Goal: Task Accomplishment & Management: Manage account settings

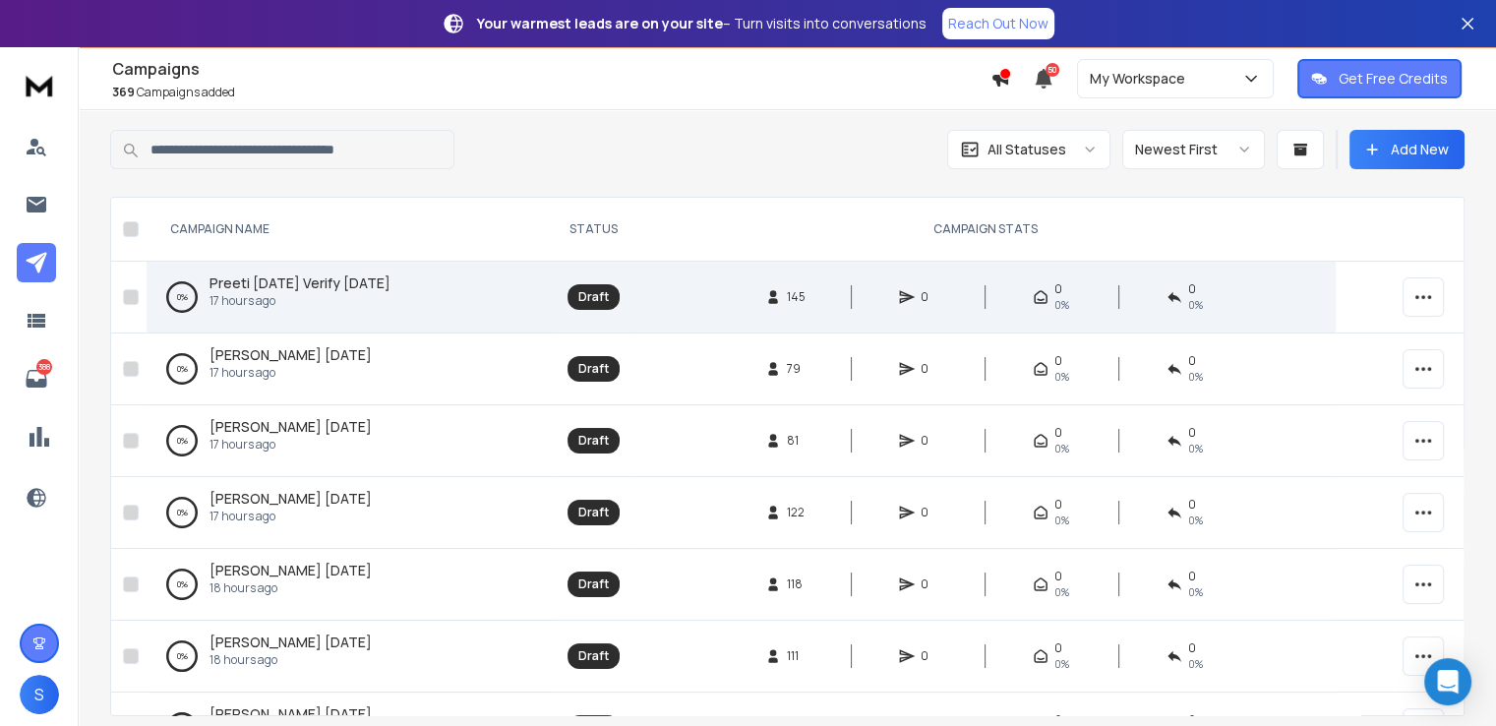
click at [326, 280] on span "Preeti [DATE] Verify [DATE]" at bounding box center [300, 282] width 181 height 19
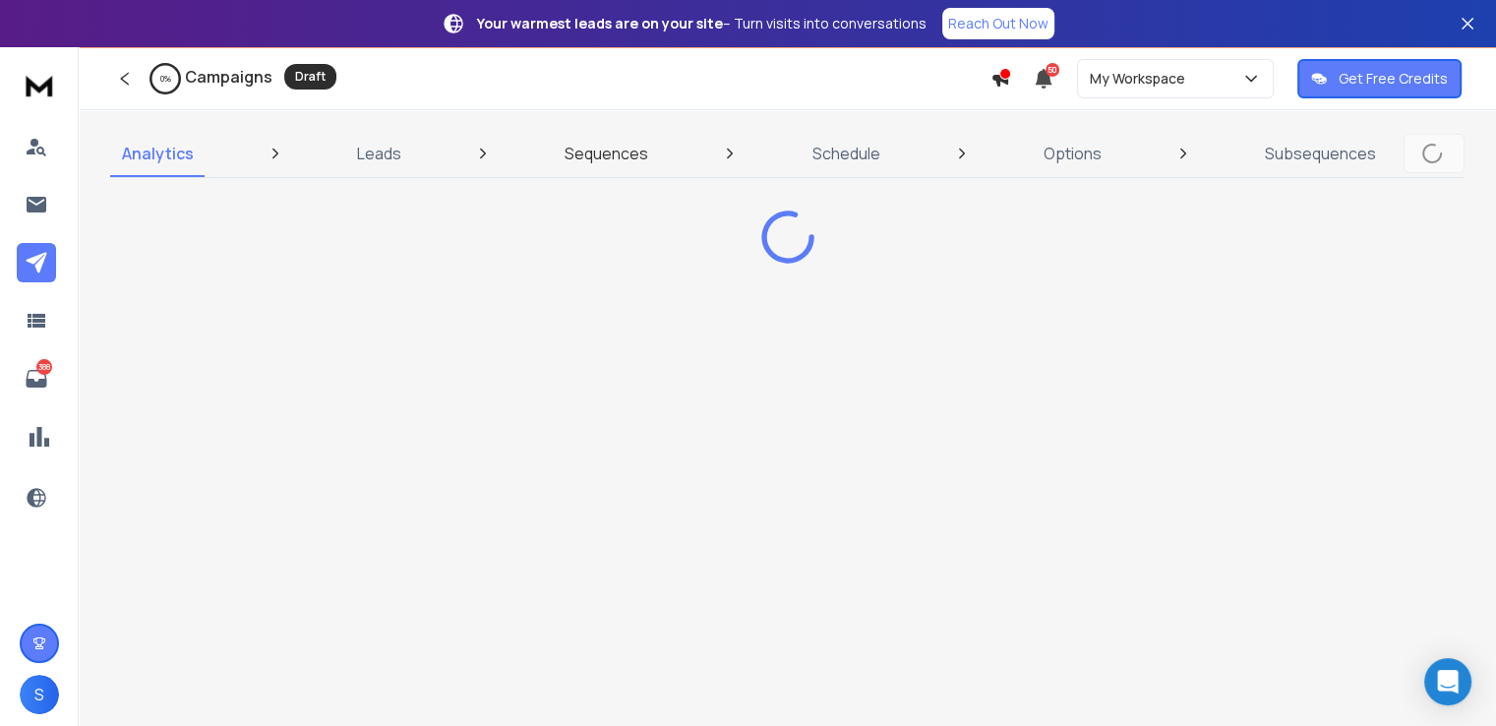
click at [602, 158] on p "Sequences" at bounding box center [607, 154] width 84 height 24
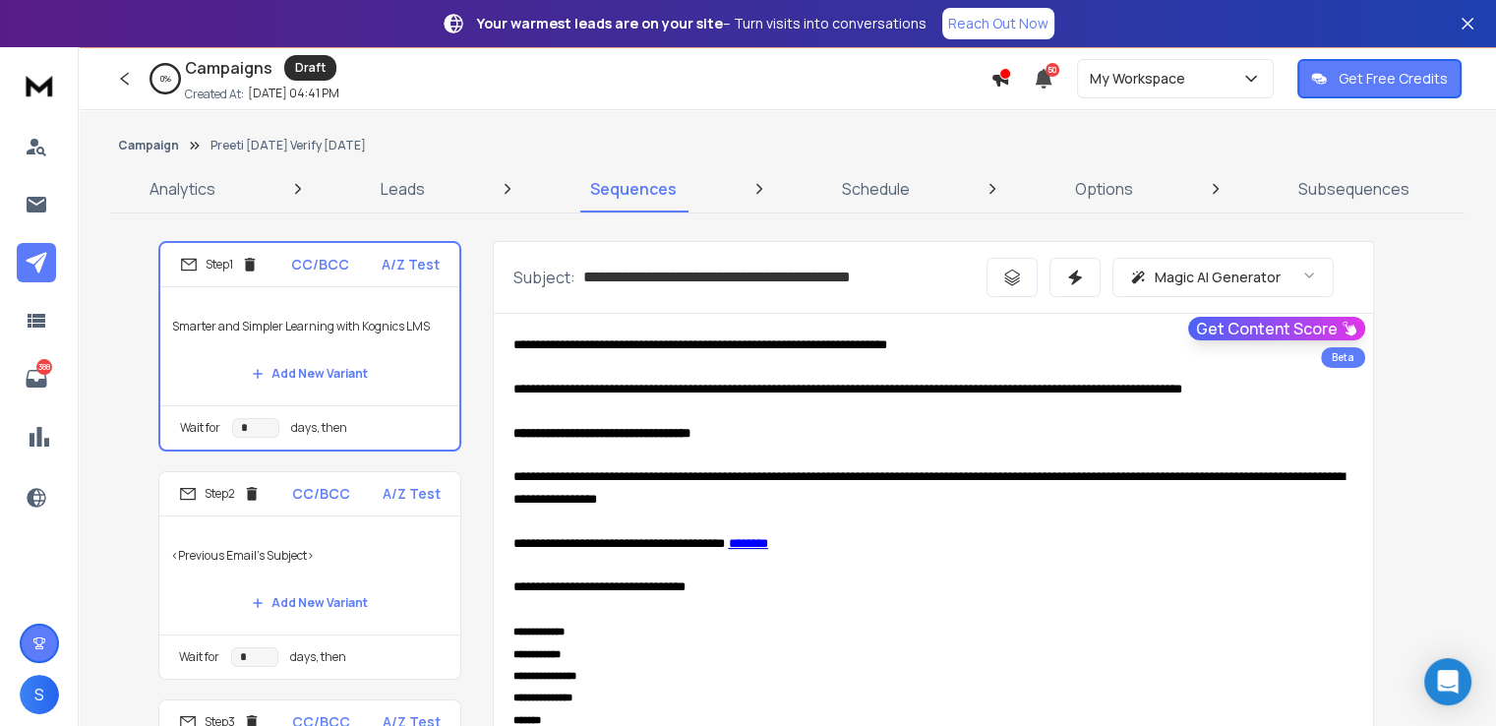
scroll to position [278, 0]
click at [397, 586] on div "Add New Variant" at bounding box center [309, 602] width 277 height 39
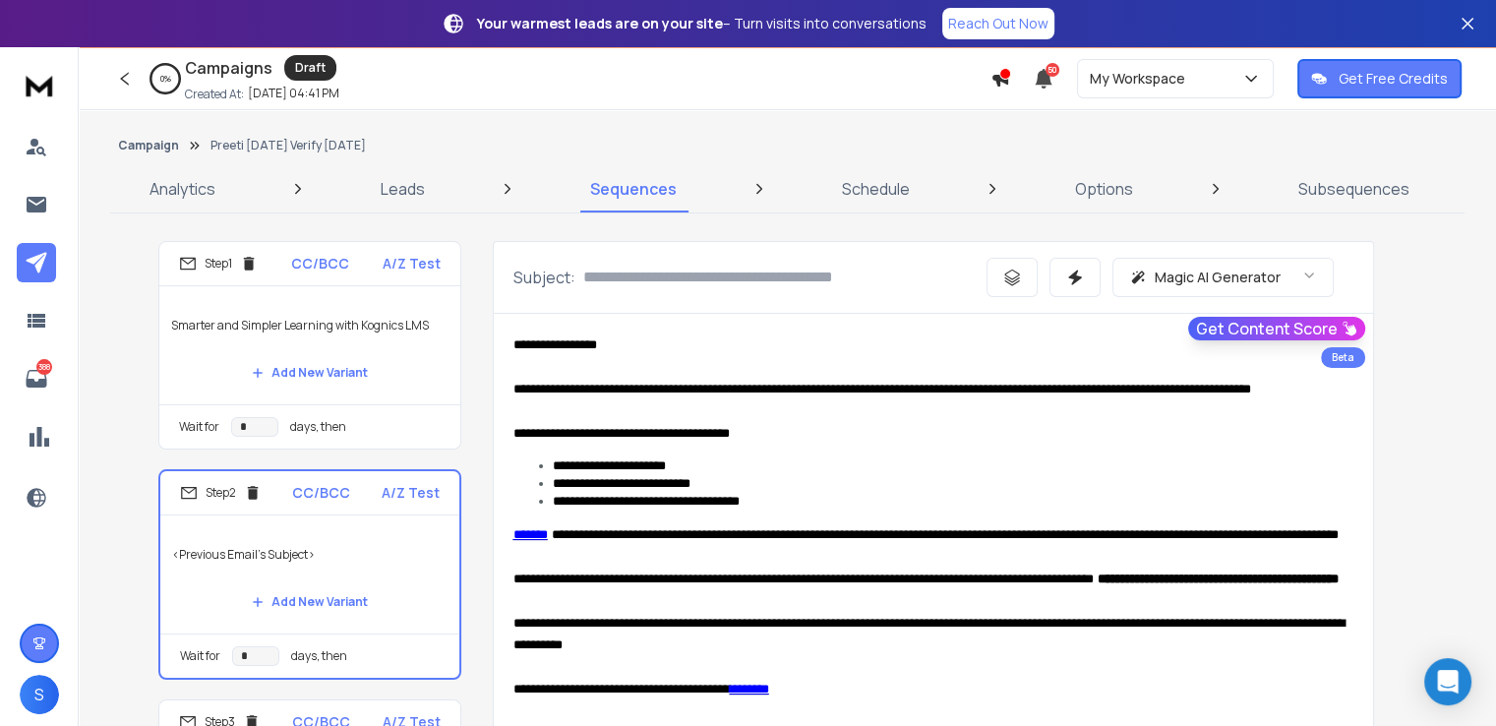
scroll to position [168, 0]
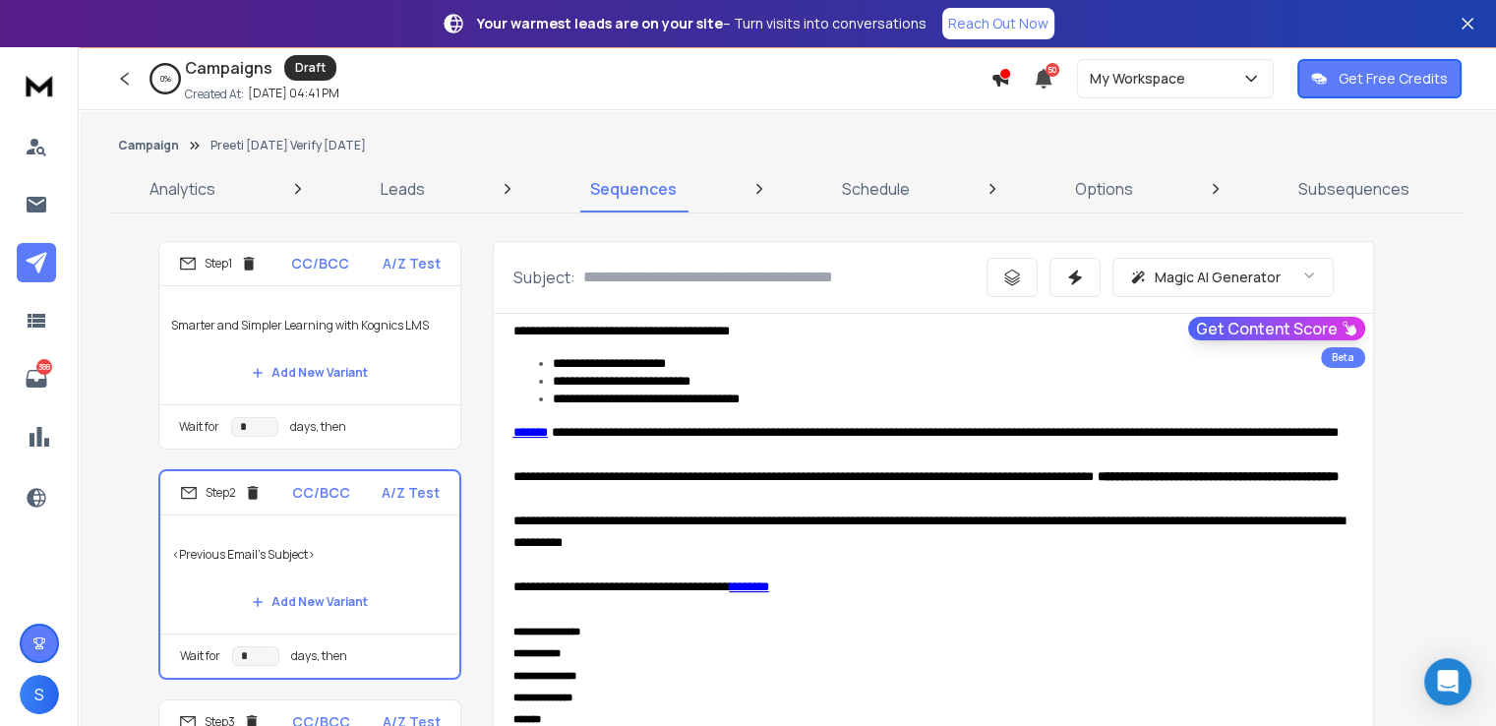
click at [357, 713] on div "Step 3 CC/BCC A/Z Test" at bounding box center [309, 722] width 301 height 44
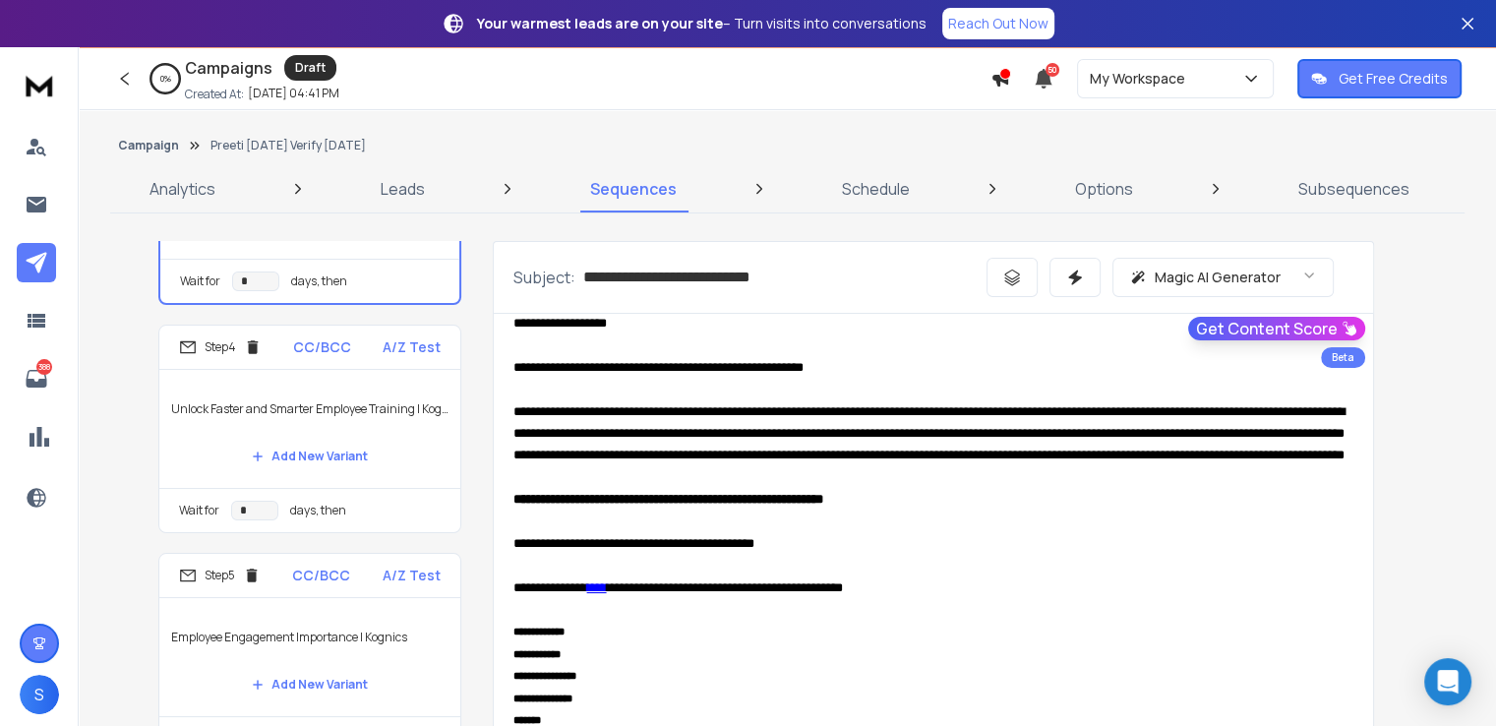
scroll to position [661, 0]
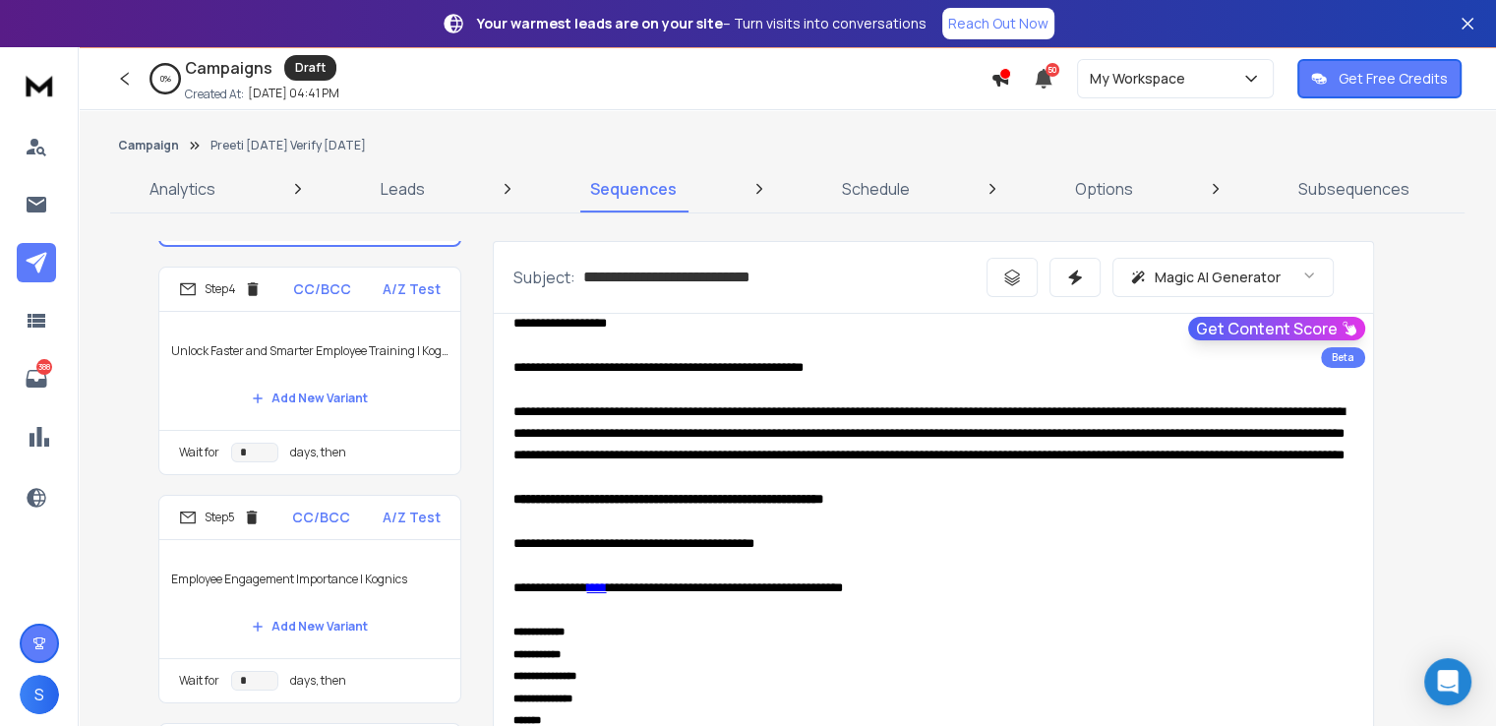
click at [418, 438] on div "Wait for * days, then" at bounding box center [309, 452] width 301 height 44
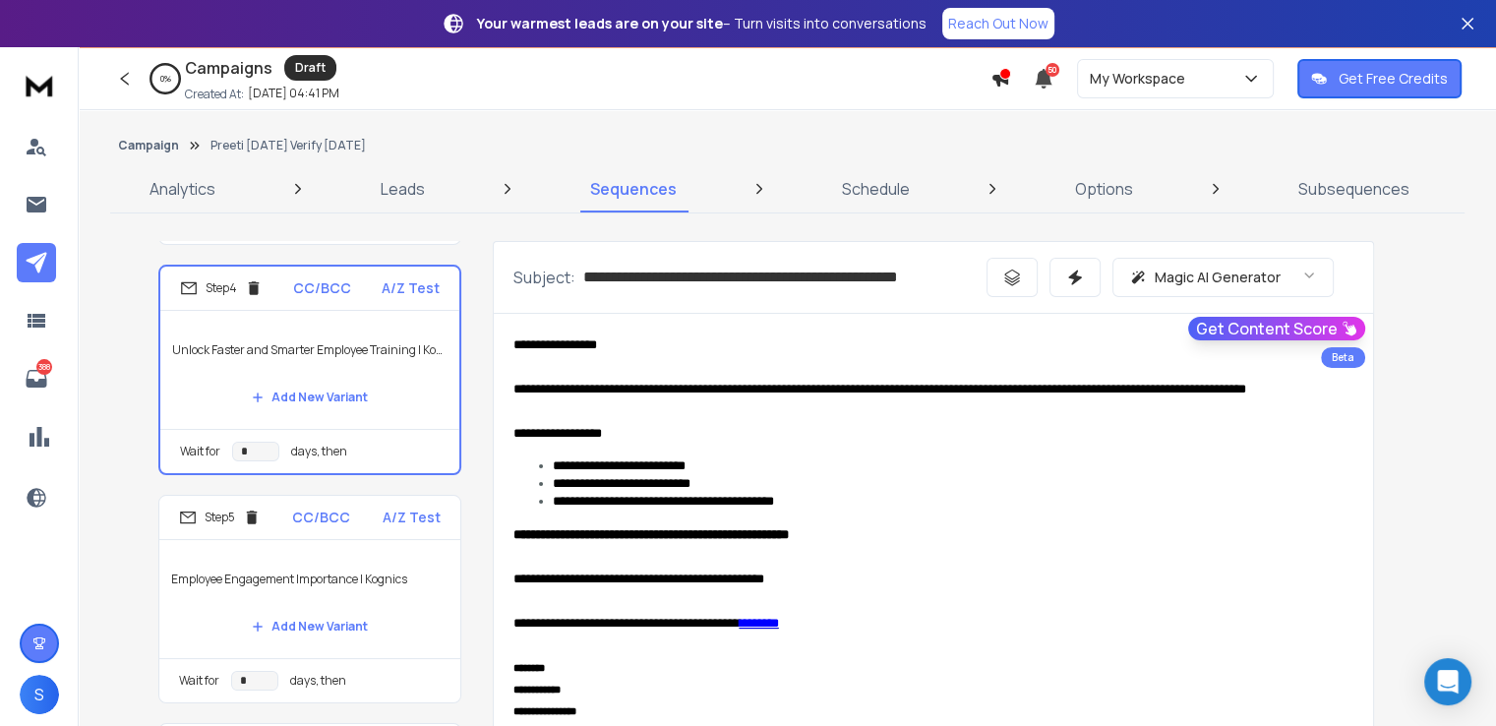
scroll to position [109, 0]
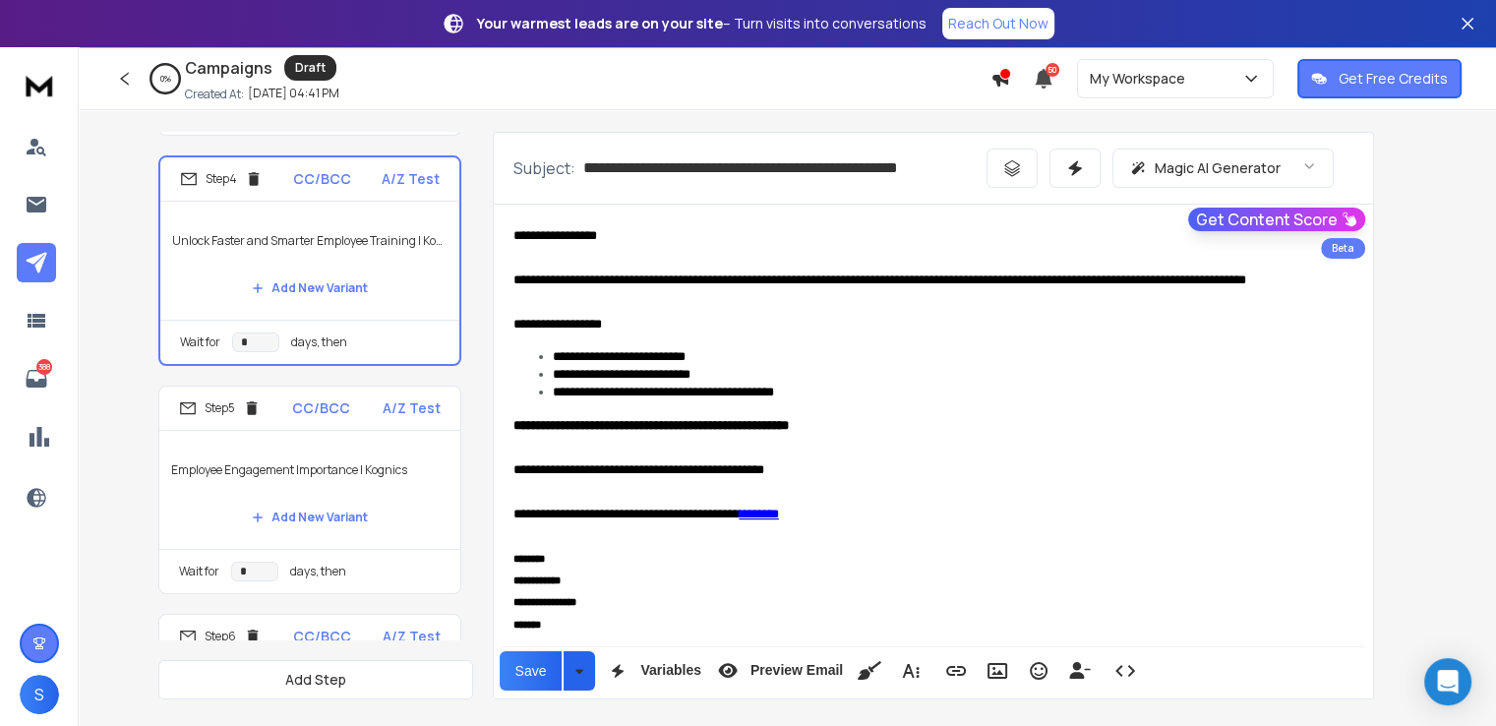
click at [417, 498] on div "Add New Variant" at bounding box center [309, 517] width 277 height 39
type input "**********"
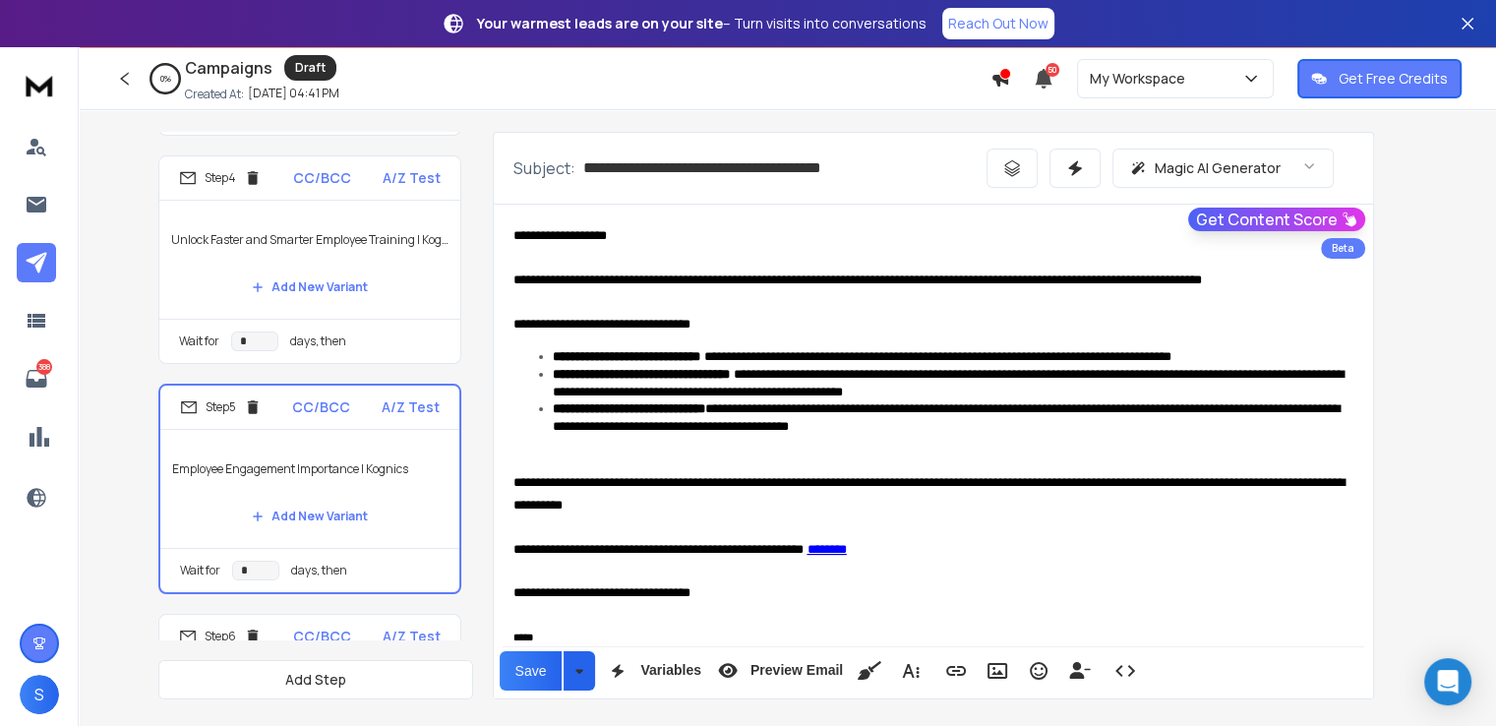
scroll to position [132, 0]
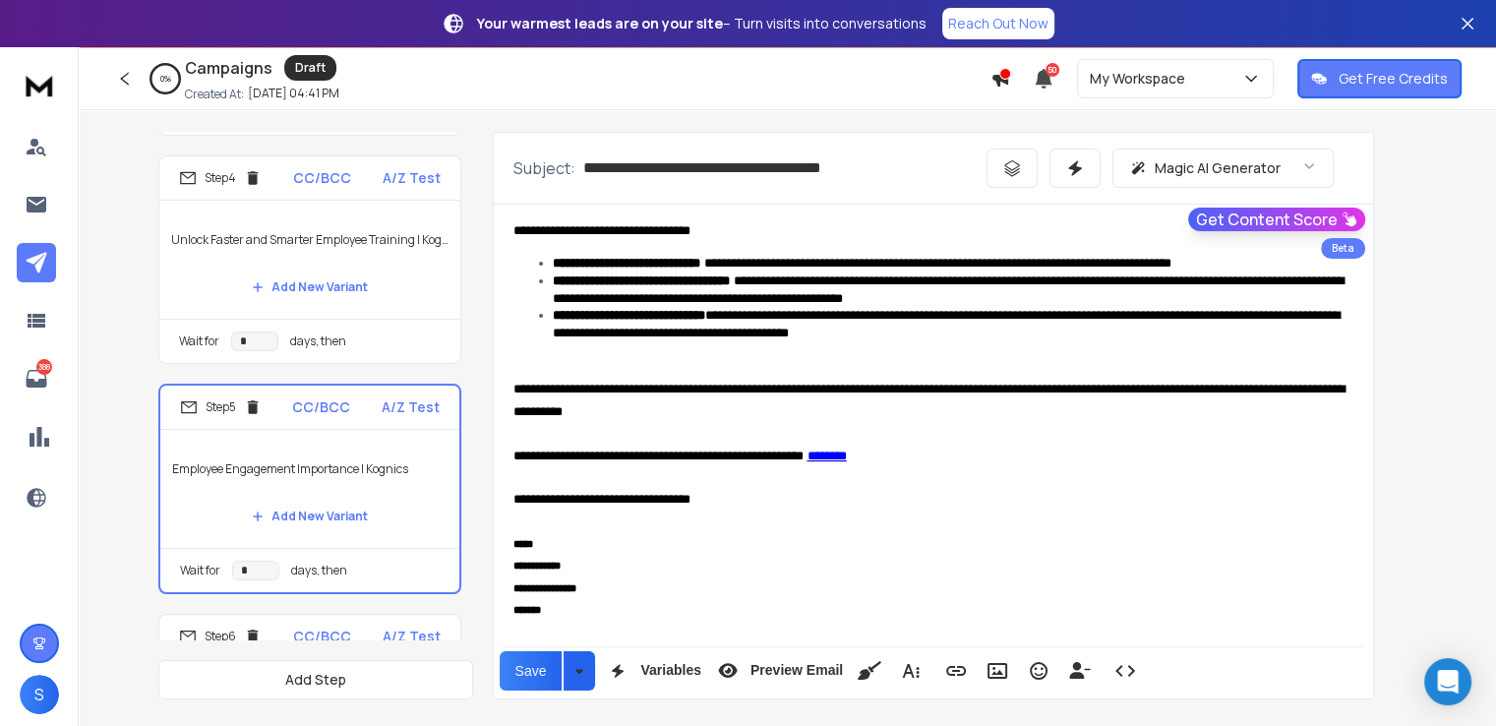
click at [358, 628] on div "Step 6 CC/BCC A/Z Test" at bounding box center [309, 637] width 301 height 44
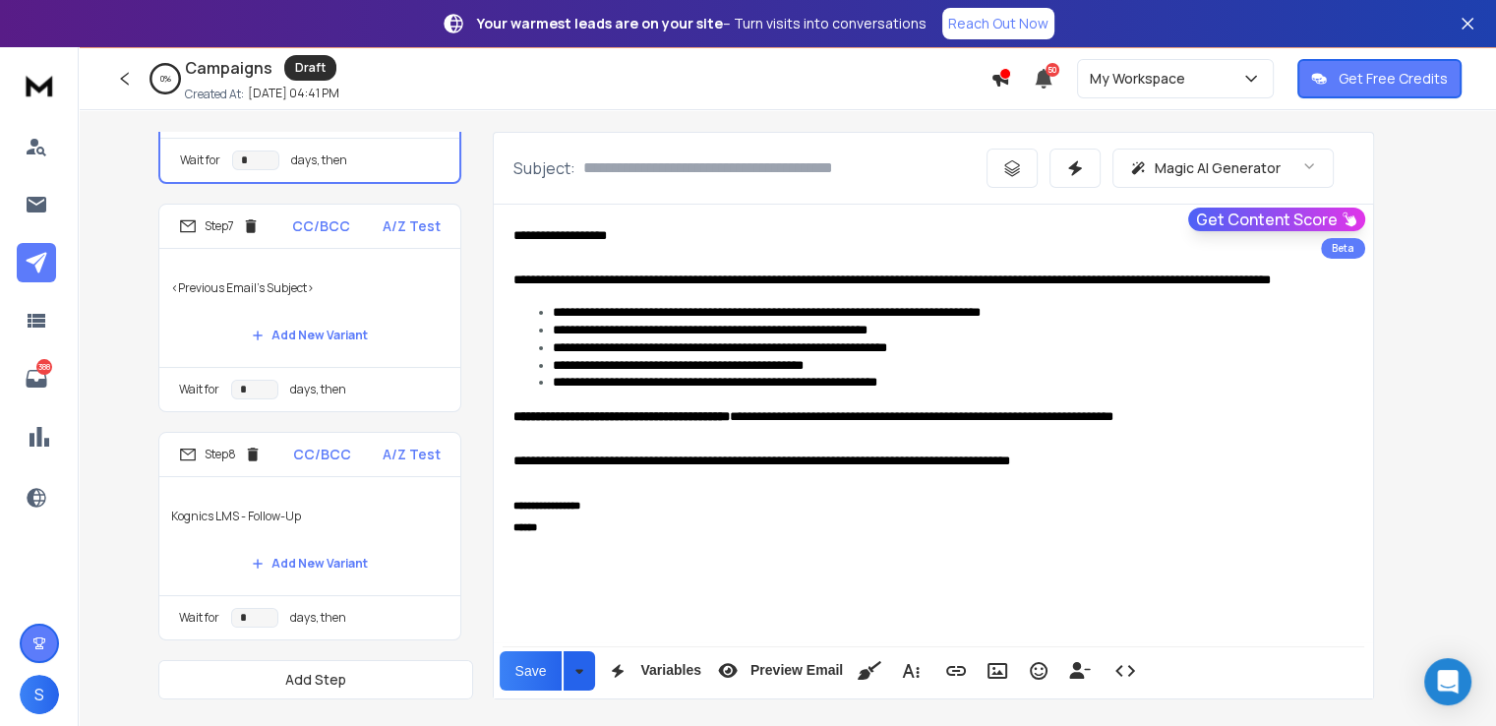
scroll to position [1323, 0]
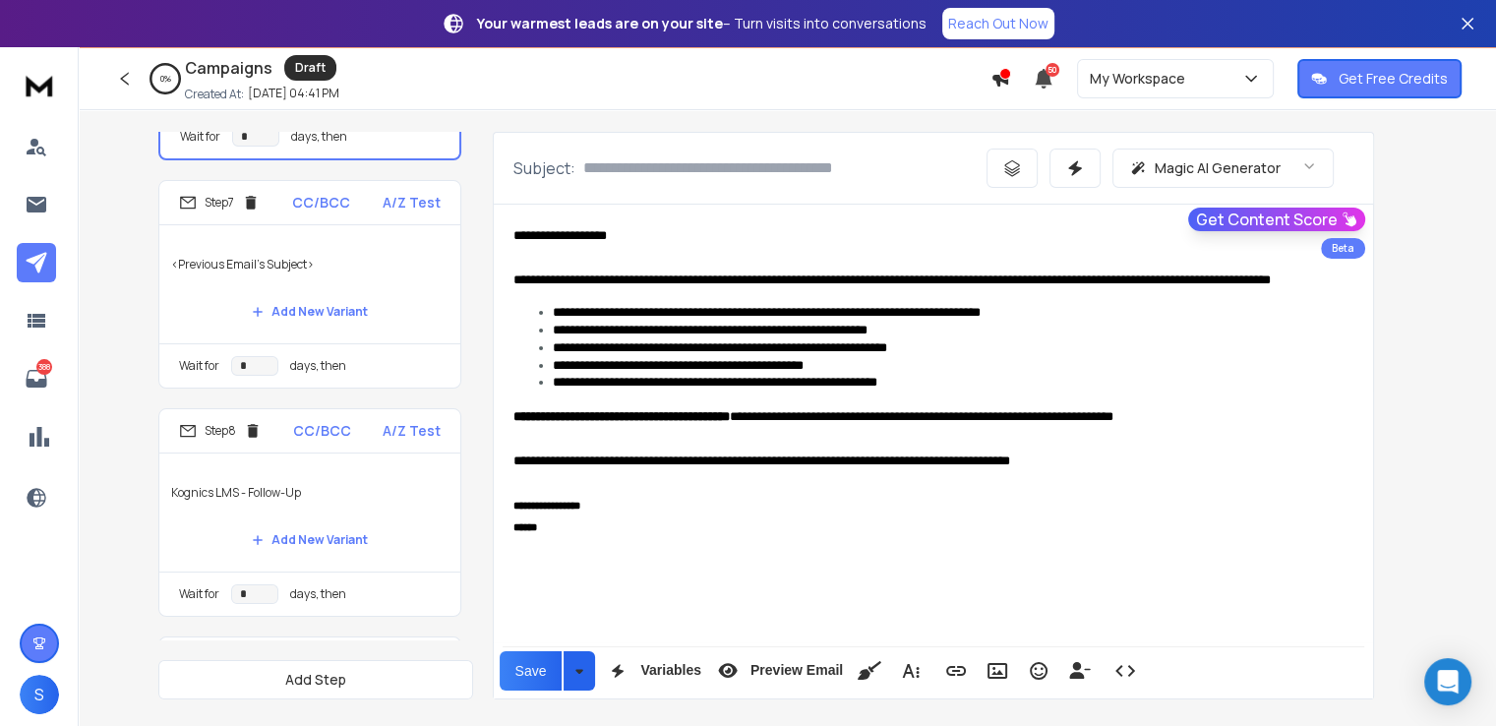
click at [417, 346] on div "Wait for * days, then" at bounding box center [309, 365] width 301 height 44
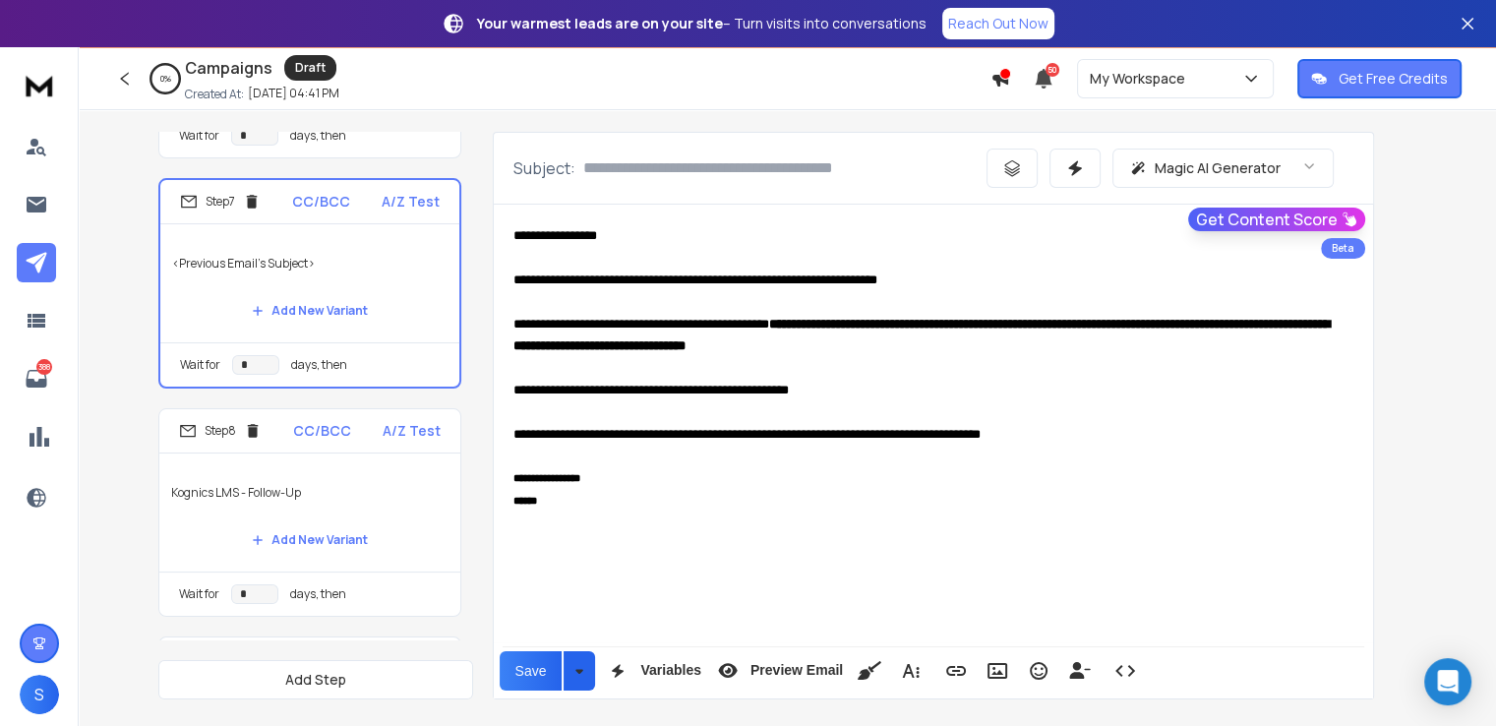
click at [414, 501] on p "Kognics LMS - Follow-Up" at bounding box center [309, 492] width 277 height 55
type input "**********"
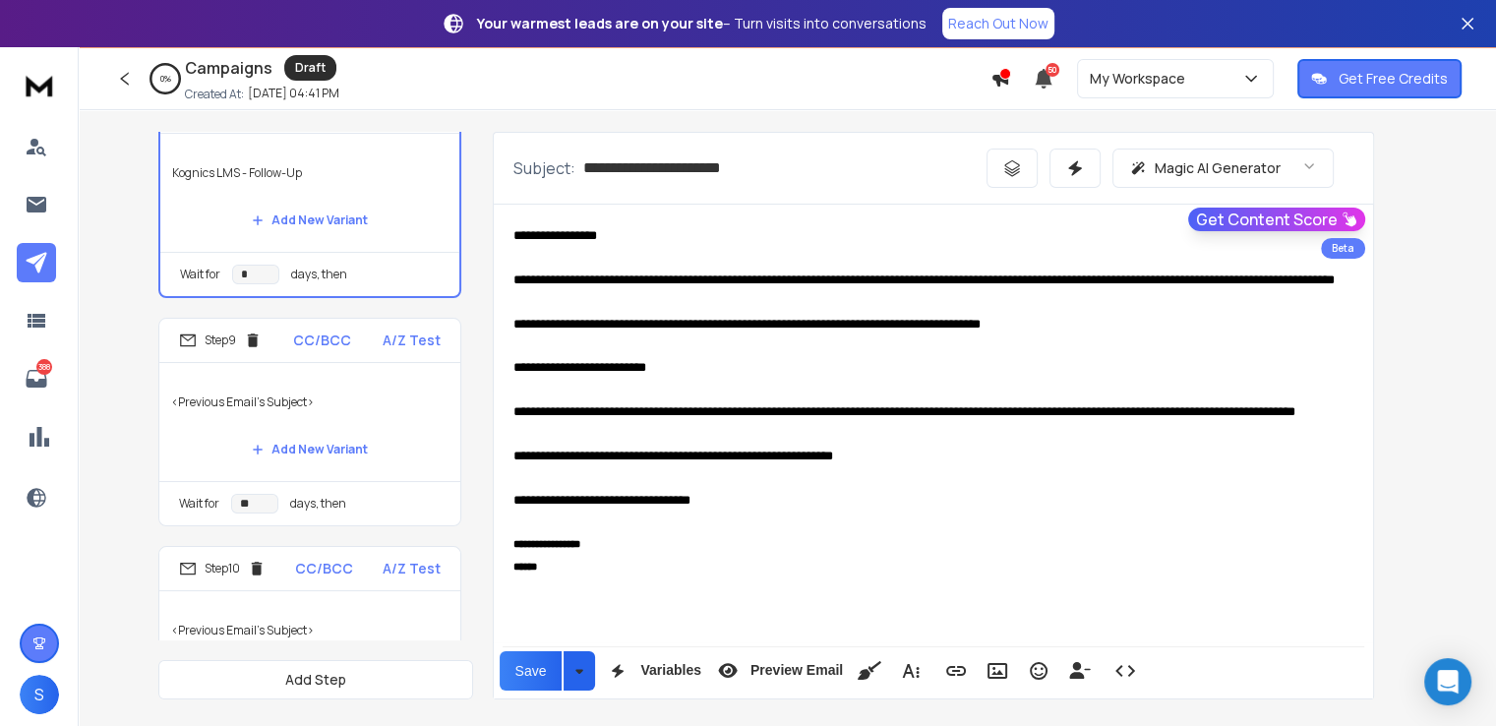
scroll to position [1704, 0]
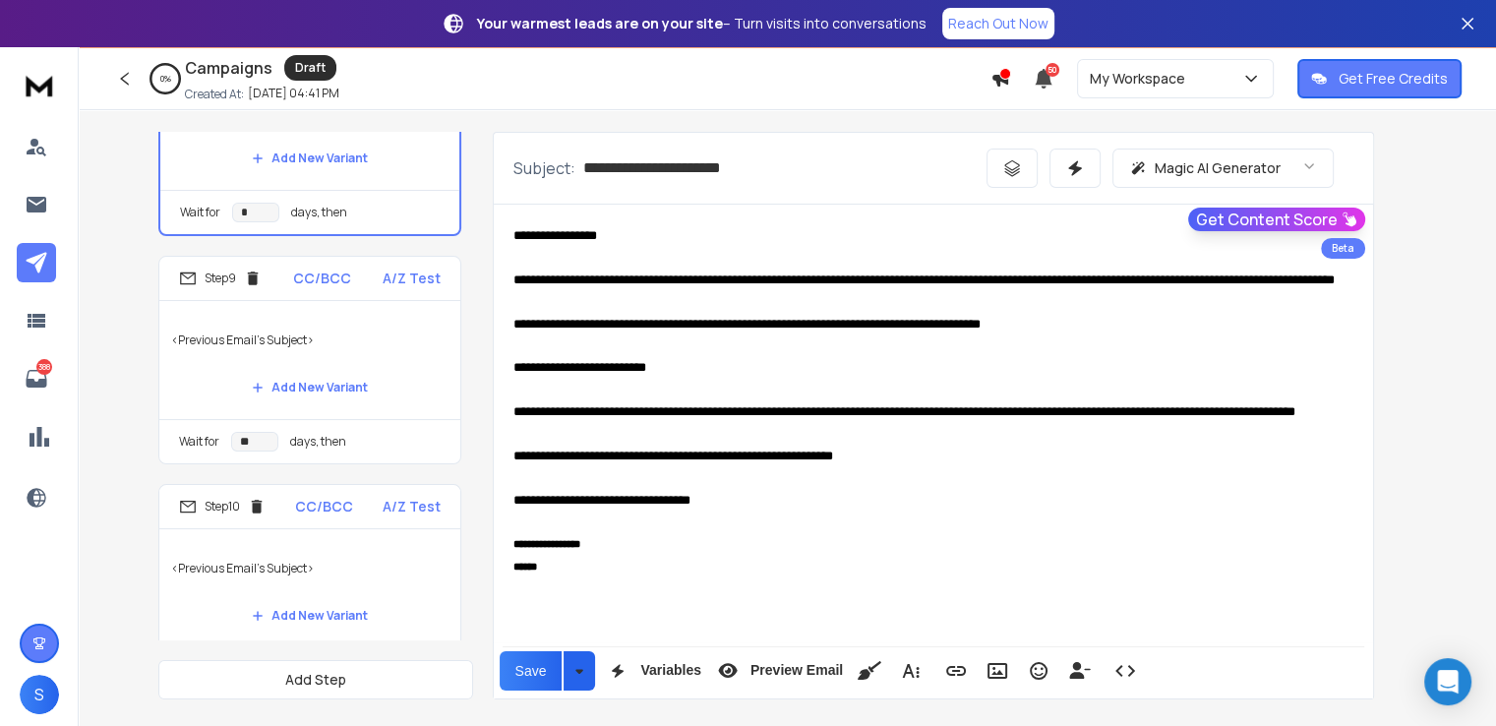
click at [417, 445] on div "Wait for ** days, then" at bounding box center [309, 441] width 301 height 44
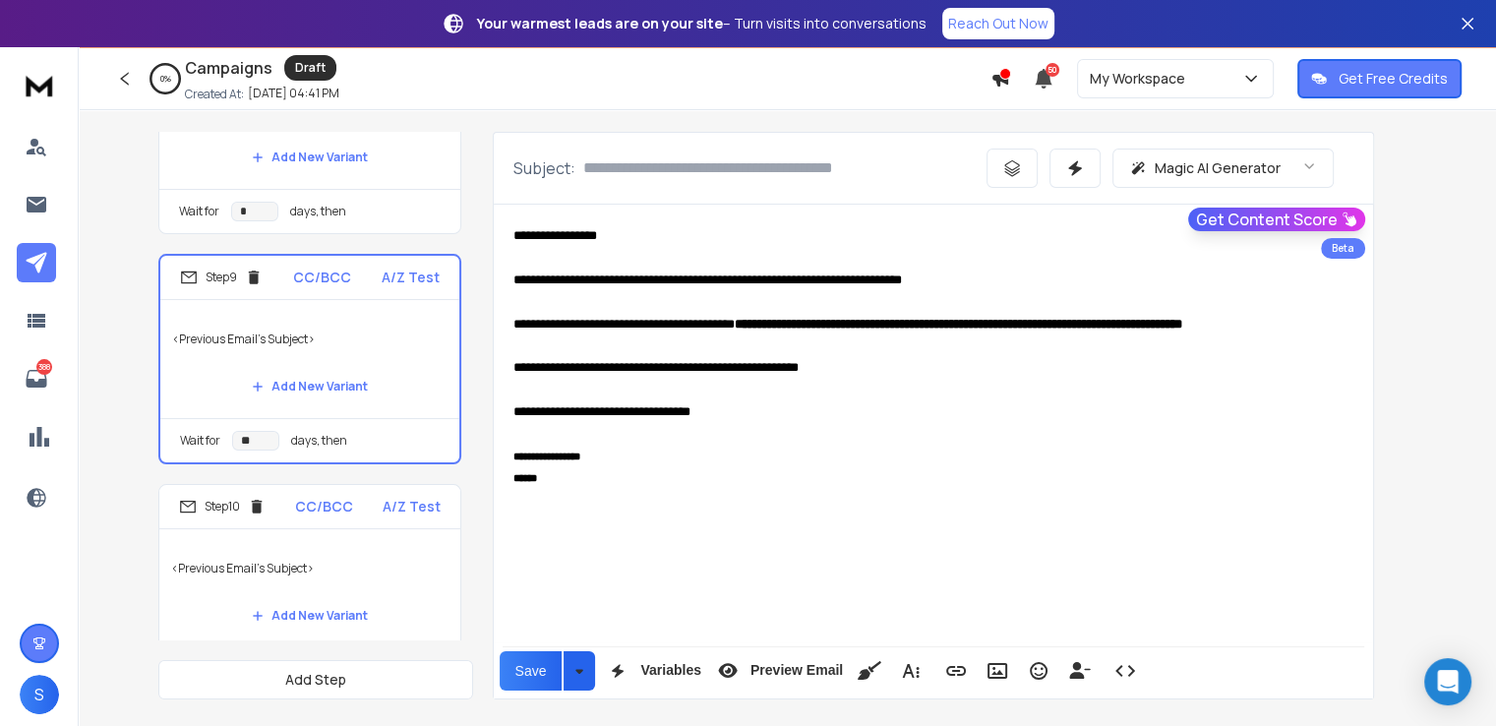
click at [416, 584] on p "<Previous Email's Subject>" at bounding box center [309, 568] width 277 height 55
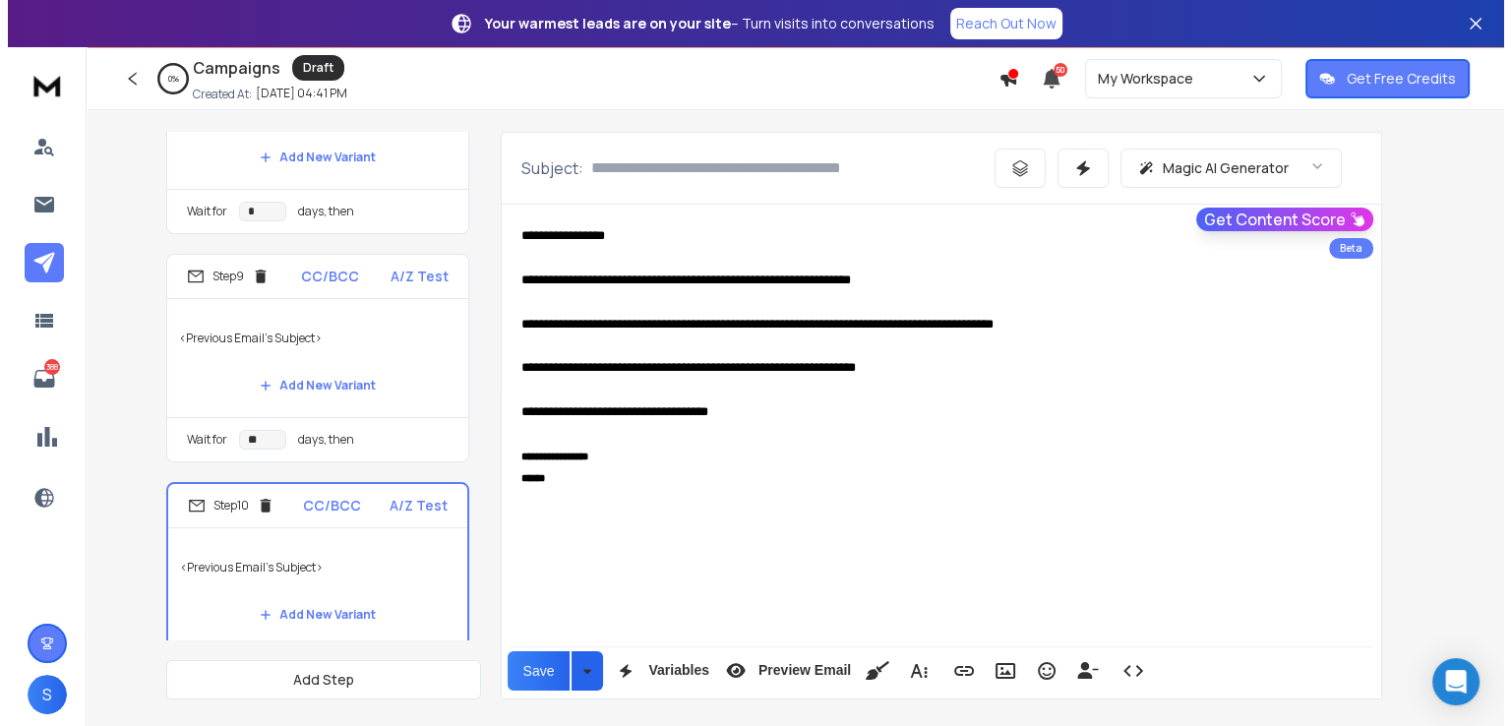
scroll to position [0, 0]
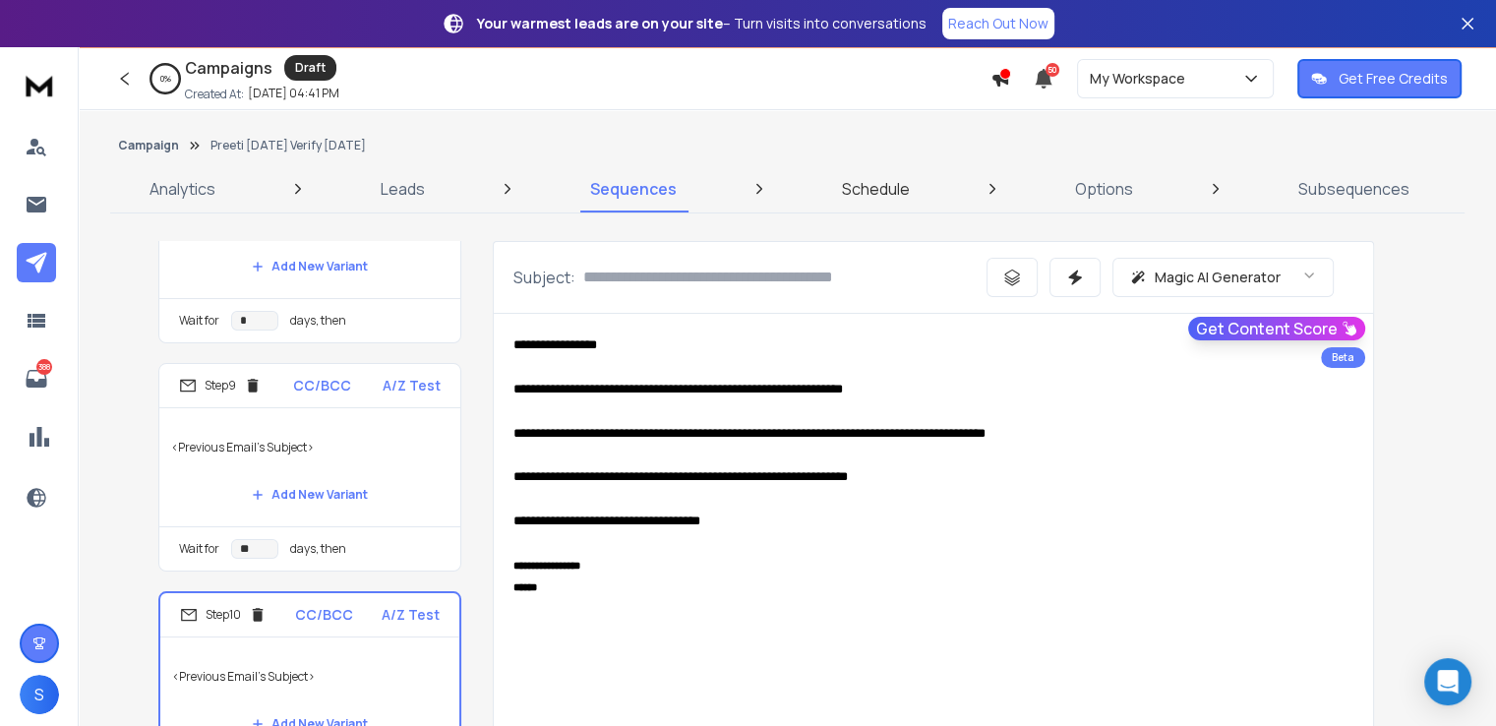
click at [869, 186] on p "Schedule" at bounding box center [876, 189] width 68 height 24
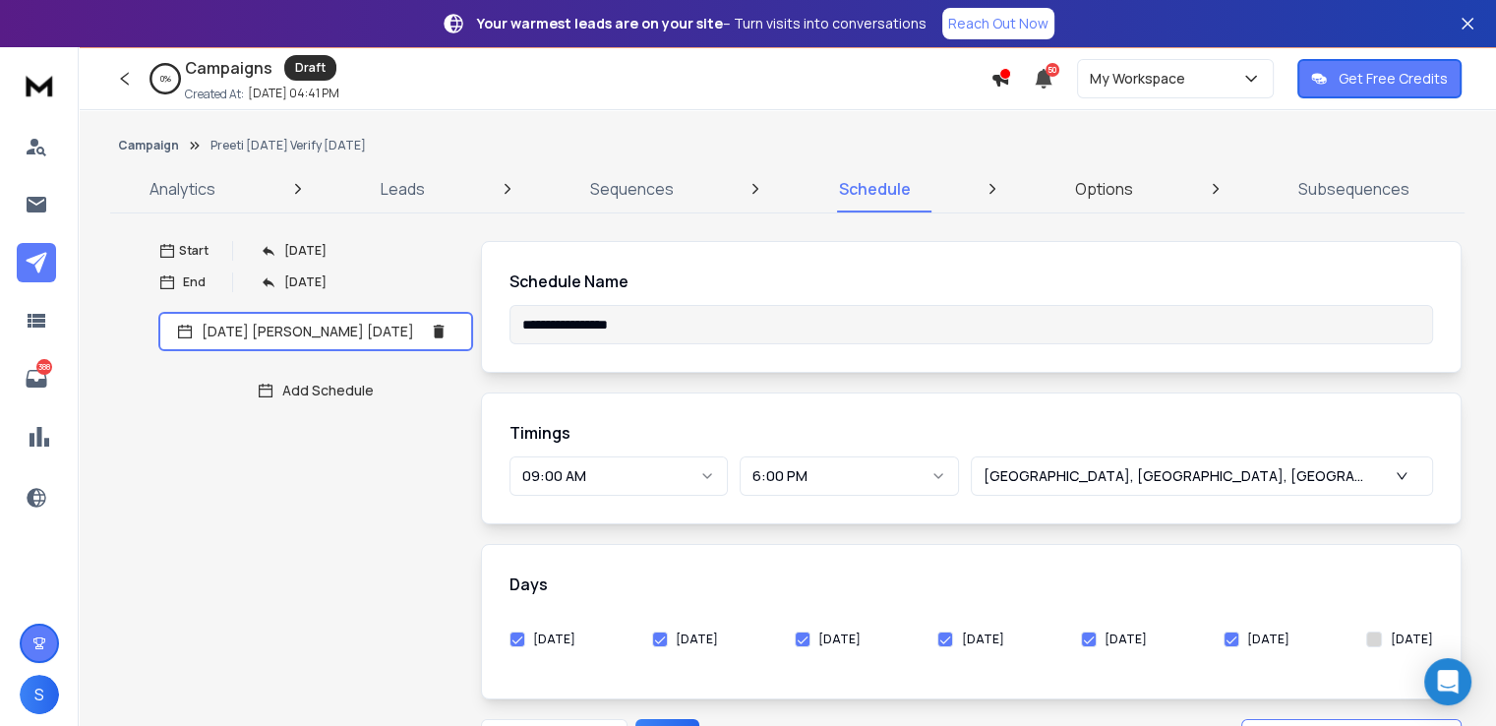
click at [1111, 194] on p "Options" at bounding box center [1104, 189] width 58 height 24
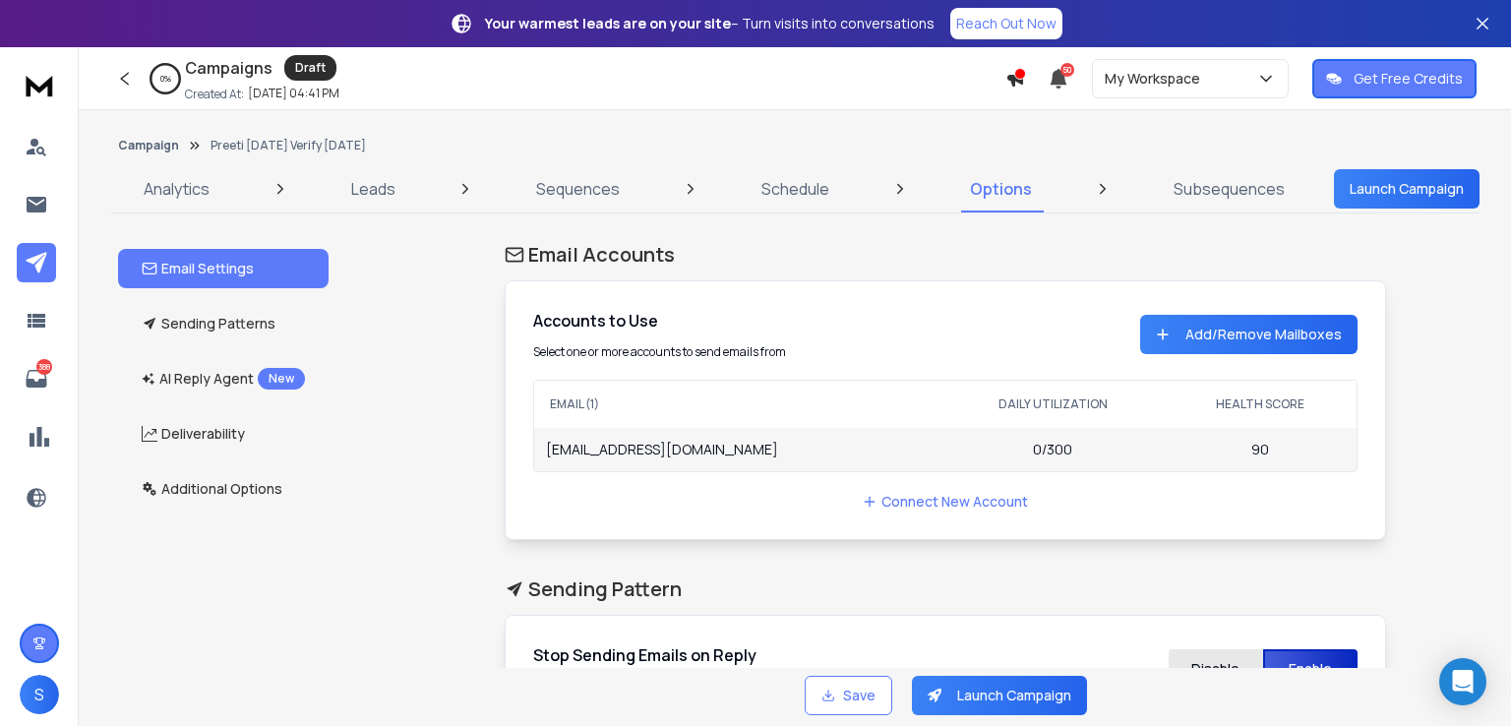
click at [980, 697] on button "Launch Campaign" at bounding box center [999, 695] width 175 height 39
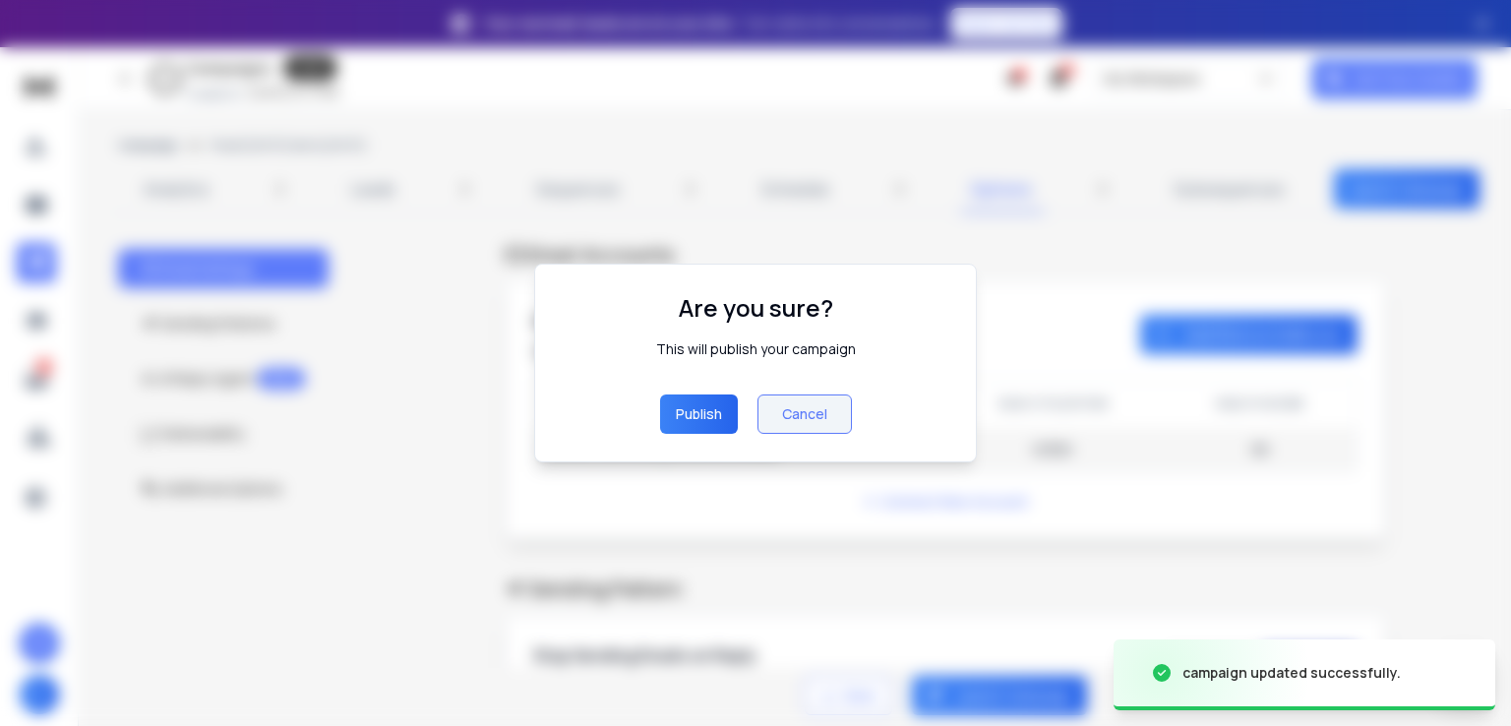
click at [705, 420] on button "Publish" at bounding box center [699, 413] width 78 height 39
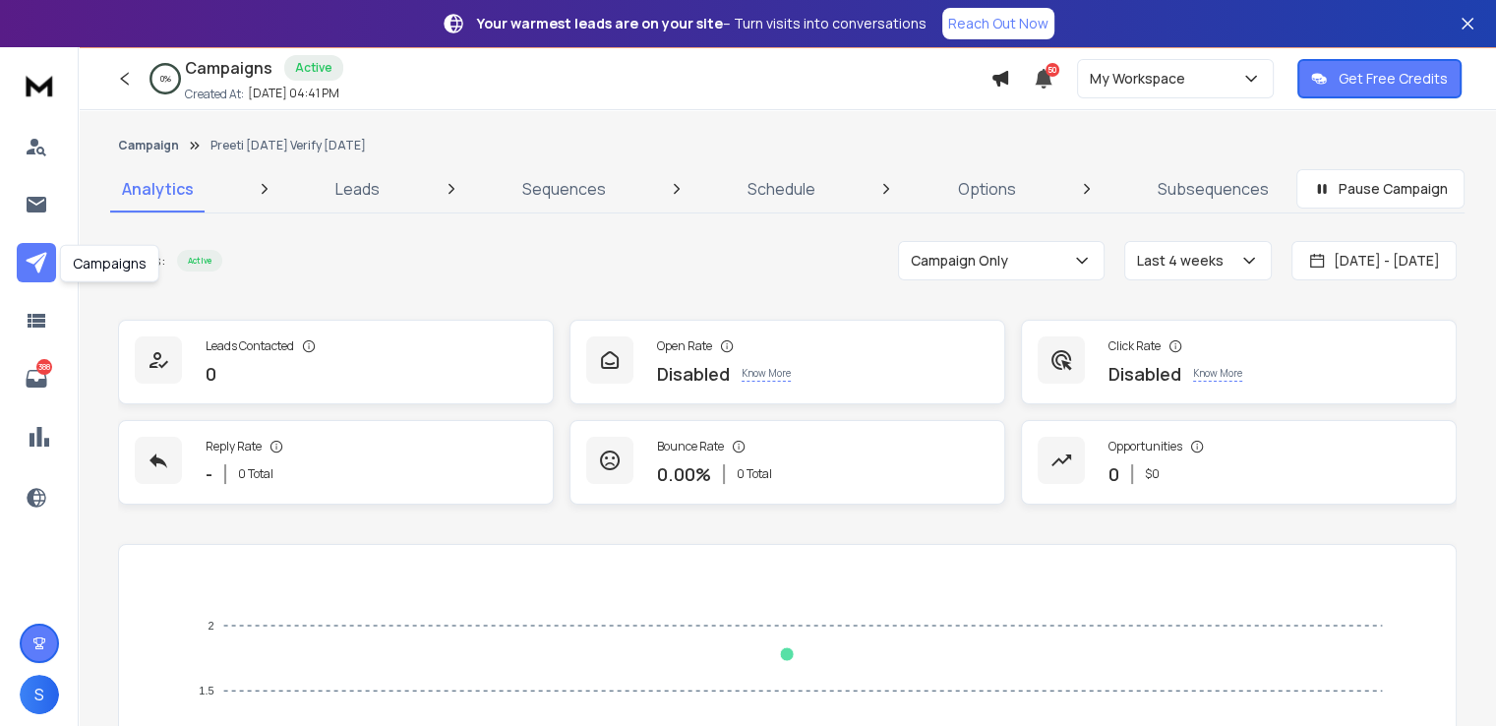
click at [48, 247] on link at bounding box center [36, 262] width 39 height 39
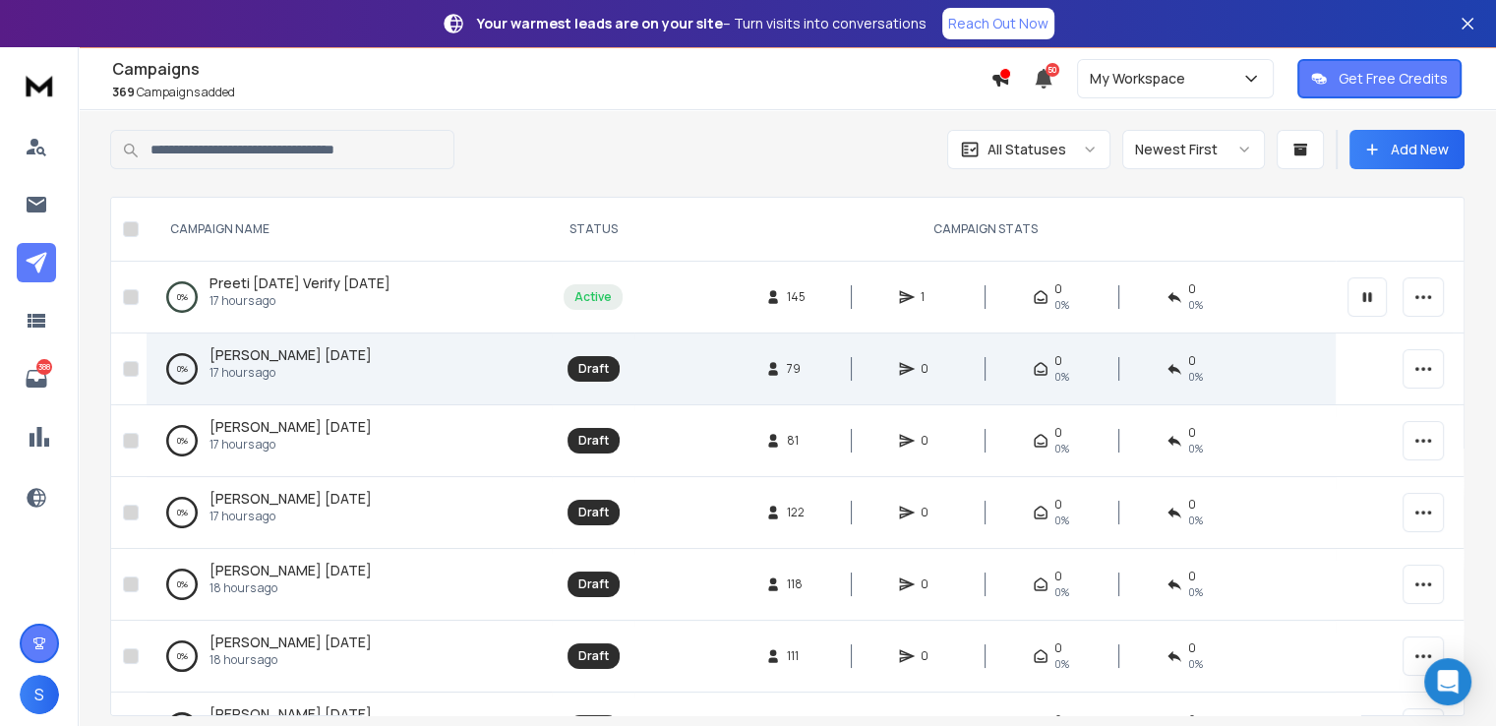
click at [263, 362] on span "[PERSON_NAME] [DATE]" at bounding box center [291, 354] width 162 height 19
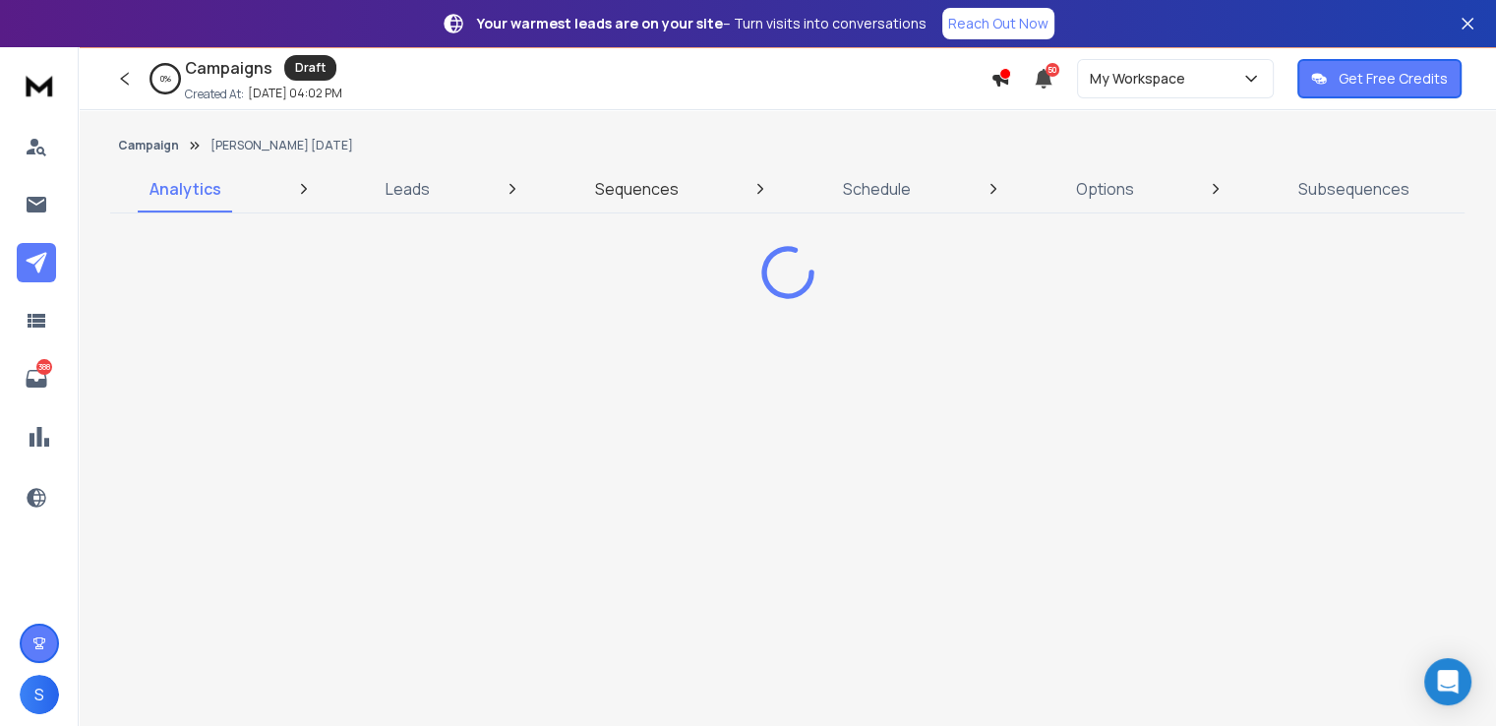
click at [570, 182] on div "Analytics Leads Sequences Schedule Options Subsequences" at bounding box center [779, 188] width 1339 height 47
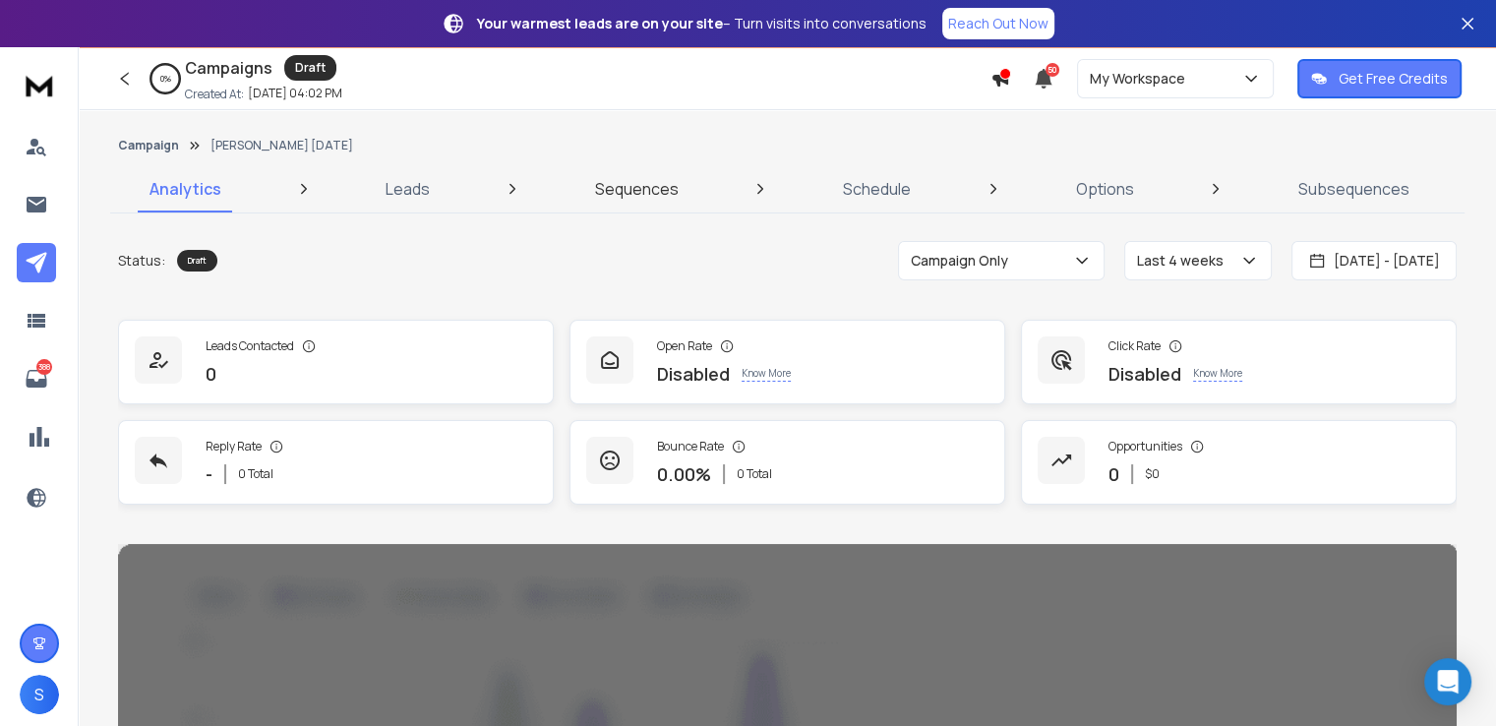
click at [600, 182] on p "Sequences" at bounding box center [637, 189] width 84 height 24
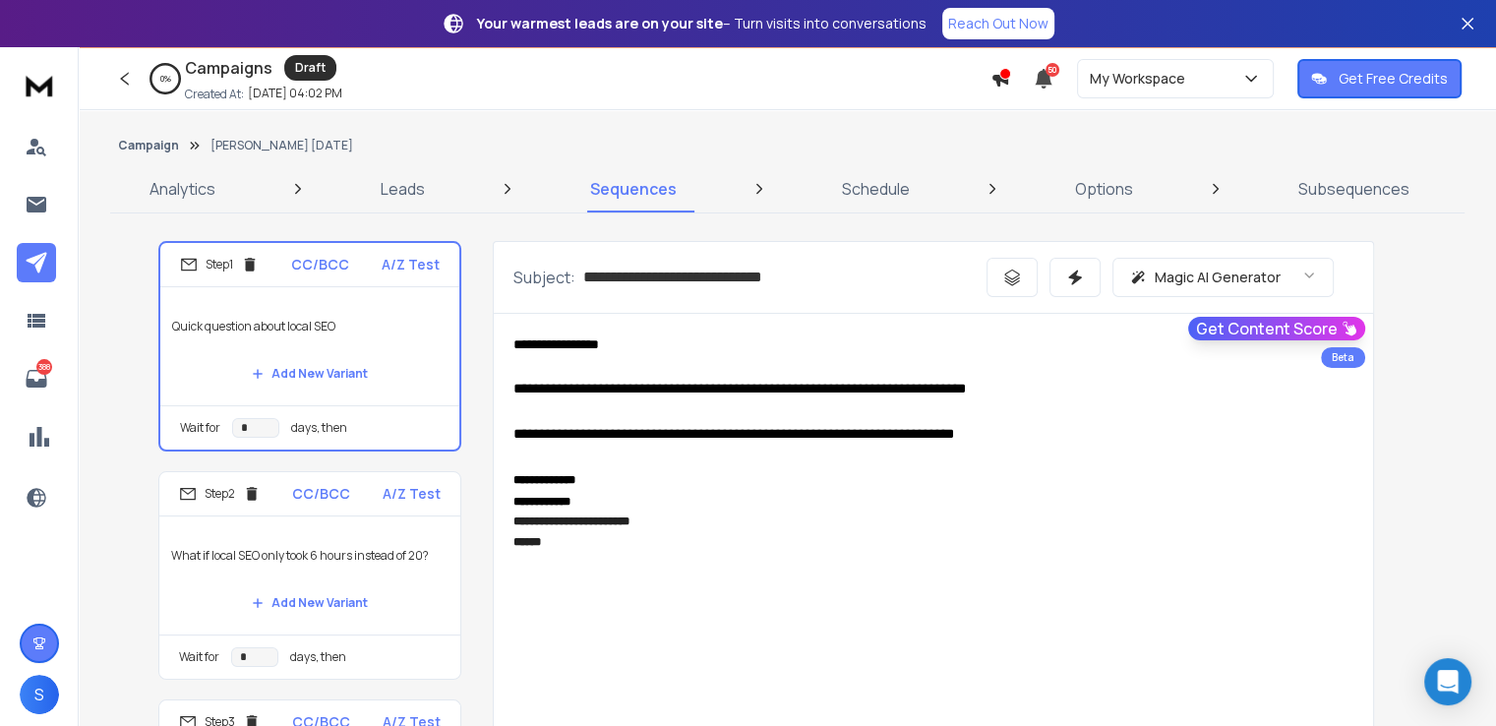
click at [389, 558] on p "What if local SEO only took 6 hours instead of 20?" at bounding box center [309, 555] width 277 height 55
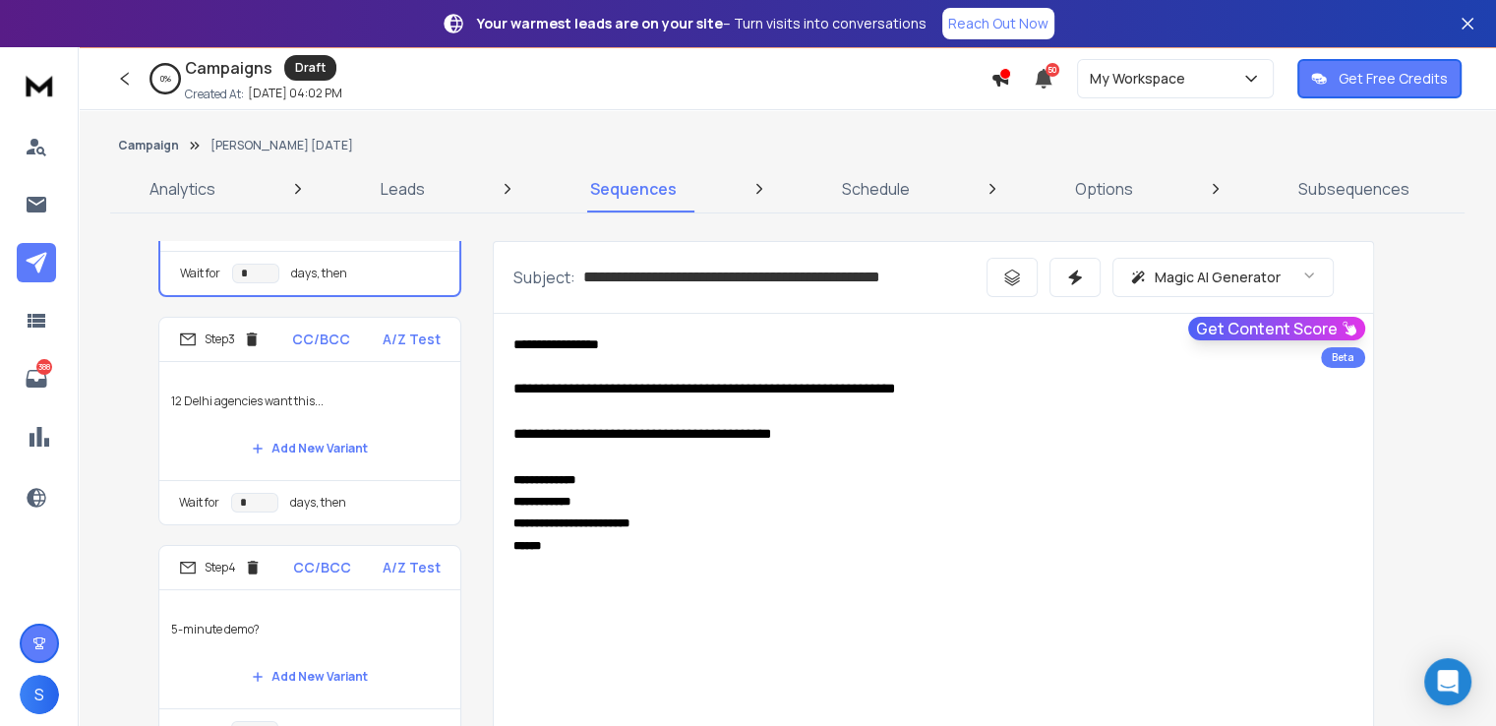
scroll to position [388, 0]
click at [428, 466] on div "12 Delhi agencies want this... Add New Variant" at bounding box center [309, 416] width 301 height 118
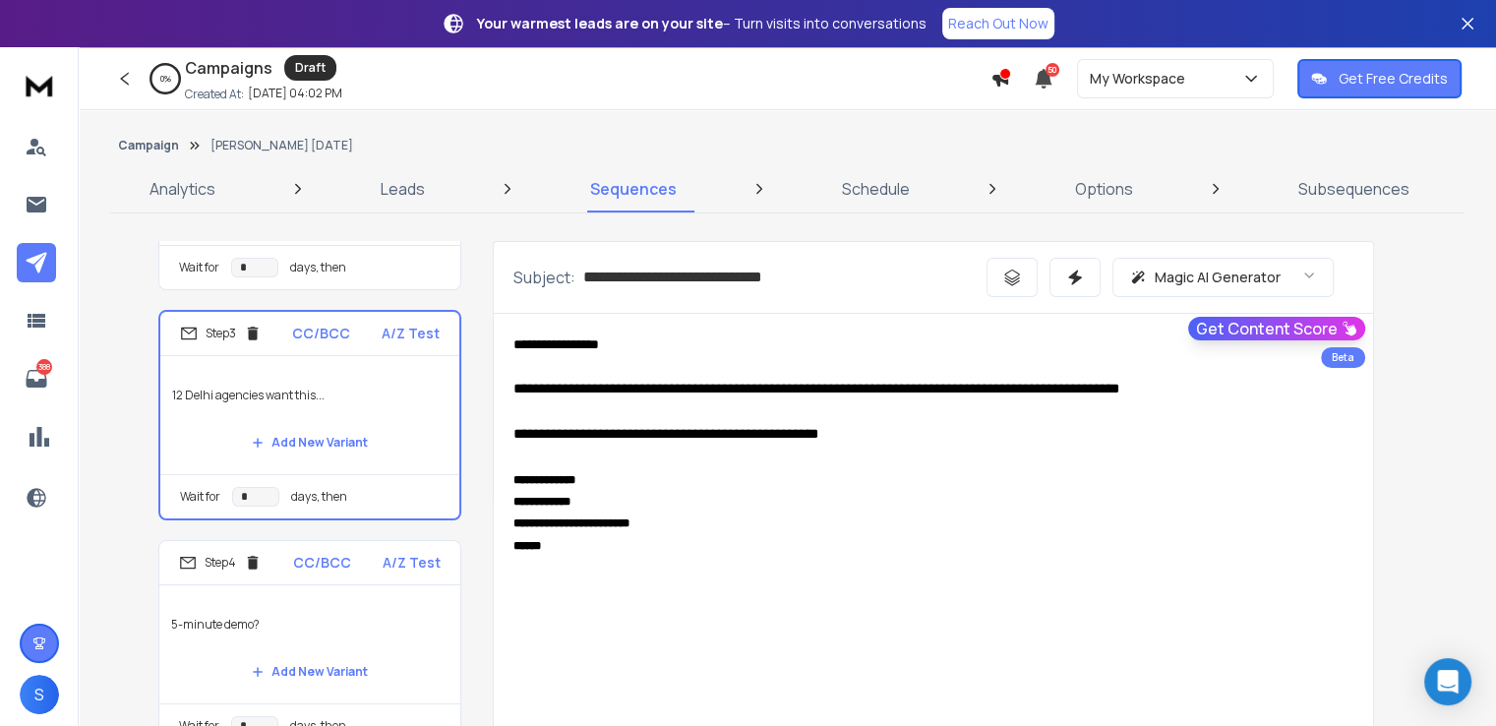
click at [421, 652] on div "Add New Variant" at bounding box center [309, 671] width 277 height 39
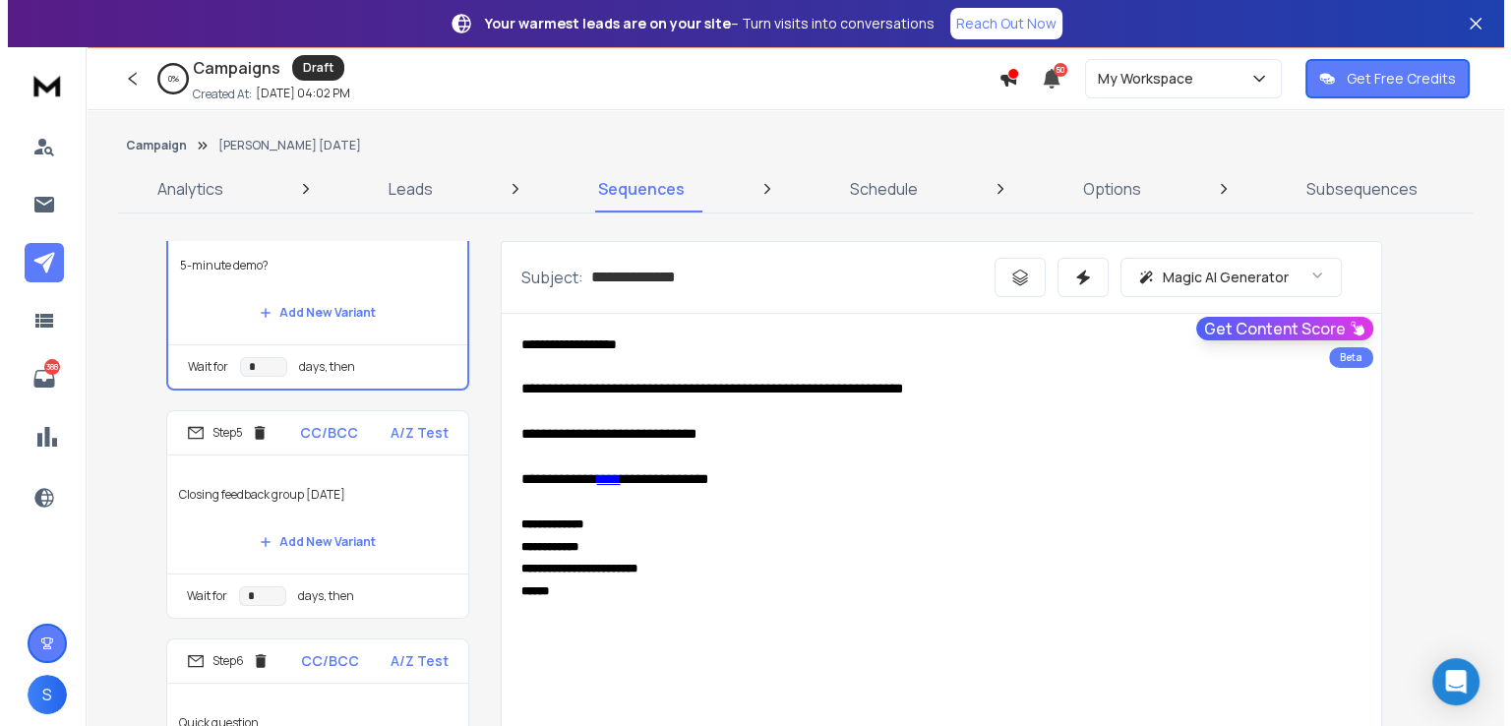
scroll to position [755, 0]
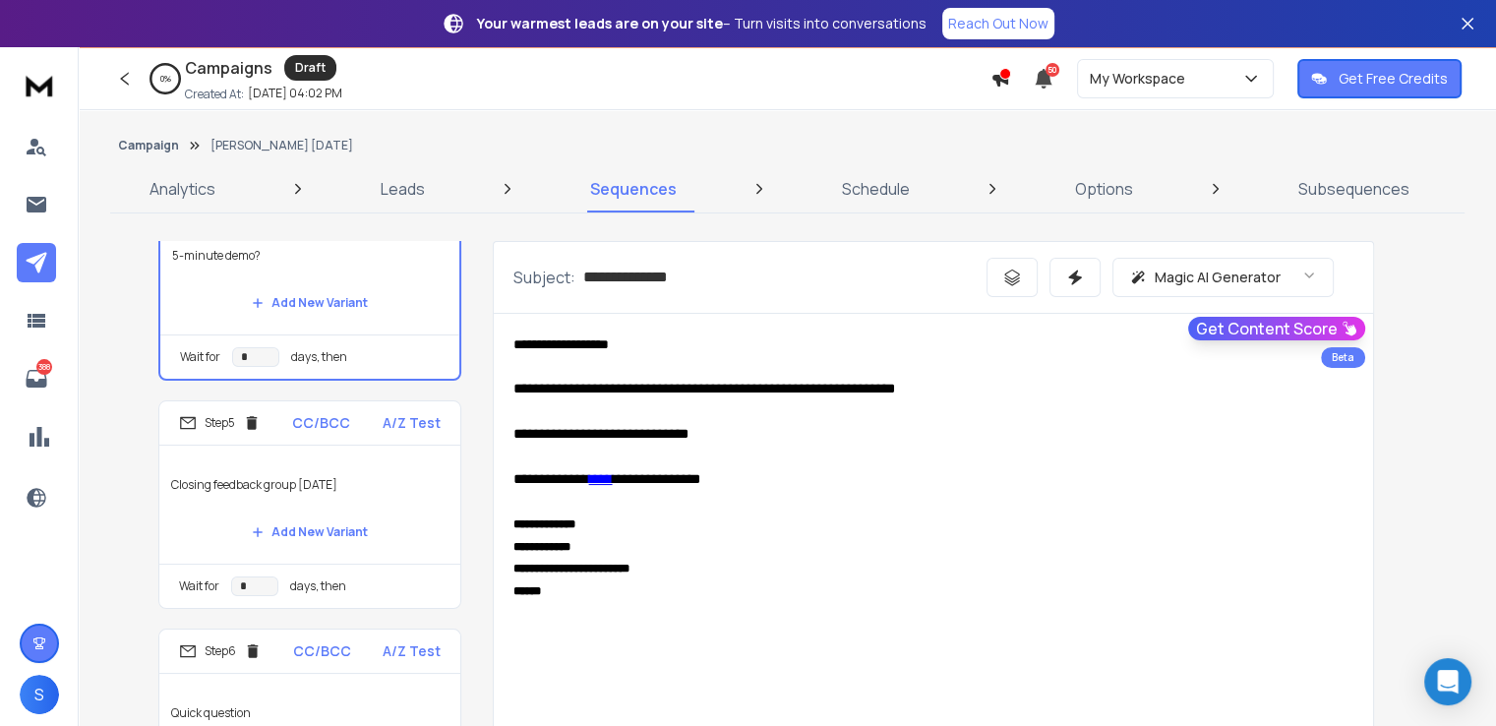
click at [427, 592] on div "Wait for * days, then" at bounding box center [309, 586] width 301 height 44
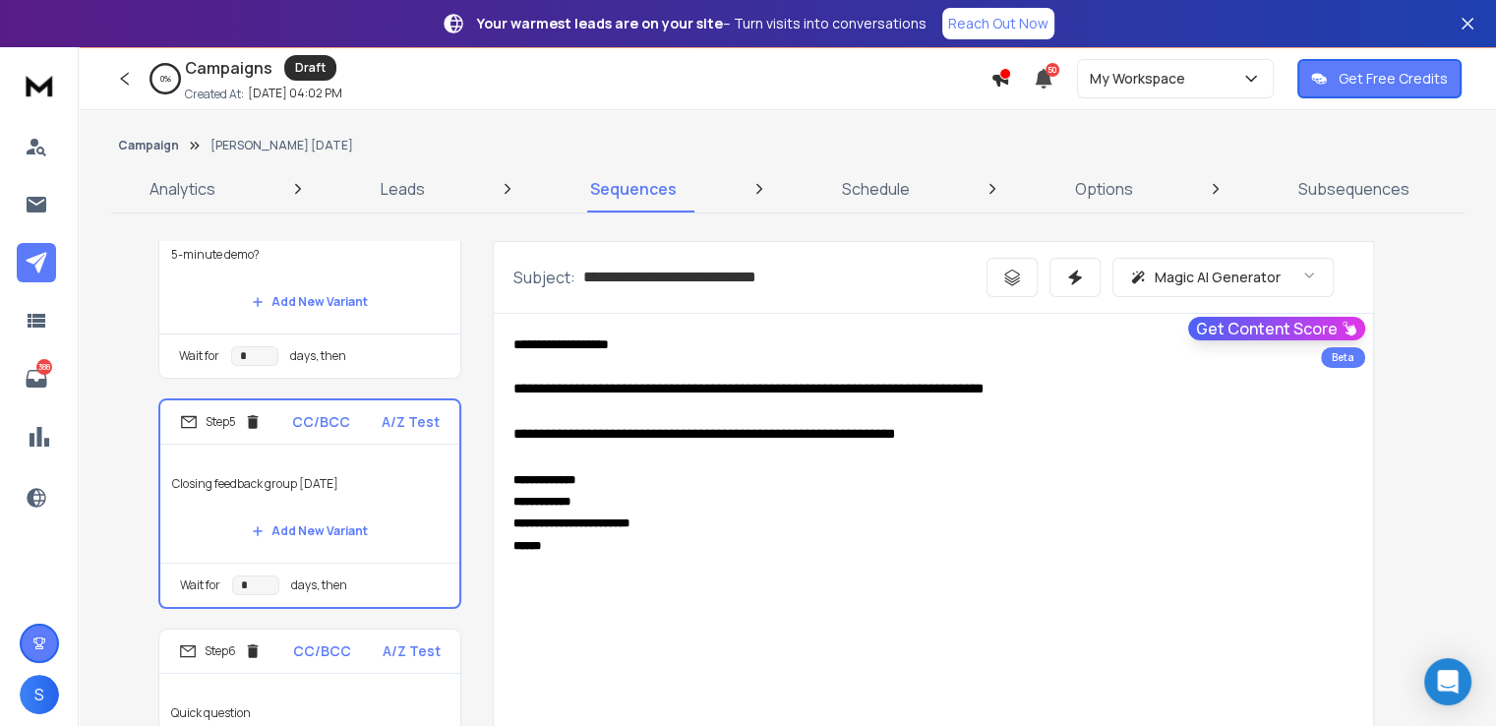
click at [419, 696] on p "Quick question" at bounding box center [309, 713] width 277 height 55
type input "**********"
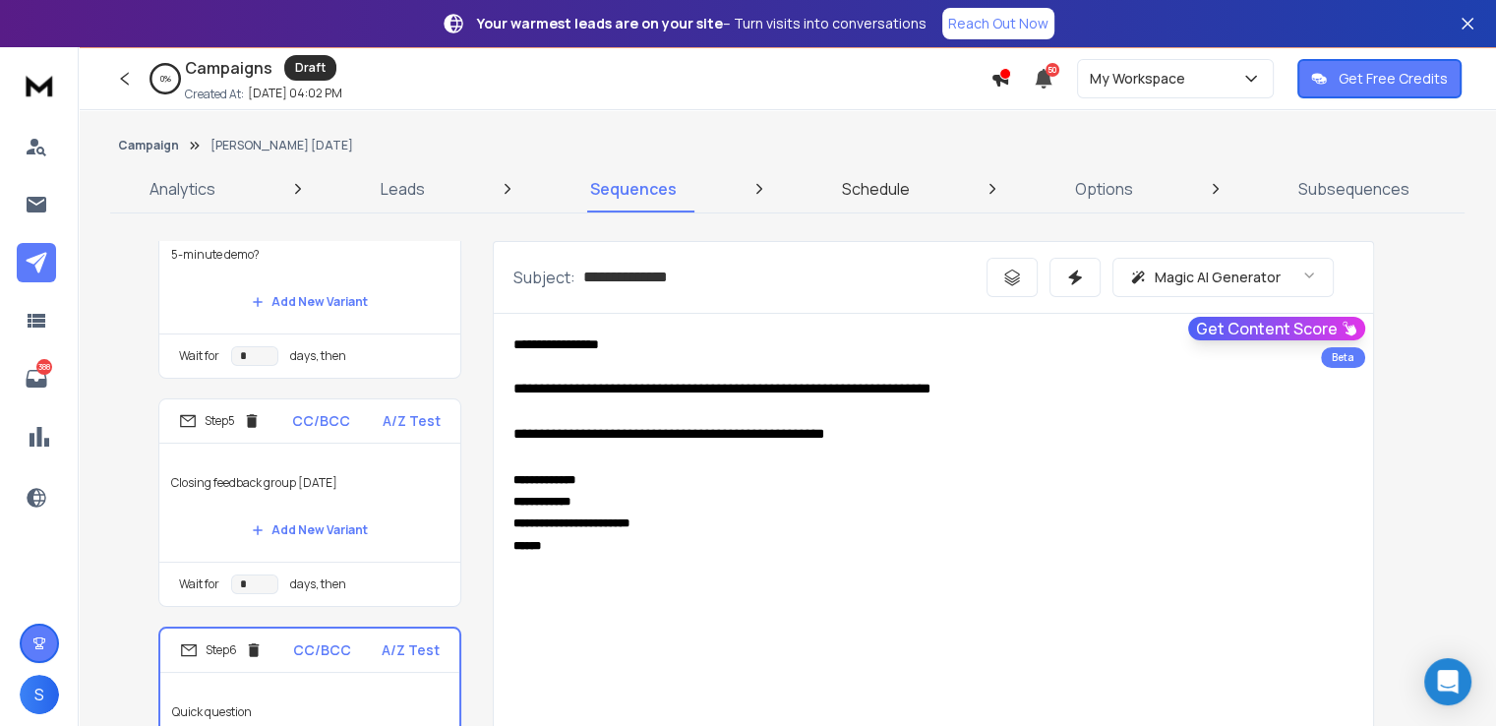
click at [881, 188] on p "Schedule" at bounding box center [876, 189] width 68 height 24
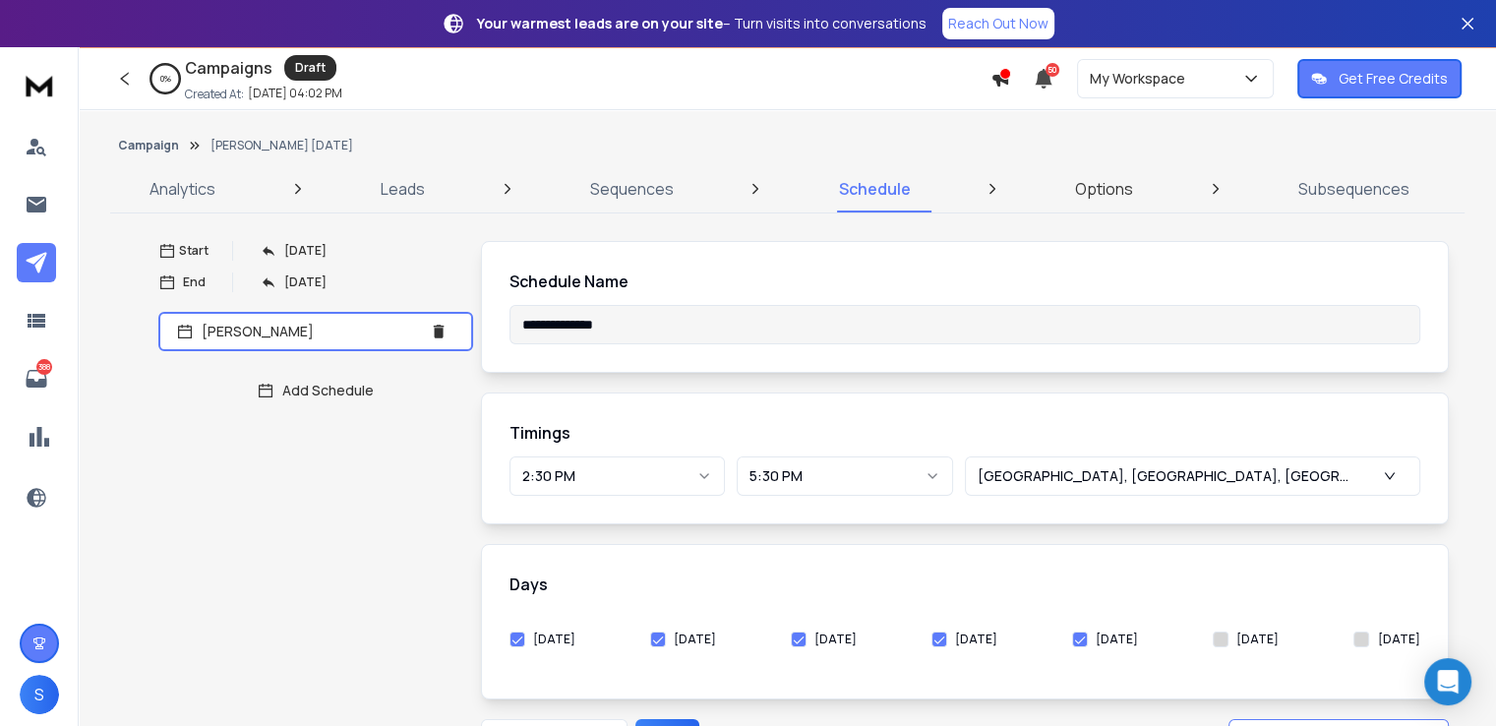
click at [1099, 183] on p "Options" at bounding box center [1104, 189] width 58 height 24
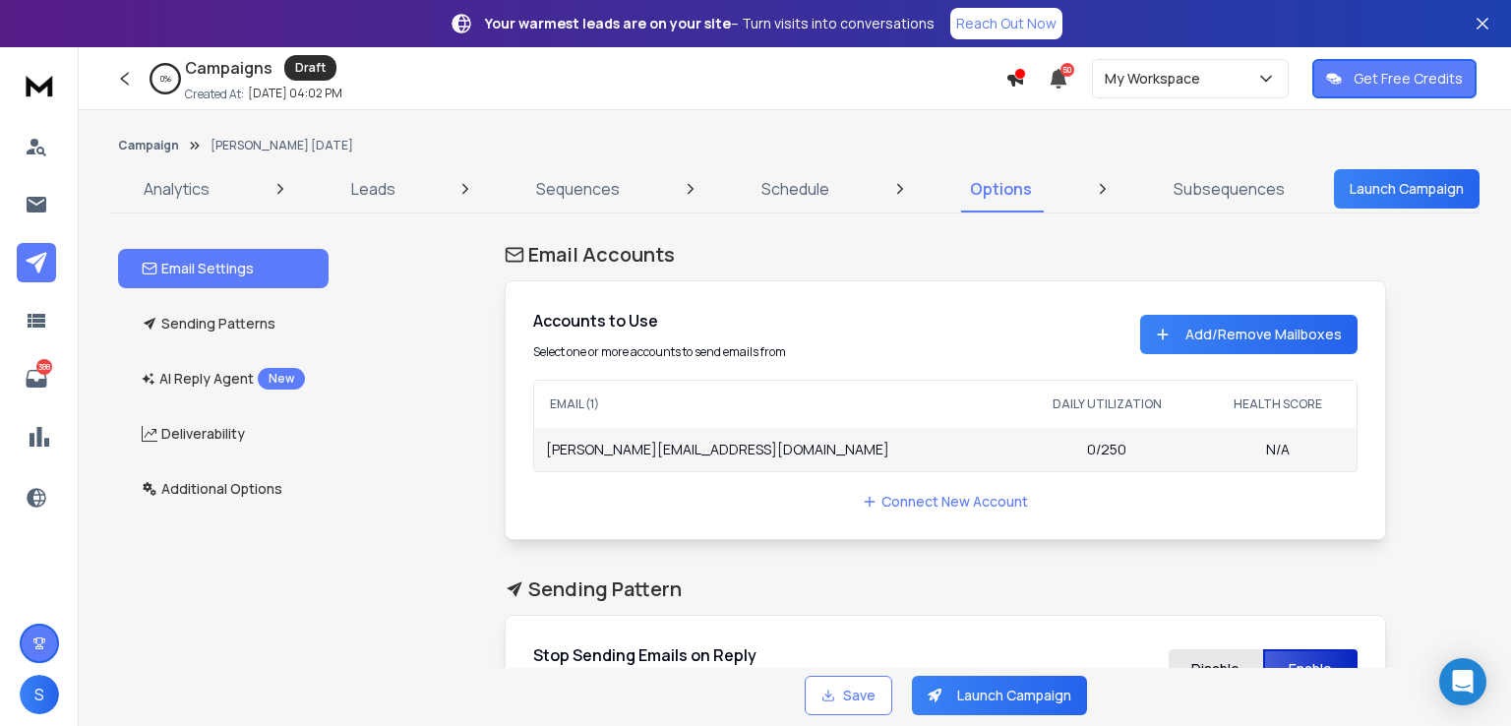
click at [972, 699] on button "Launch Campaign" at bounding box center [999, 695] width 175 height 39
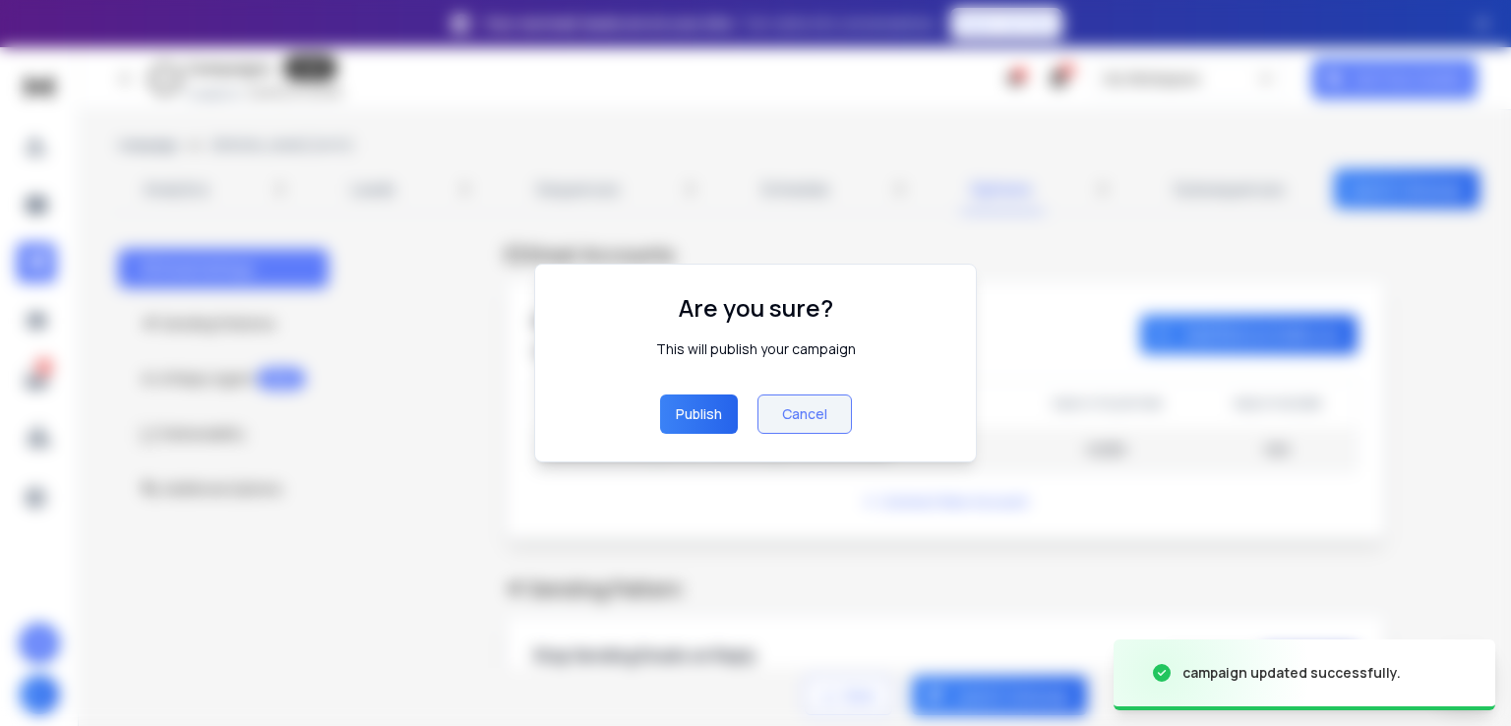
click at [689, 407] on button "Publish" at bounding box center [699, 413] width 78 height 39
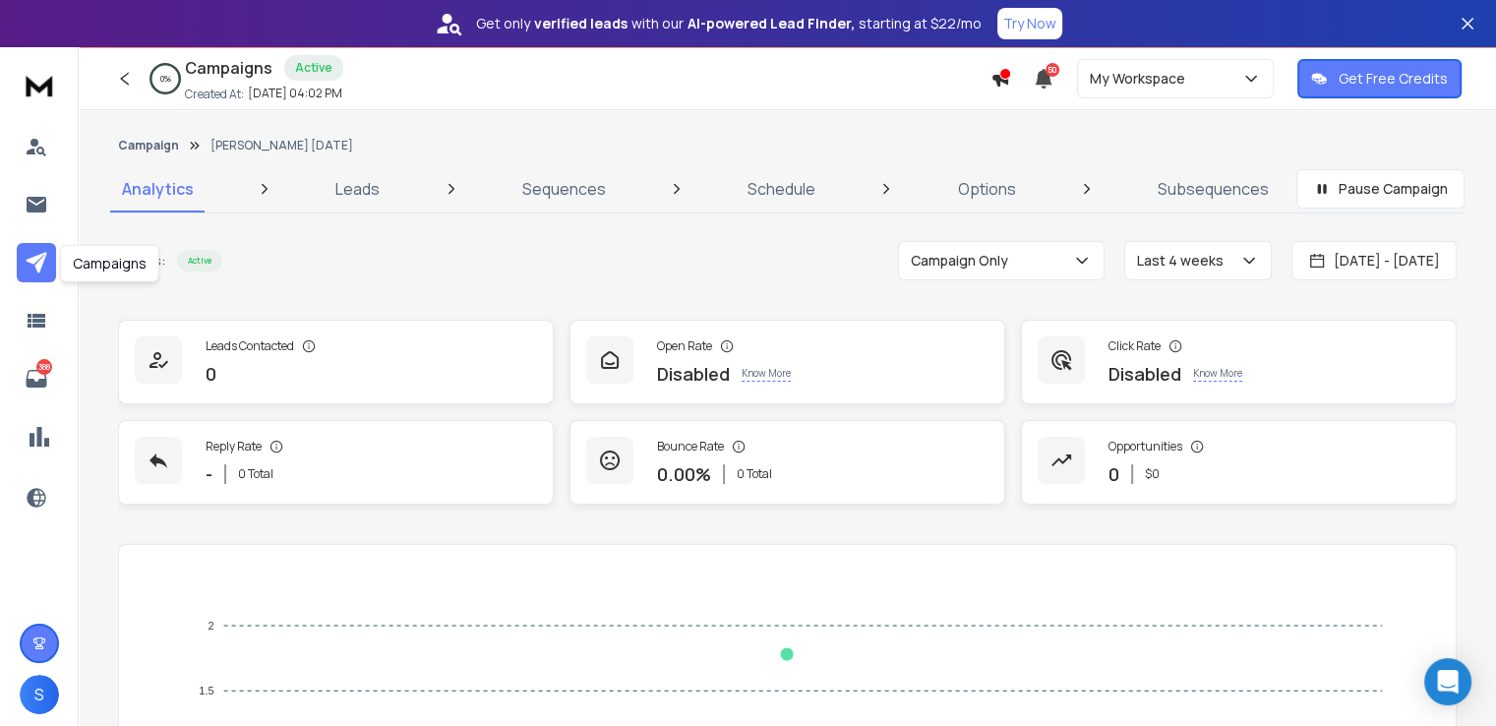
click at [35, 260] on icon at bounding box center [36, 262] width 21 height 21
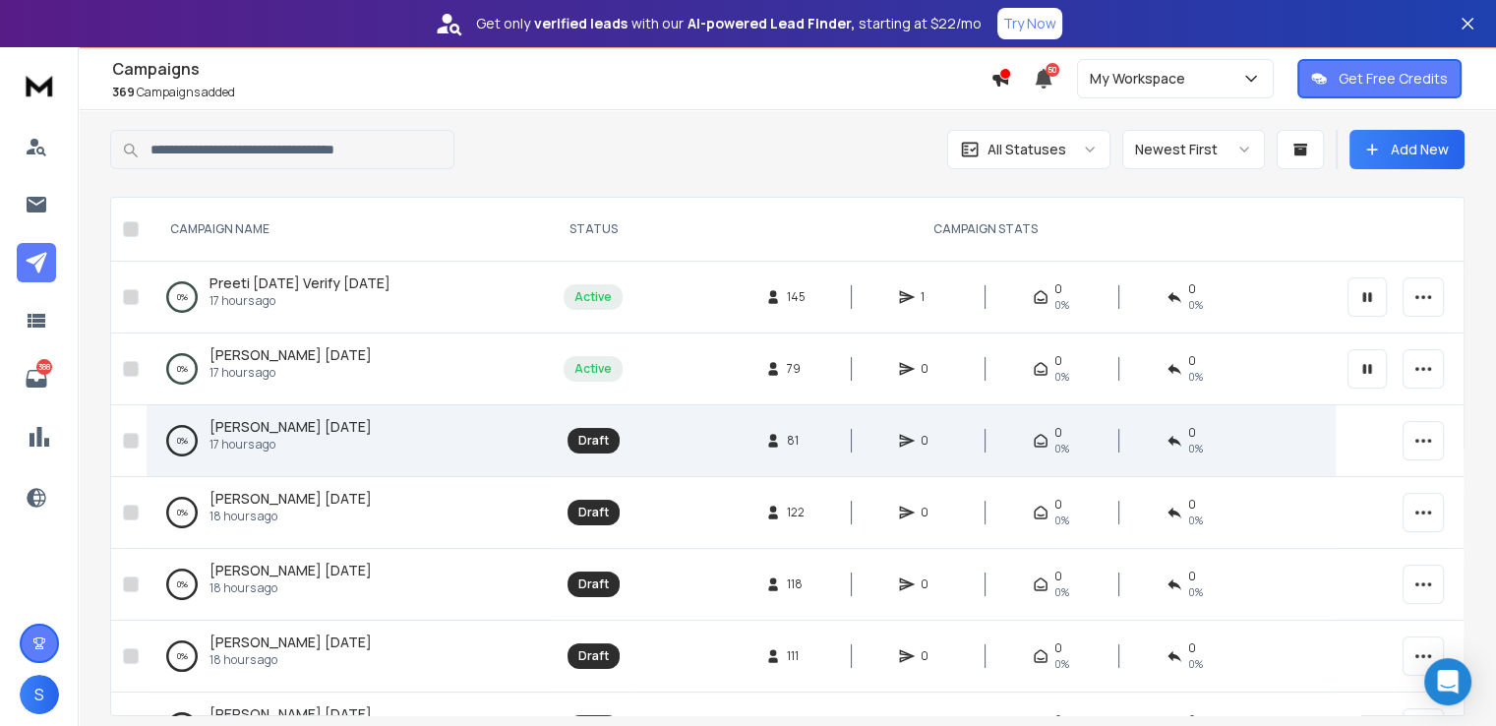
click at [295, 426] on span "[PERSON_NAME] [DATE]" at bounding box center [291, 426] width 162 height 19
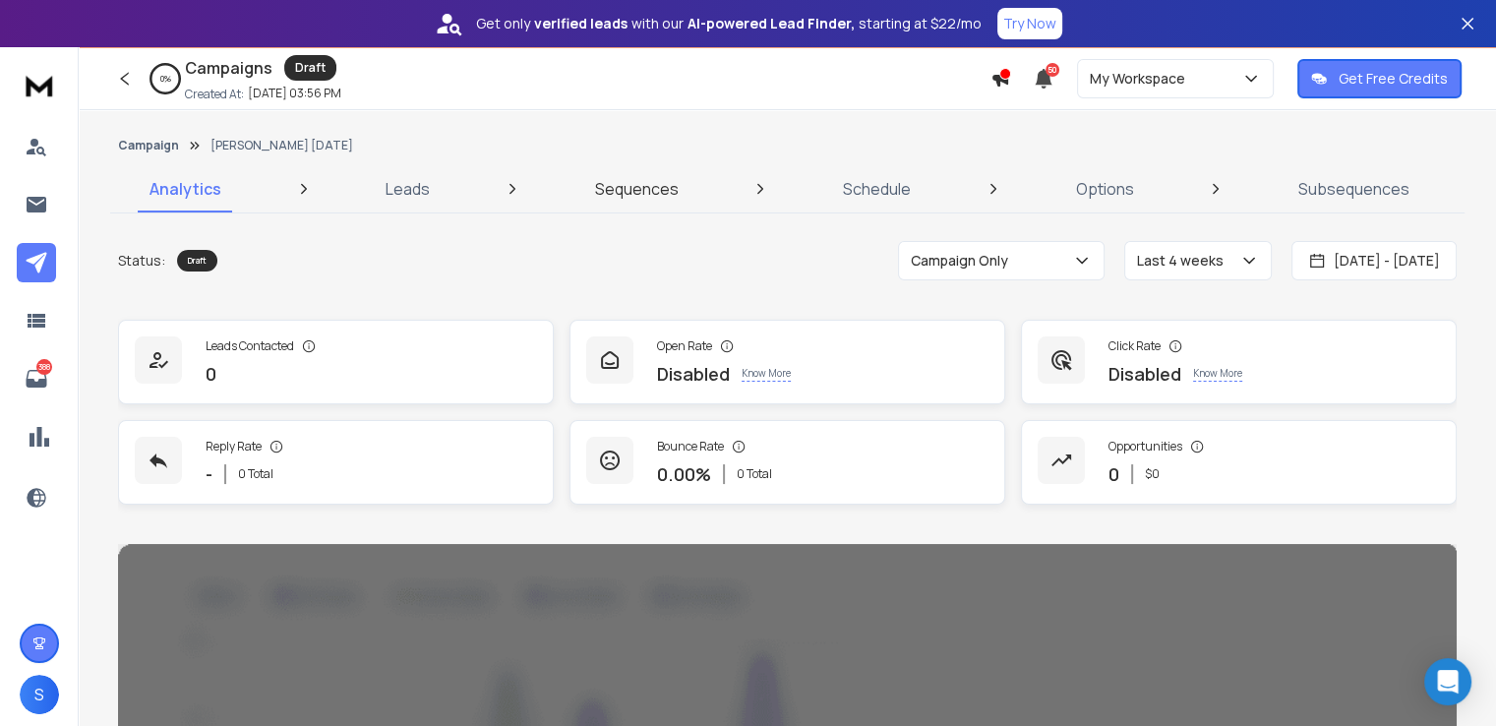
click at [656, 184] on p "Sequences" at bounding box center [637, 189] width 84 height 24
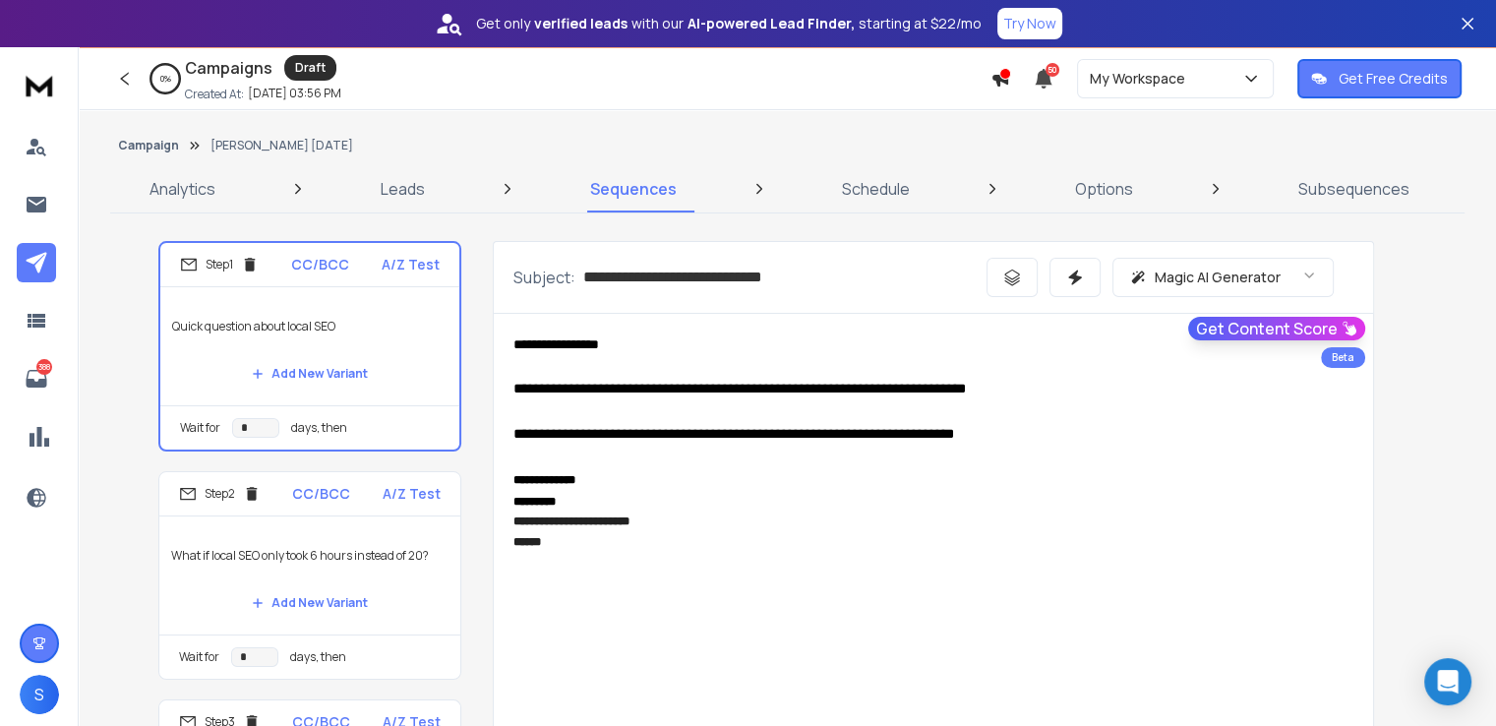
click at [398, 564] on p "What if local SEO only took 6 hours instead of 20?" at bounding box center [309, 555] width 277 height 55
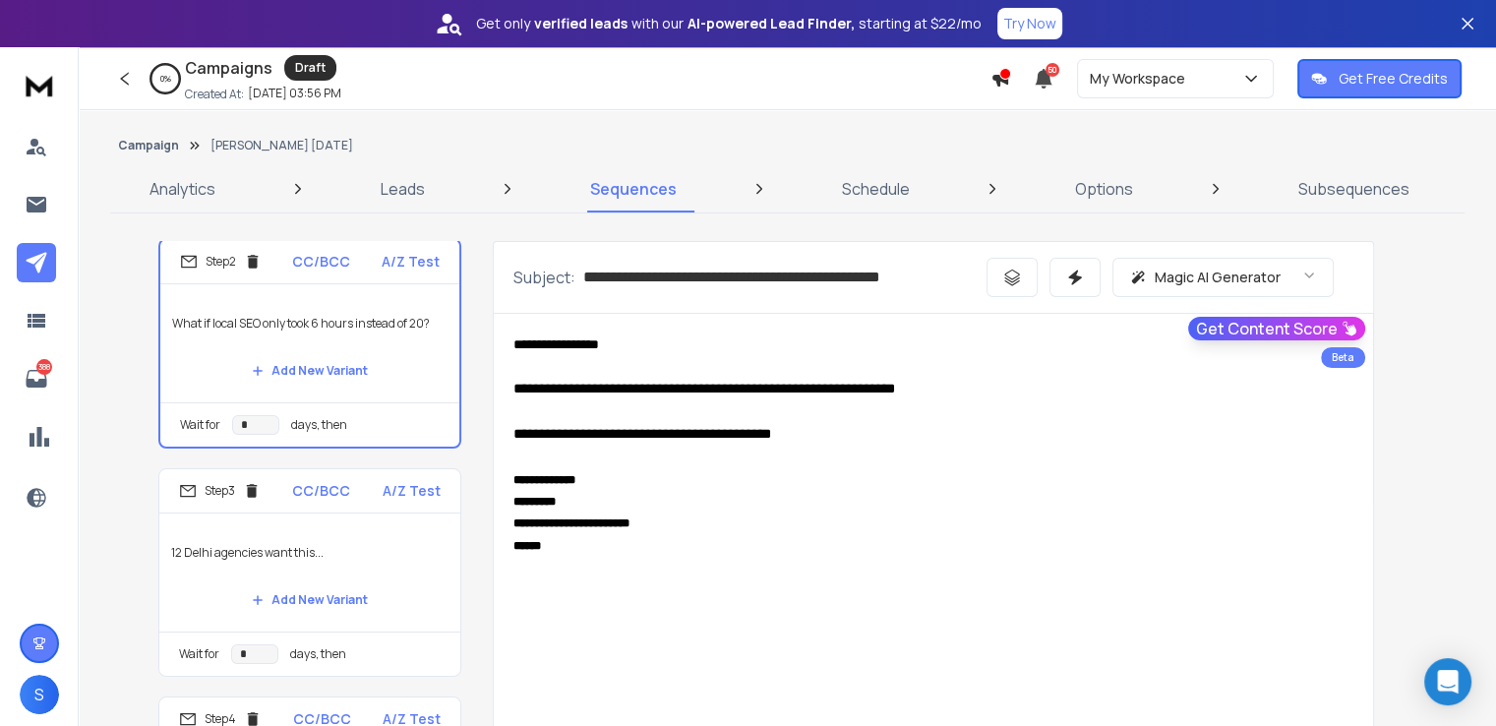
scroll to position [369, 0]
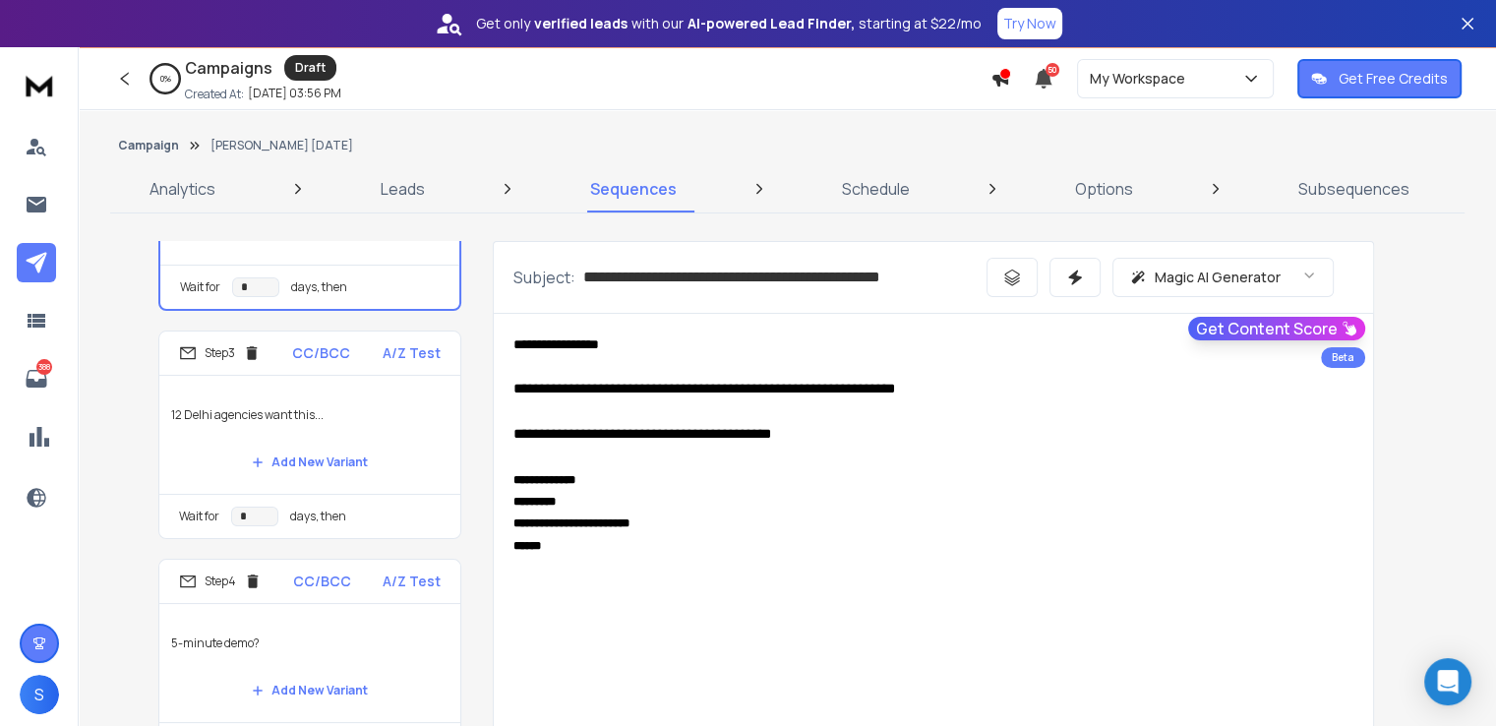
click at [436, 433] on p "12 Delhi agencies want this..." at bounding box center [309, 415] width 277 height 55
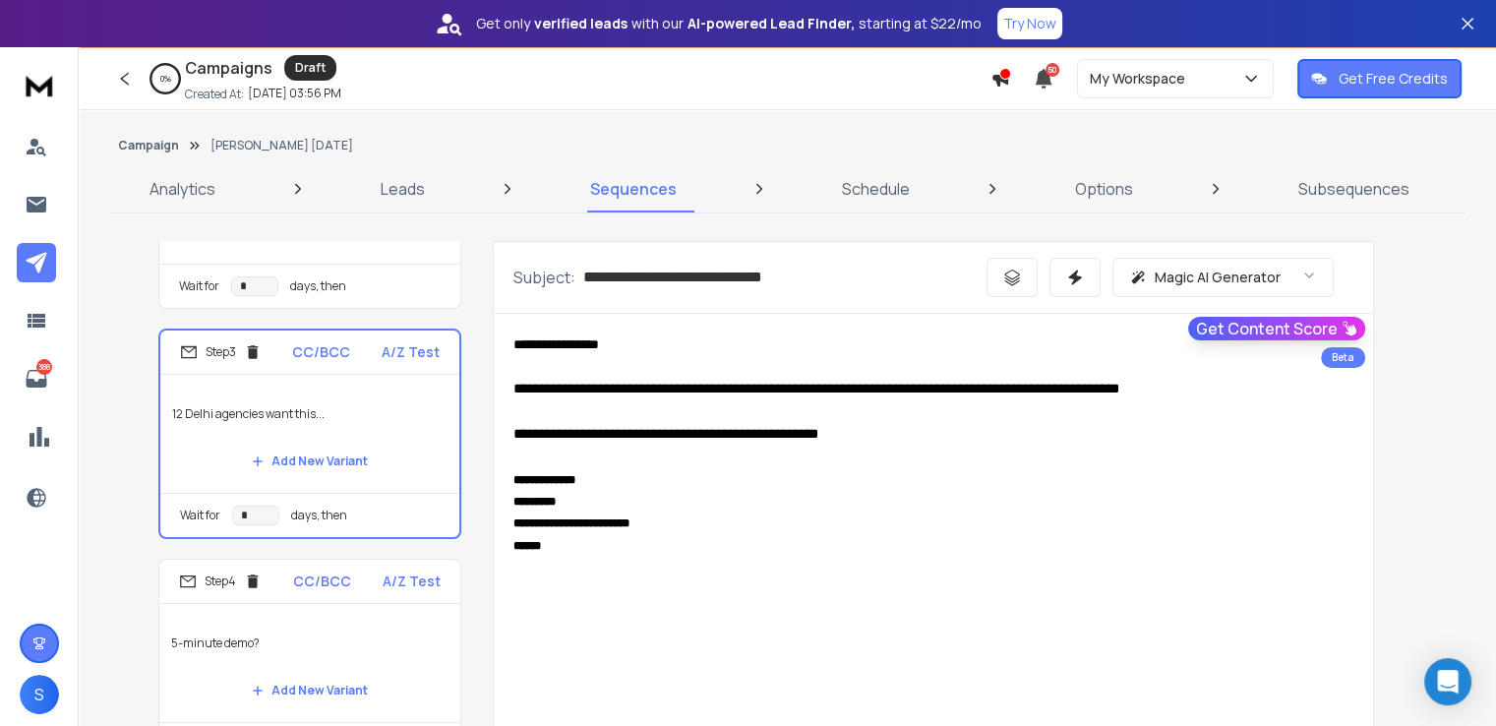
click at [400, 632] on p "5-minute demo?" at bounding box center [309, 643] width 277 height 55
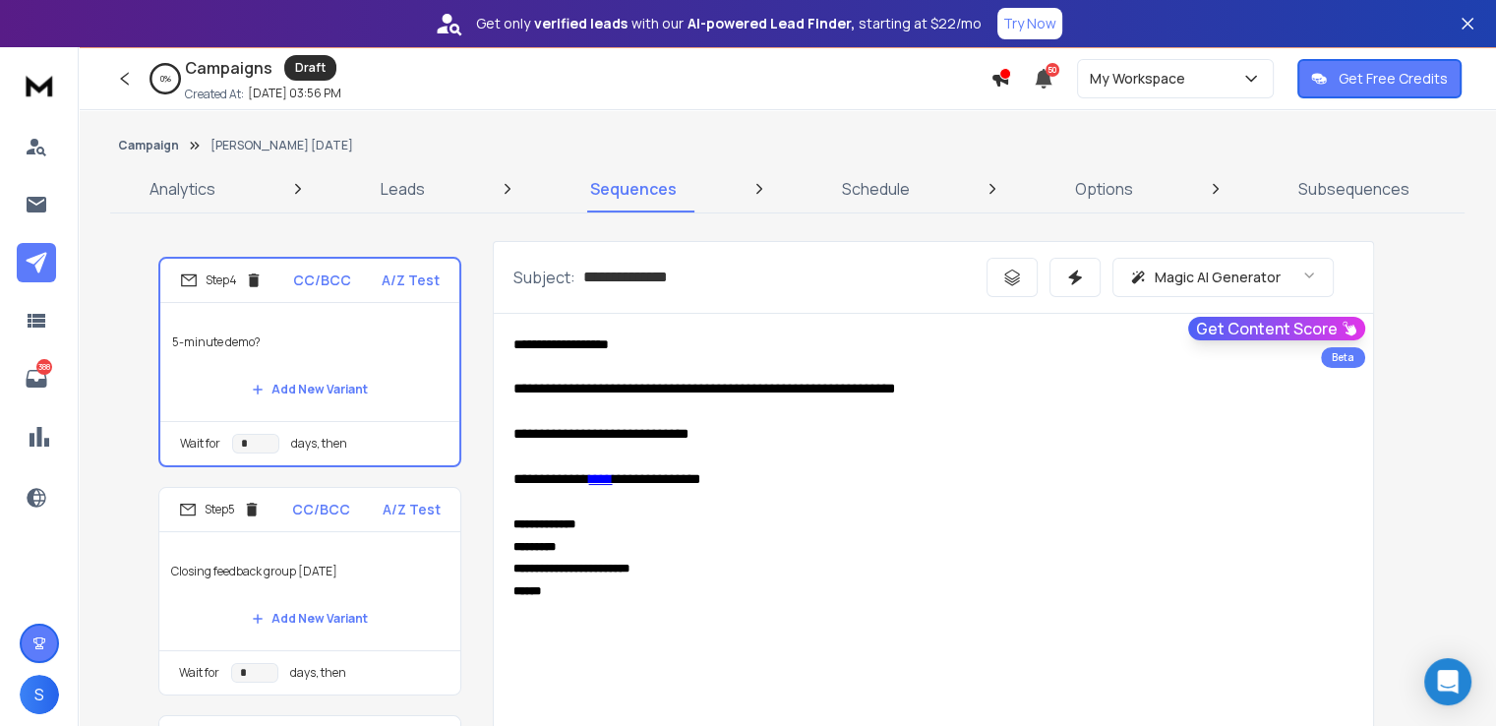
scroll to position [686, 0]
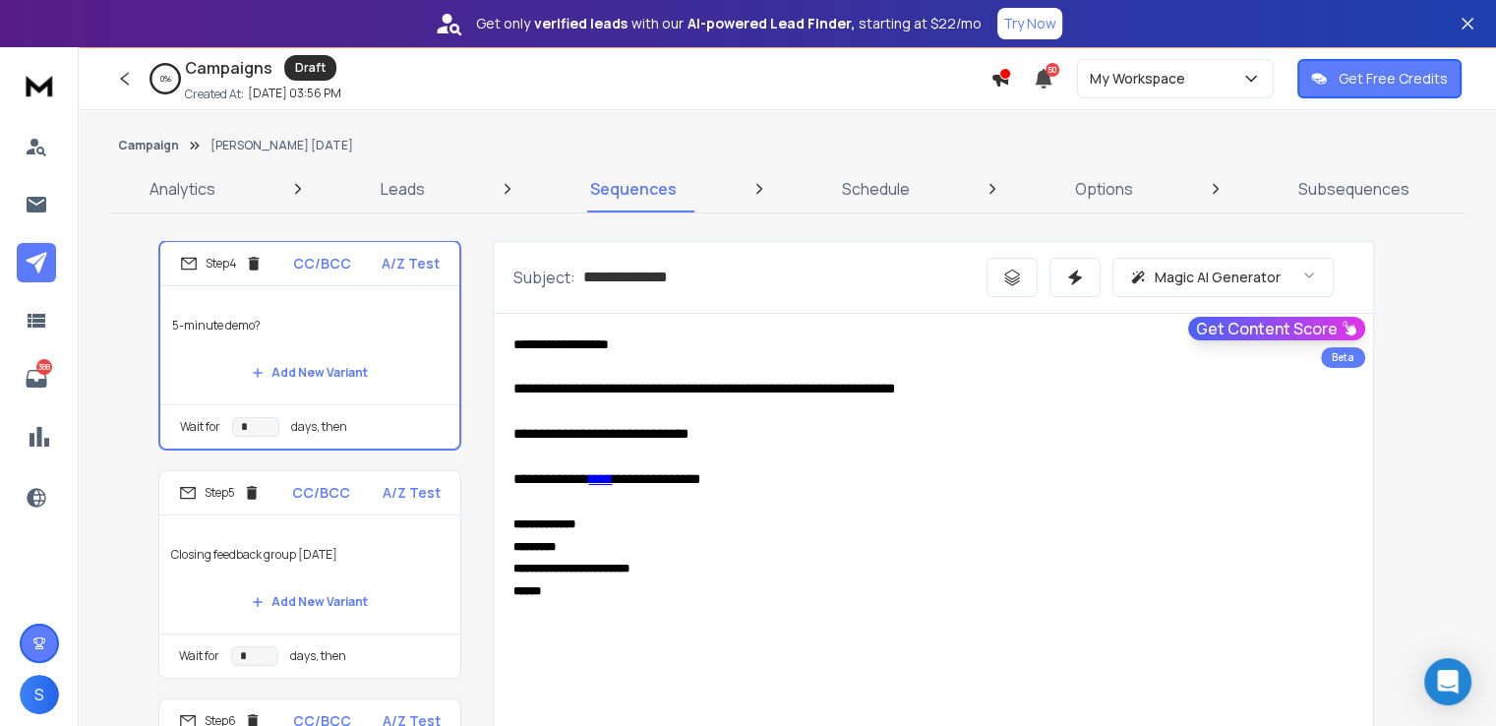
click at [425, 560] on p "Closing feedback group [DATE]" at bounding box center [309, 554] width 277 height 55
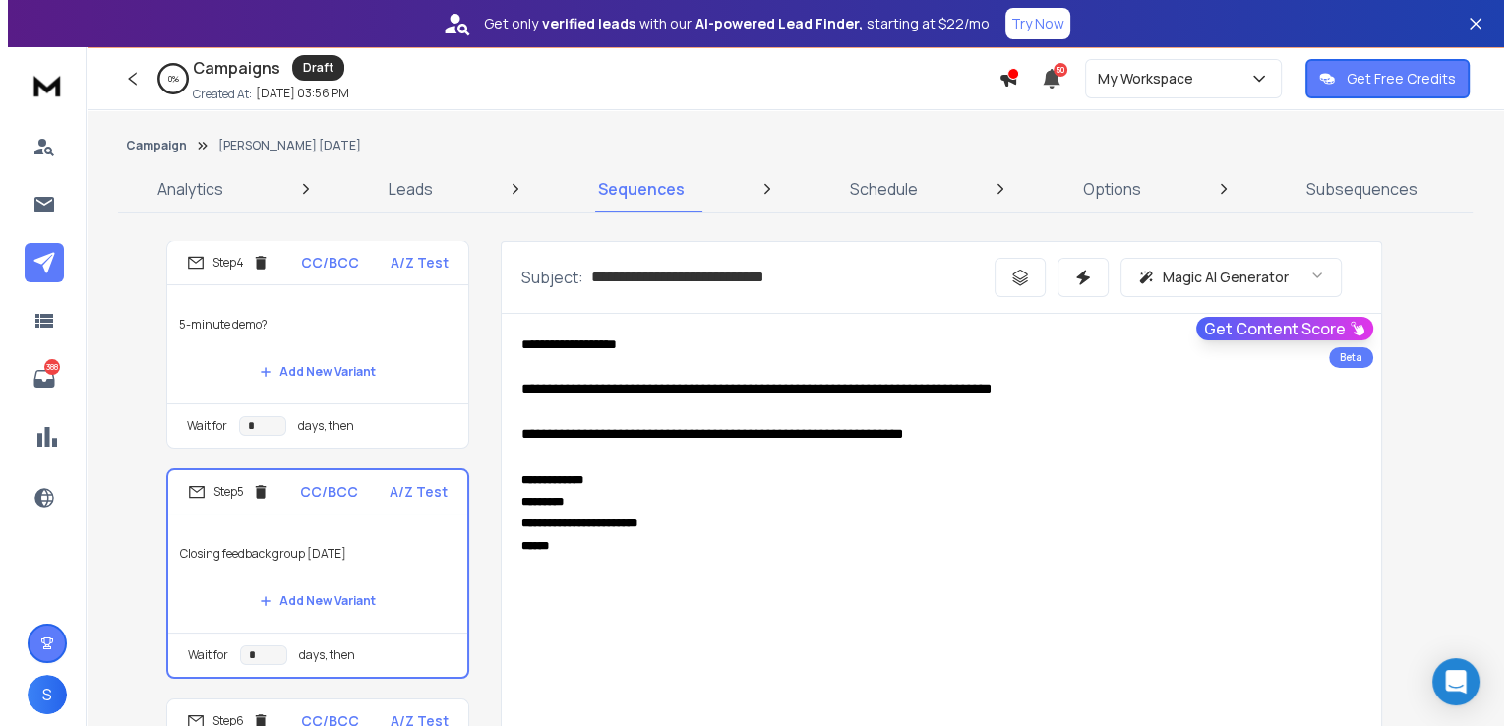
scroll to position [795, 0]
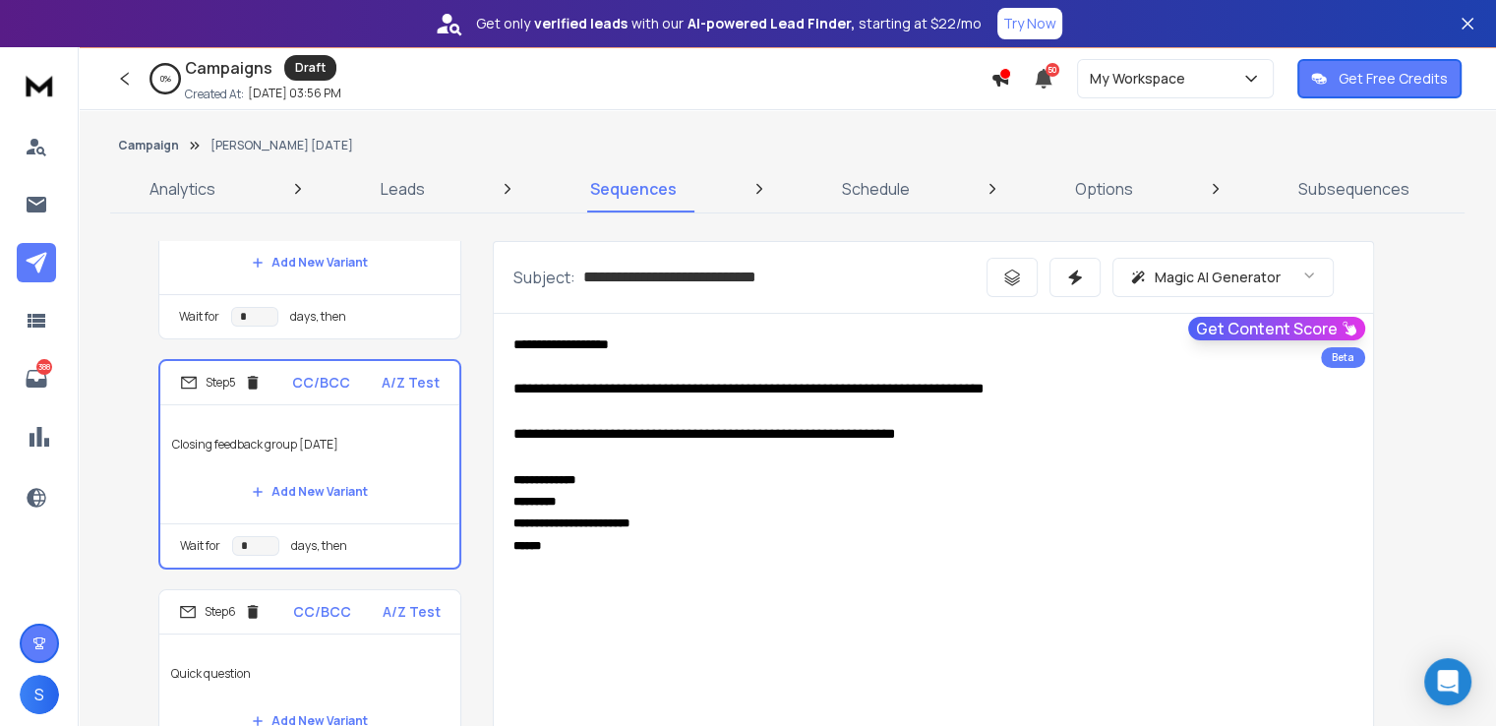
click at [389, 669] on p "Quick question" at bounding box center [309, 673] width 277 height 55
type input "**********"
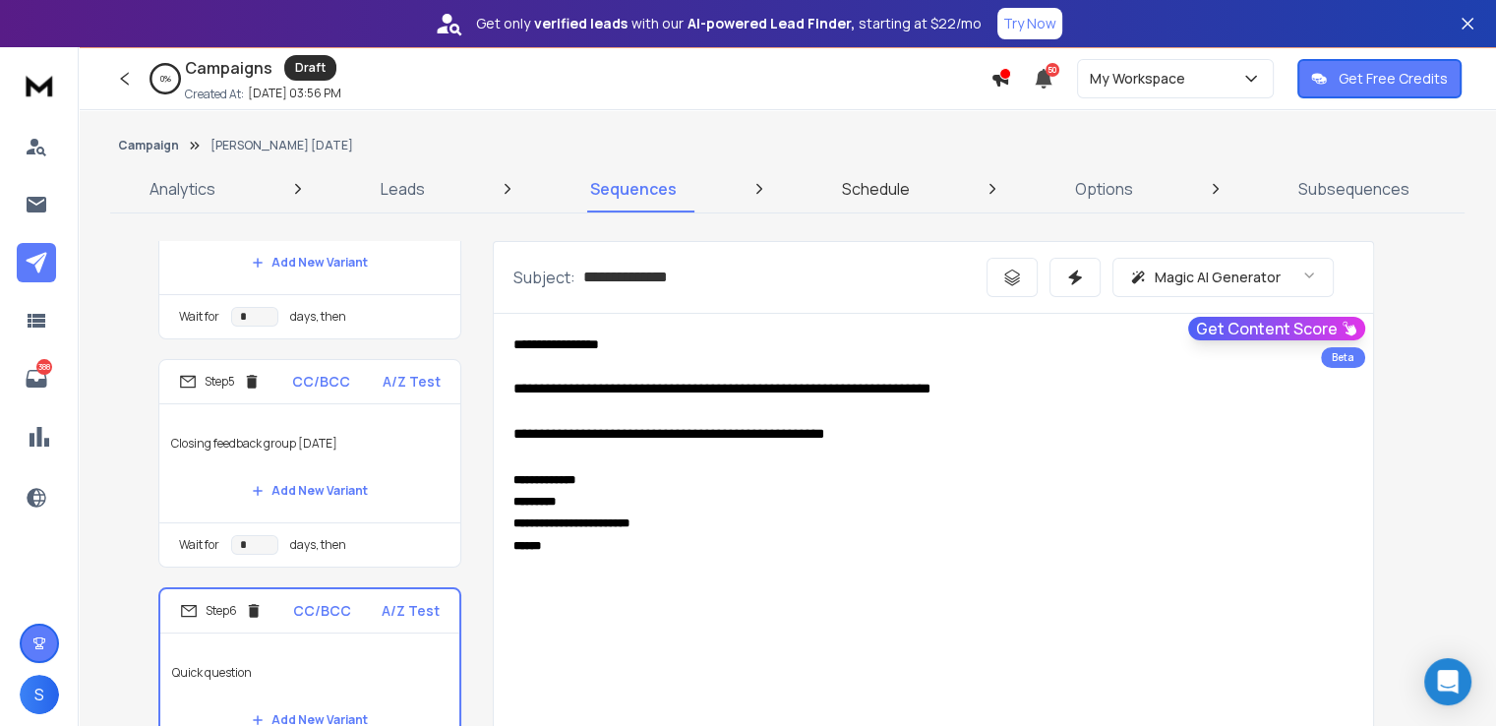
click at [885, 187] on p "Schedule" at bounding box center [876, 189] width 68 height 24
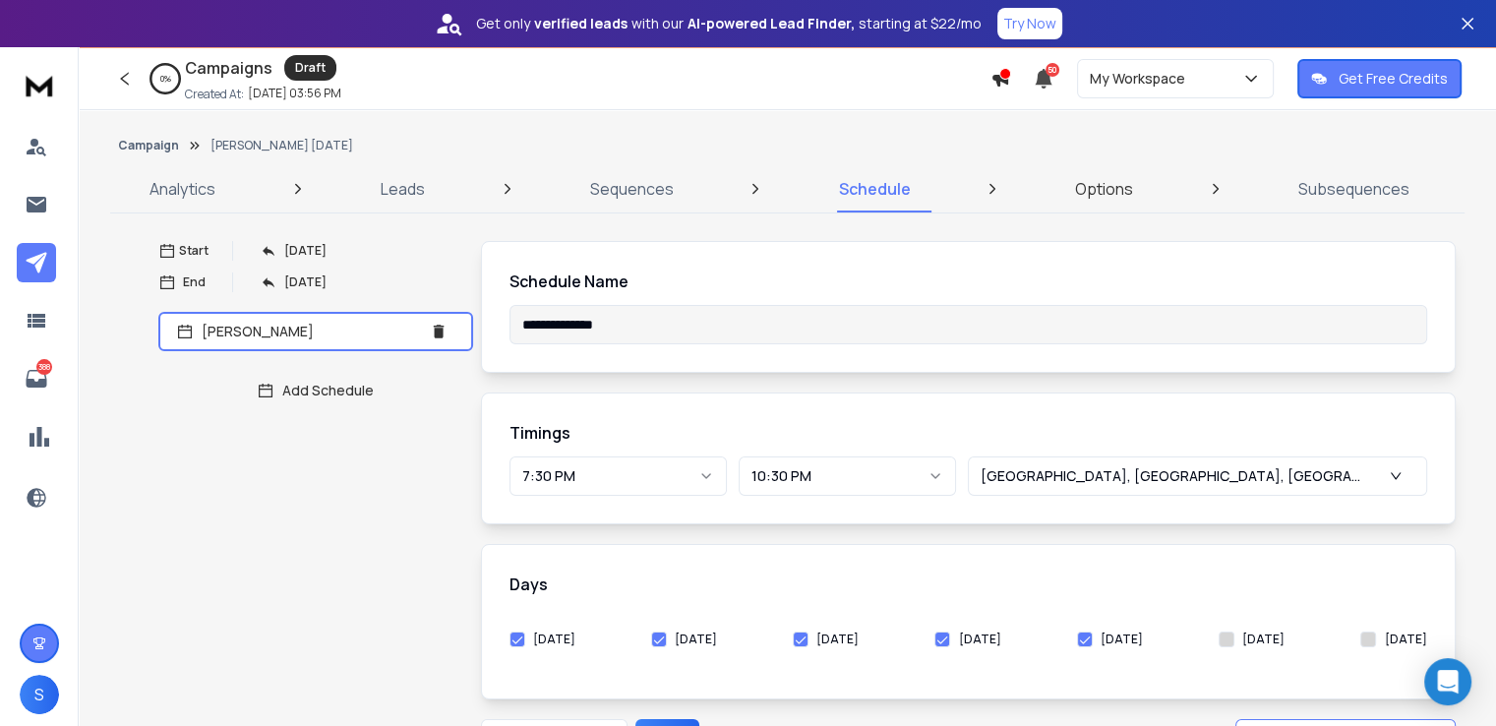
click at [1125, 190] on p "Options" at bounding box center [1104, 189] width 58 height 24
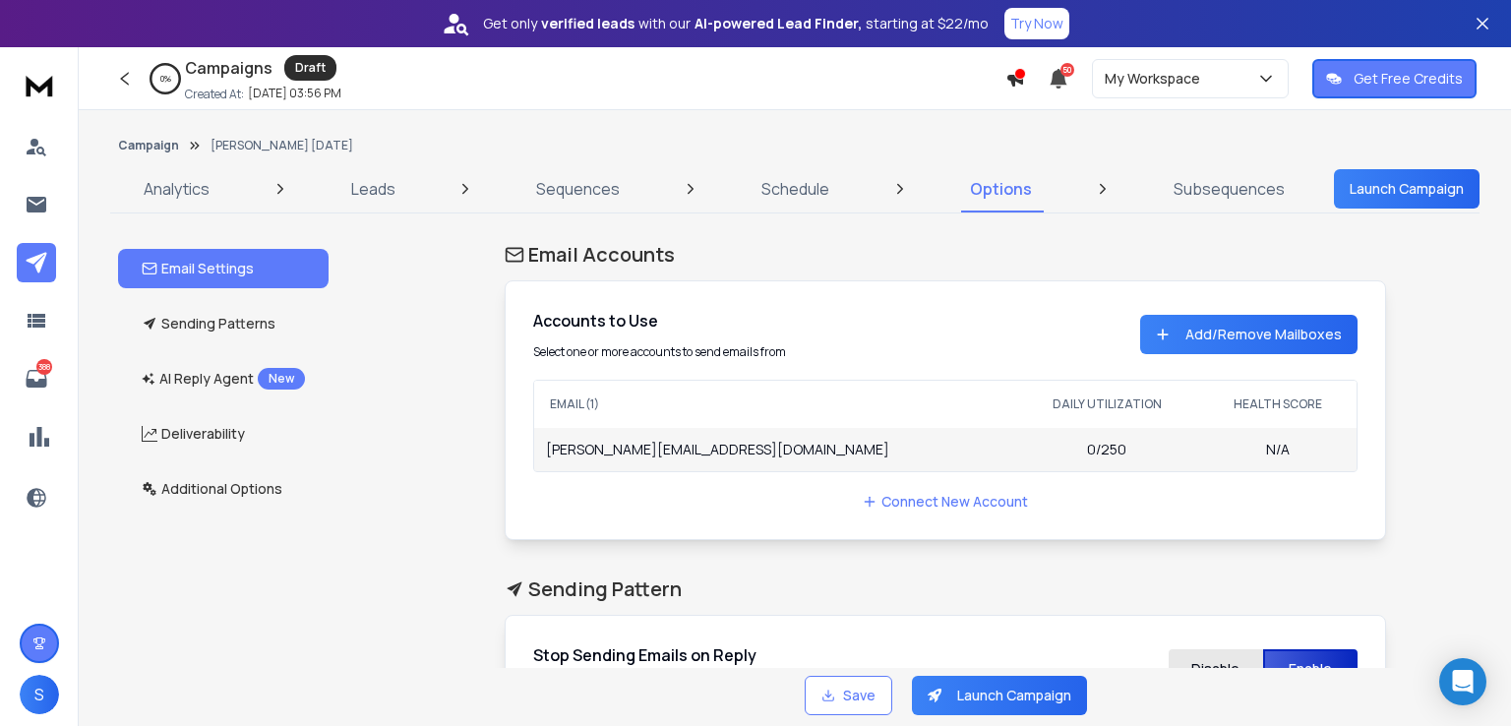
click at [969, 694] on button "Launch Campaign" at bounding box center [999, 695] width 175 height 39
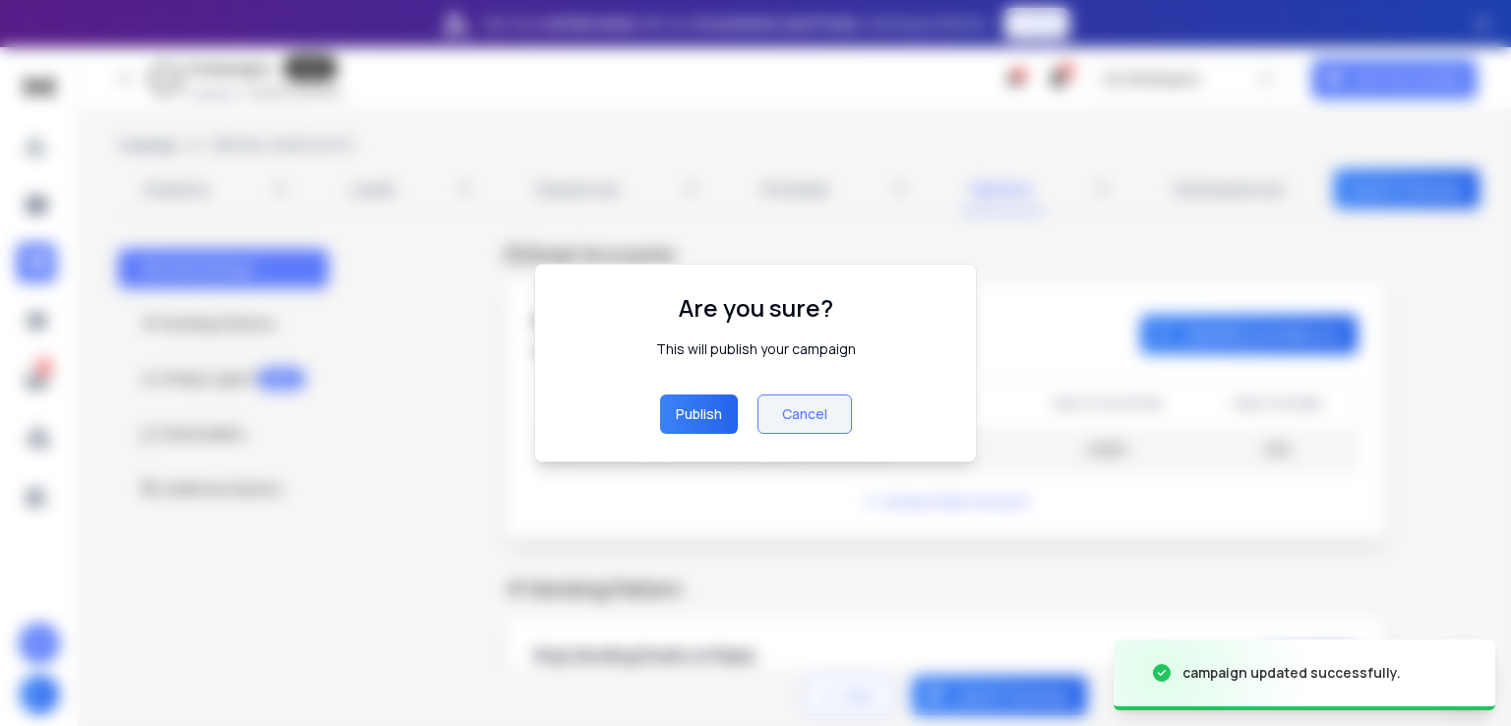
click at [708, 415] on button "Publish" at bounding box center [699, 413] width 78 height 39
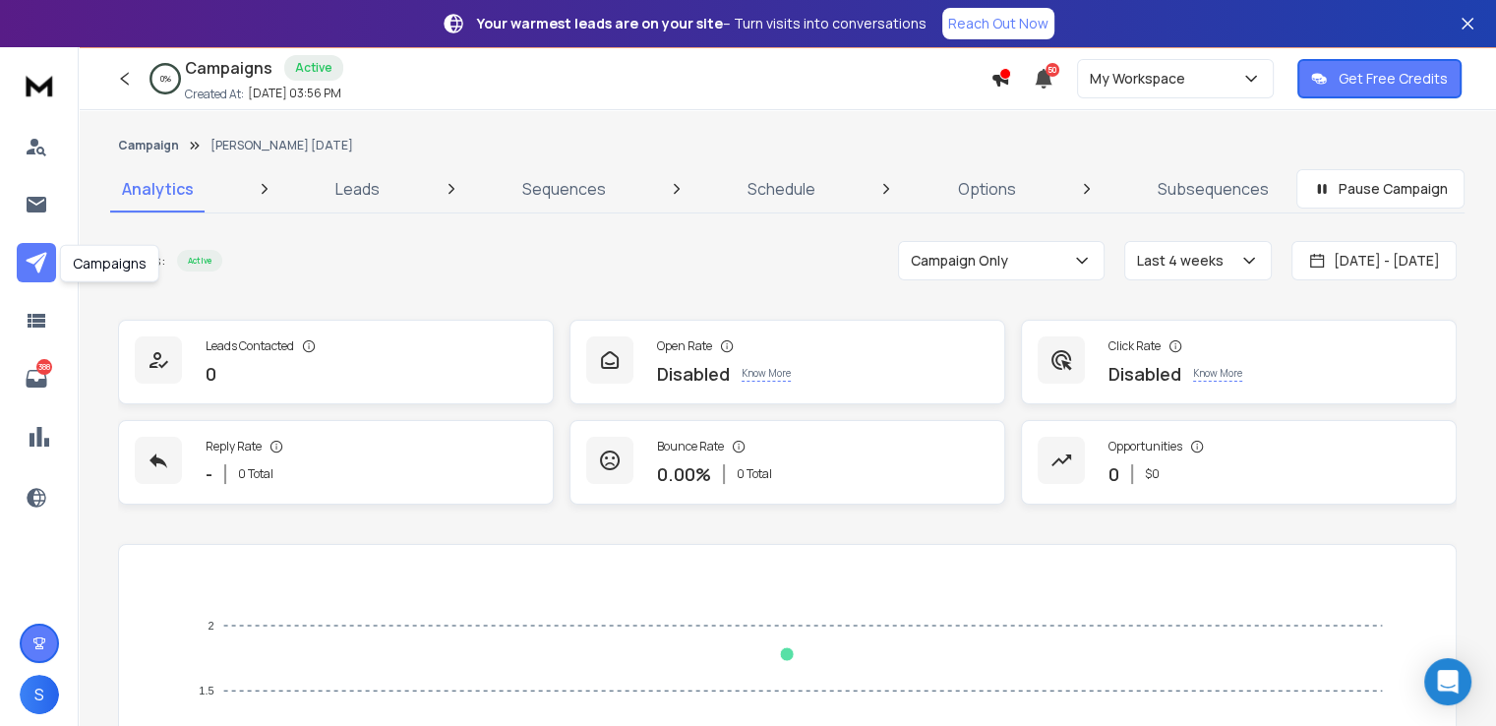
click at [36, 263] on icon at bounding box center [36, 262] width 21 height 21
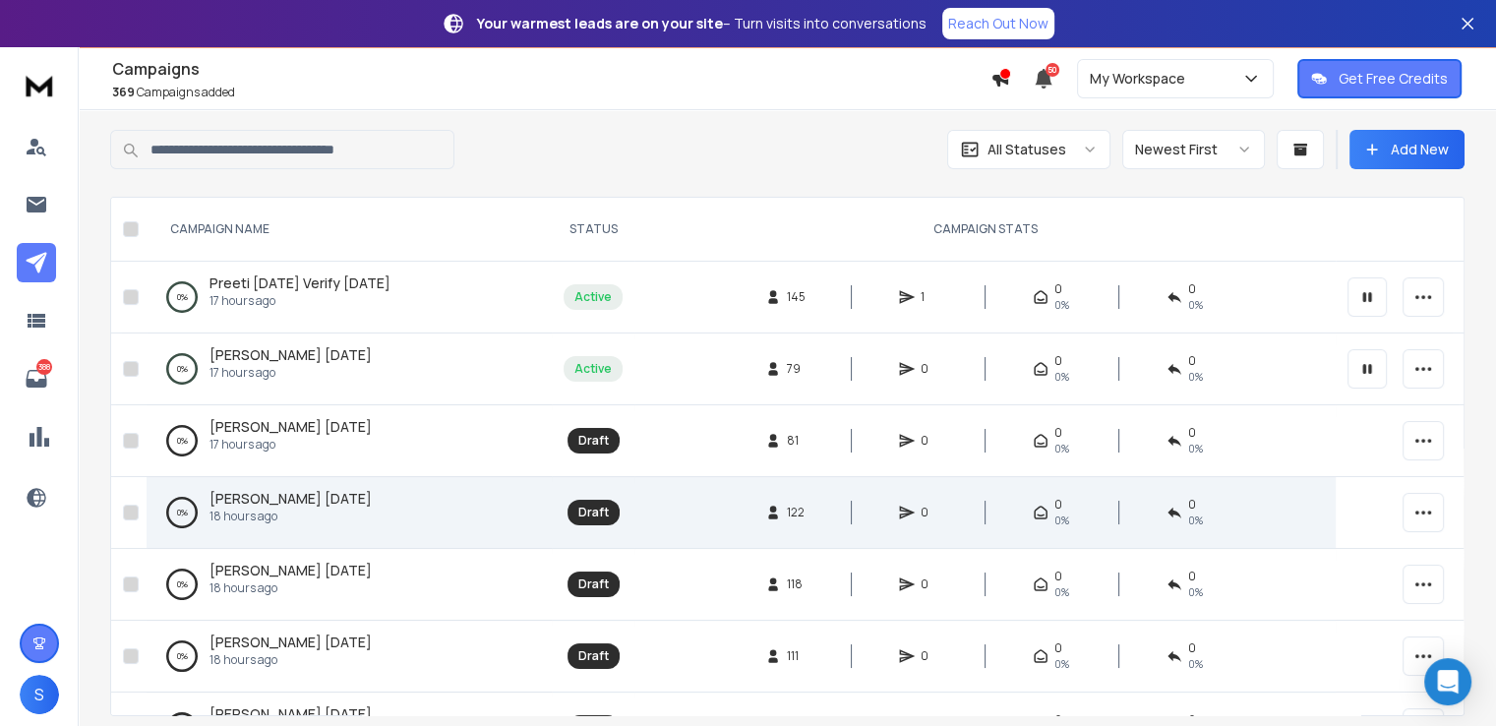
click at [293, 499] on span "[PERSON_NAME] [DATE]" at bounding box center [291, 498] width 162 height 19
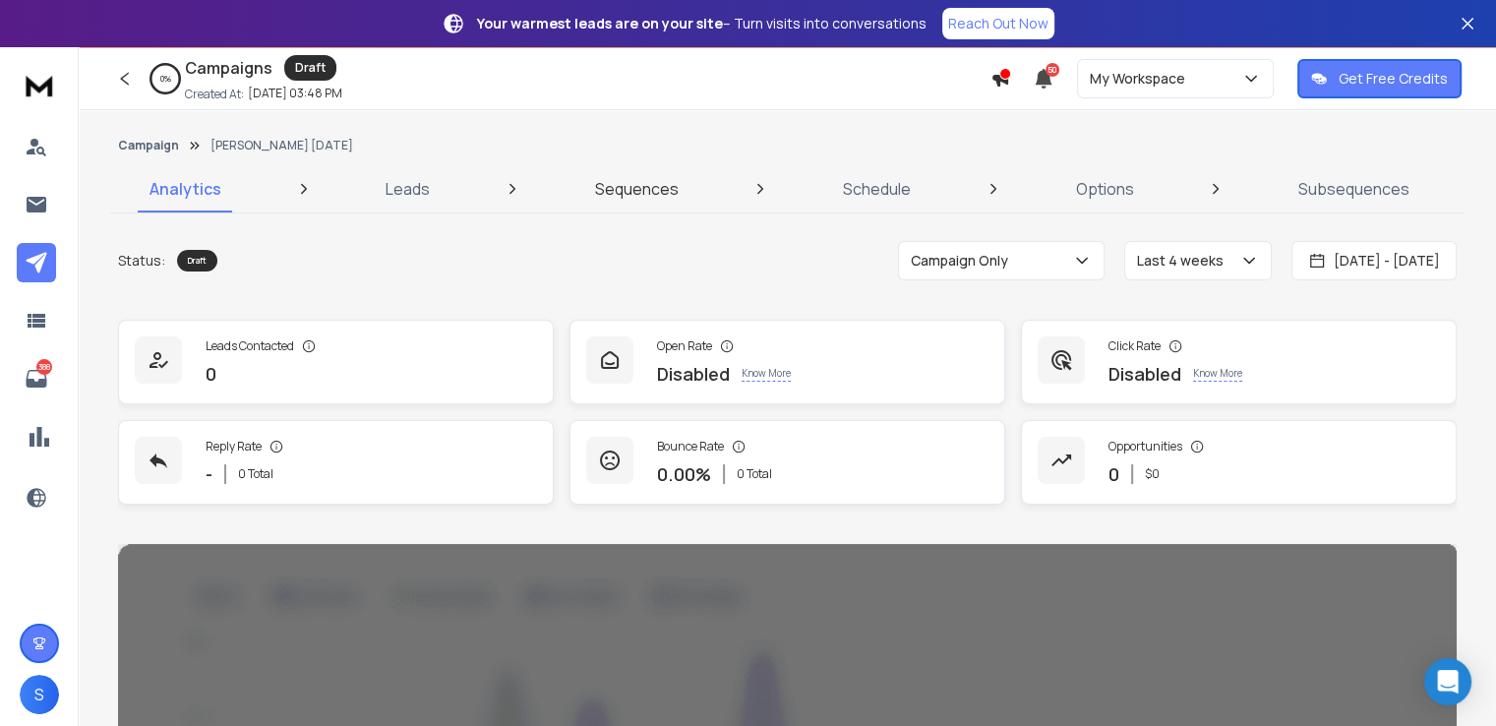
click at [645, 183] on p "Sequences" at bounding box center [637, 189] width 84 height 24
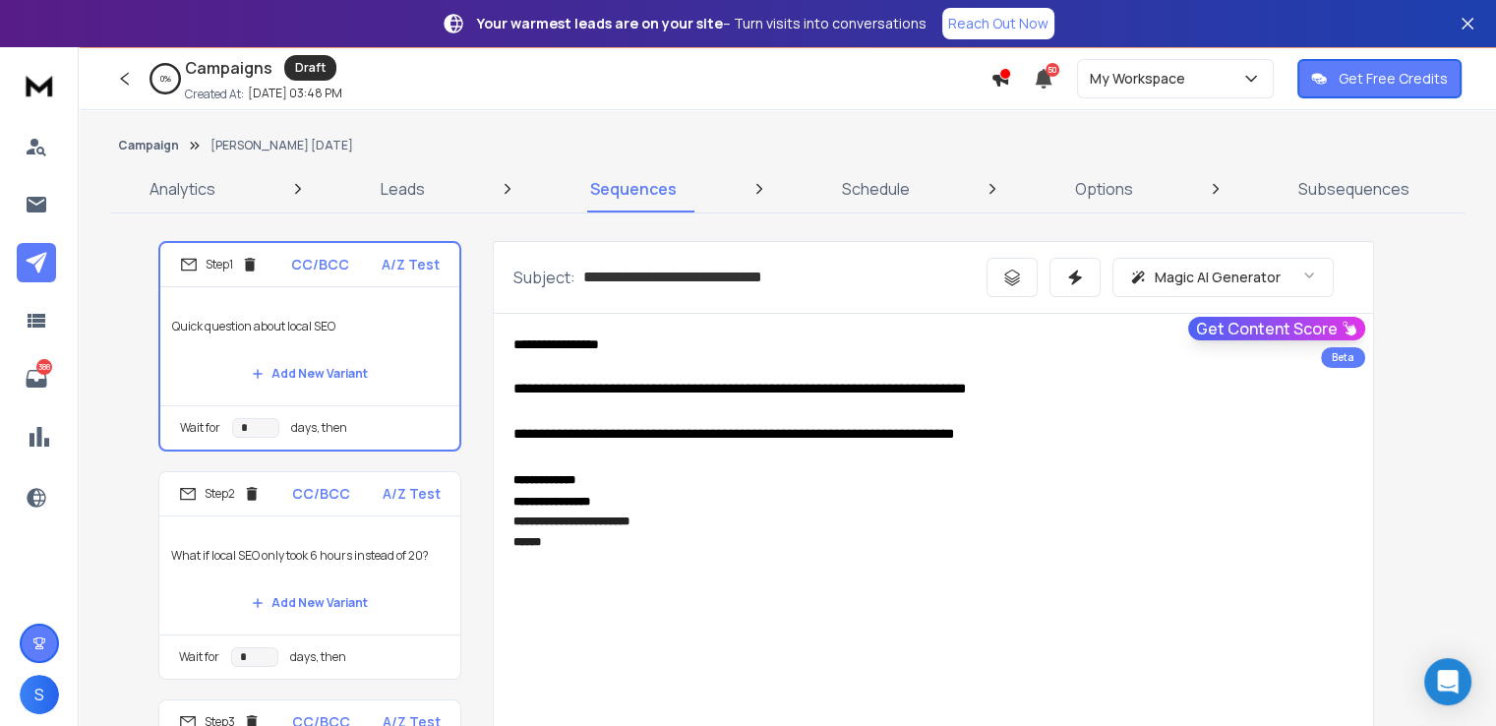
click at [401, 597] on div "Add New Variant" at bounding box center [309, 602] width 277 height 39
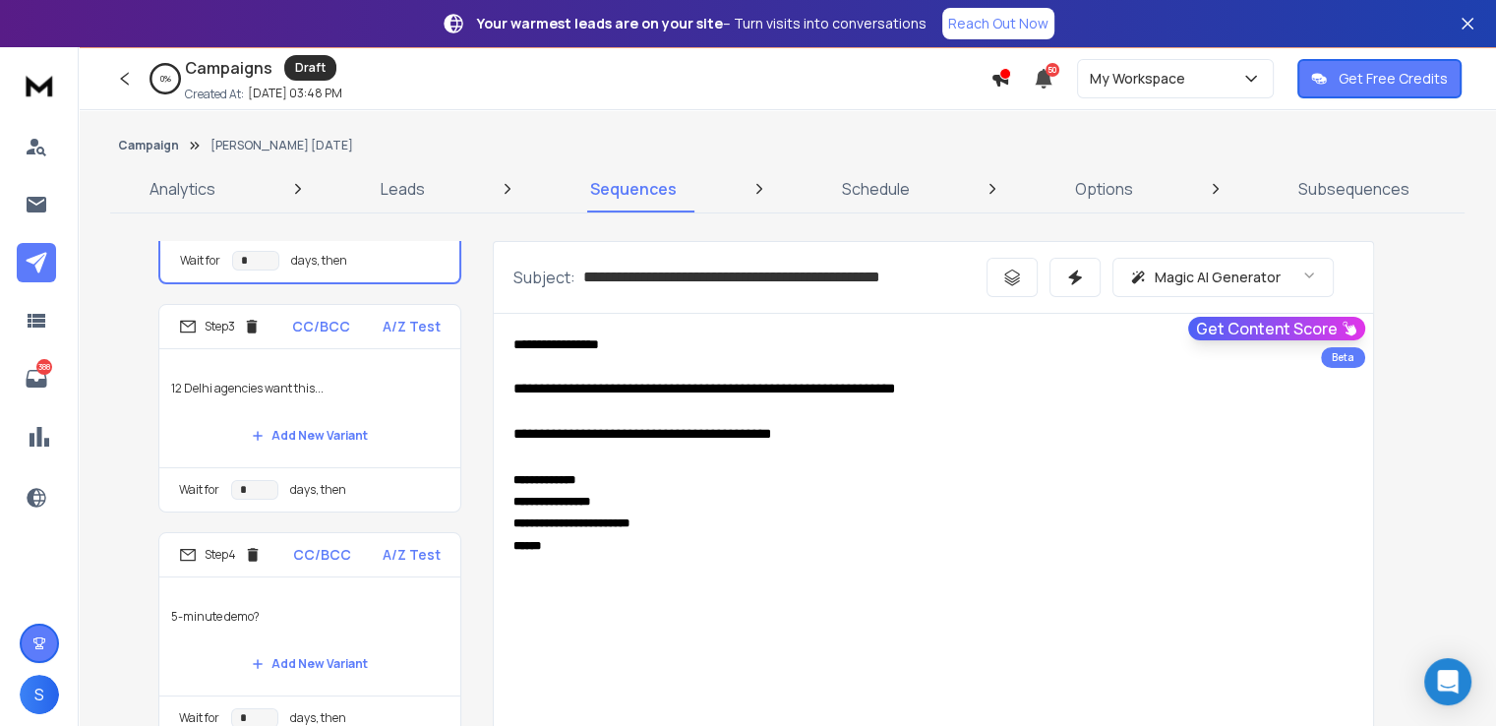
scroll to position [401, 0]
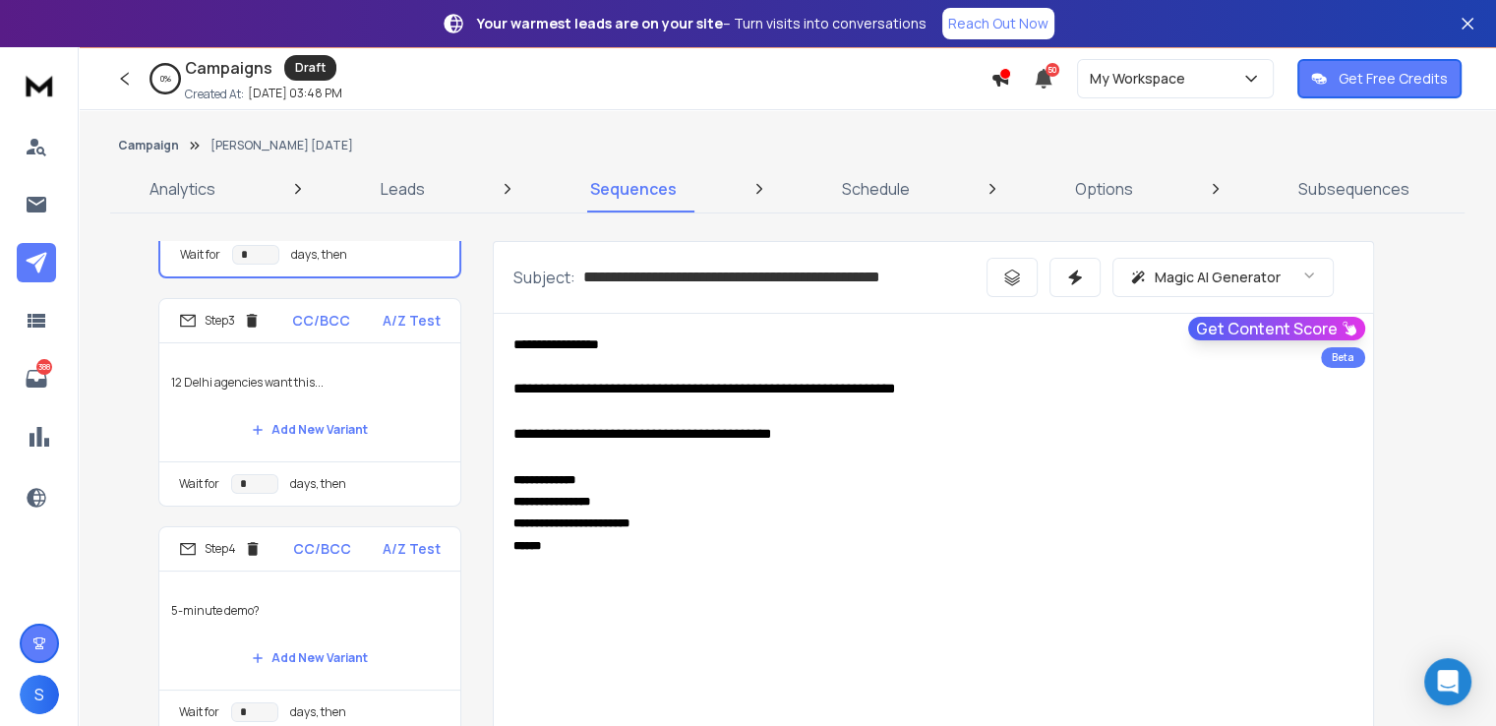
click at [420, 446] on div "Add New Variant" at bounding box center [309, 429] width 277 height 39
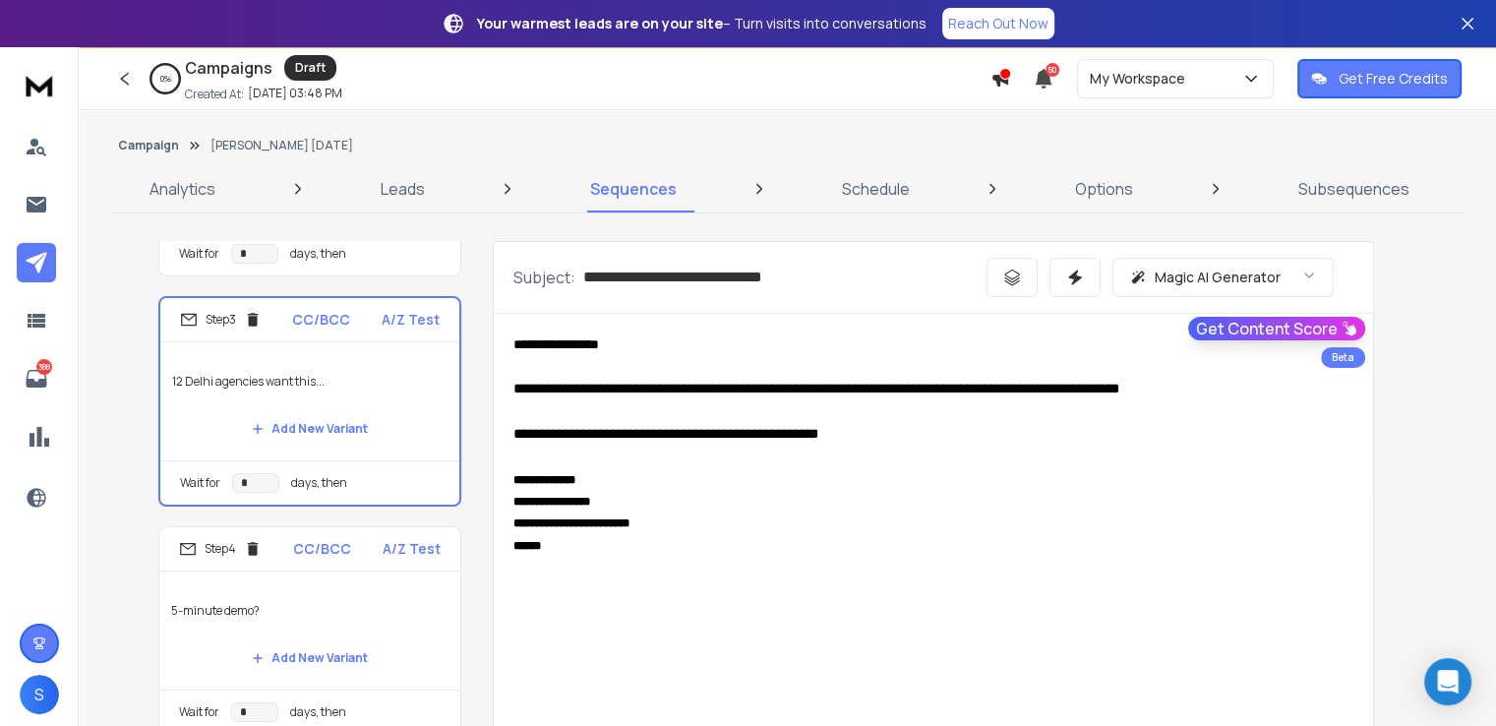
click at [413, 638] on div "Add New Variant" at bounding box center [309, 657] width 277 height 39
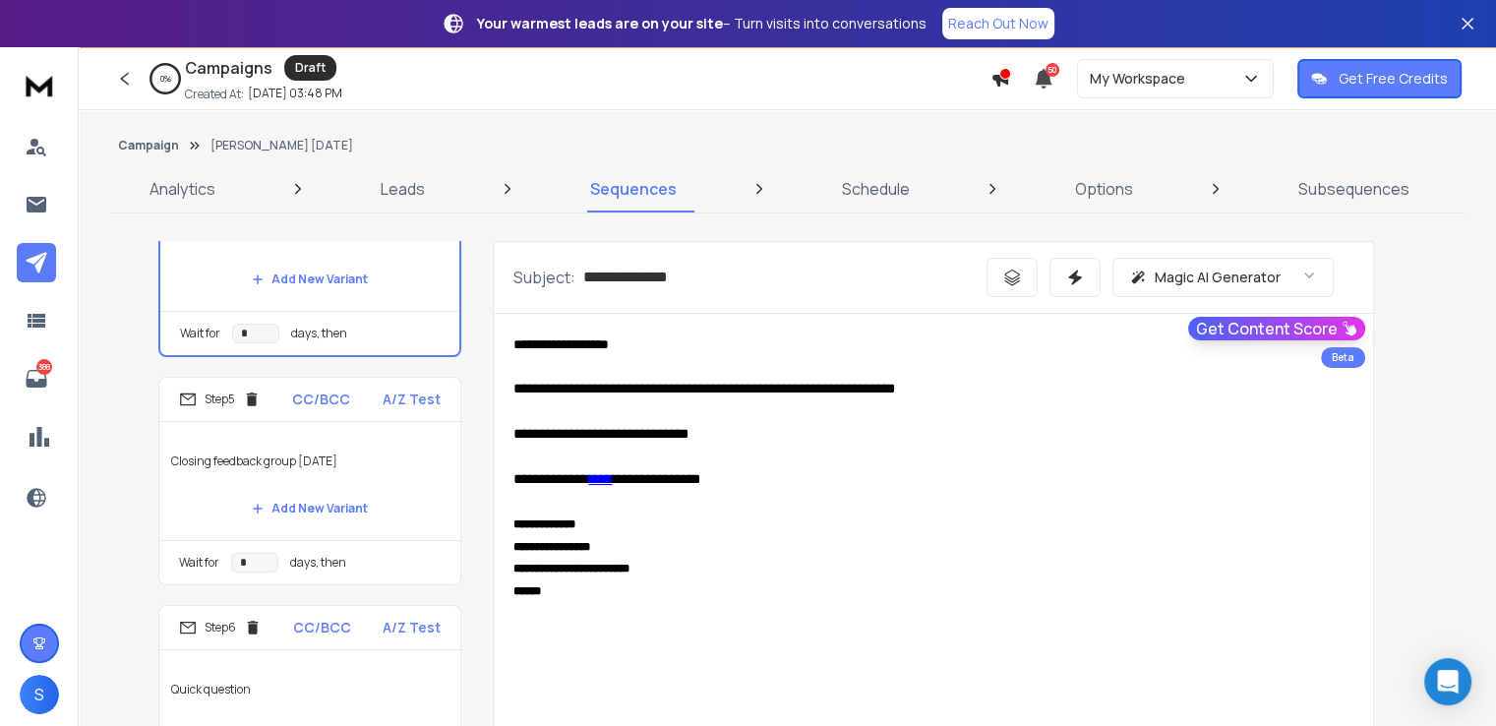
scroll to position [784, 0]
click at [424, 548] on div "Wait for * days, then" at bounding box center [309, 557] width 301 height 44
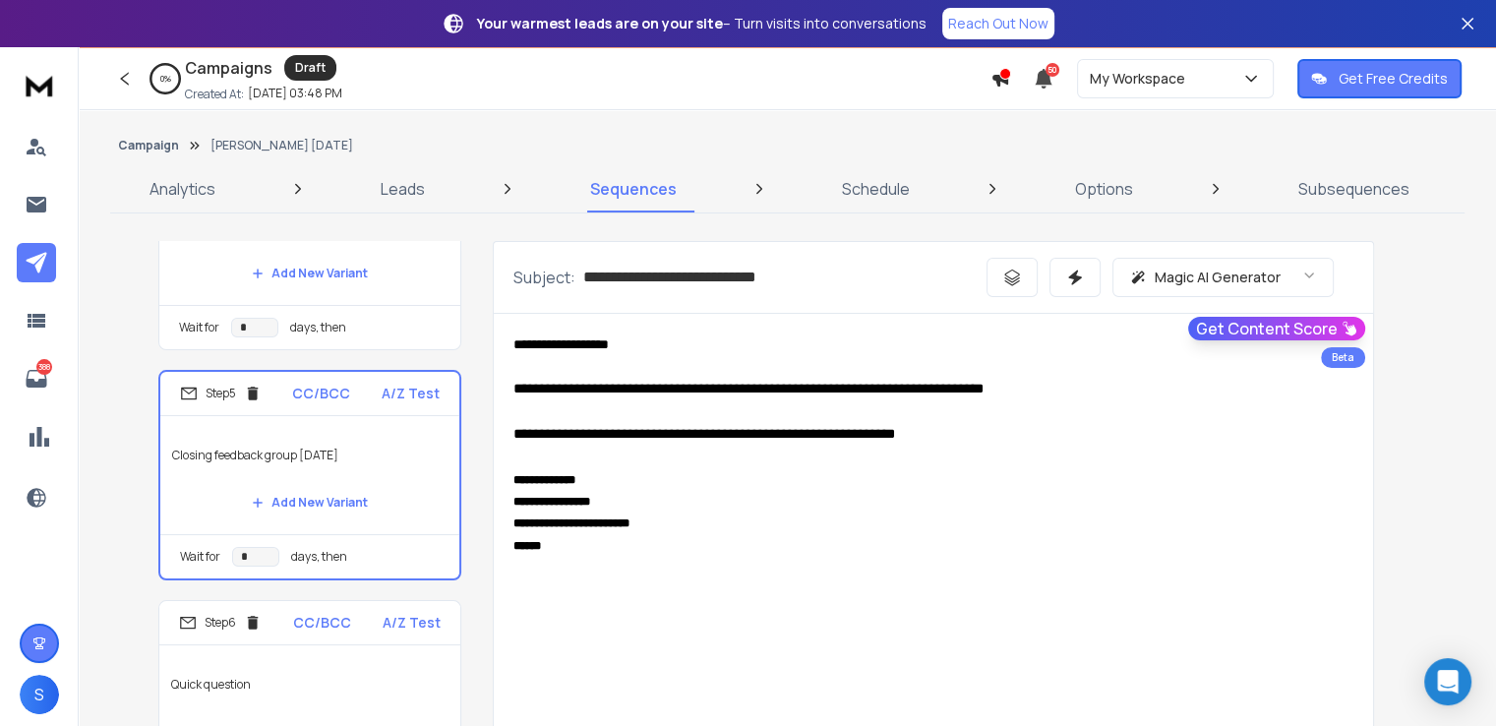
click at [404, 672] on p "Quick question" at bounding box center [309, 684] width 277 height 55
type input "**********"
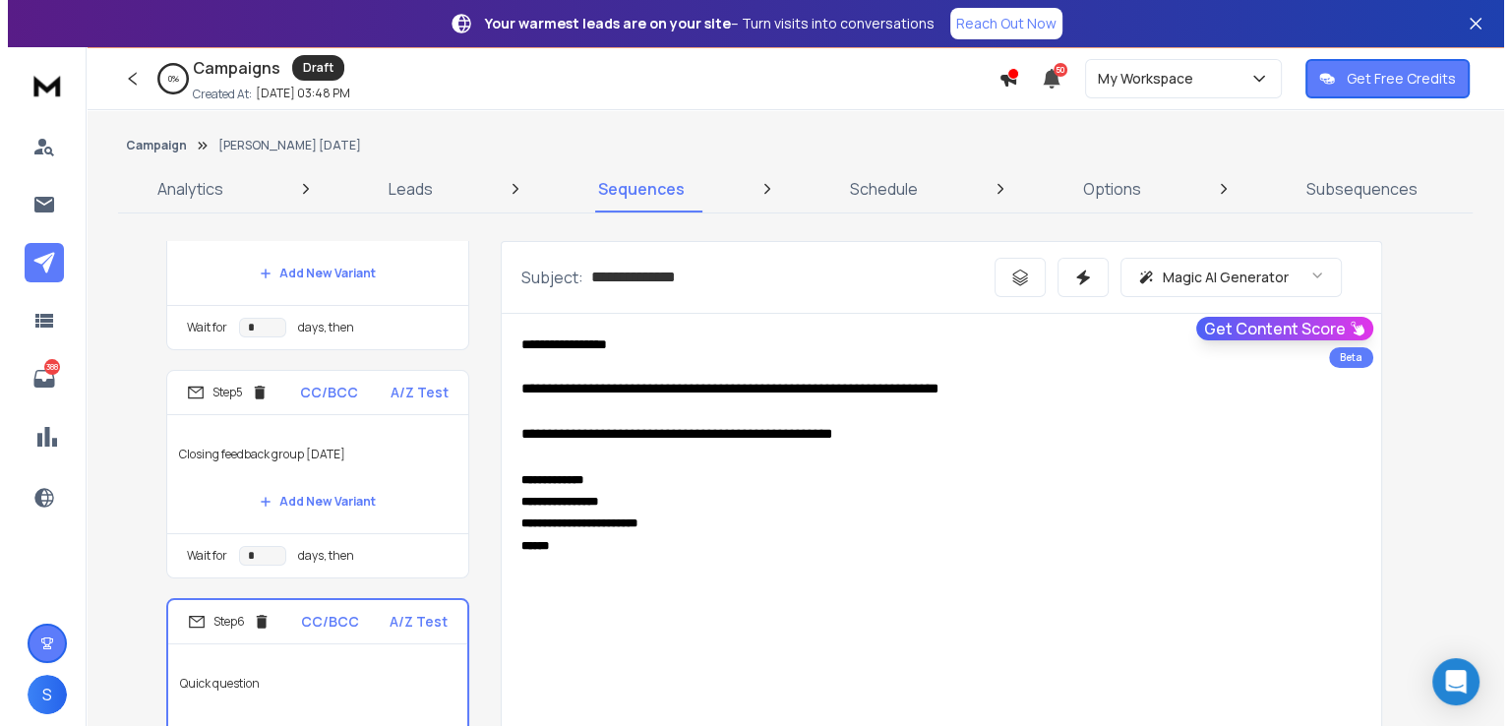
scroll to position [795, 0]
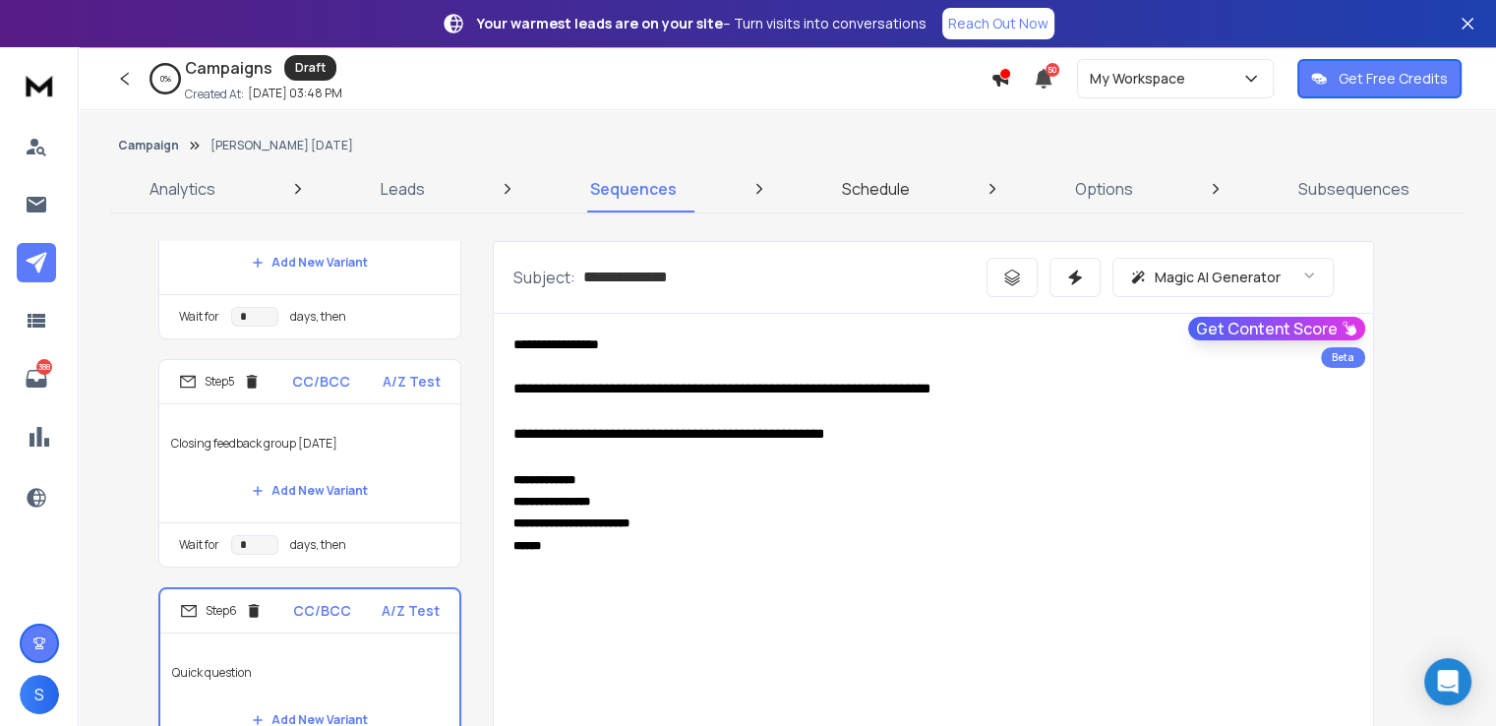
click at [880, 191] on p "Schedule" at bounding box center [876, 189] width 68 height 24
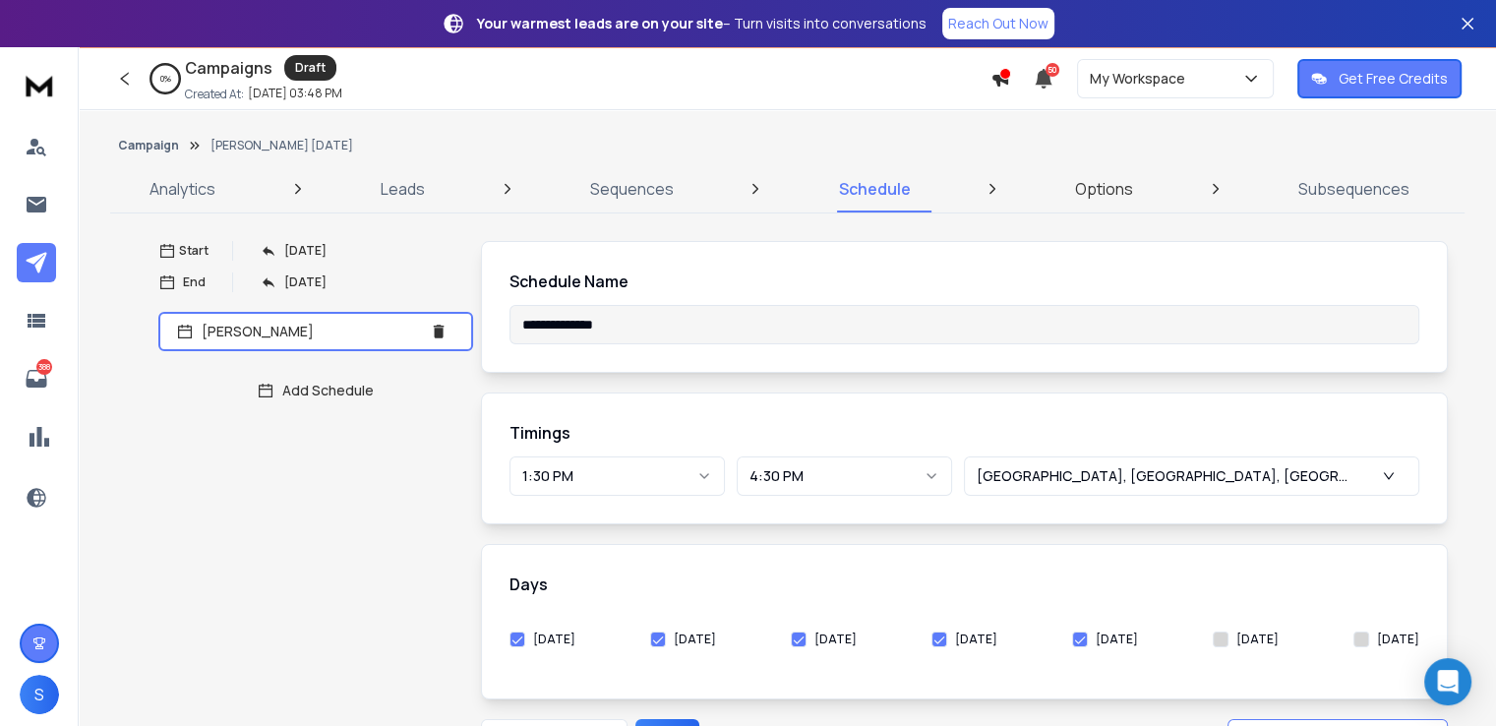
click at [1090, 193] on p "Options" at bounding box center [1104, 189] width 58 height 24
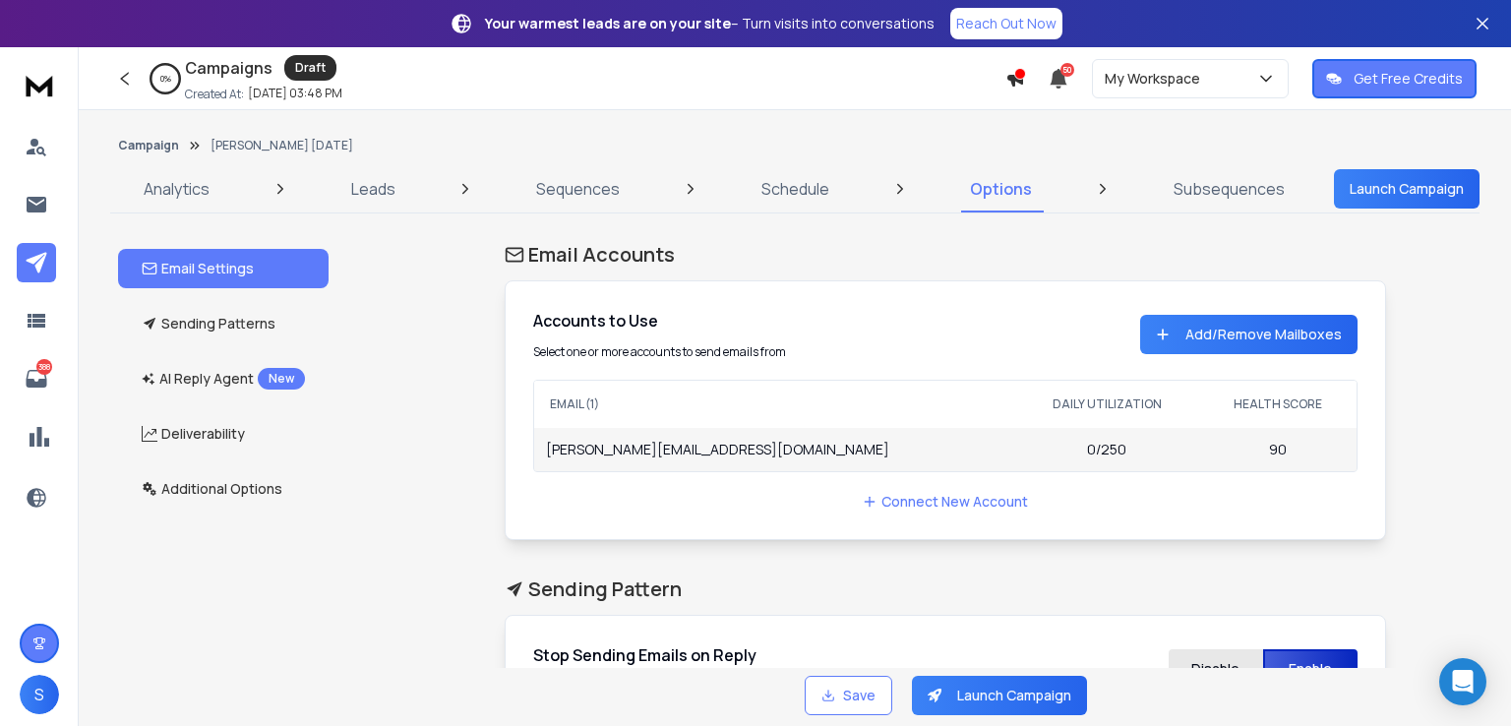
click at [988, 695] on button "Launch Campaign" at bounding box center [999, 695] width 175 height 39
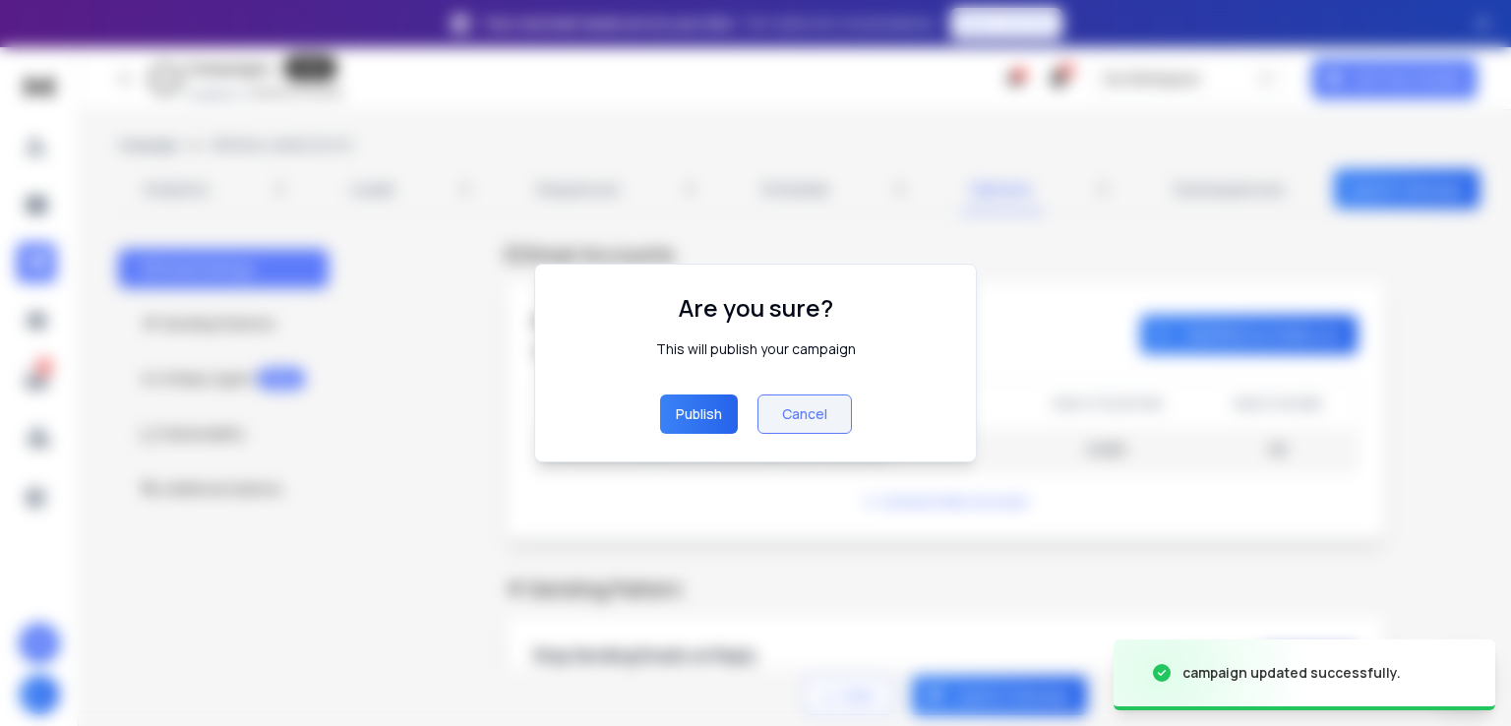
click at [705, 418] on button "Publish" at bounding box center [699, 413] width 78 height 39
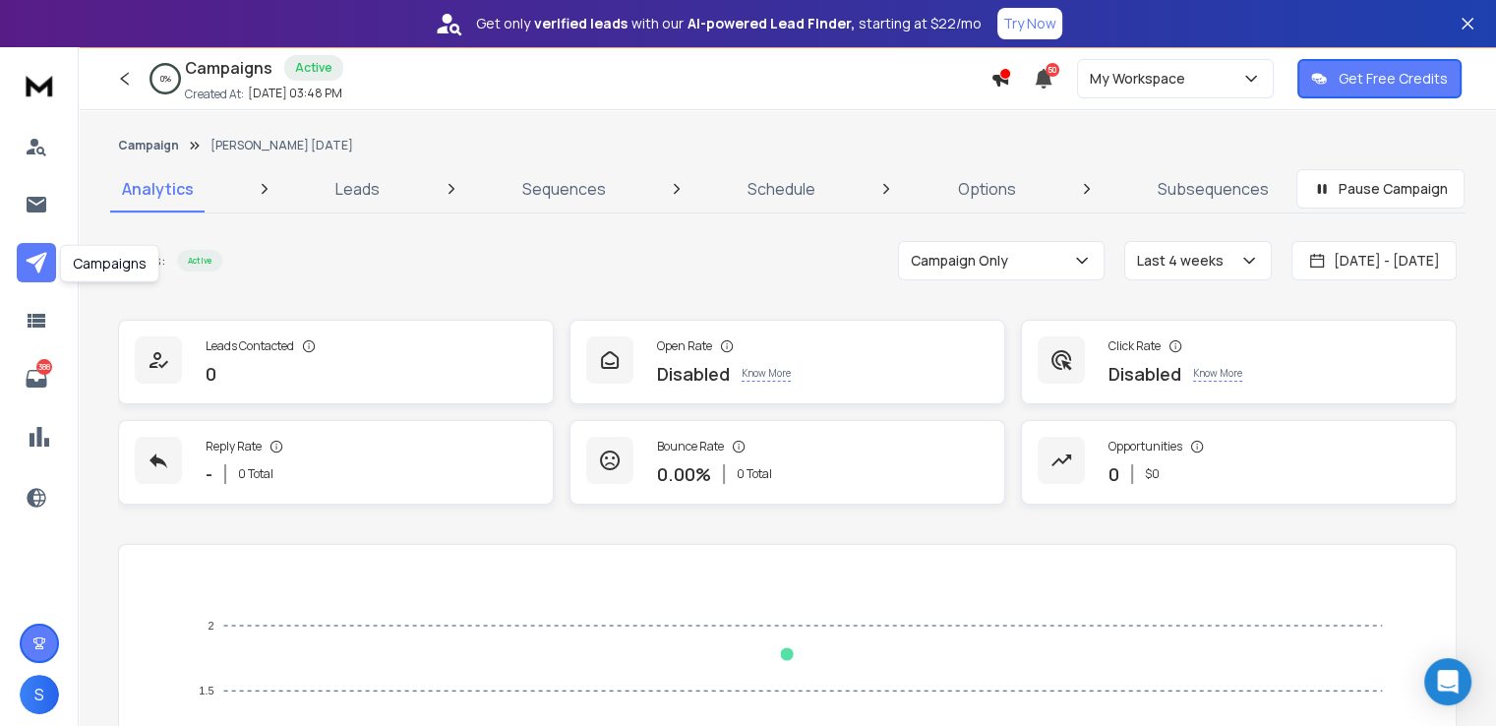
click at [30, 253] on icon at bounding box center [37, 263] width 24 height 24
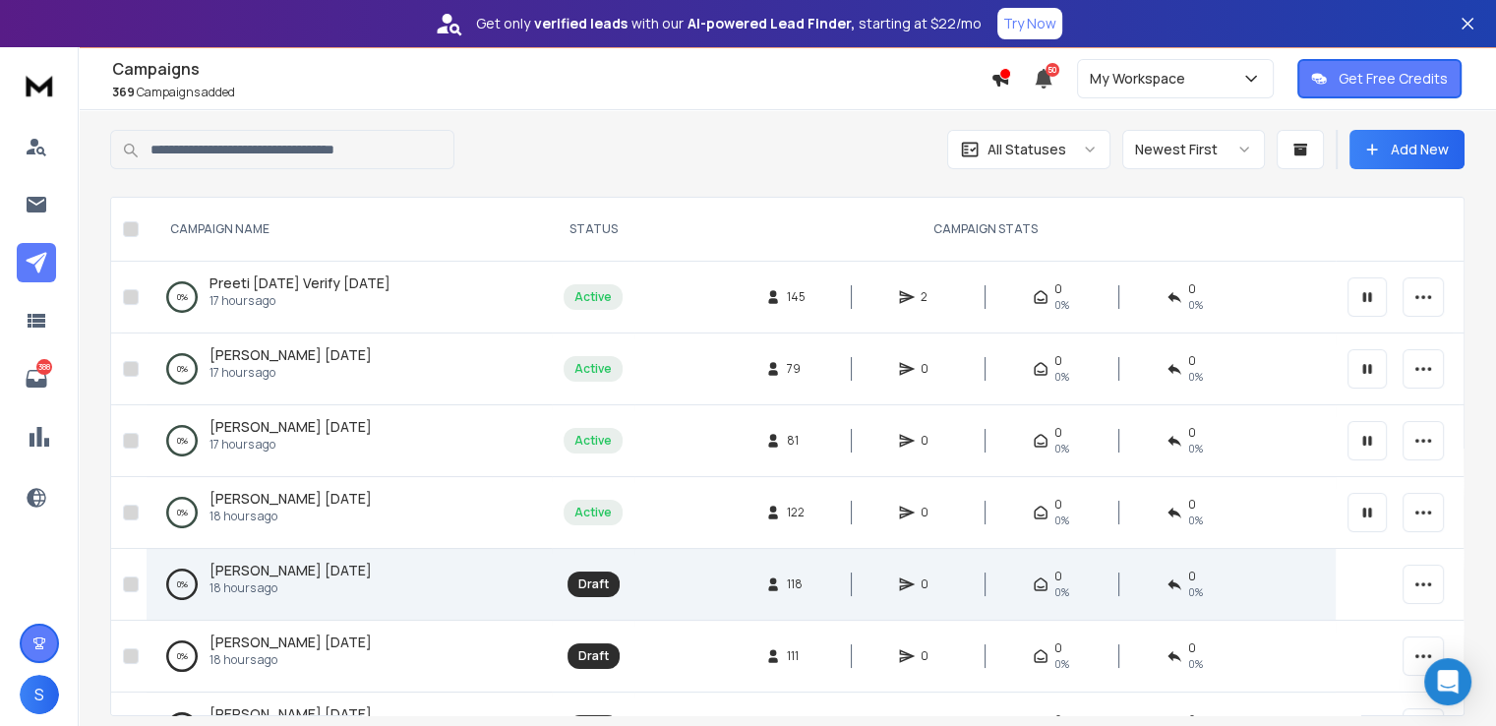
click at [304, 568] on span "[PERSON_NAME] [DATE]" at bounding box center [291, 570] width 162 height 19
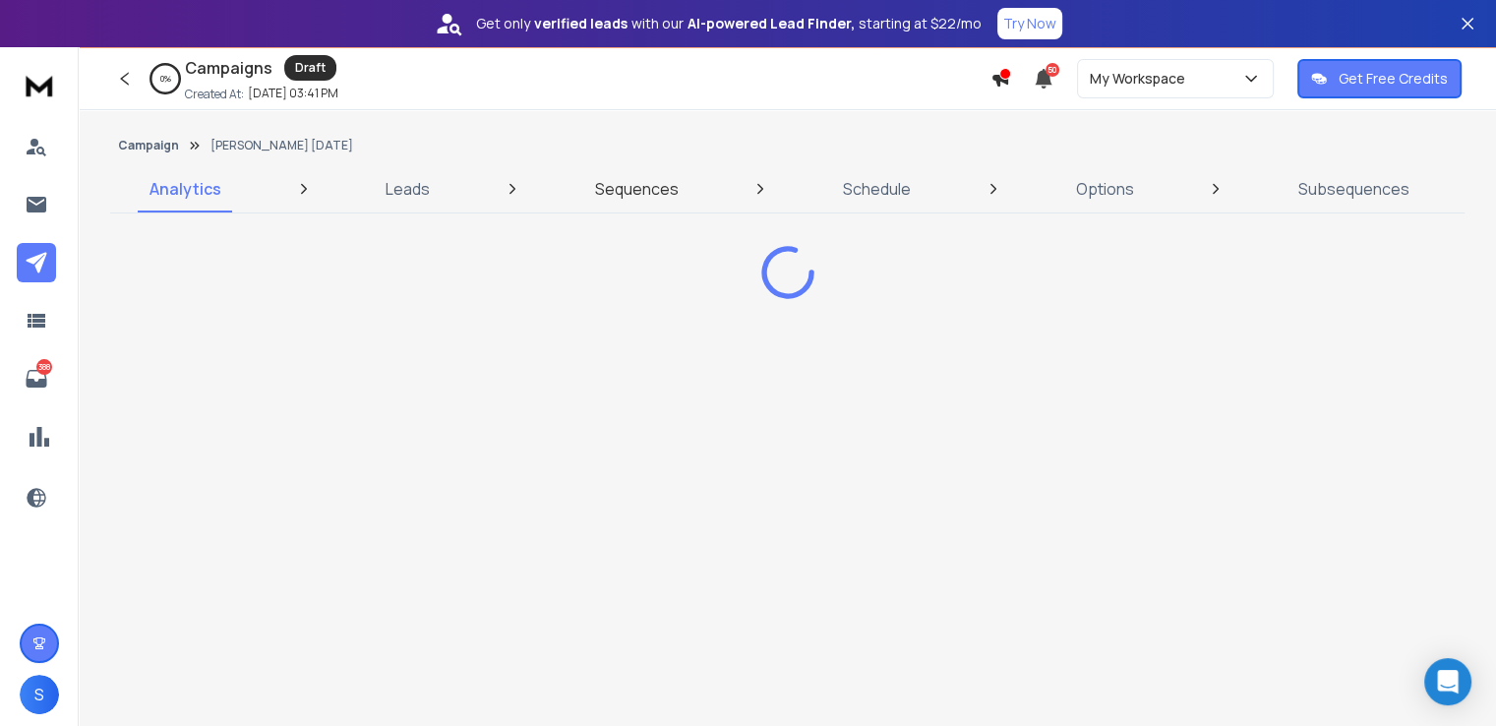
click at [552, 182] on div "Analytics Leads Sequences Schedule Options Subsequences" at bounding box center [779, 188] width 1339 height 47
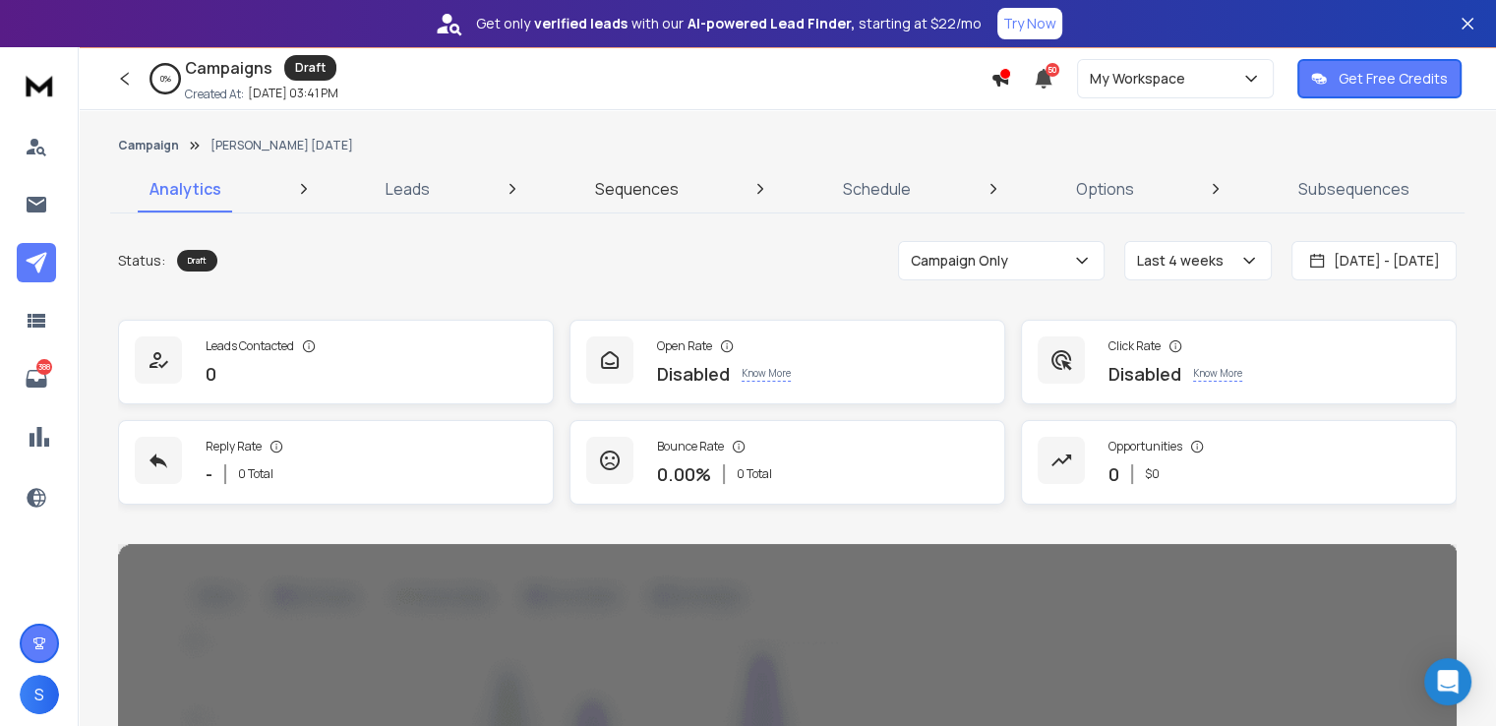
click at [633, 192] on p "Sequences" at bounding box center [637, 189] width 84 height 24
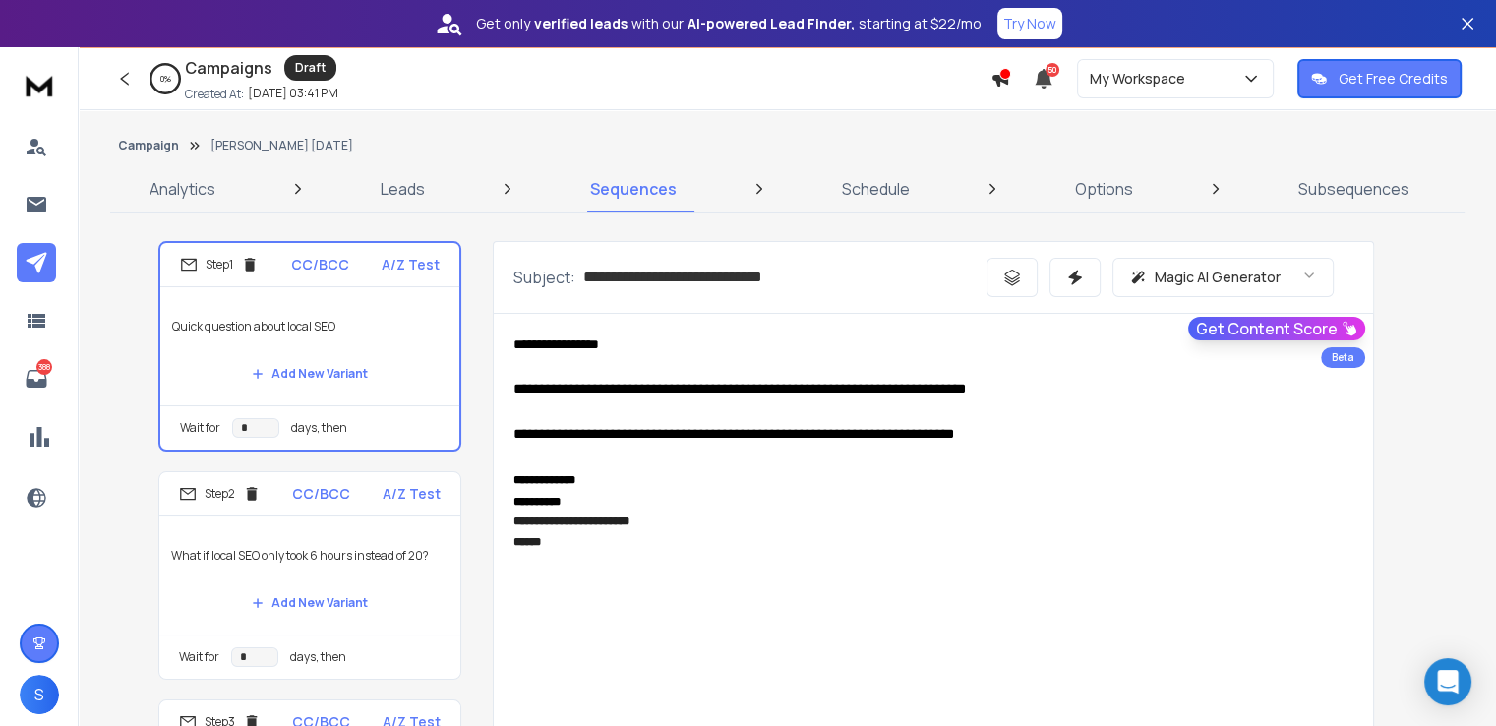
click at [405, 576] on p "What if local SEO only took 6 hours instead of 20?" at bounding box center [309, 555] width 277 height 55
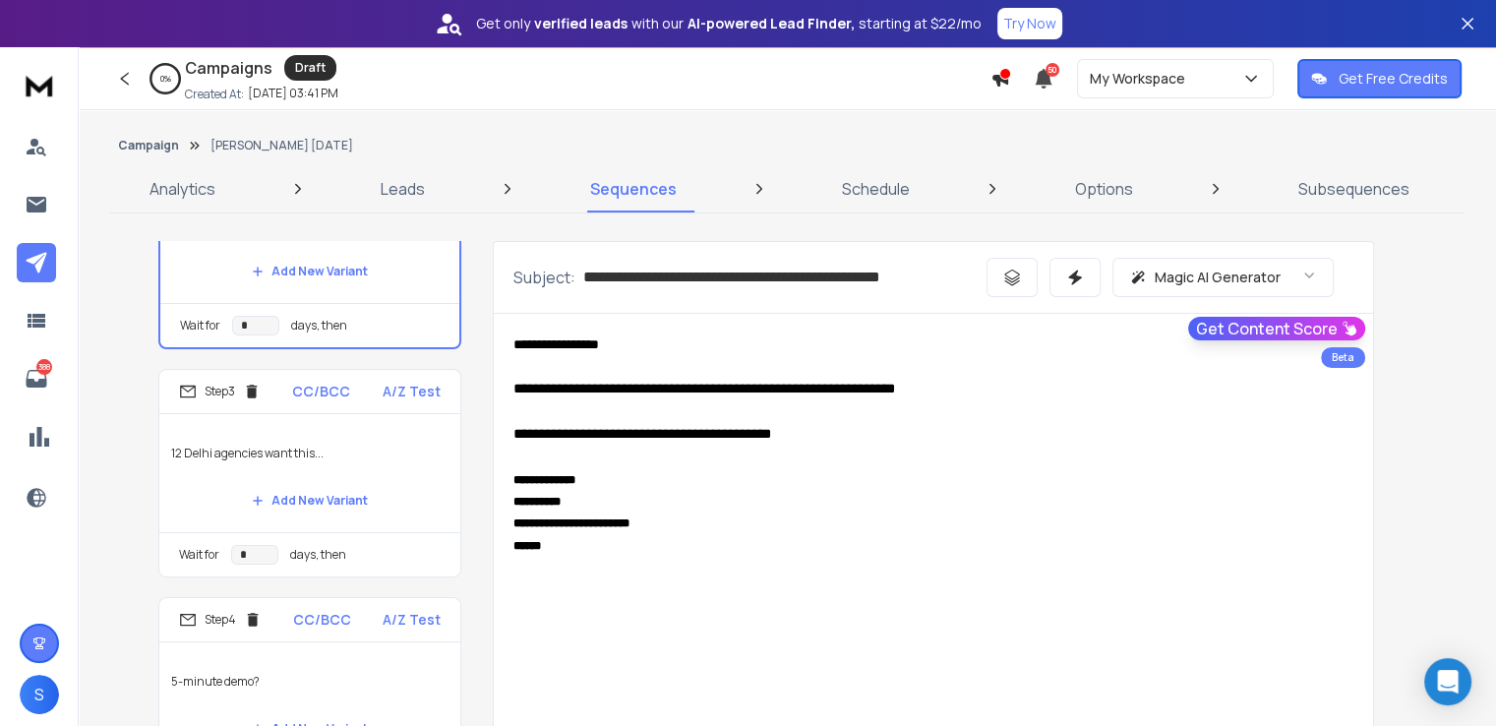
scroll to position [341, 0]
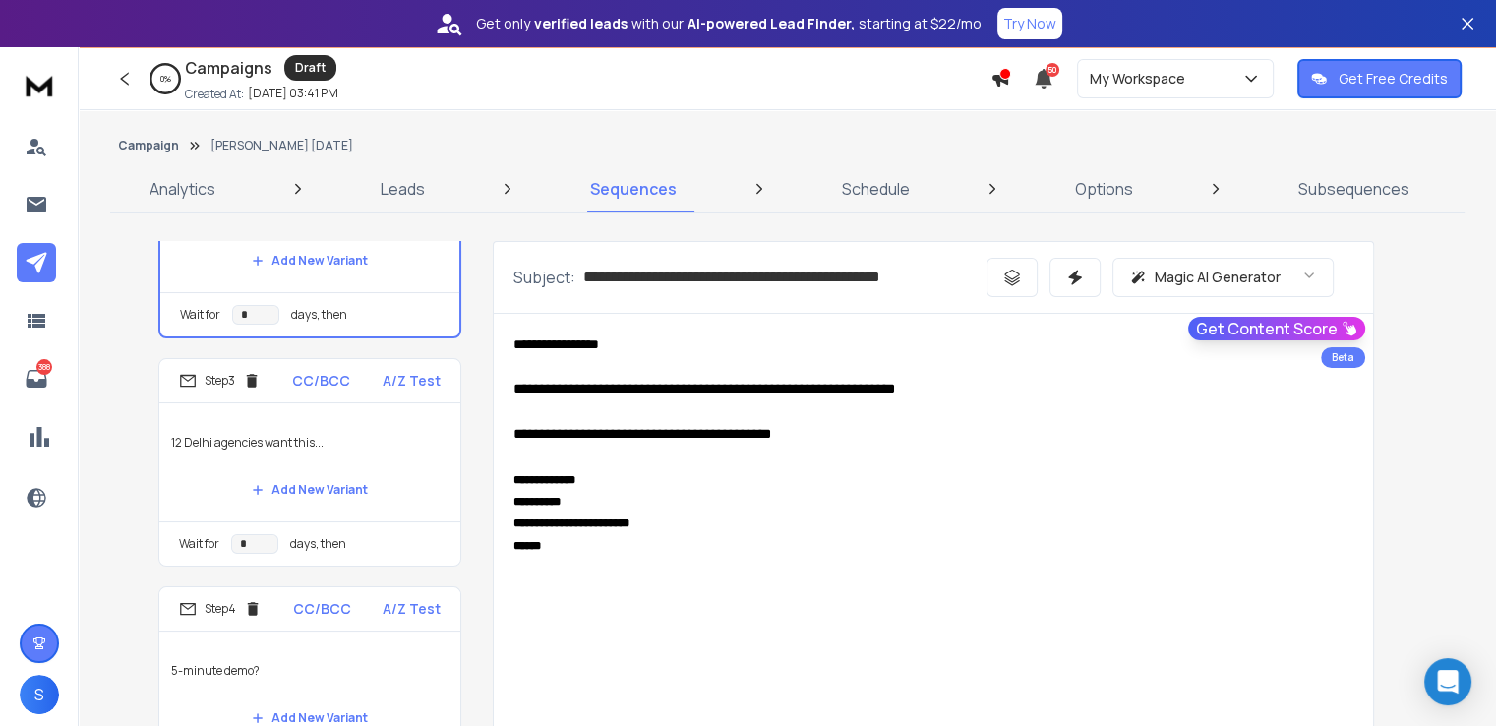
click at [406, 447] on p "12 Delhi agencies want this..." at bounding box center [309, 442] width 277 height 55
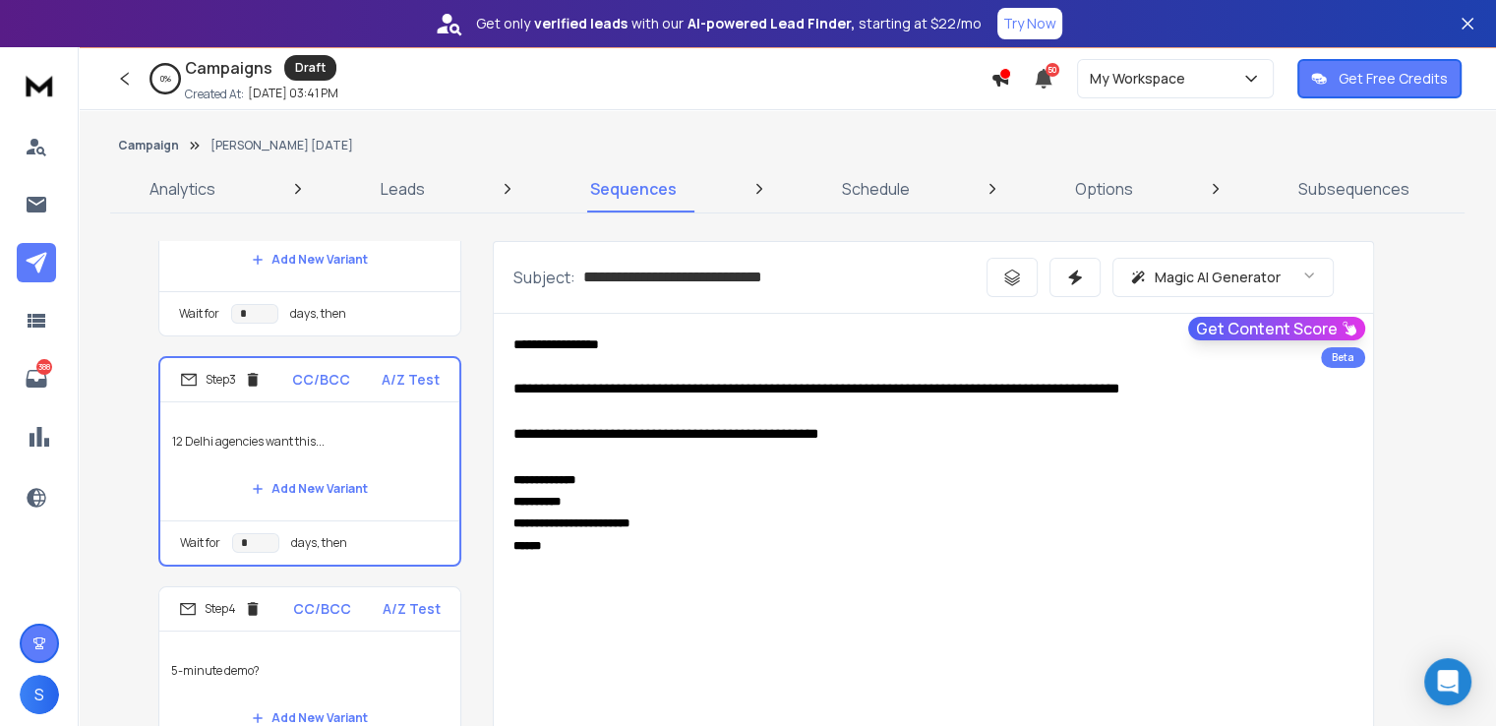
click at [404, 627] on div "Step 4 CC/BCC A/Z Test" at bounding box center [309, 609] width 301 height 44
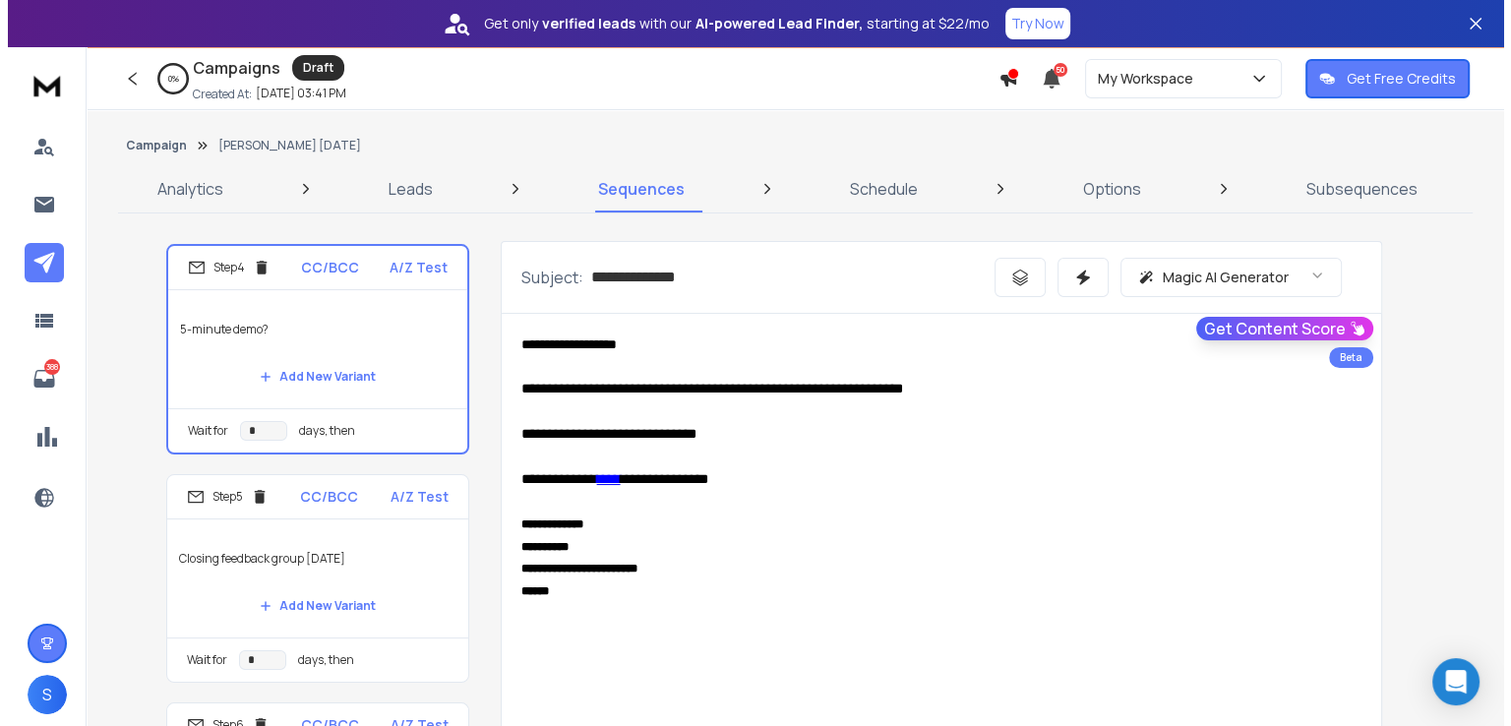
scroll to position [748, 0]
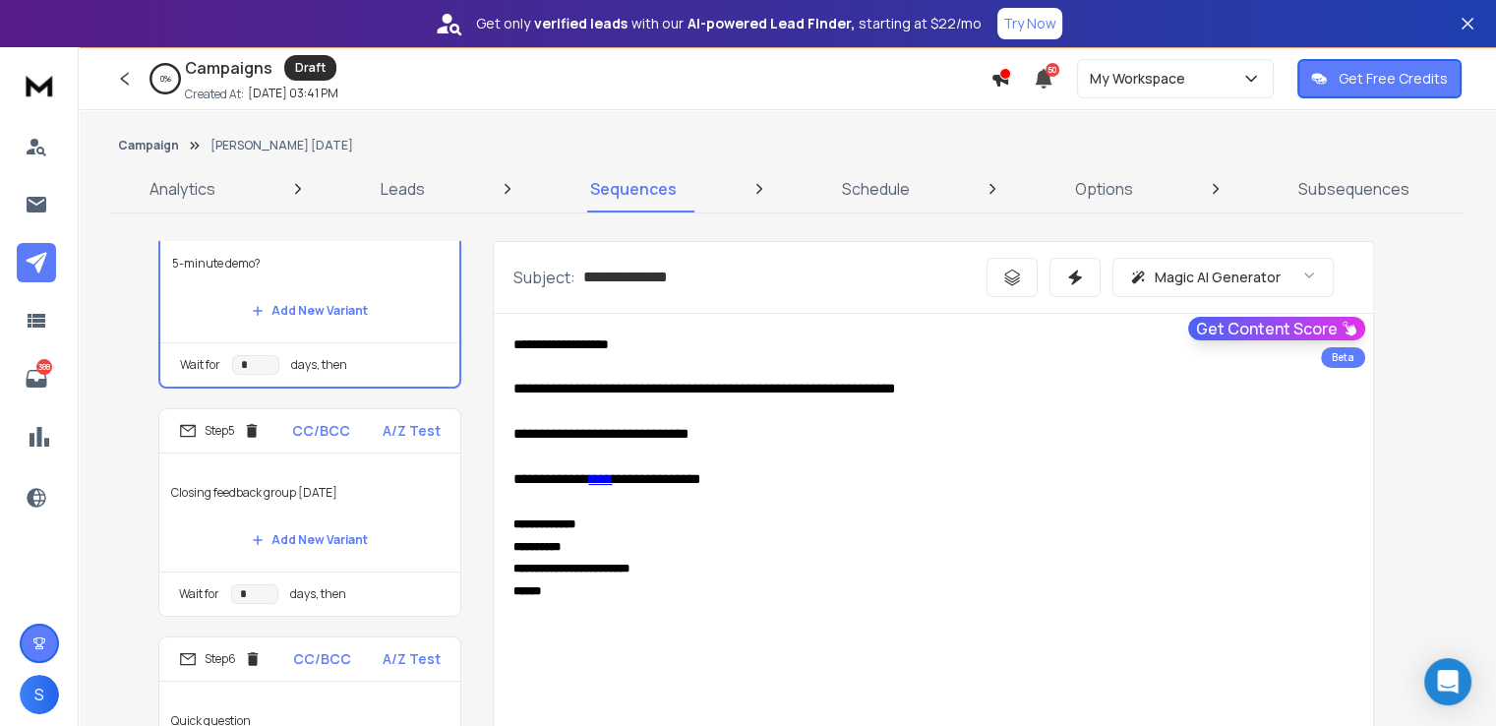
click at [435, 529] on div "Add New Variant" at bounding box center [309, 539] width 277 height 39
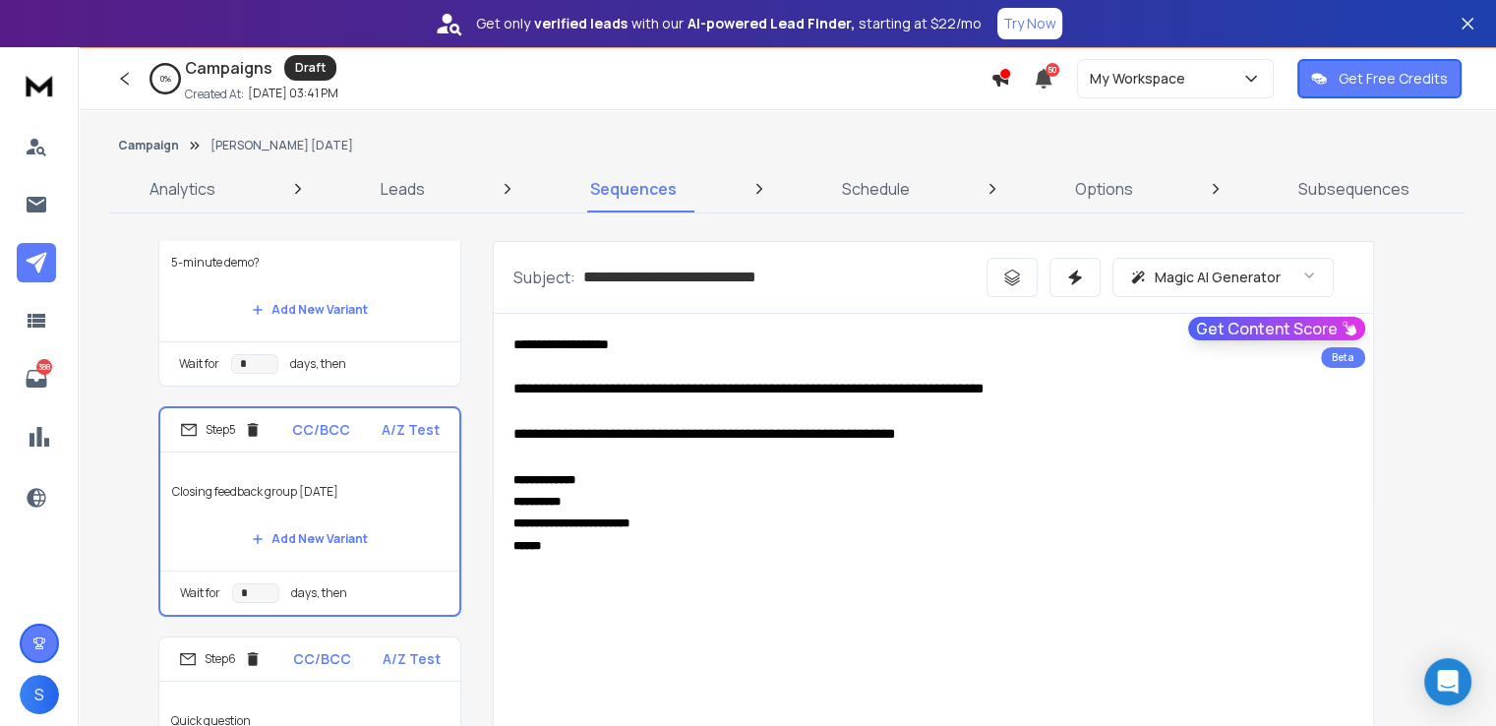
type input "**********"
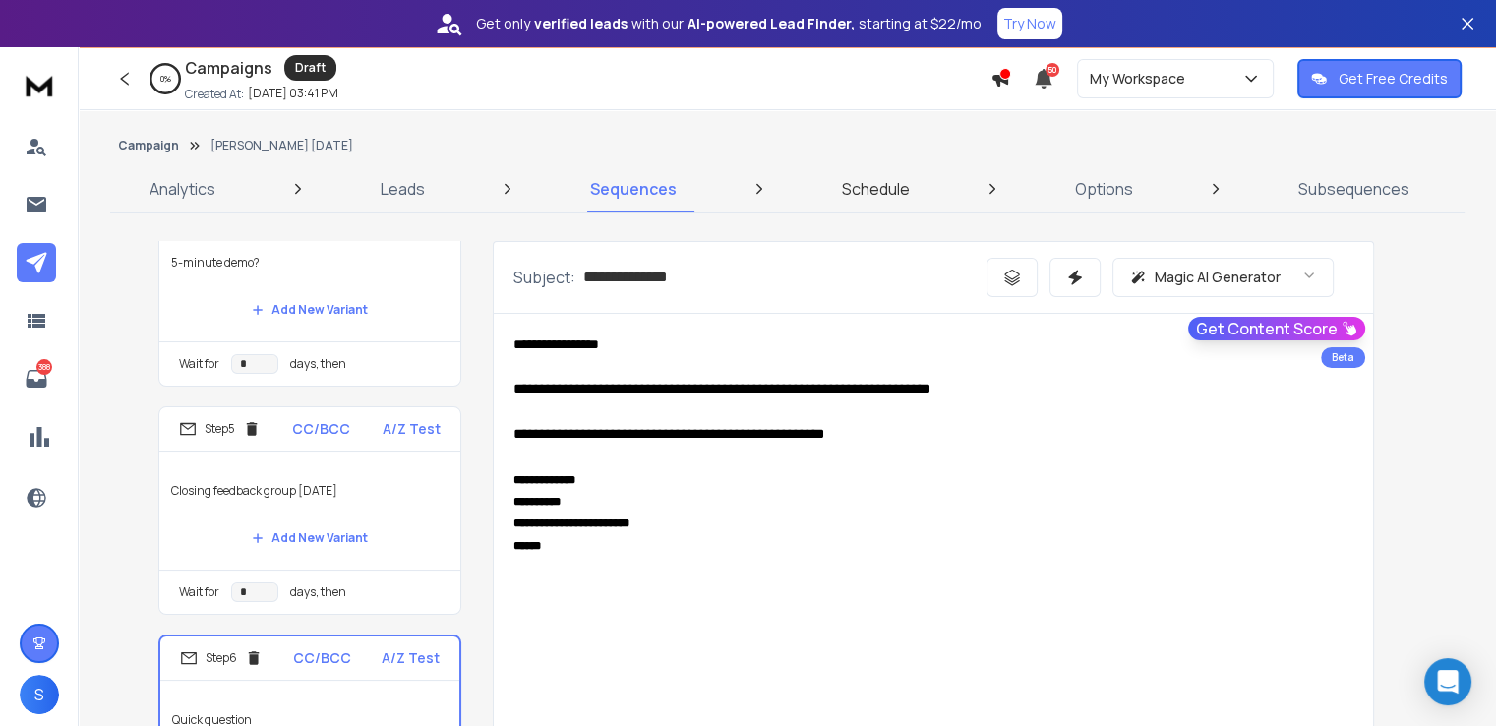
click at [865, 197] on p "Schedule" at bounding box center [876, 189] width 68 height 24
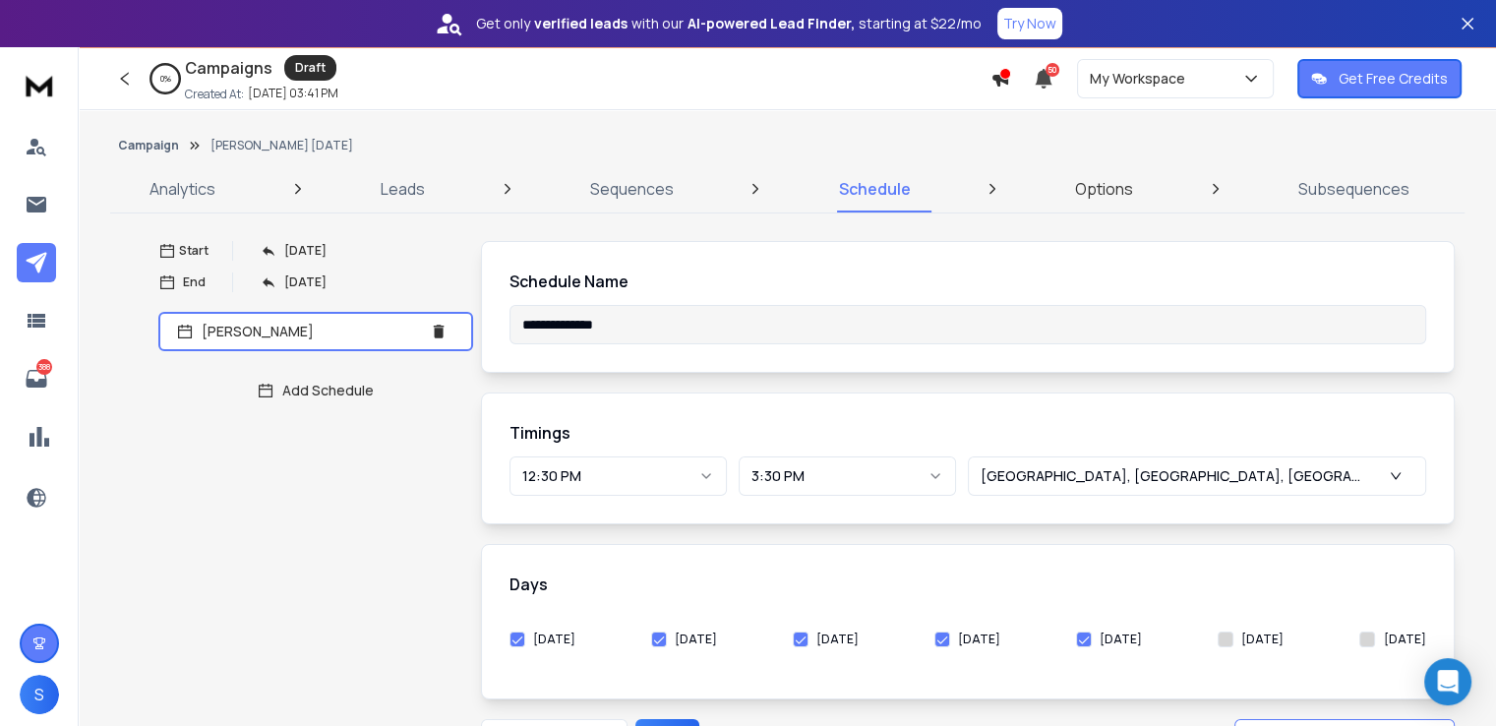
click at [1092, 197] on p "Options" at bounding box center [1104, 189] width 58 height 24
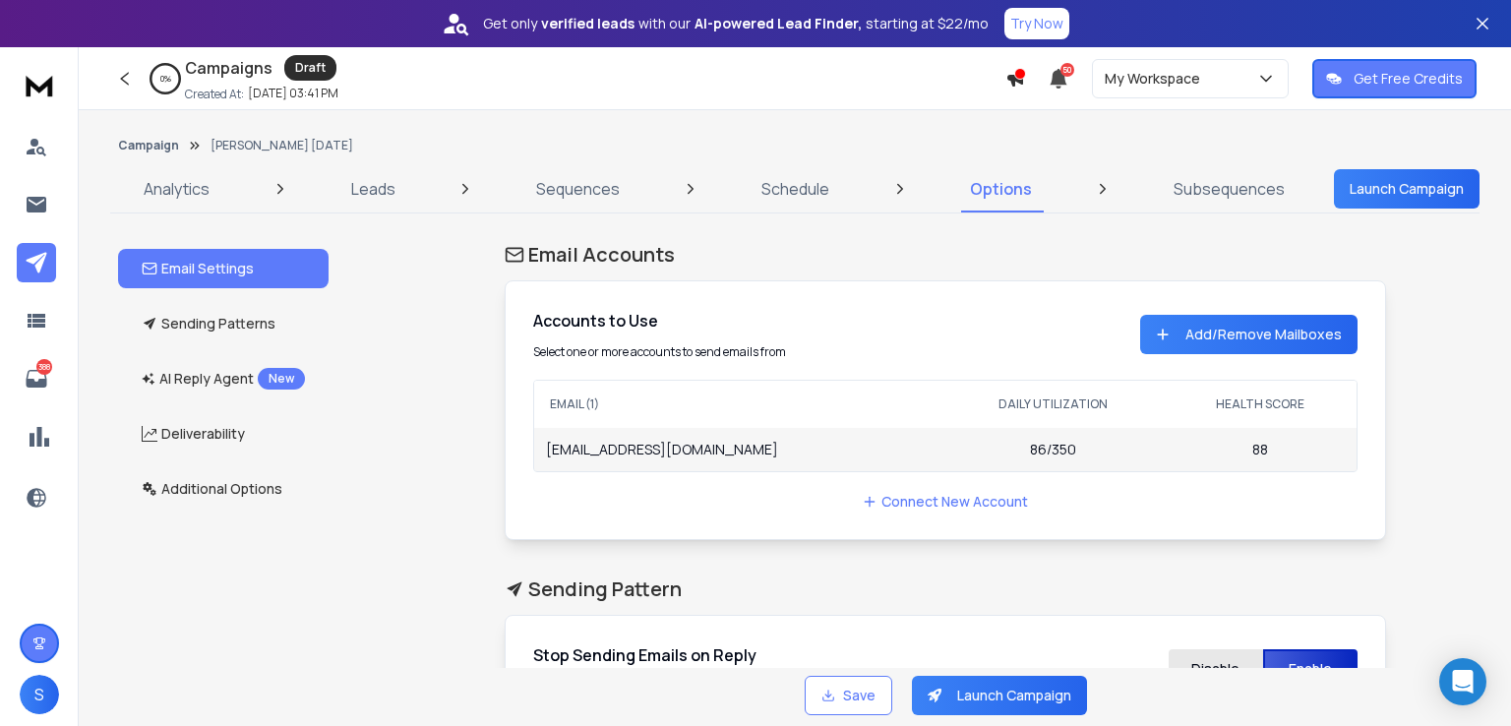
click at [959, 690] on button "Launch Campaign" at bounding box center [999, 695] width 175 height 39
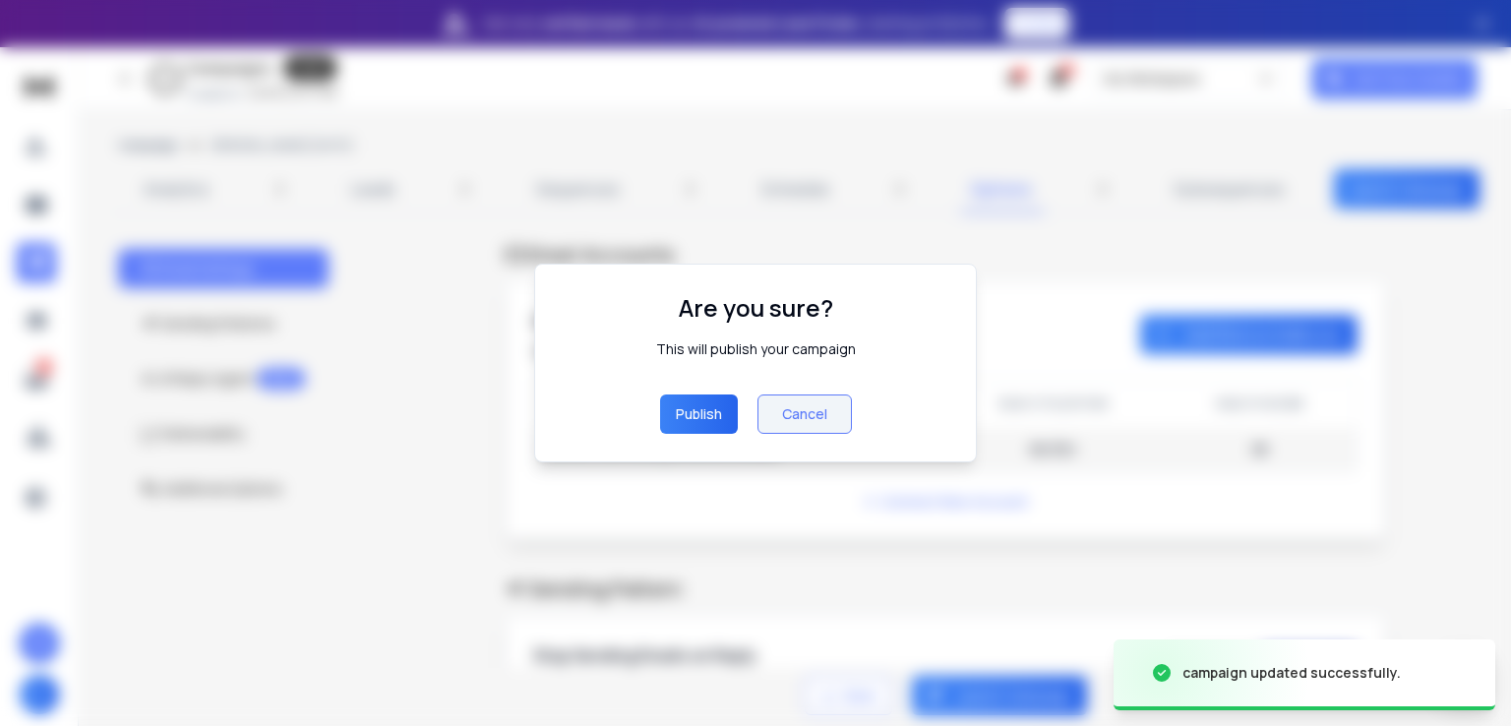
click at [694, 414] on button "Publish" at bounding box center [699, 413] width 78 height 39
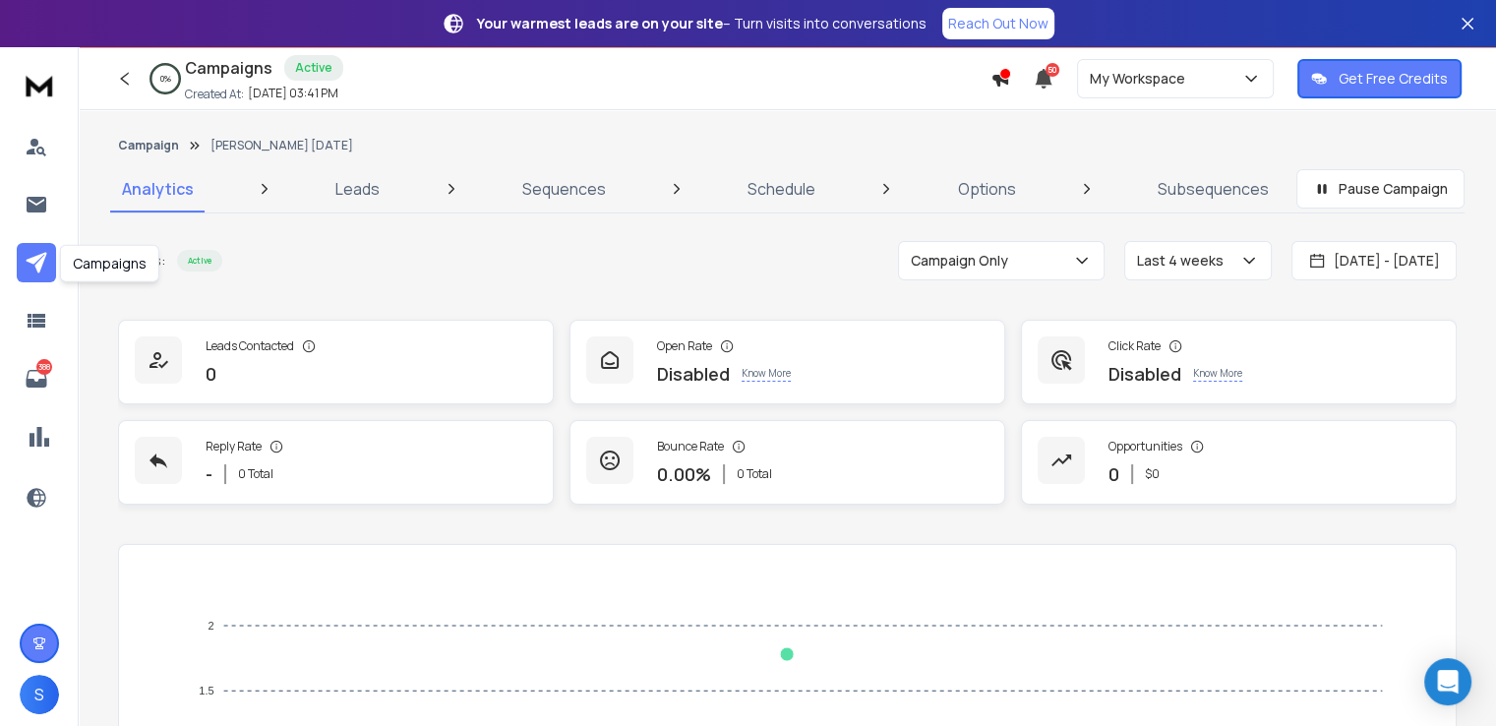
click at [25, 254] on icon at bounding box center [37, 263] width 24 height 24
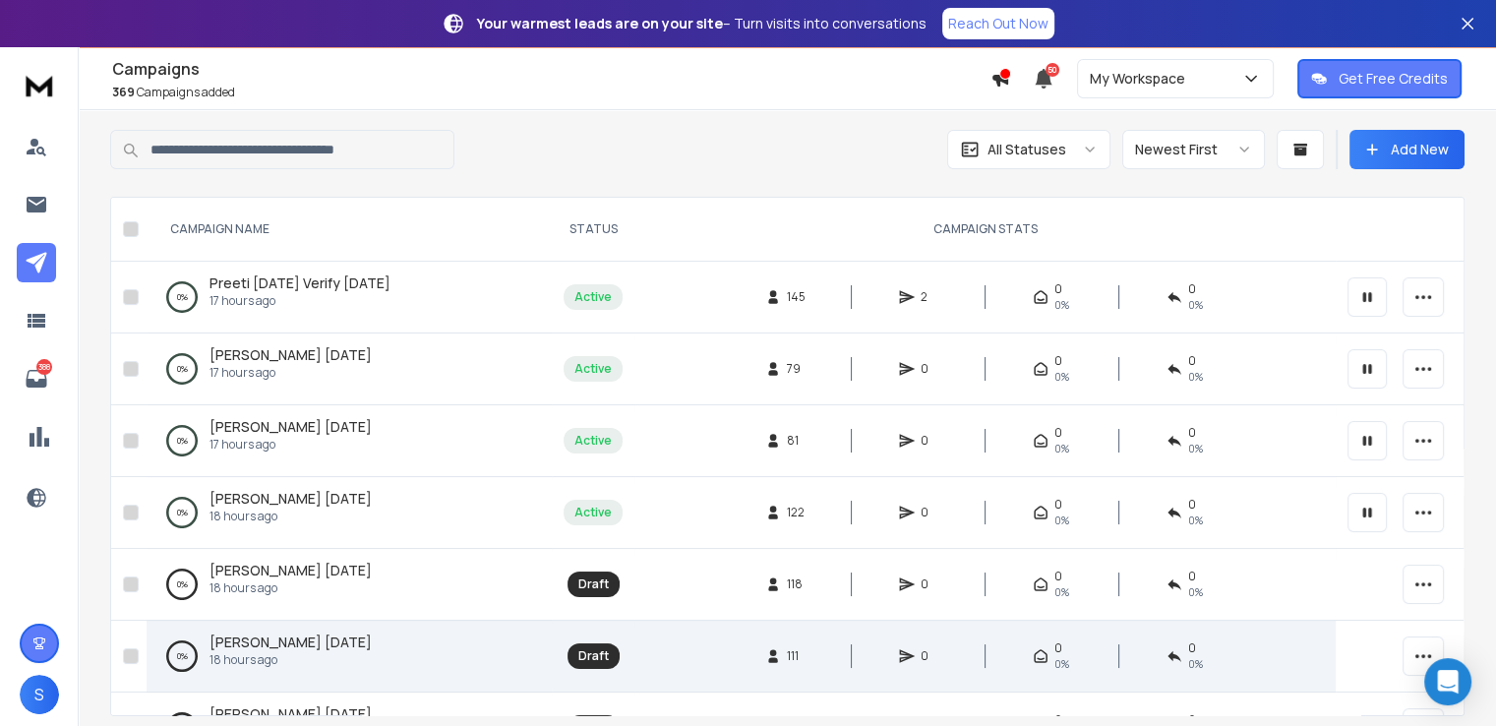
click at [301, 640] on span "[PERSON_NAME] [DATE]" at bounding box center [291, 641] width 162 height 19
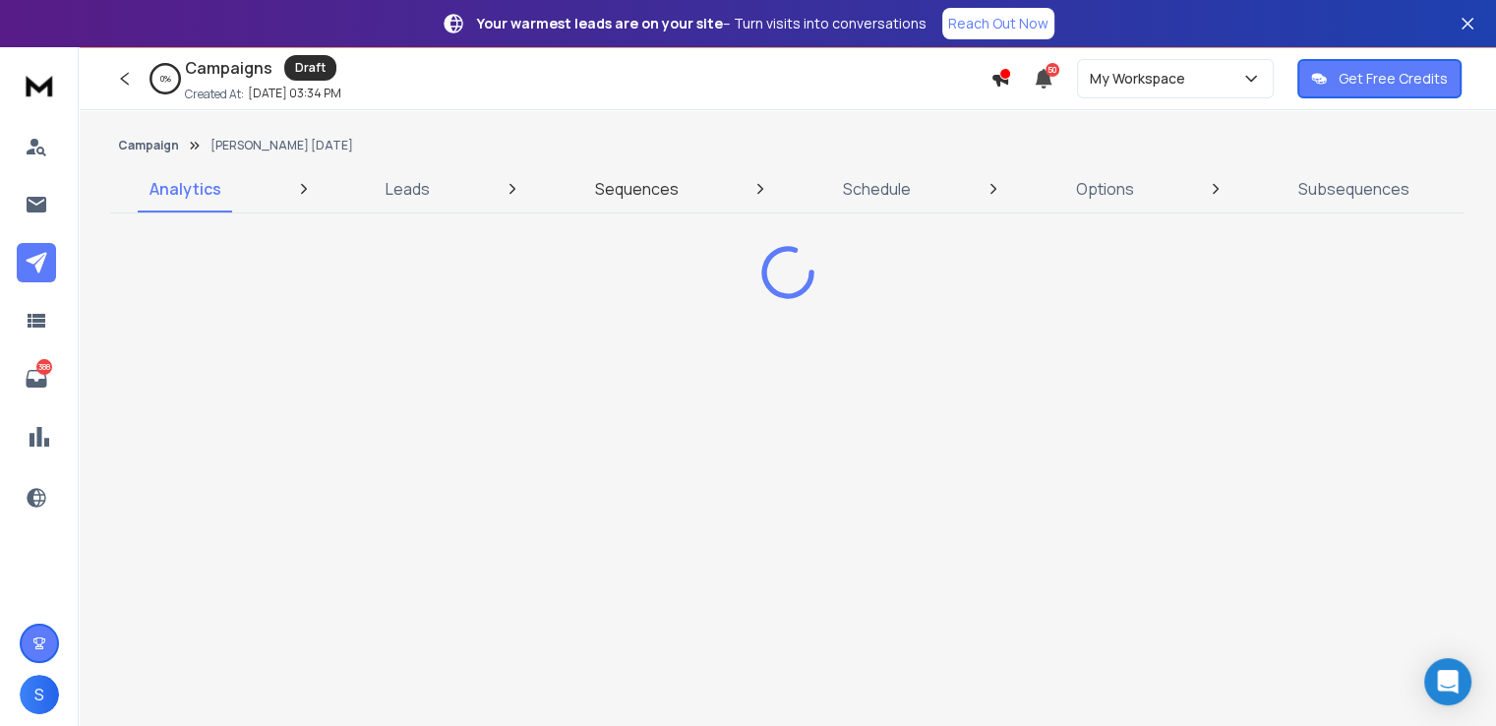
click at [572, 193] on div "Analytics Leads Sequences Schedule Options Subsequences" at bounding box center [779, 188] width 1339 height 47
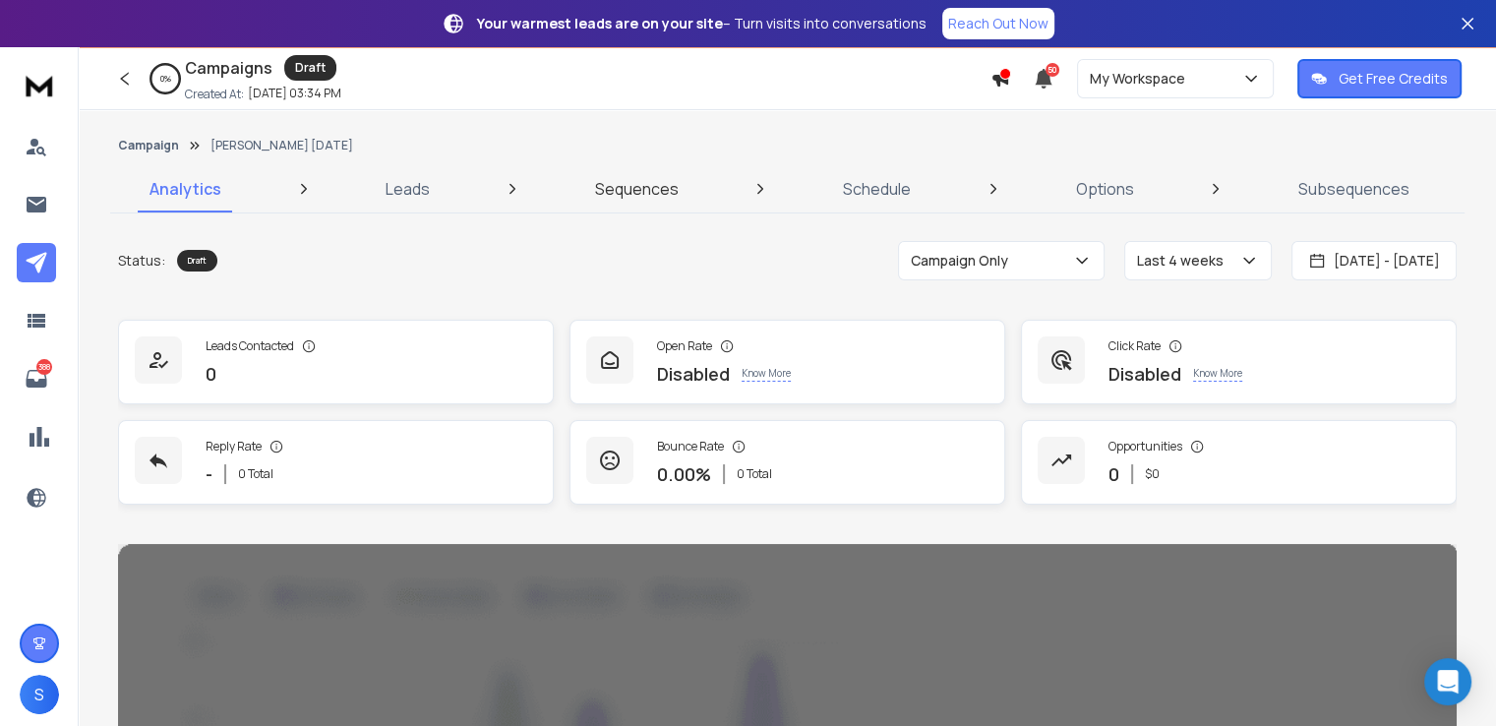
click at [626, 192] on p "Sequences" at bounding box center [637, 189] width 84 height 24
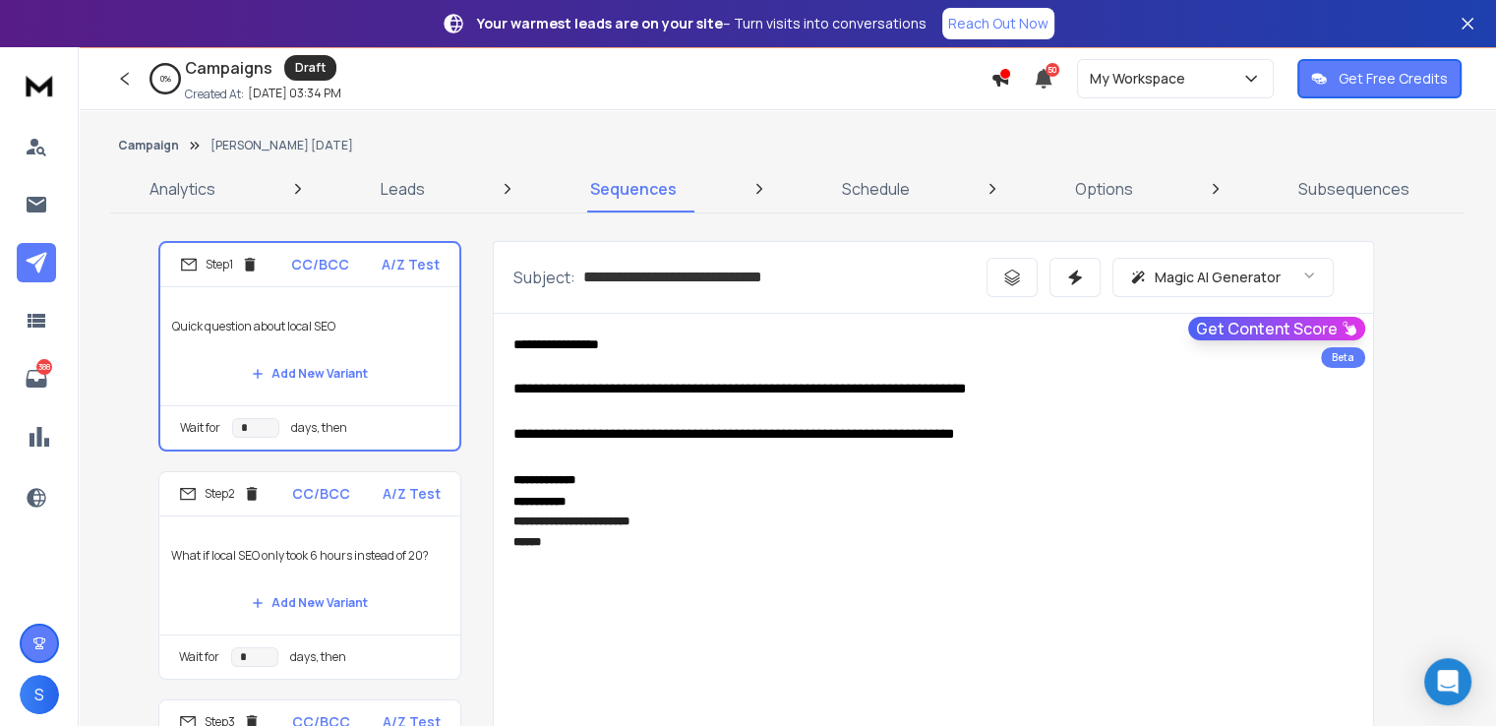
click at [423, 593] on div "Add New Variant" at bounding box center [309, 602] width 277 height 39
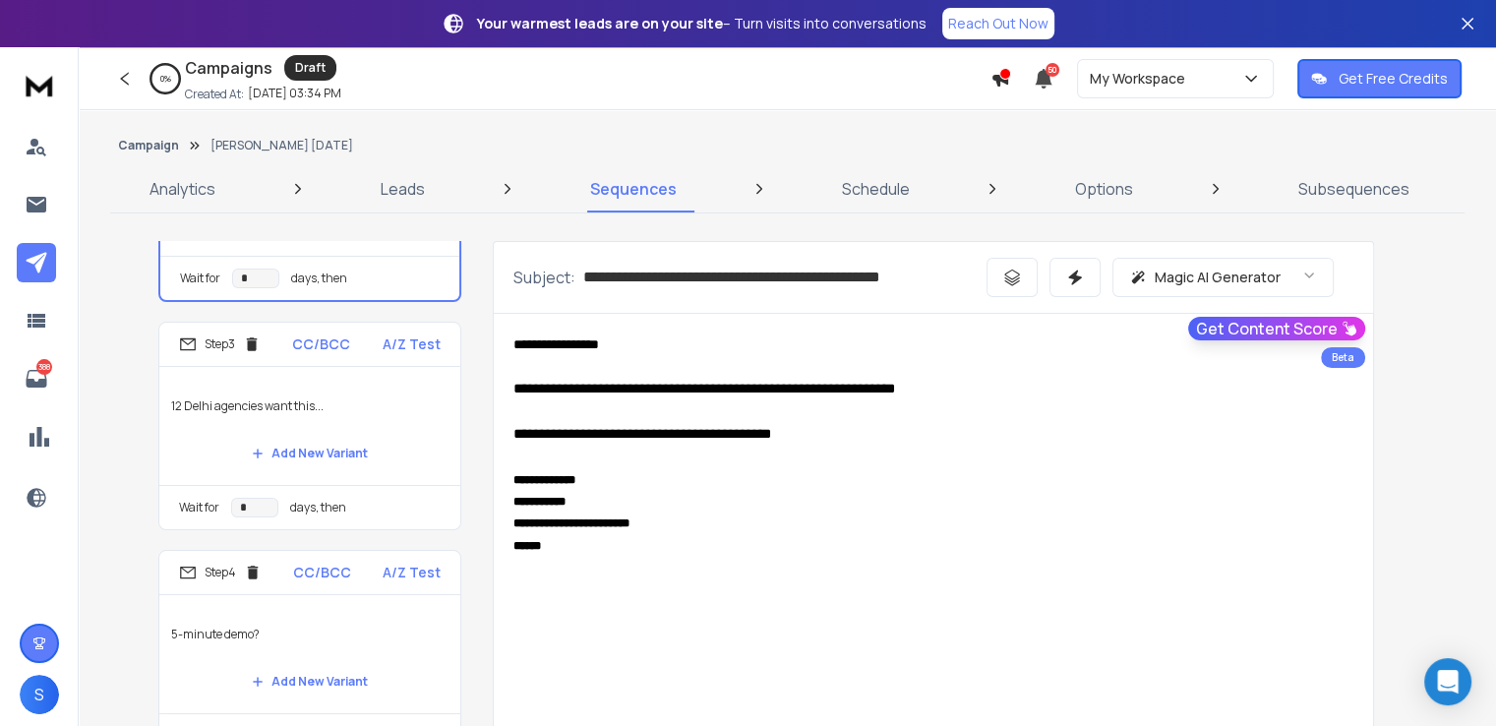
scroll to position [397, 0]
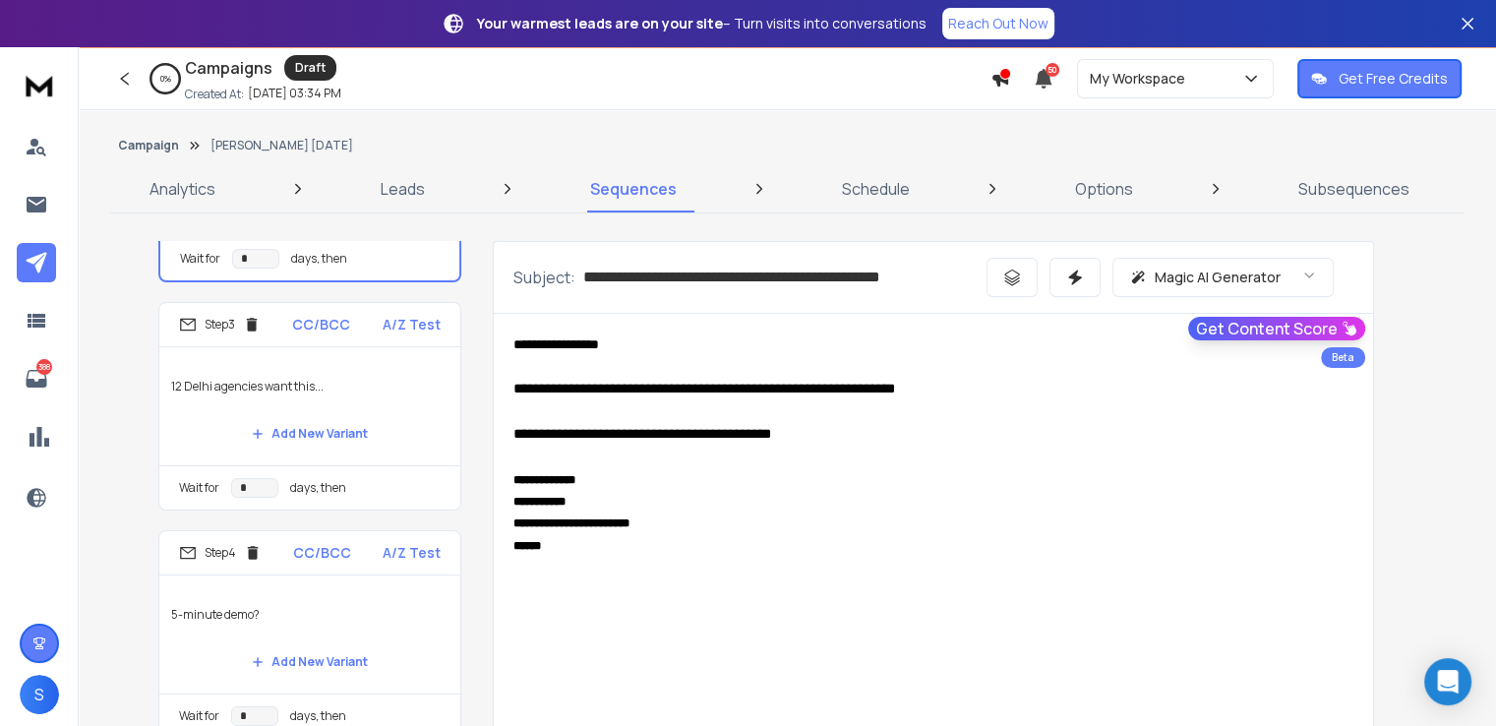
click at [419, 430] on div "Add New Variant" at bounding box center [309, 433] width 277 height 39
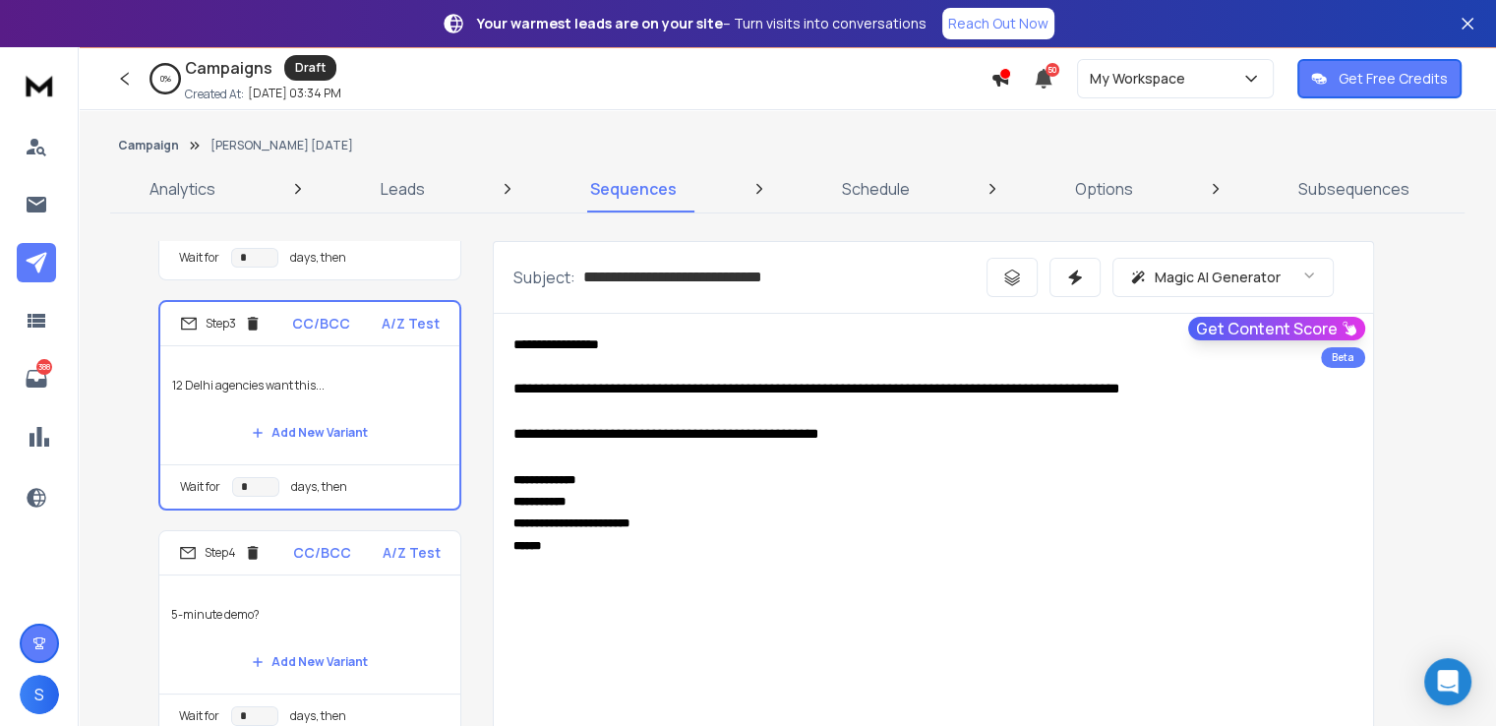
click at [395, 587] on p "5-minute demo?" at bounding box center [309, 614] width 277 height 55
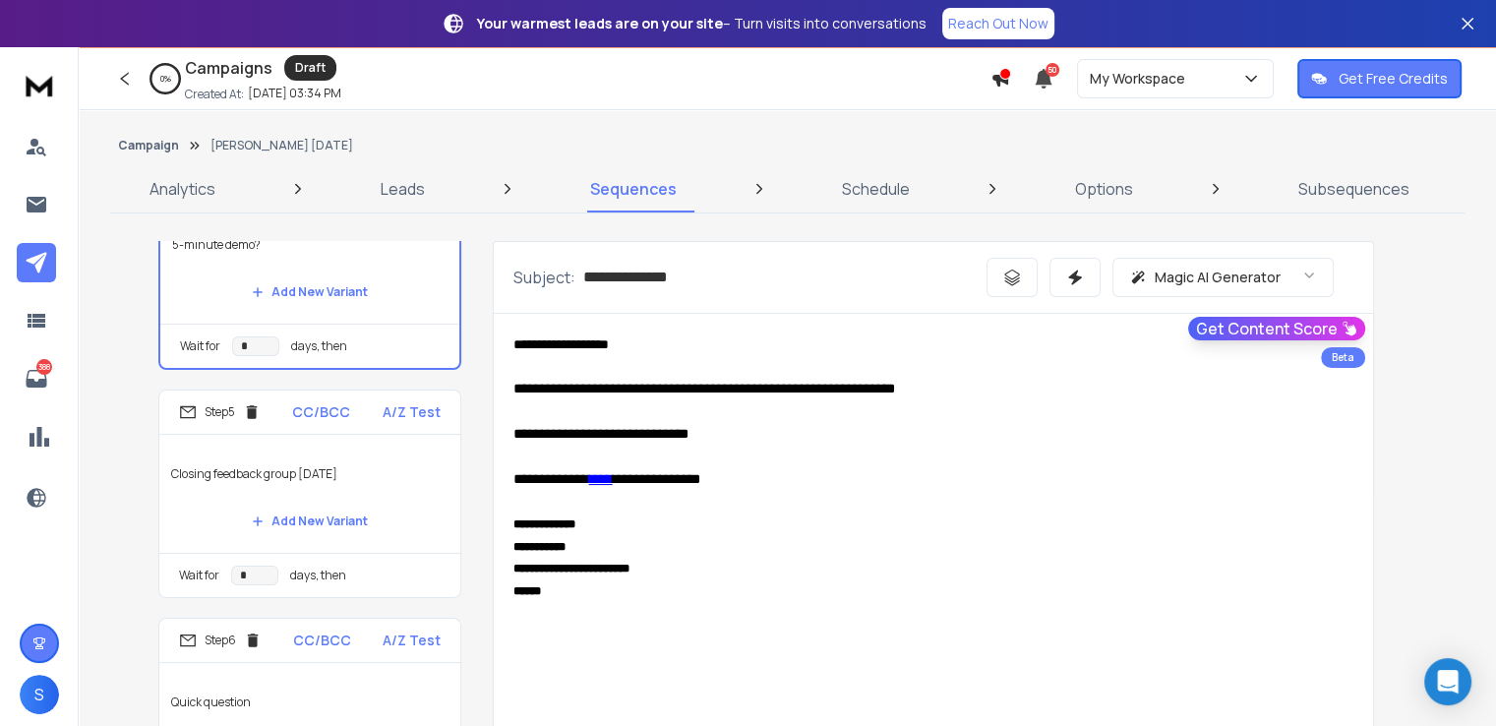
scroll to position [772, 0]
click at [416, 503] on div "Add New Variant" at bounding box center [309, 515] width 277 height 39
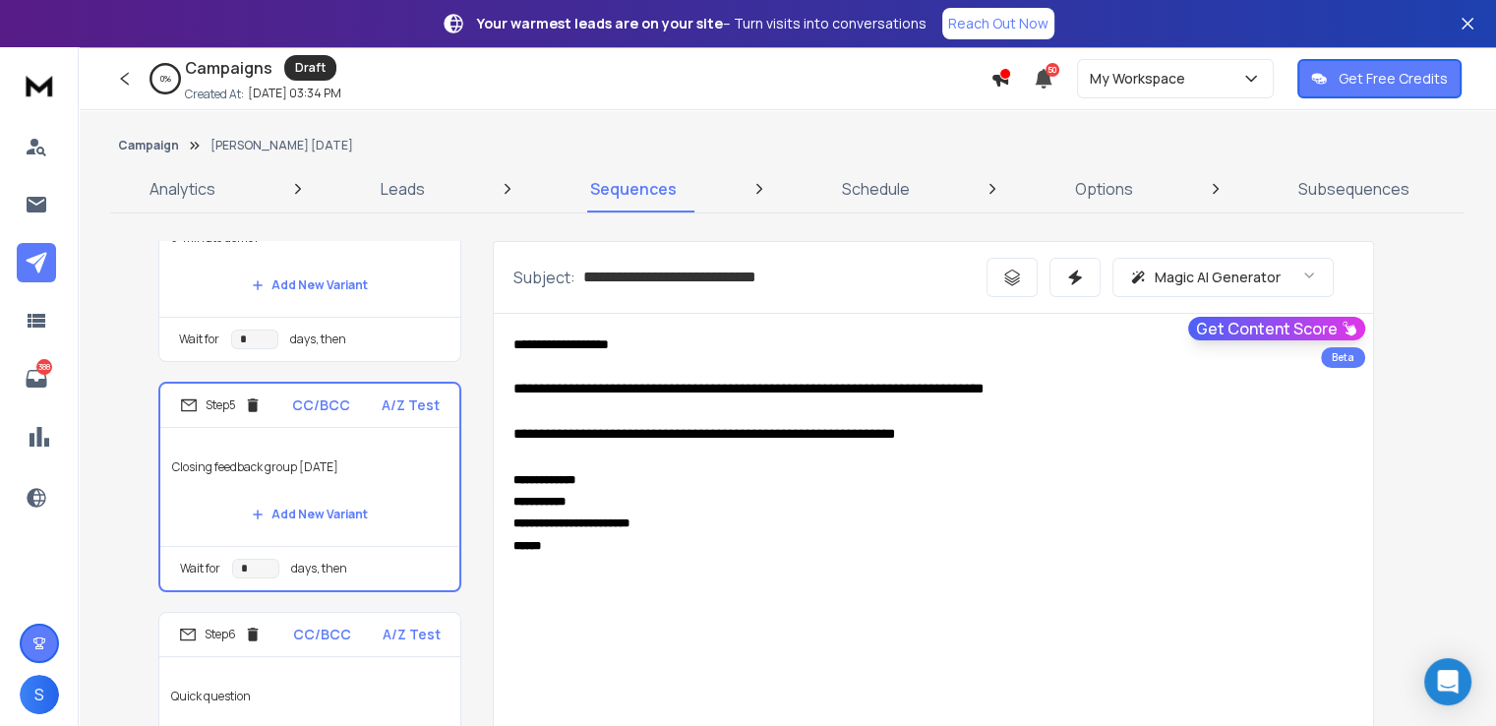
click at [390, 660] on div "Quick question Add New Variant" at bounding box center [309, 716] width 301 height 118
type input "**********"
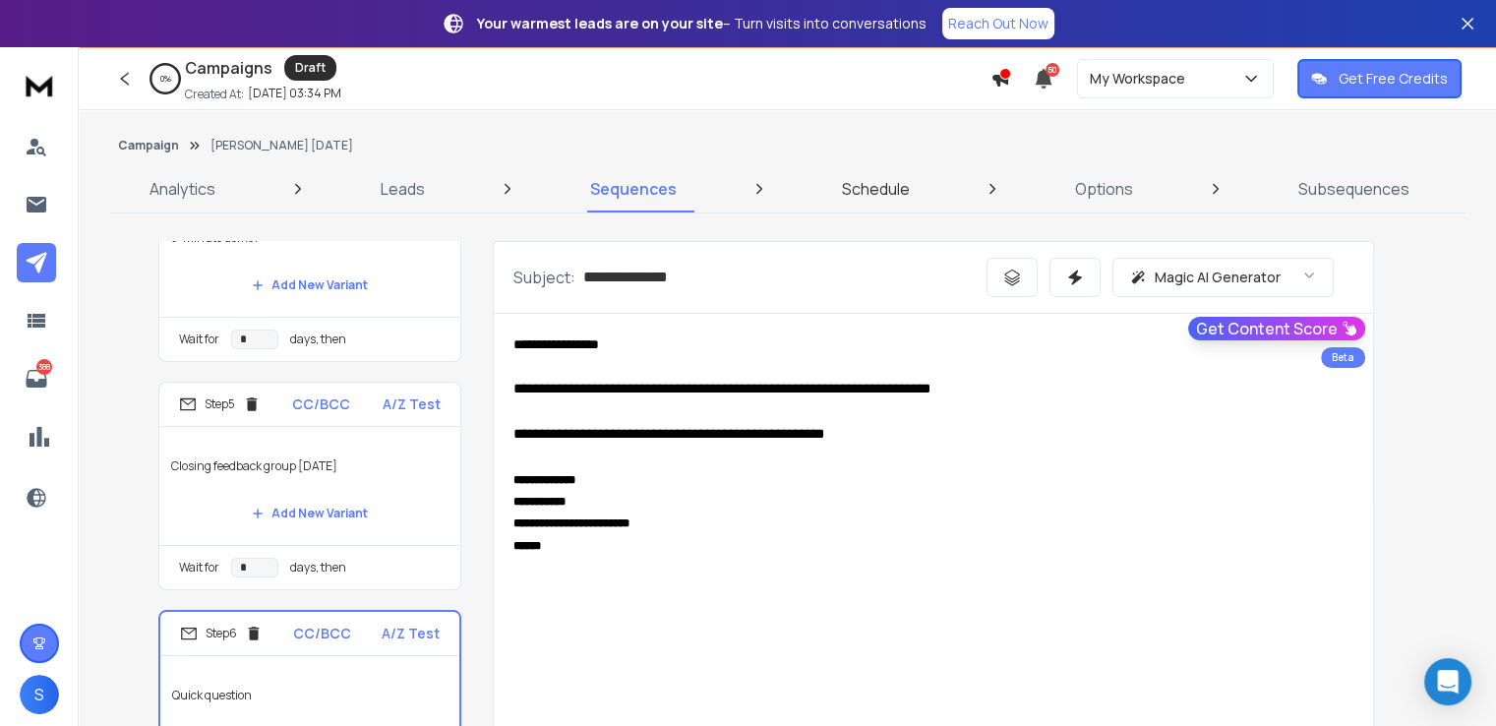
click at [870, 190] on p "Schedule" at bounding box center [876, 189] width 68 height 24
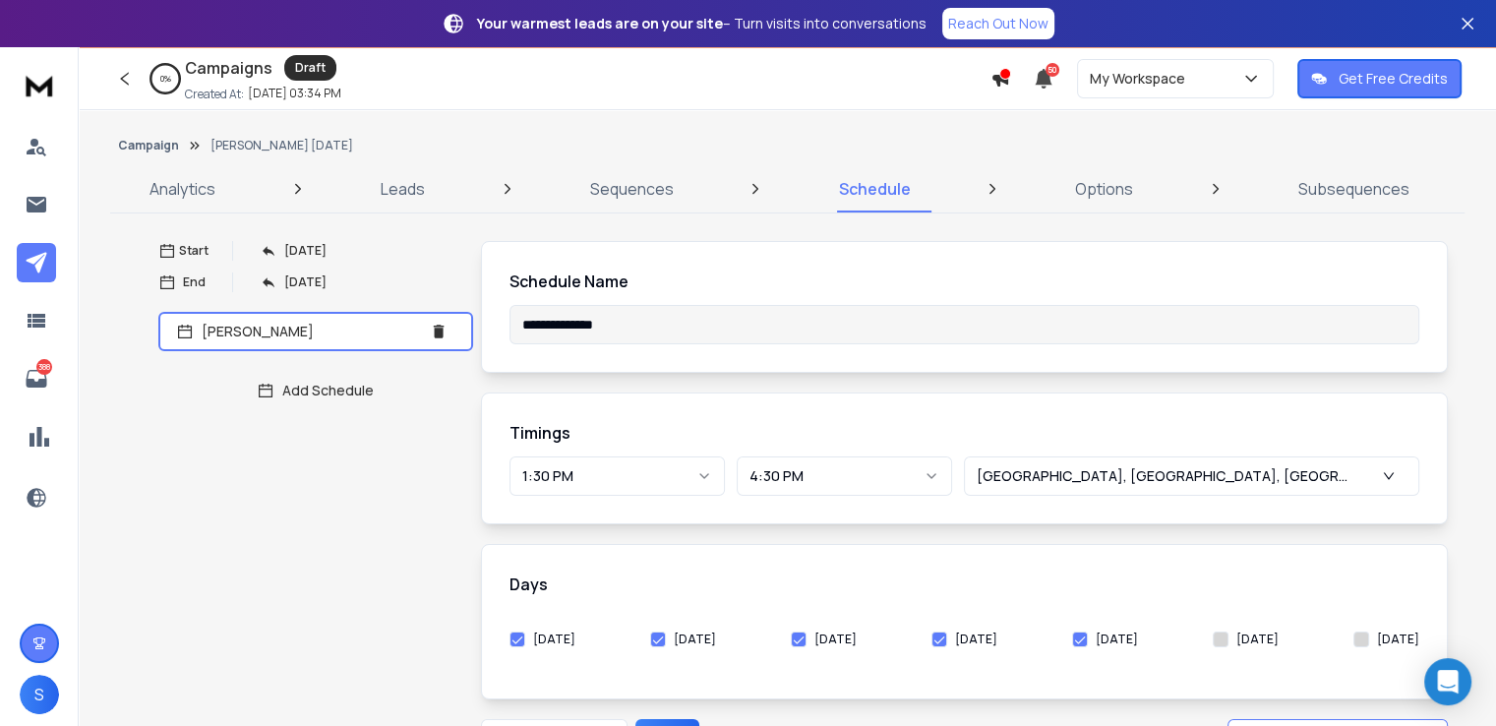
scroll to position [59, 0]
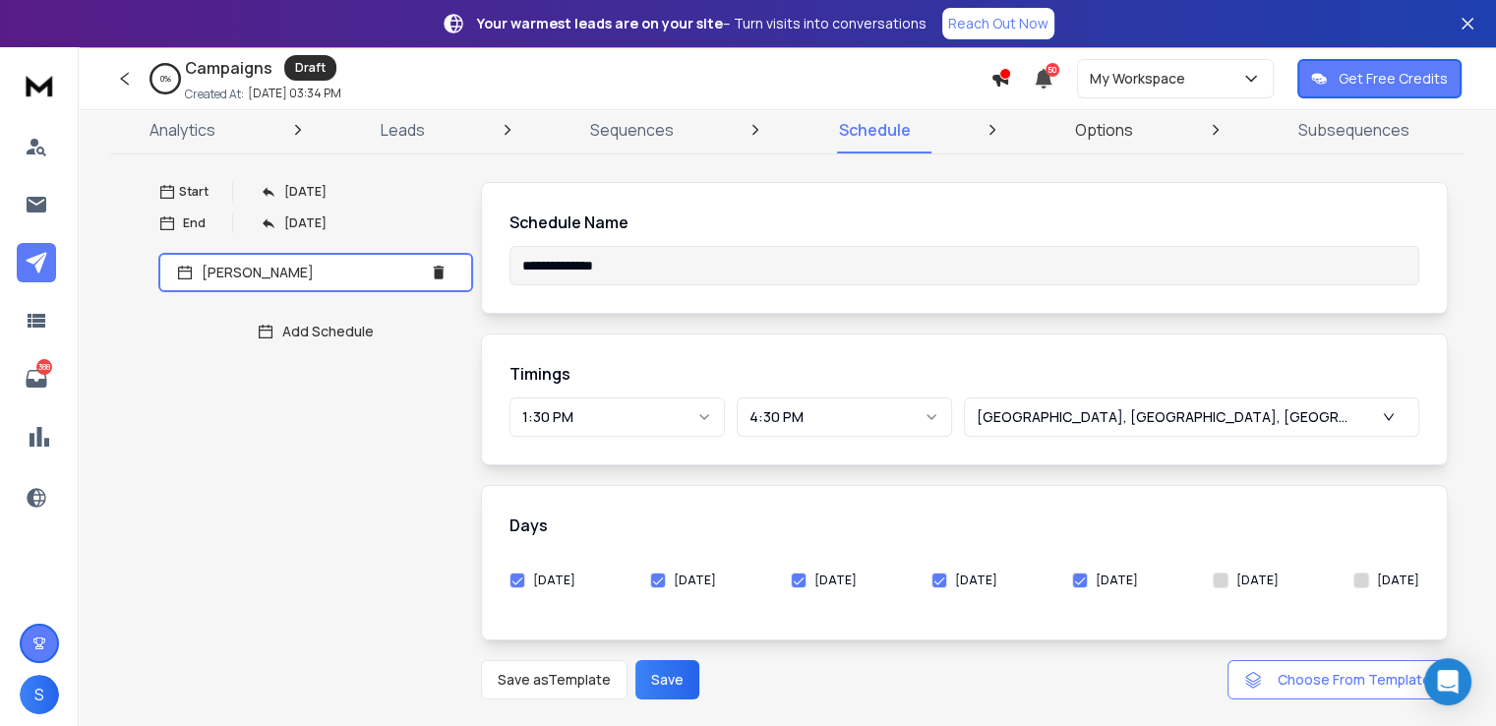
click at [1085, 135] on p "Options" at bounding box center [1104, 130] width 58 height 24
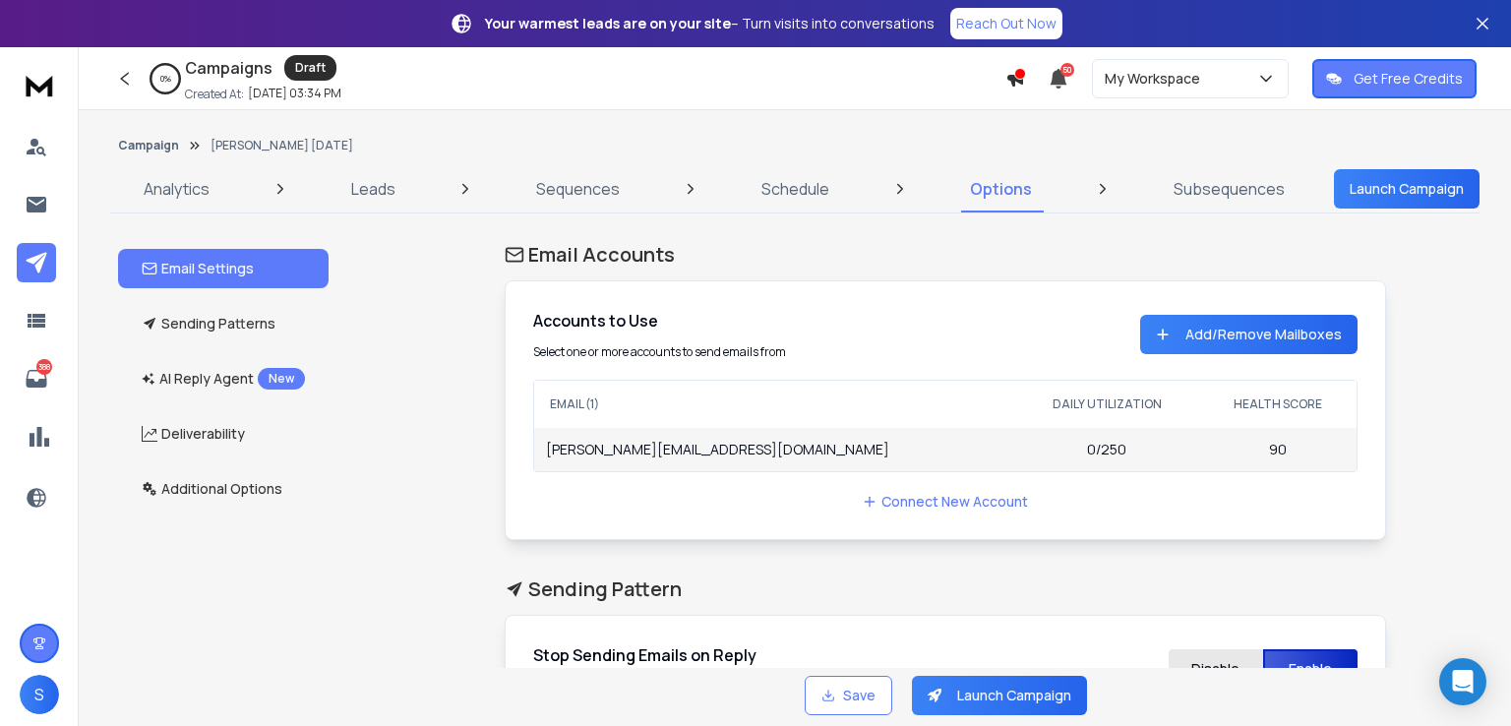
click at [978, 693] on button "Launch Campaign" at bounding box center [999, 695] width 175 height 39
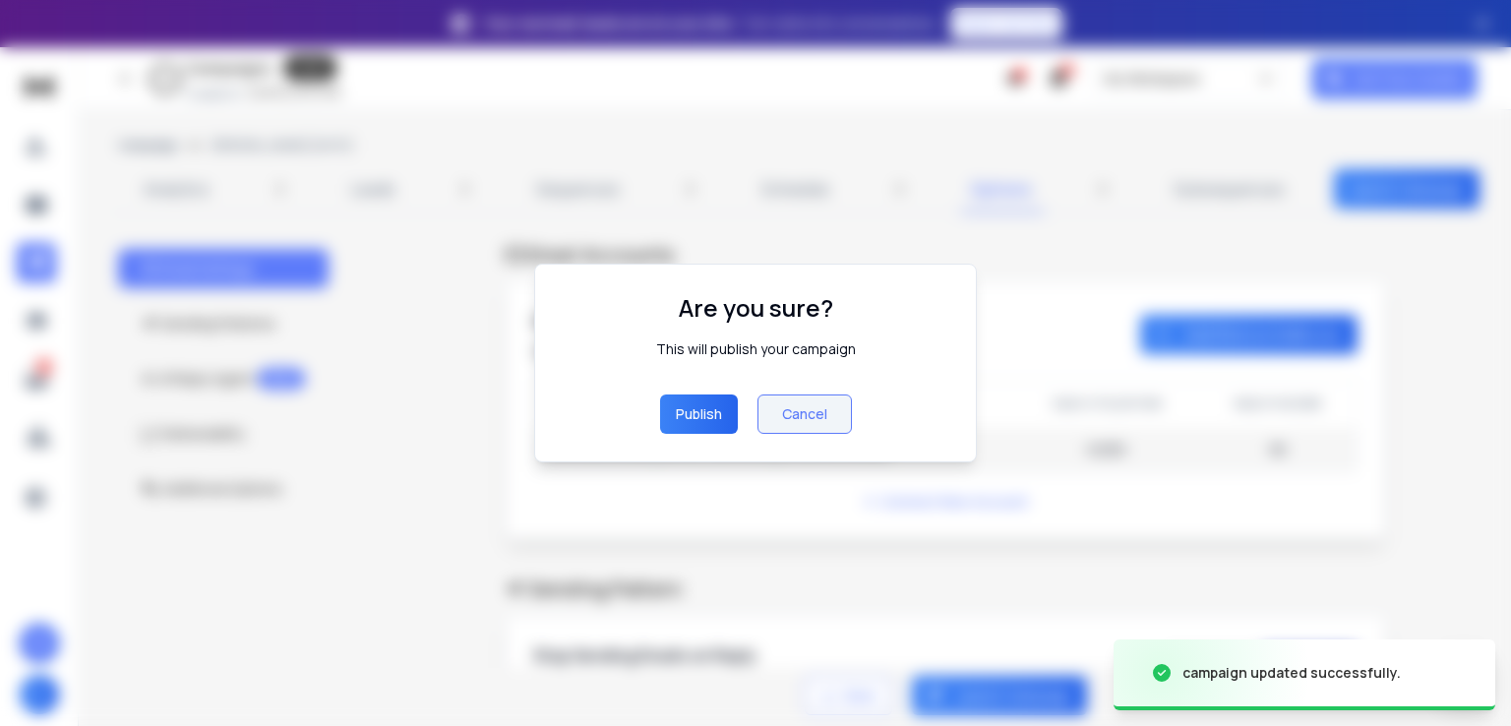
click at [692, 422] on button "Publish" at bounding box center [699, 413] width 78 height 39
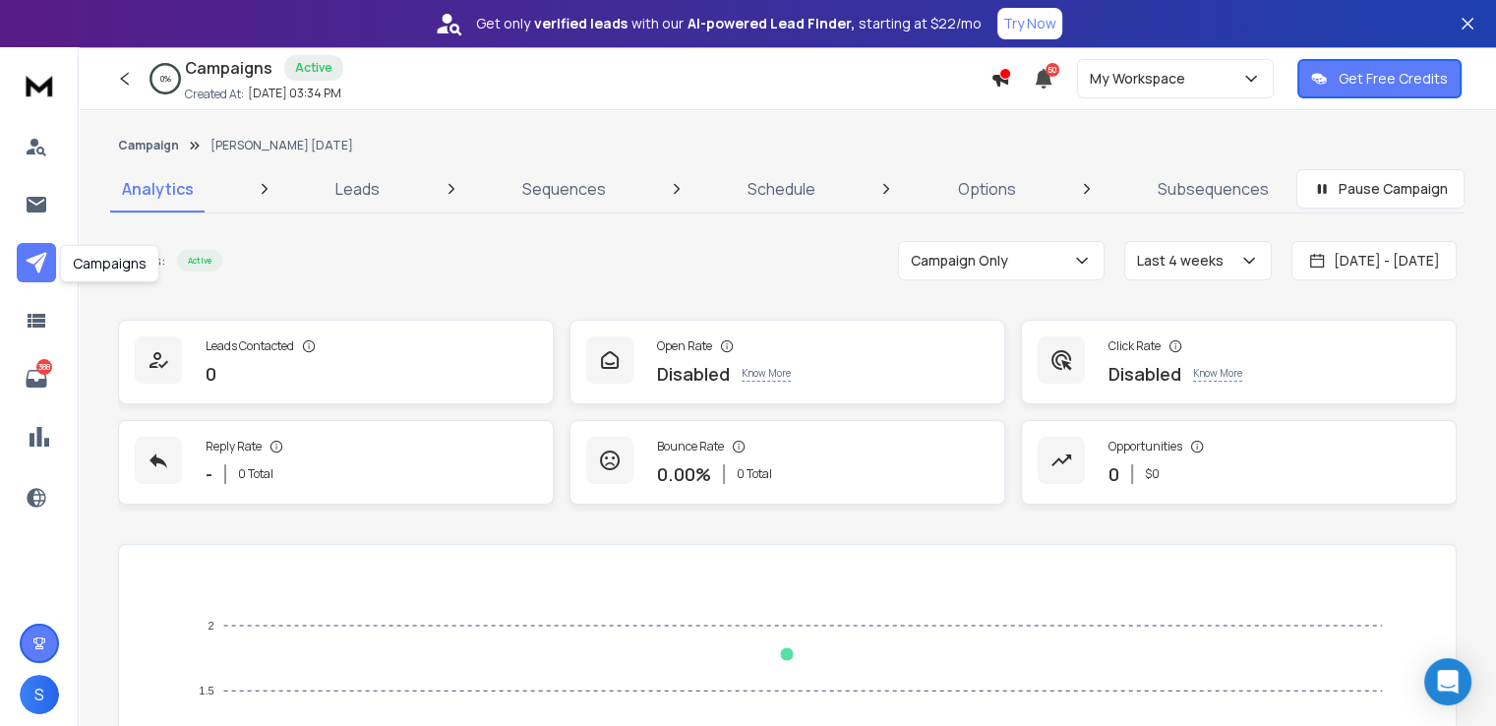
click at [43, 256] on icon at bounding box center [37, 263] width 24 height 24
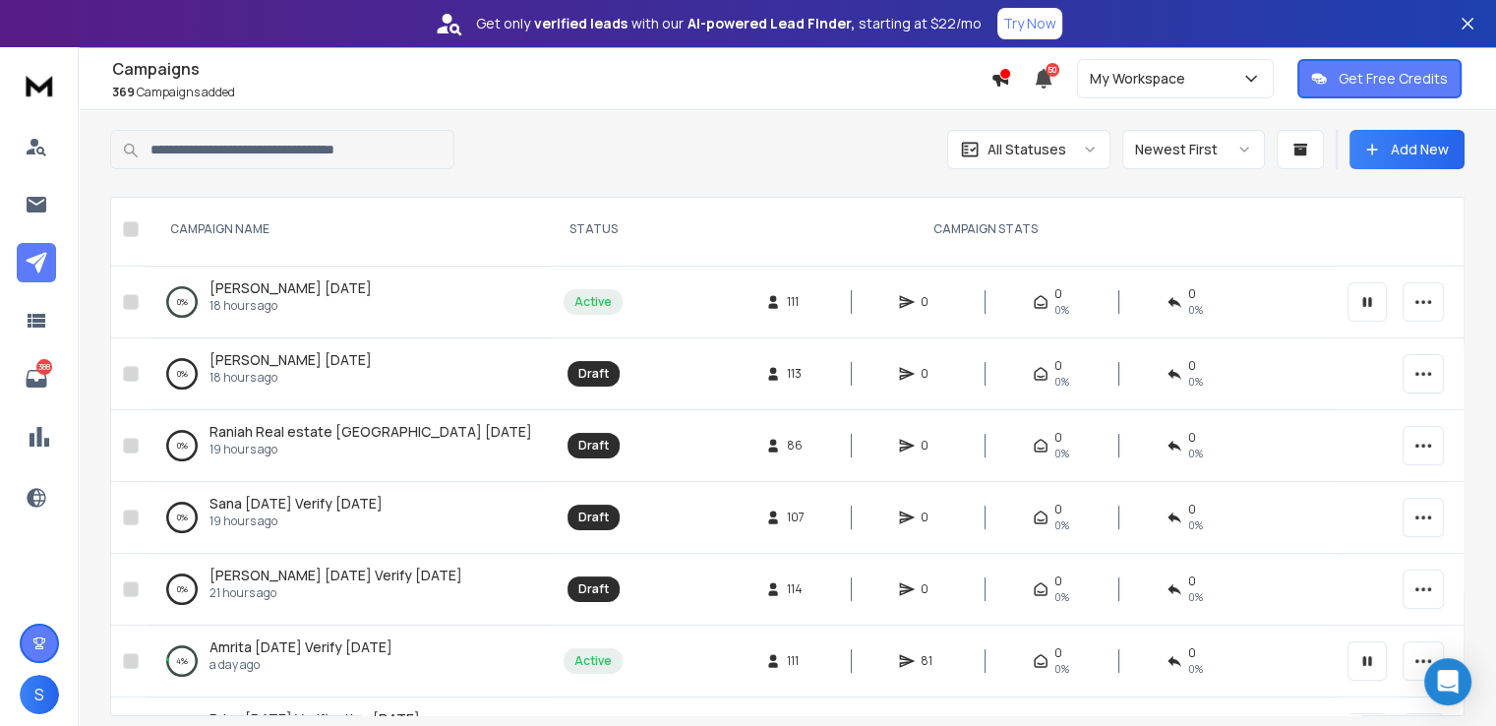
scroll to position [366, 0]
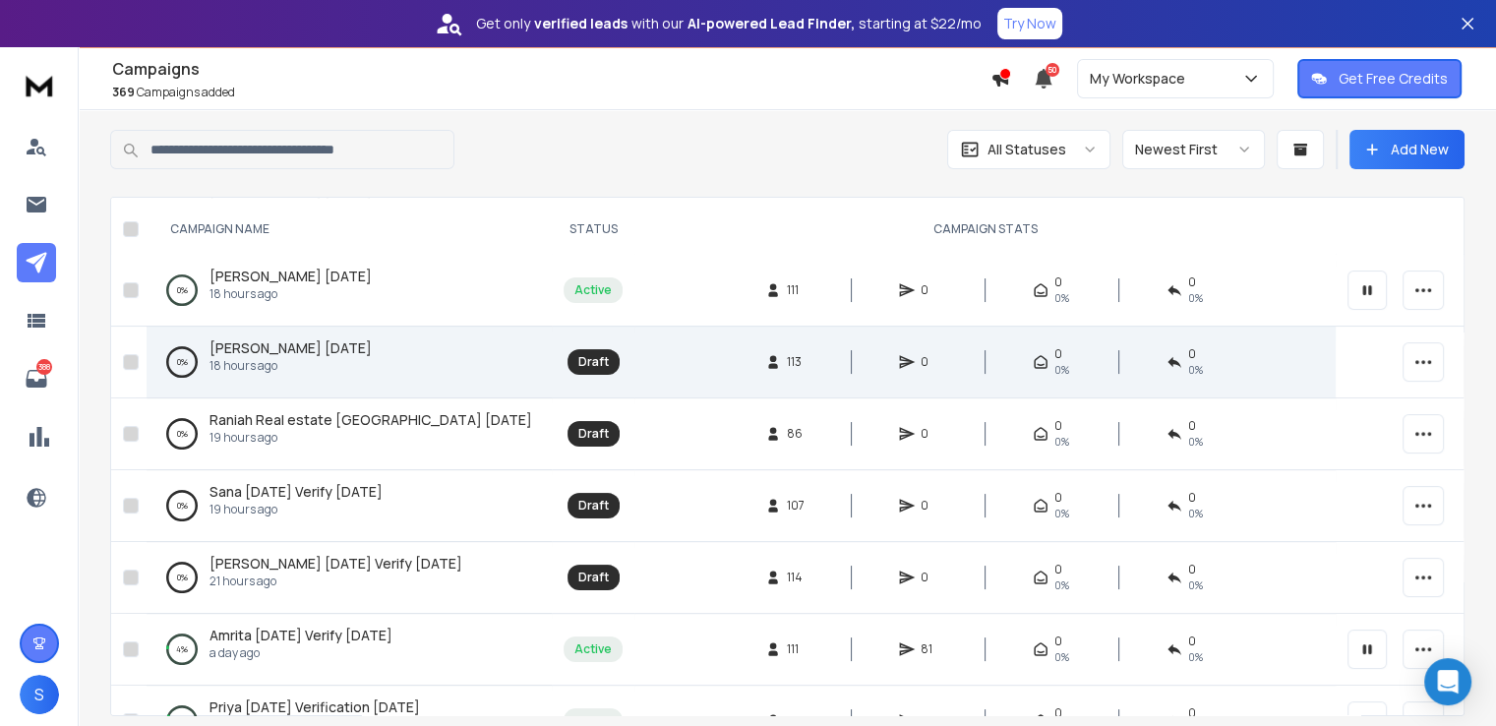
click at [244, 331] on td "0 % [PERSON_NAME] [DATE] hours ago" at bounding box center [349, 363] width 405 height 72
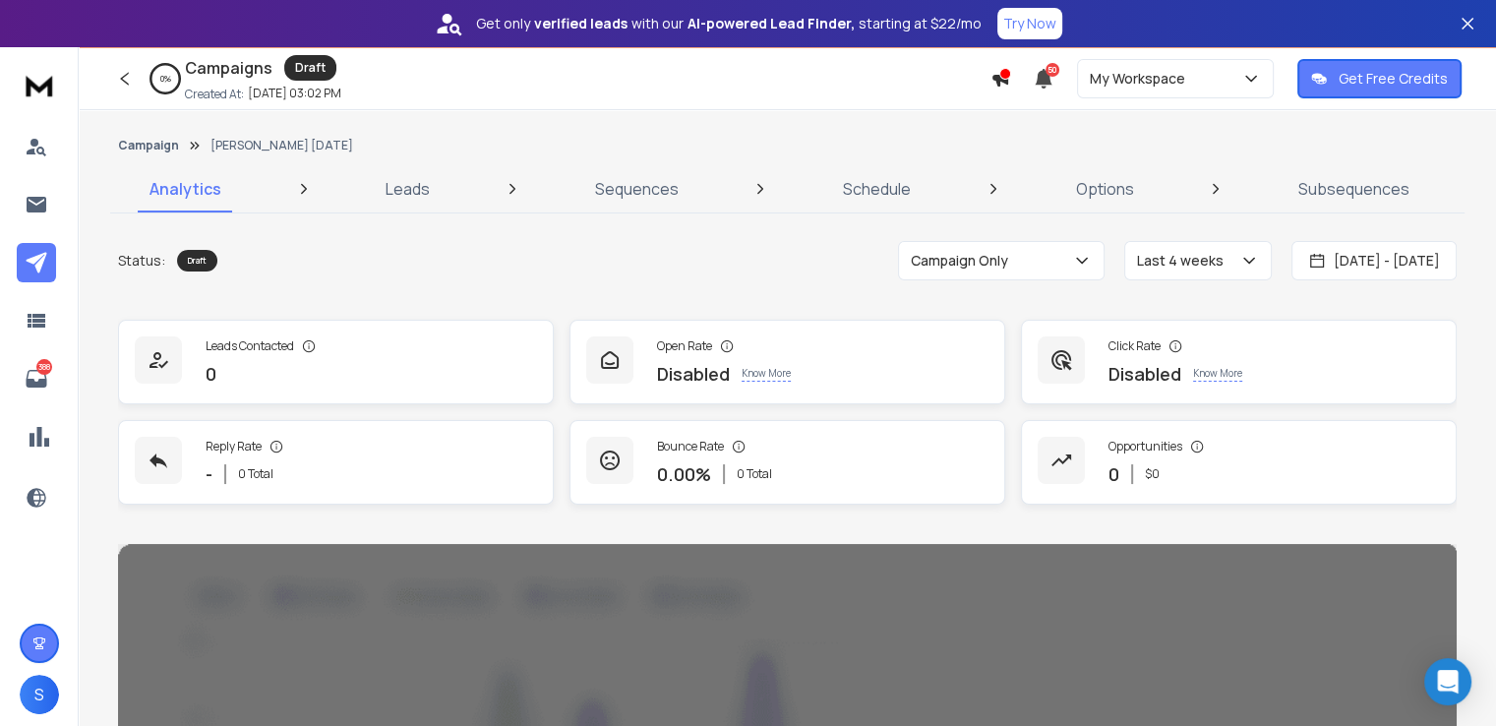
click at [531, 194] on div "Analytics Leads Sequences Schedule Options Subsequences" at bounding box center [779, 188] width 1339 height 47
click at [630, 194] on p "Sequences" at bounding box center [637, 189] width 84 height 24
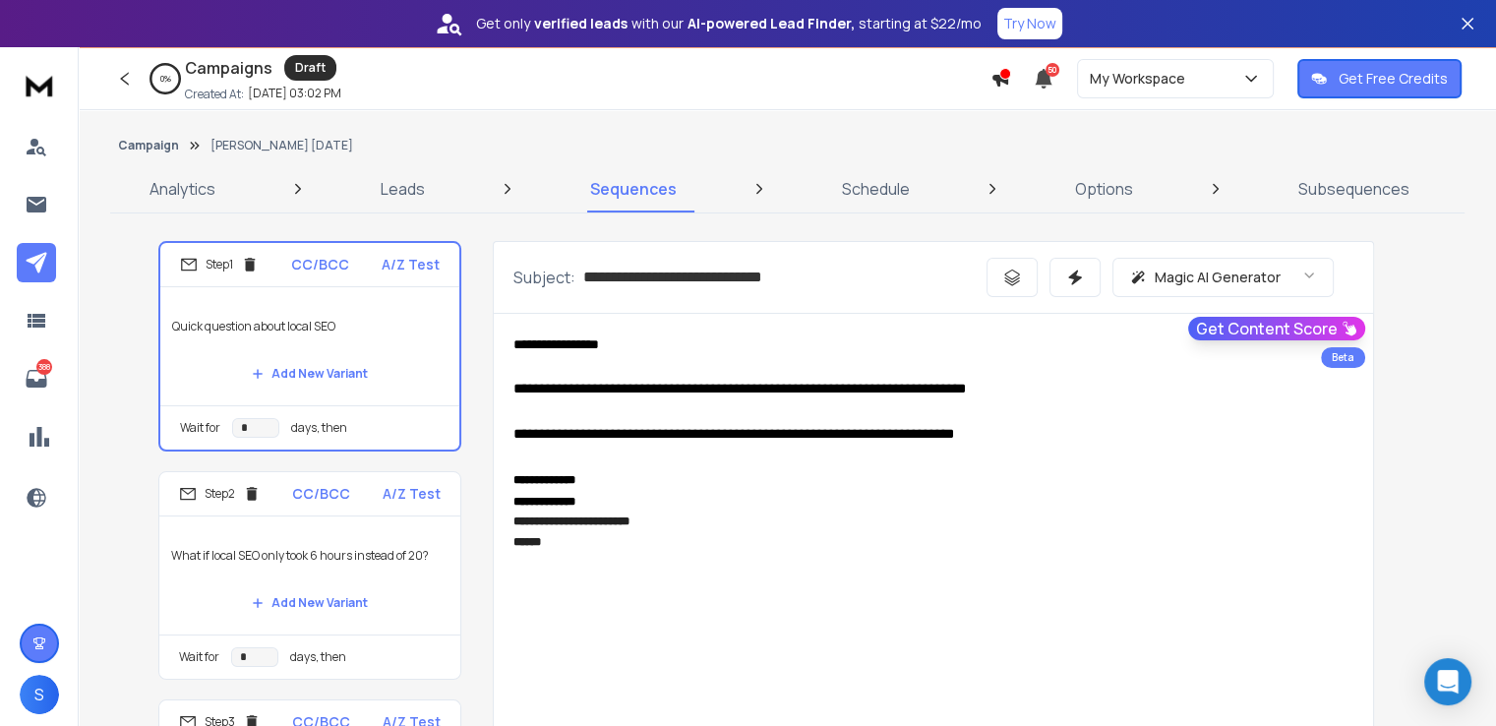
click at [418, 548] on p "What if local SEO only took 6 hours instead of 20?" at bounding box center [309, 555] width 277 height 55
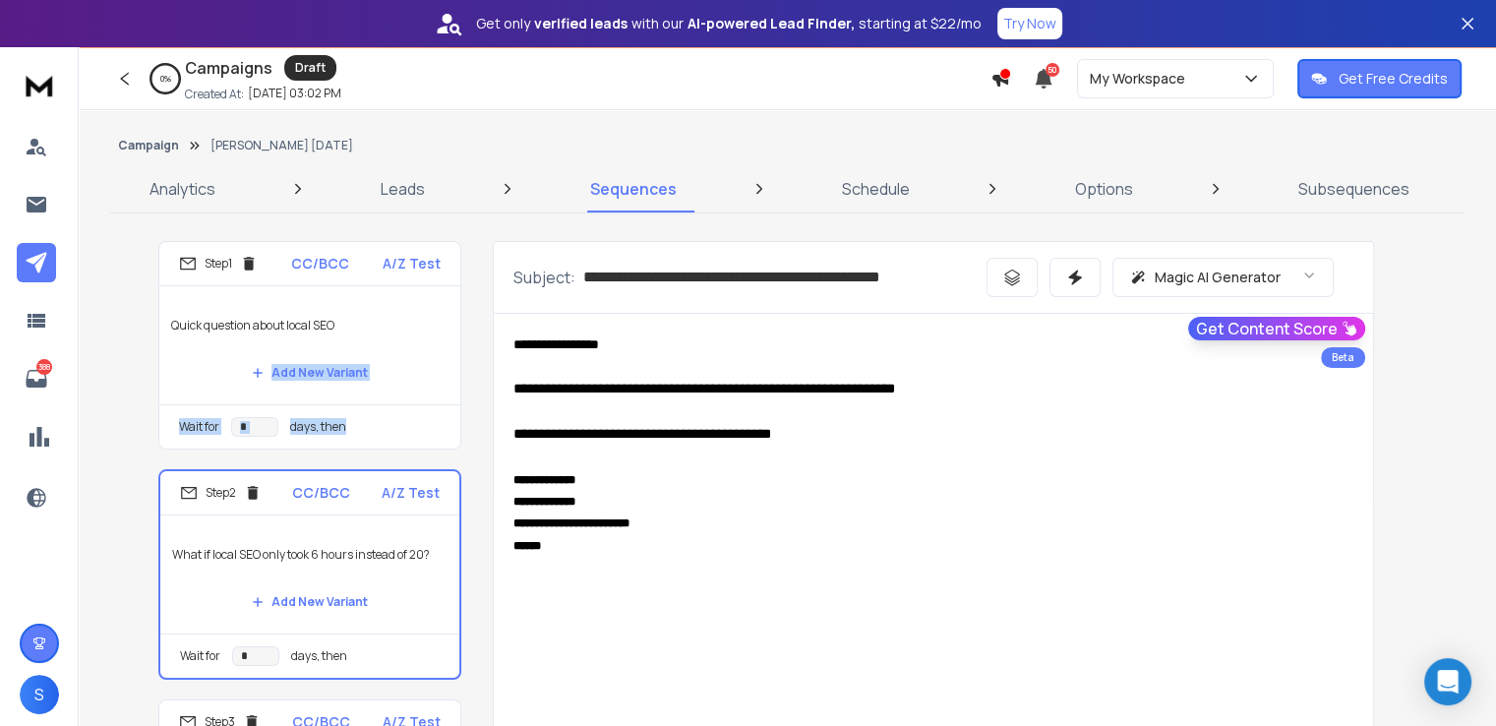
drag, startPoint x: 472, startPoint y: 330, endPoint x: 472, endPoint y: 436, distance: 106.2
click at [472, 436] on div "**********" at bounding box center [787, 525] width 1259 height 568
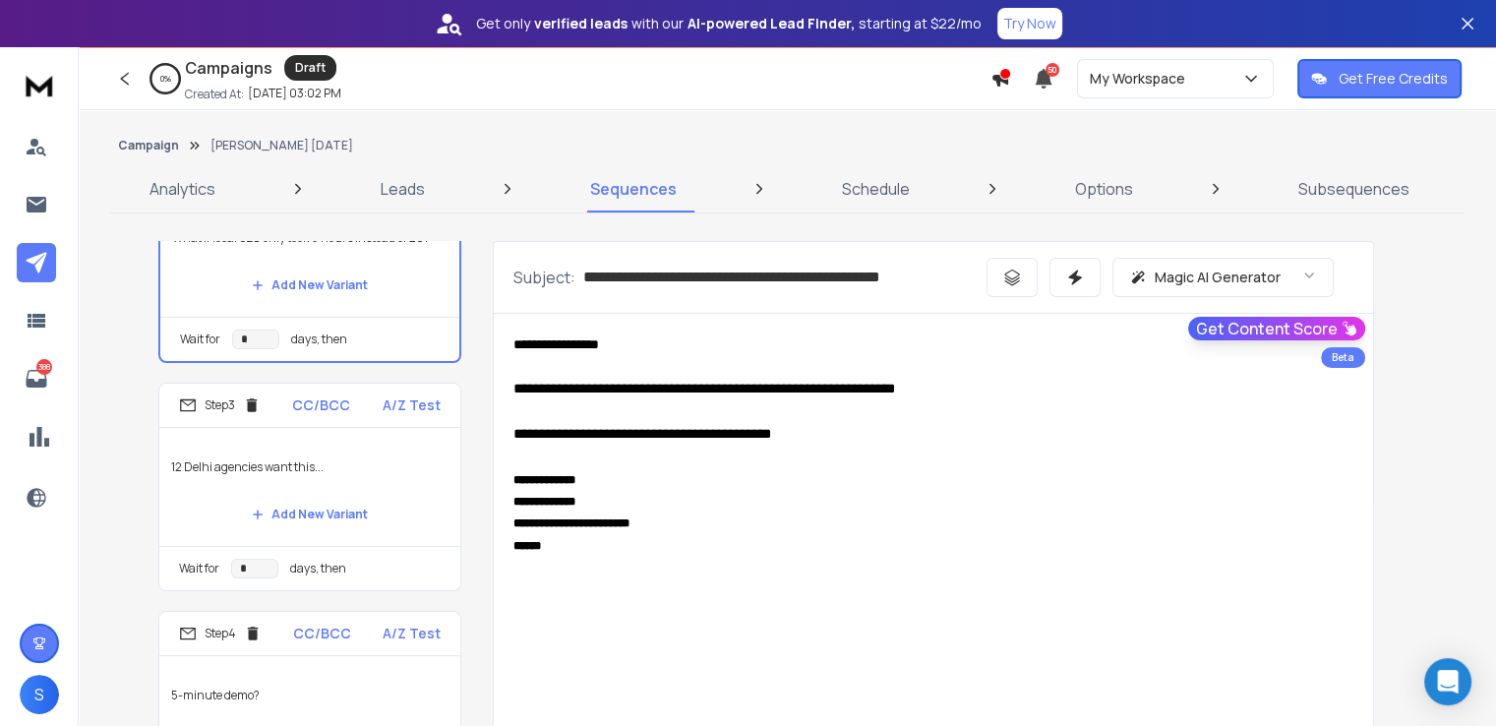
scroll to position [354, 0]
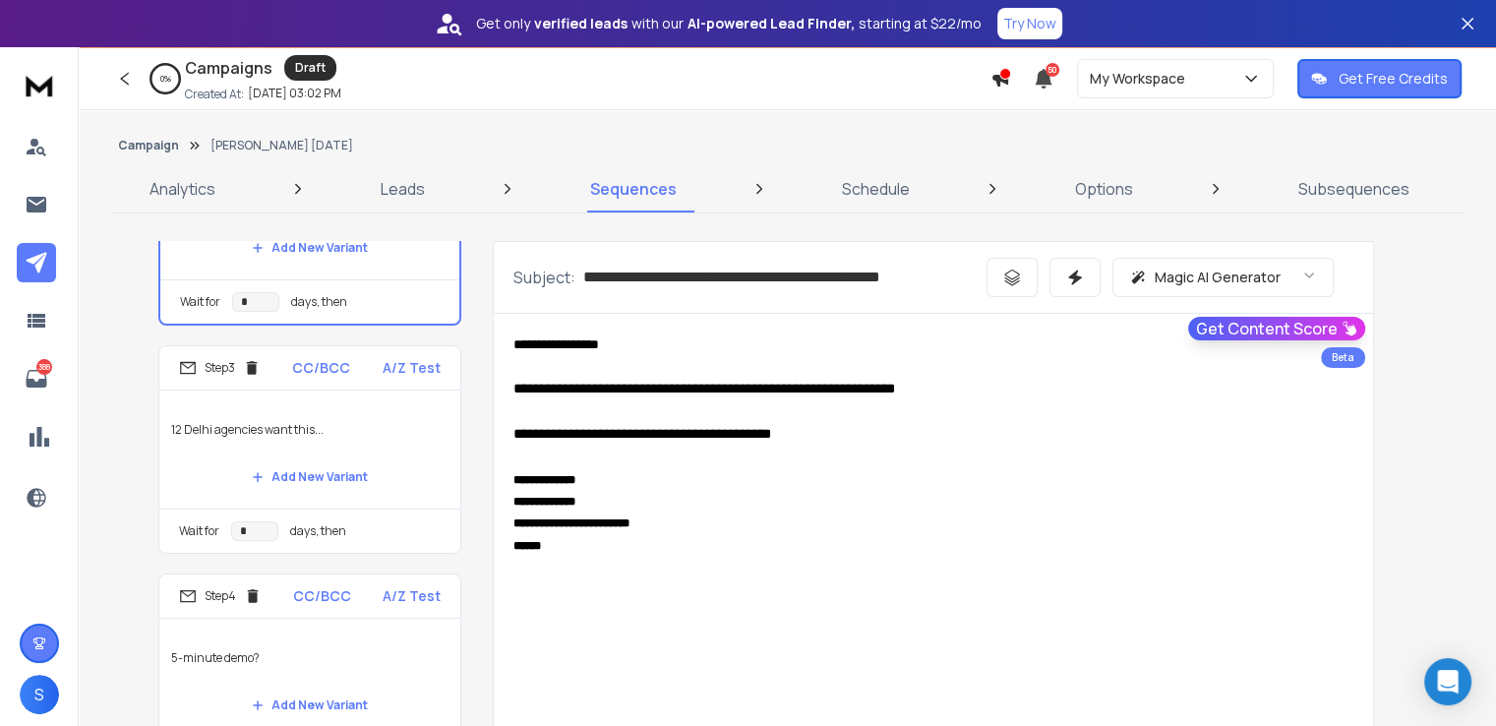
click at [427, 494] on div "12 Delhi agencies want this... Add New Variant" at bounding box center [309, 450] width 301 height 118
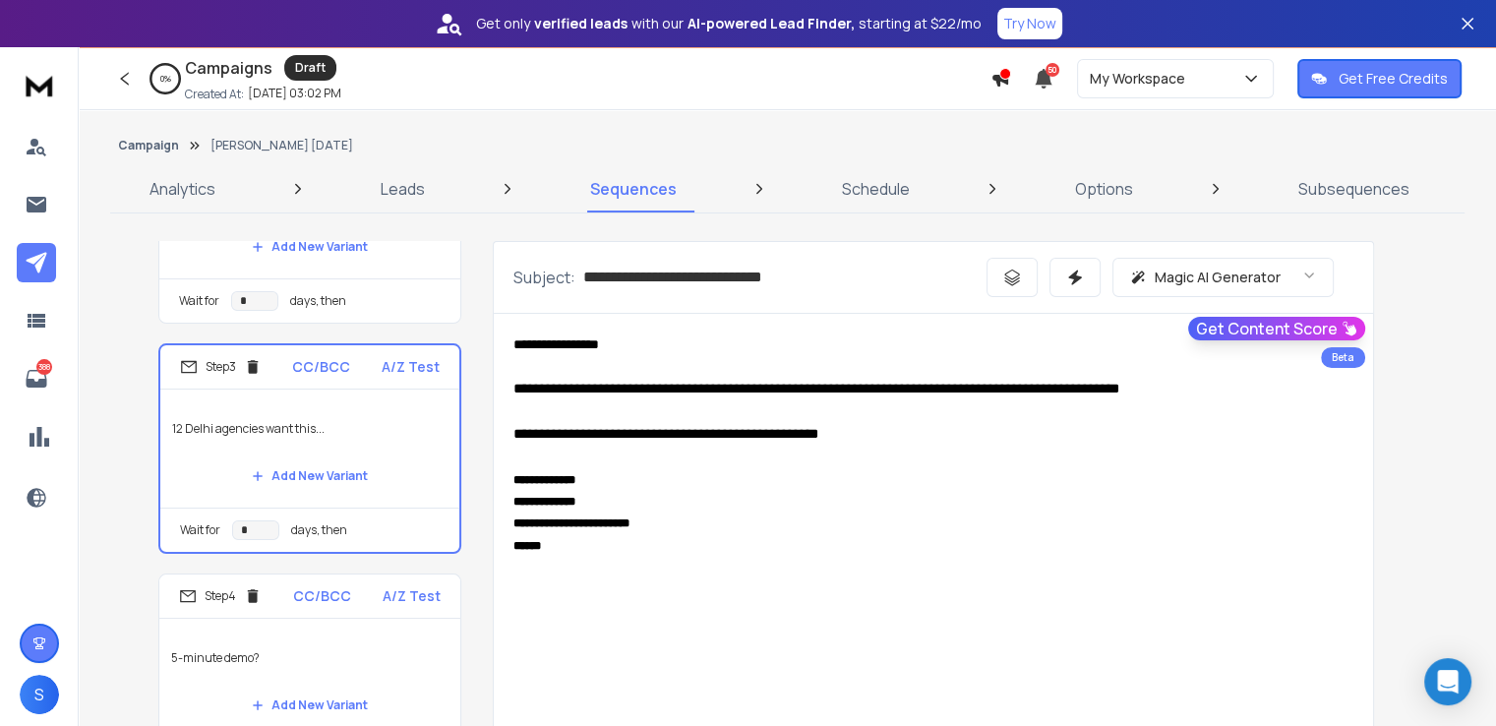
click at [390, 638] on p "5-minute demo?" at bounding box center [309, 658] width 277 height 55
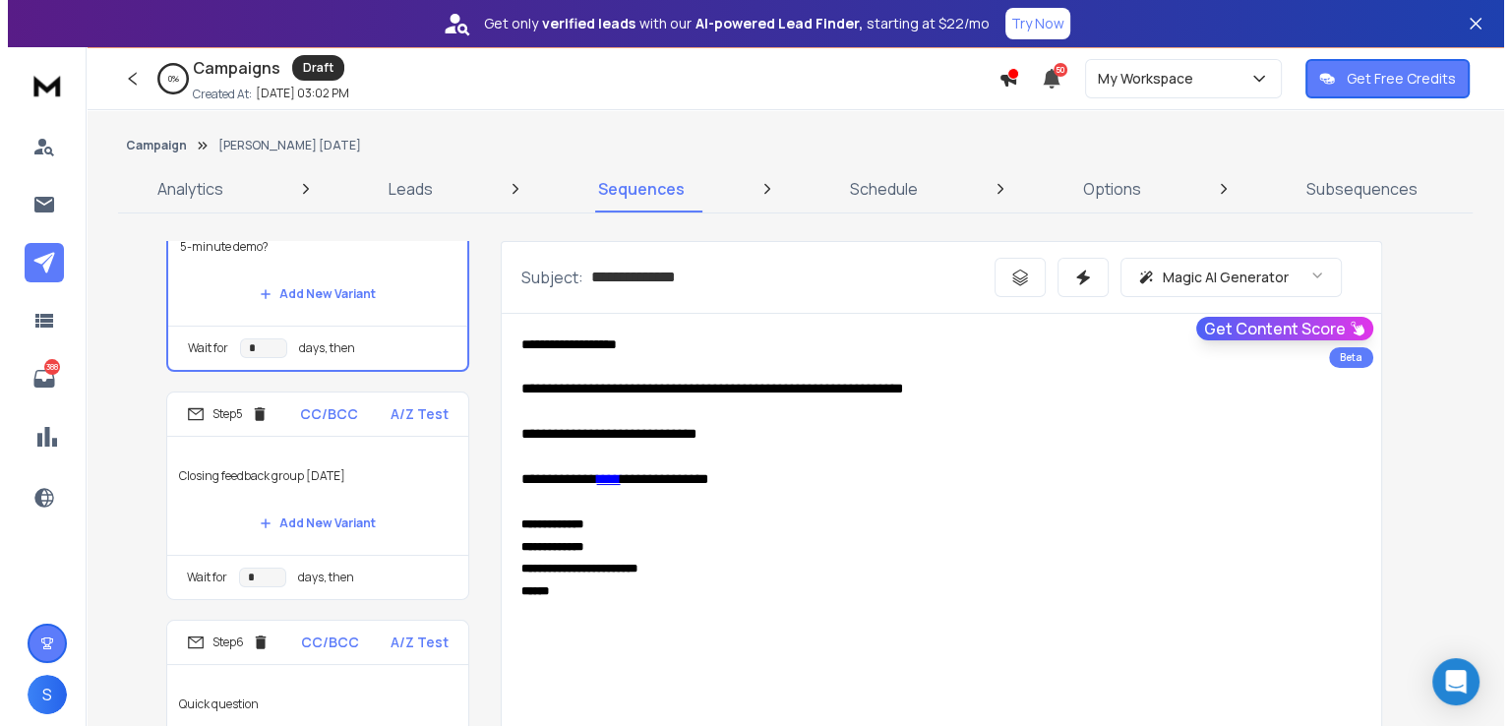
scroll to position [776, 0]
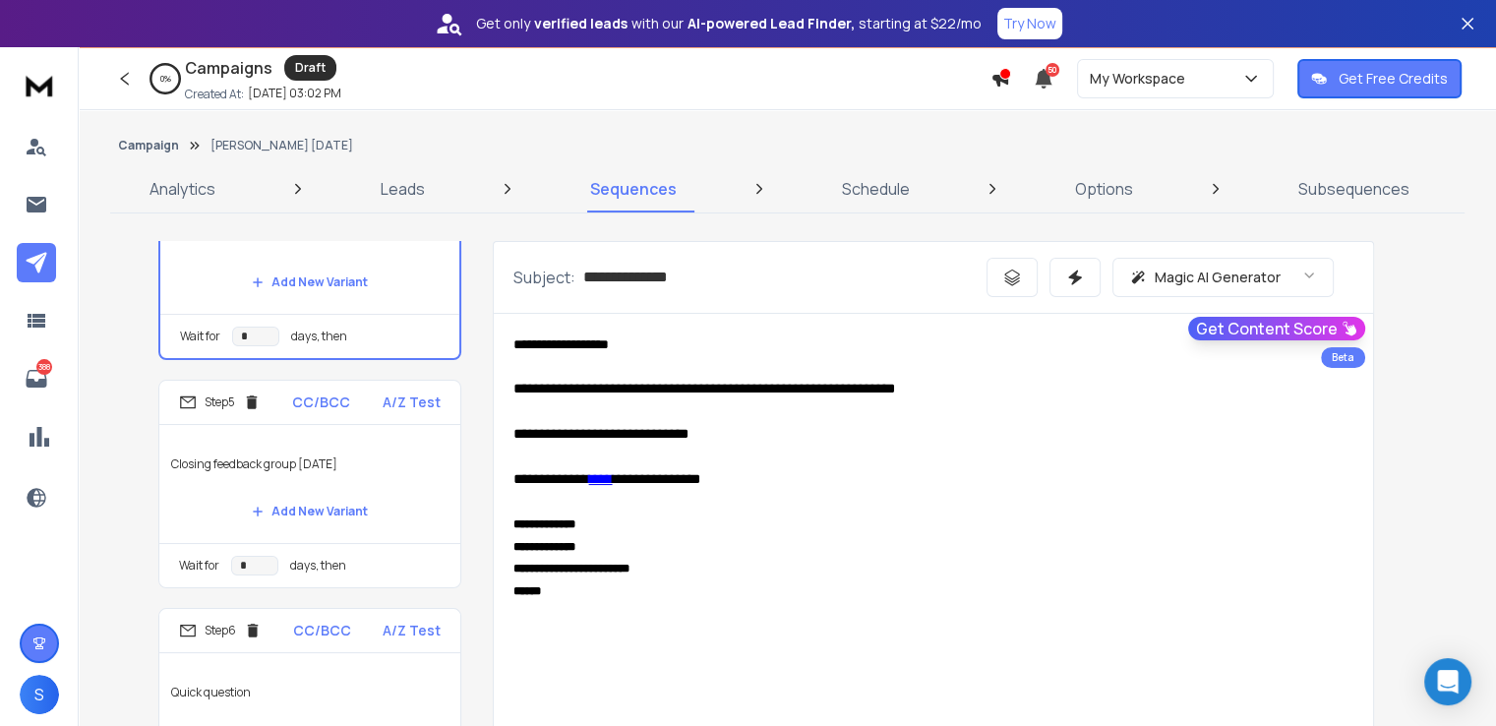
click at [419, 548] on div "Wait for * days, then" at bounding box center [309, 565] width 301 height 44
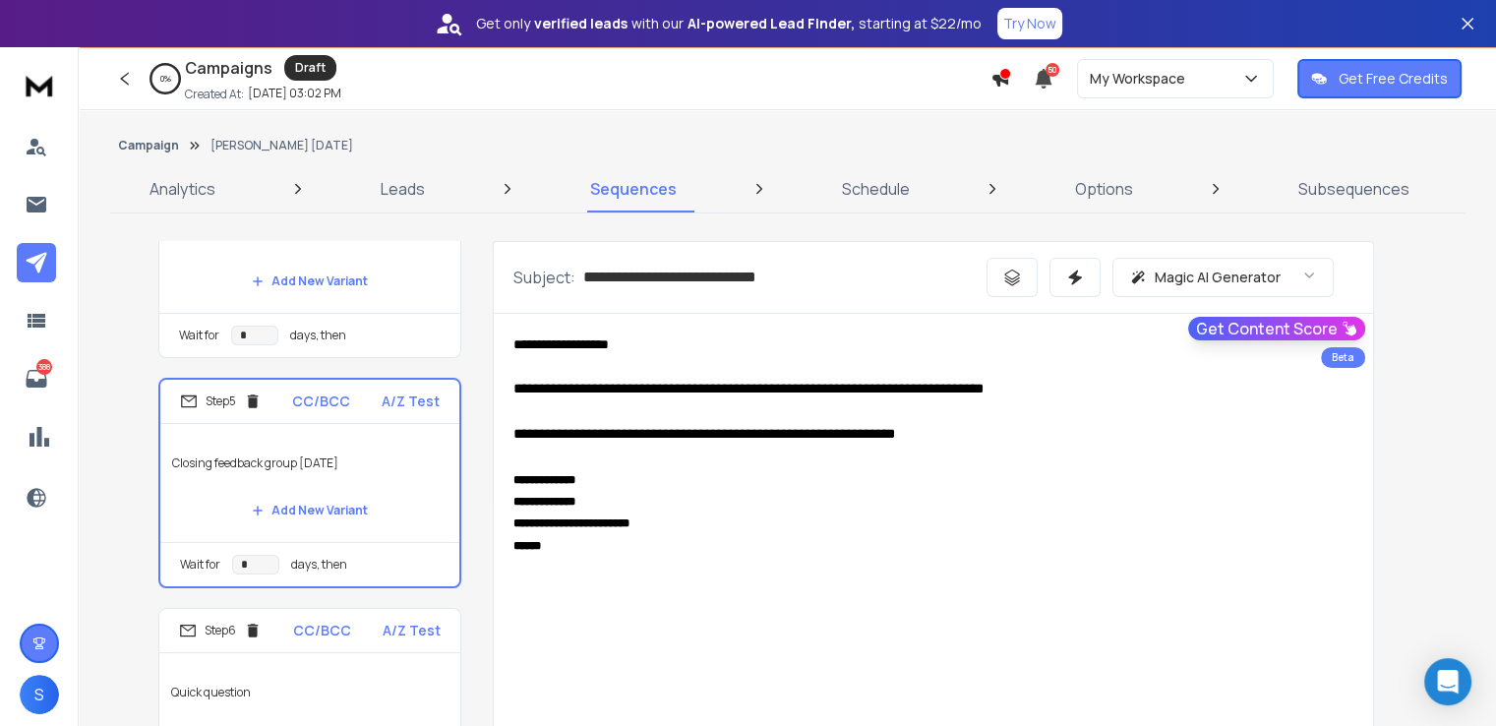
click at [398, 674] on p "Quick question" at bounding box center [309, 692] width 277 height 55
type input "**********"
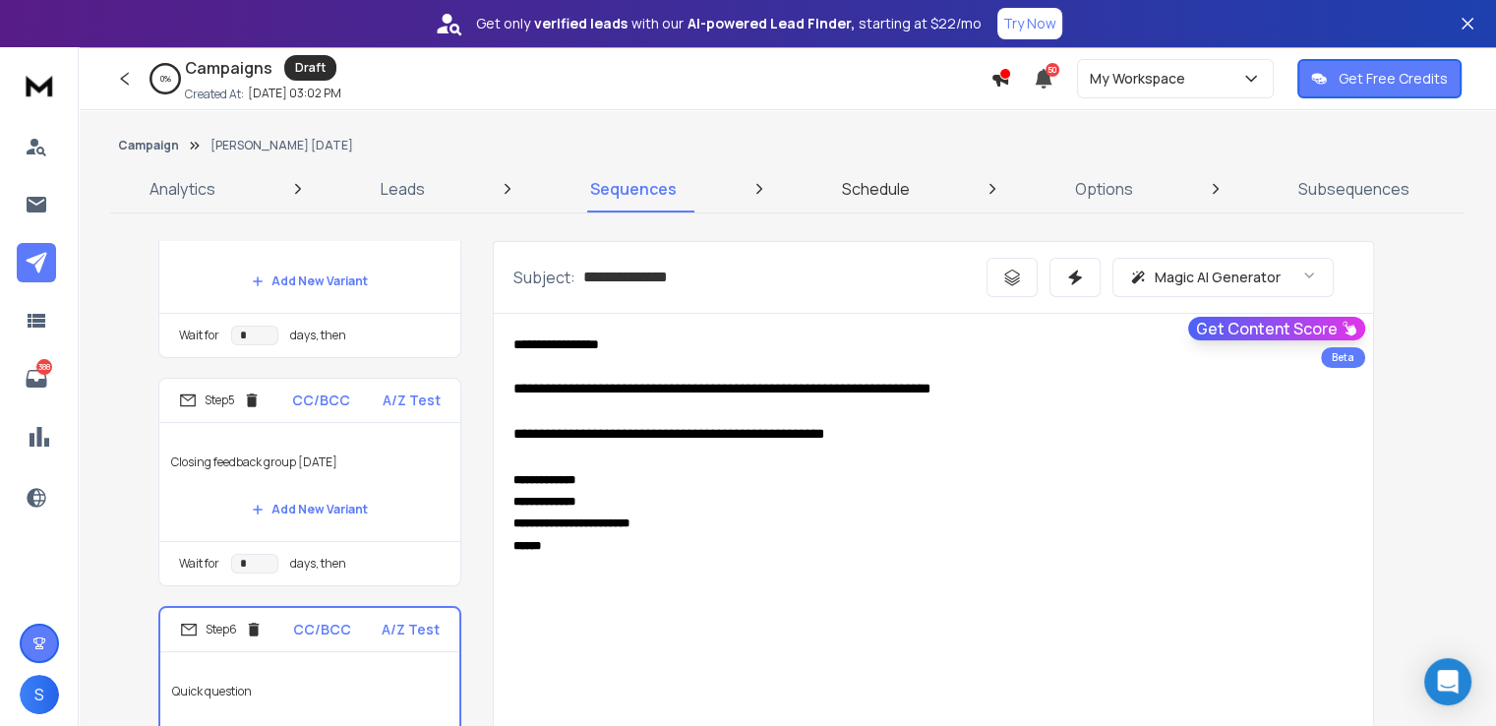
click at [884, 191] on p "Schedule" at bounding box center [876, 189] width 68 height 24
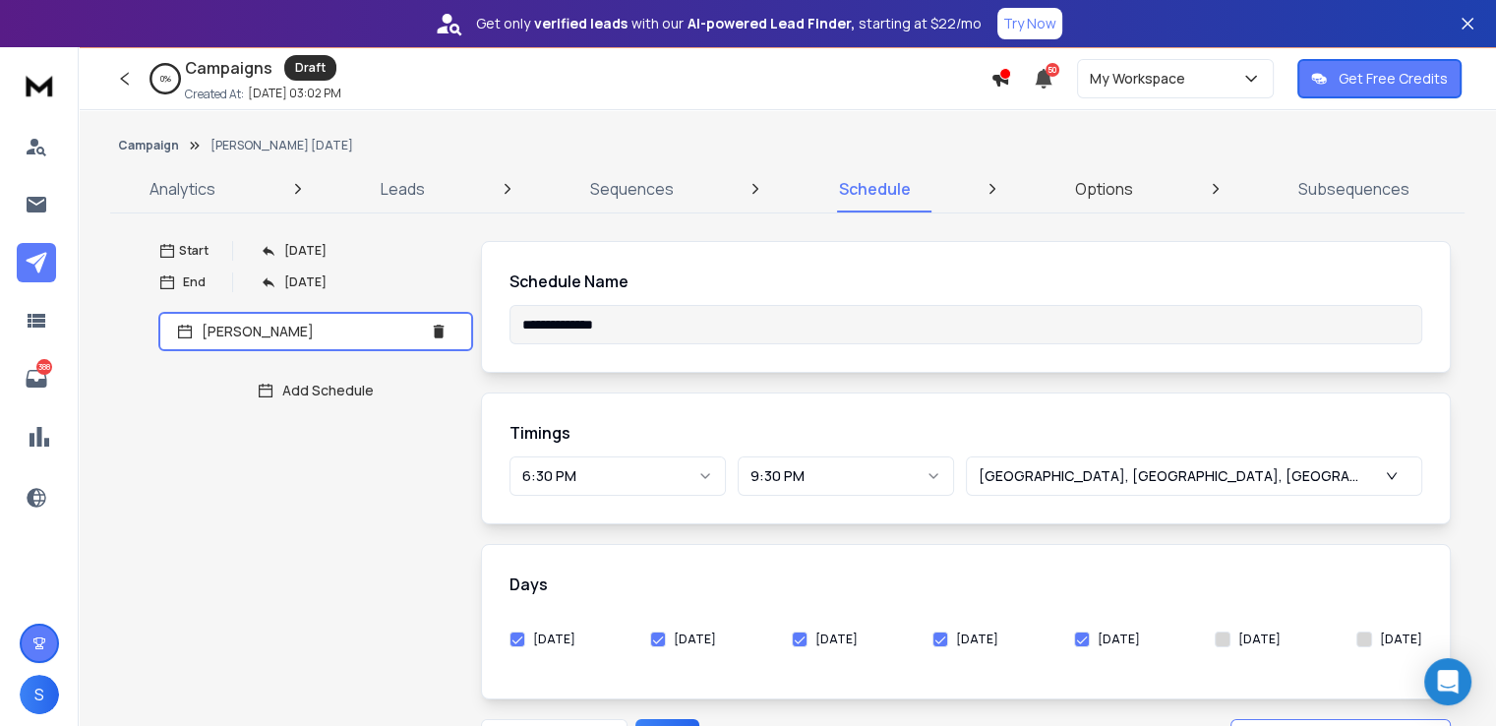
click at [1110, 199] on p "Options" at bounding box center [1104, 189] width 58 height 24
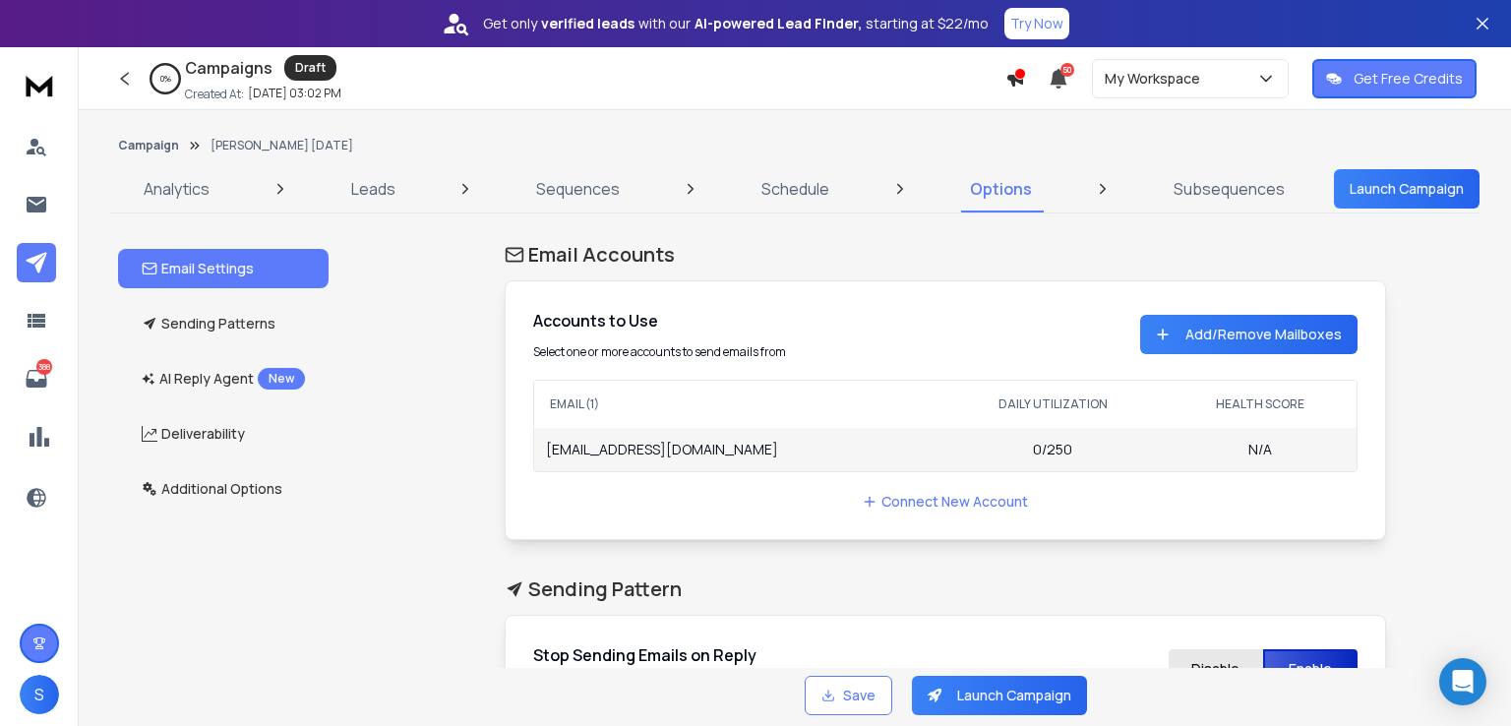
click at [989, 695] on button "Launch Campaign" at bounding box center [999, 695] width 175 height 39
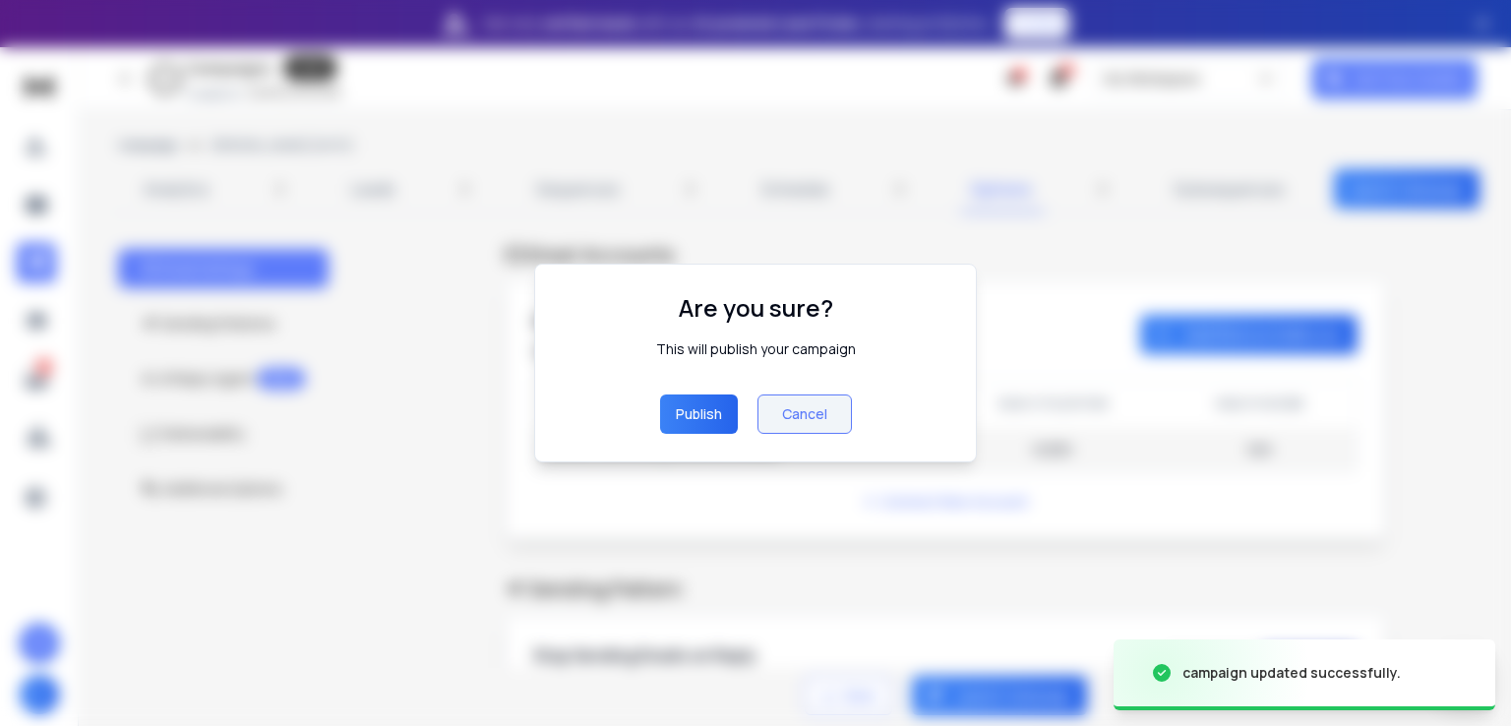
click at [691, 398] on button "Publish" at bounding box center [699, 413] width 78 height 39
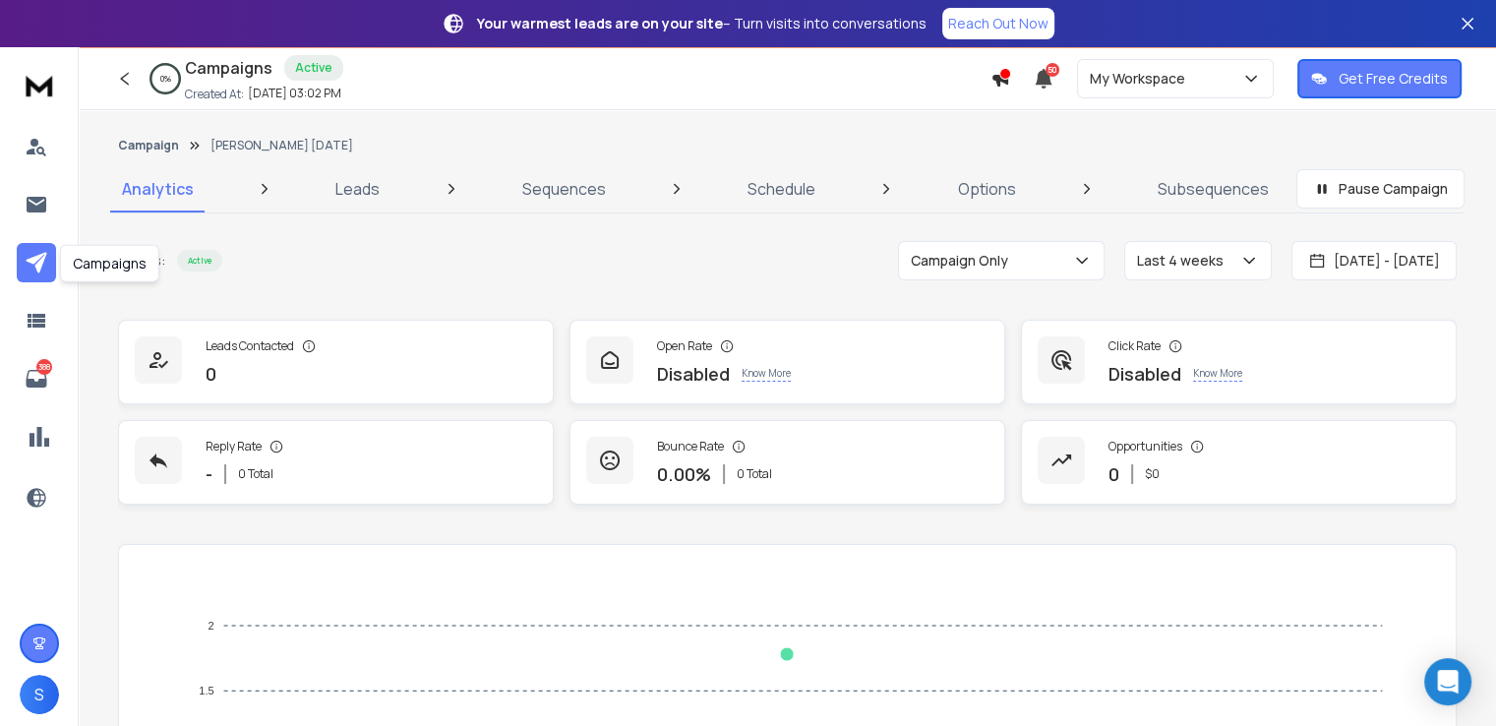
click at [29, 257] on icon at bounding box center [37, 263] width 24 height 24
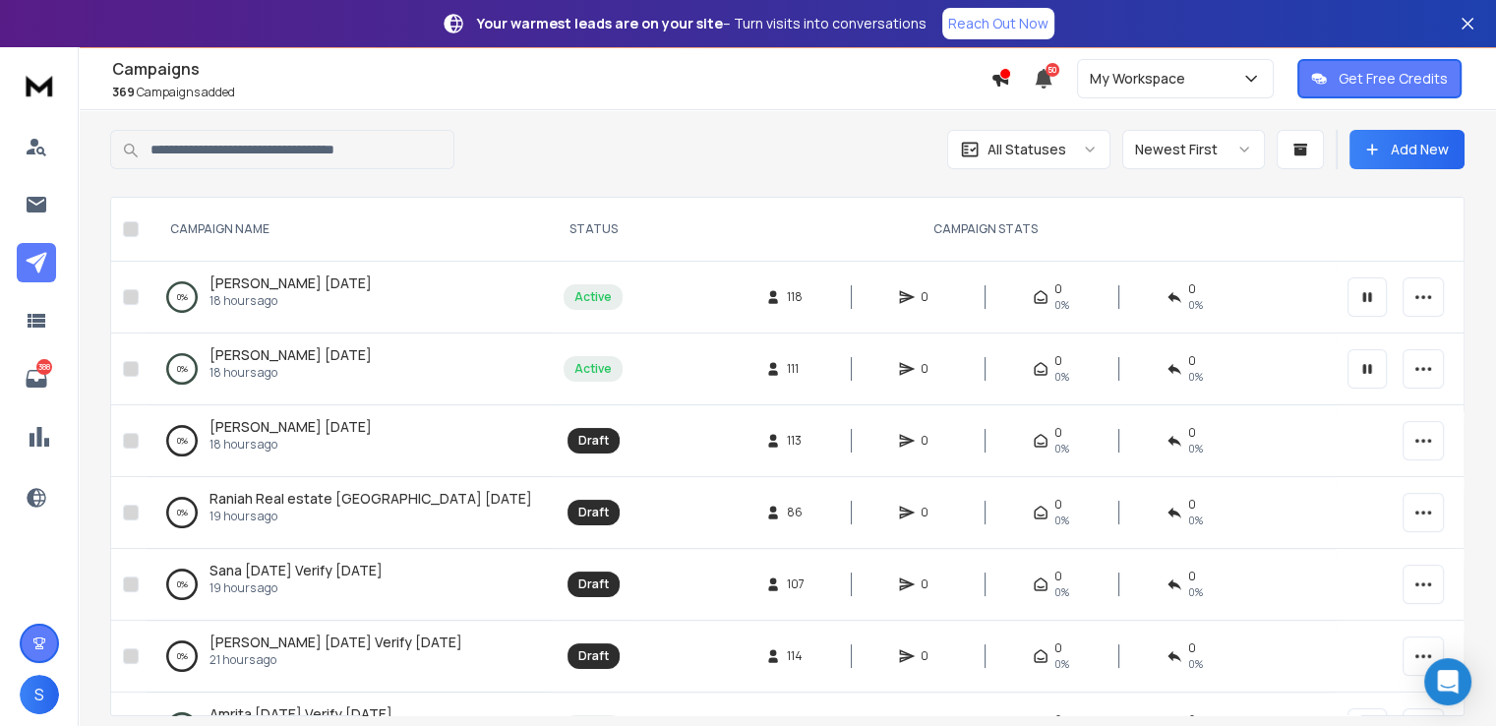
scroll to position [312, 0]
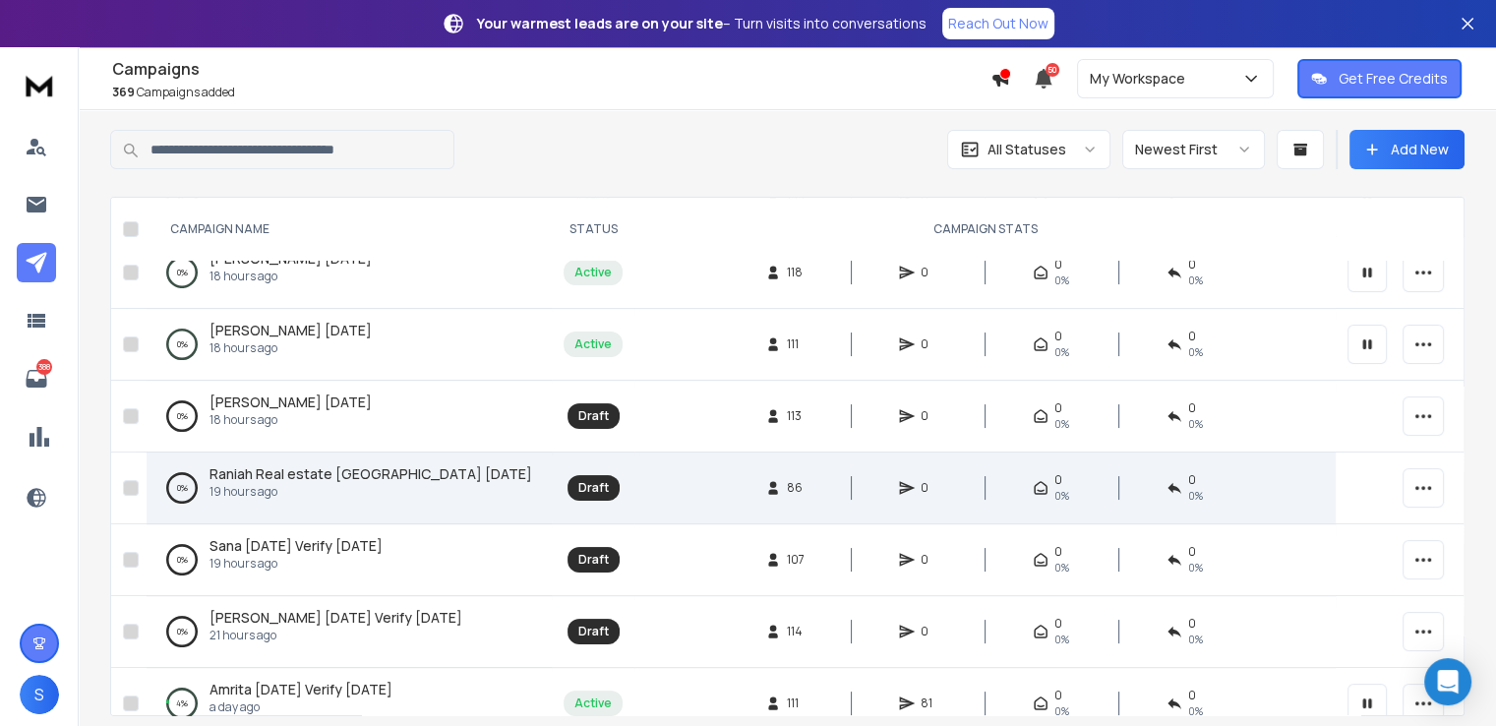
click at [286, 469] on span "Raniah Real estate [GEOGRAPHIC_DATA] [DATE]" at bounding box center [371, 473] width 323 height 19
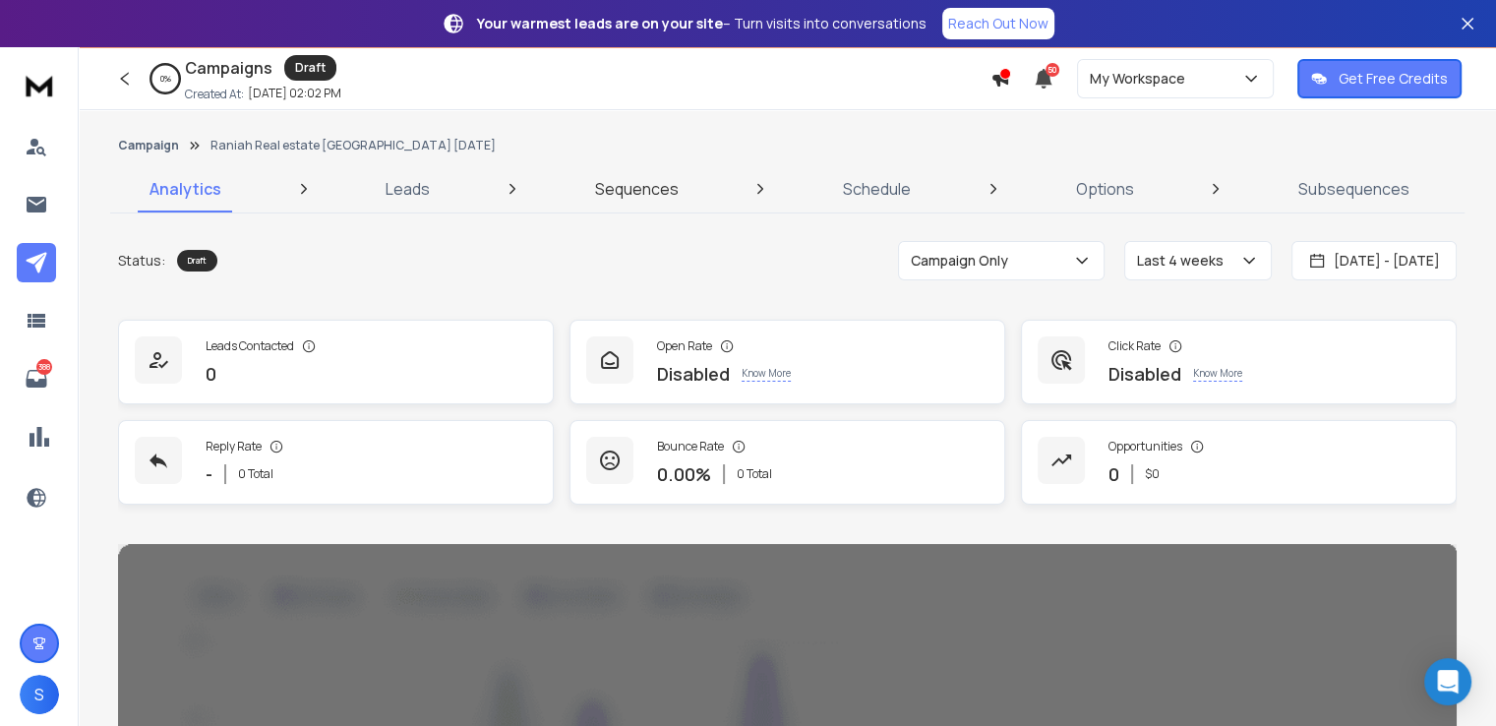
click at [648, 191] on p "Sequences" at bounding box center [637, 189] width 84 height 24
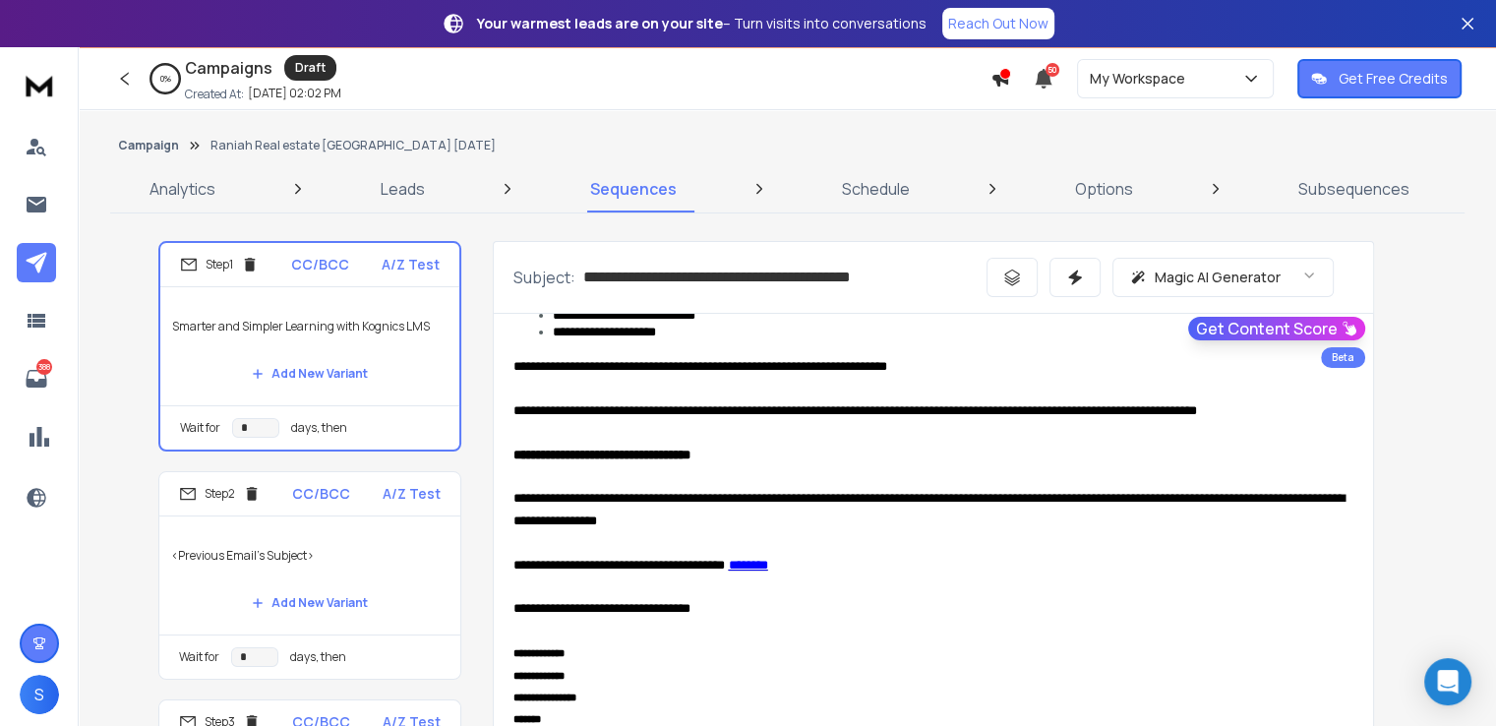
scroll to position [109, 0]
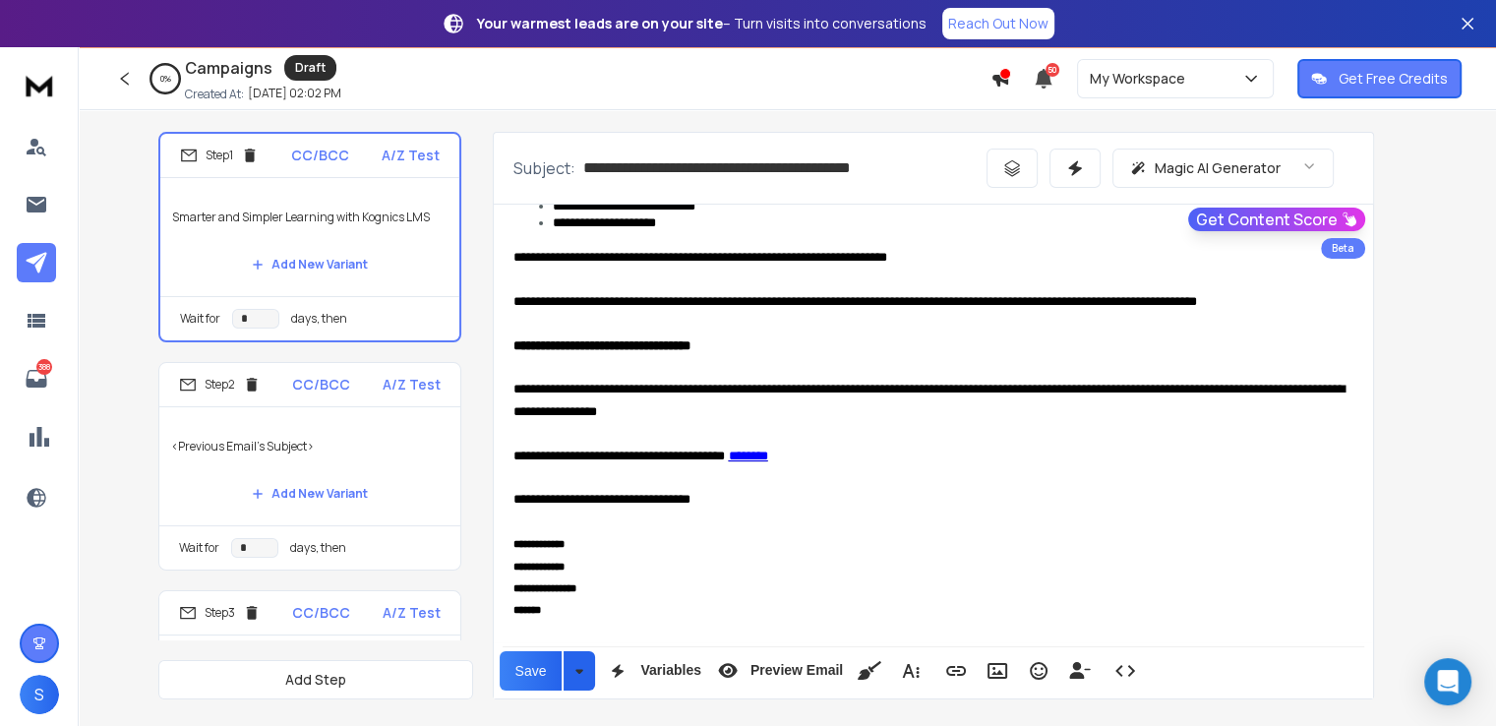
click at [386, 433] on p "<Previous Email's Subject>" at bounding box center [309, 446] width 277 height 55
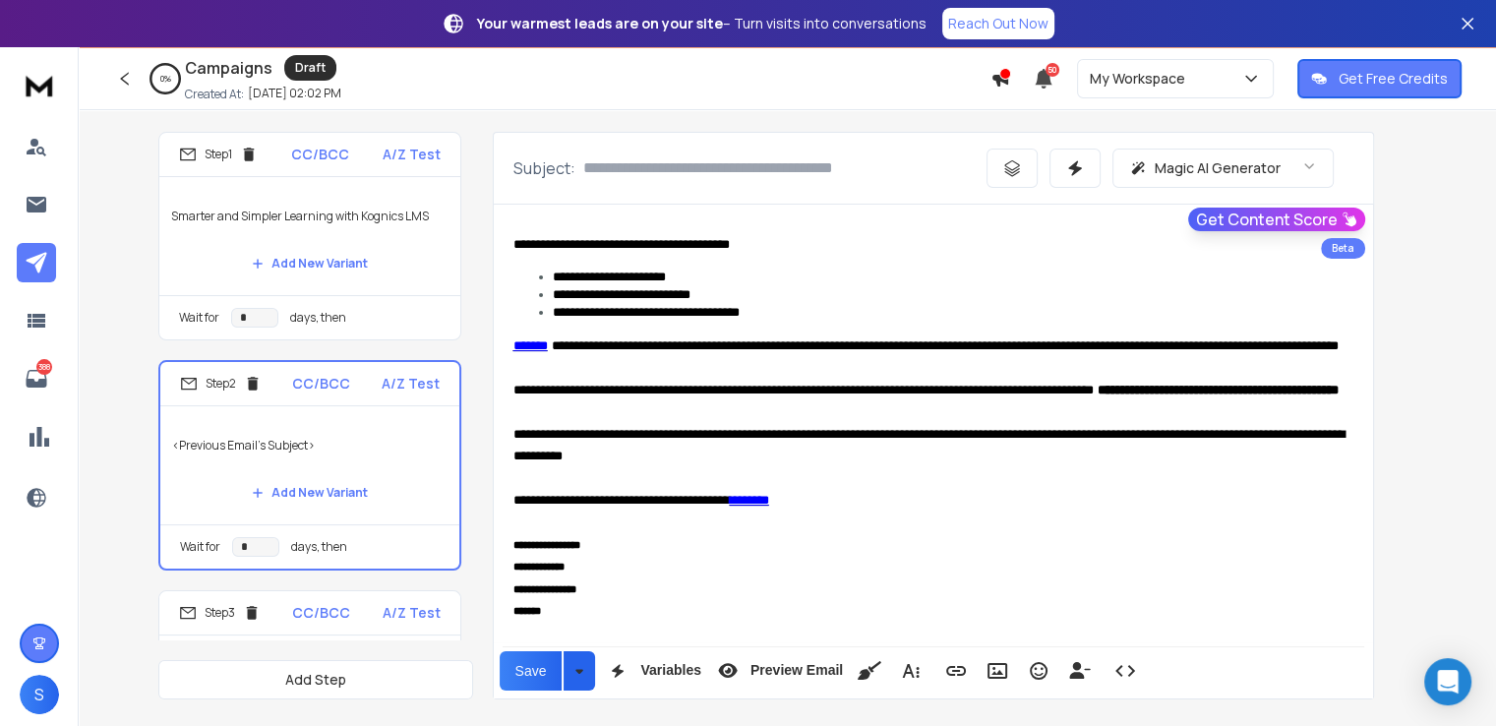
scroll to position [146, 0]
click at [362, 611] on div "Step 3 CC/BCC A/Z Test" at bounding box center [309, 613] width 301 height 44
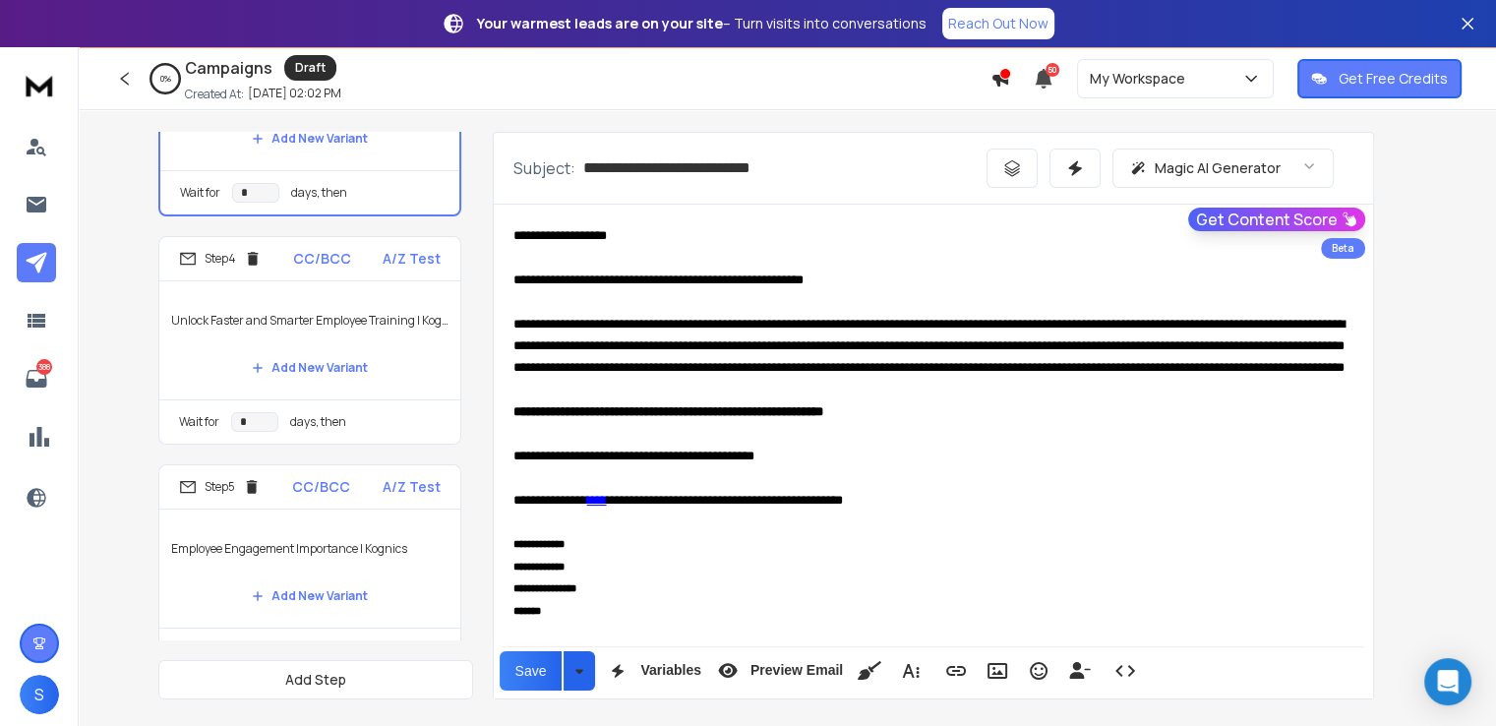
scroll to position [599, 0]
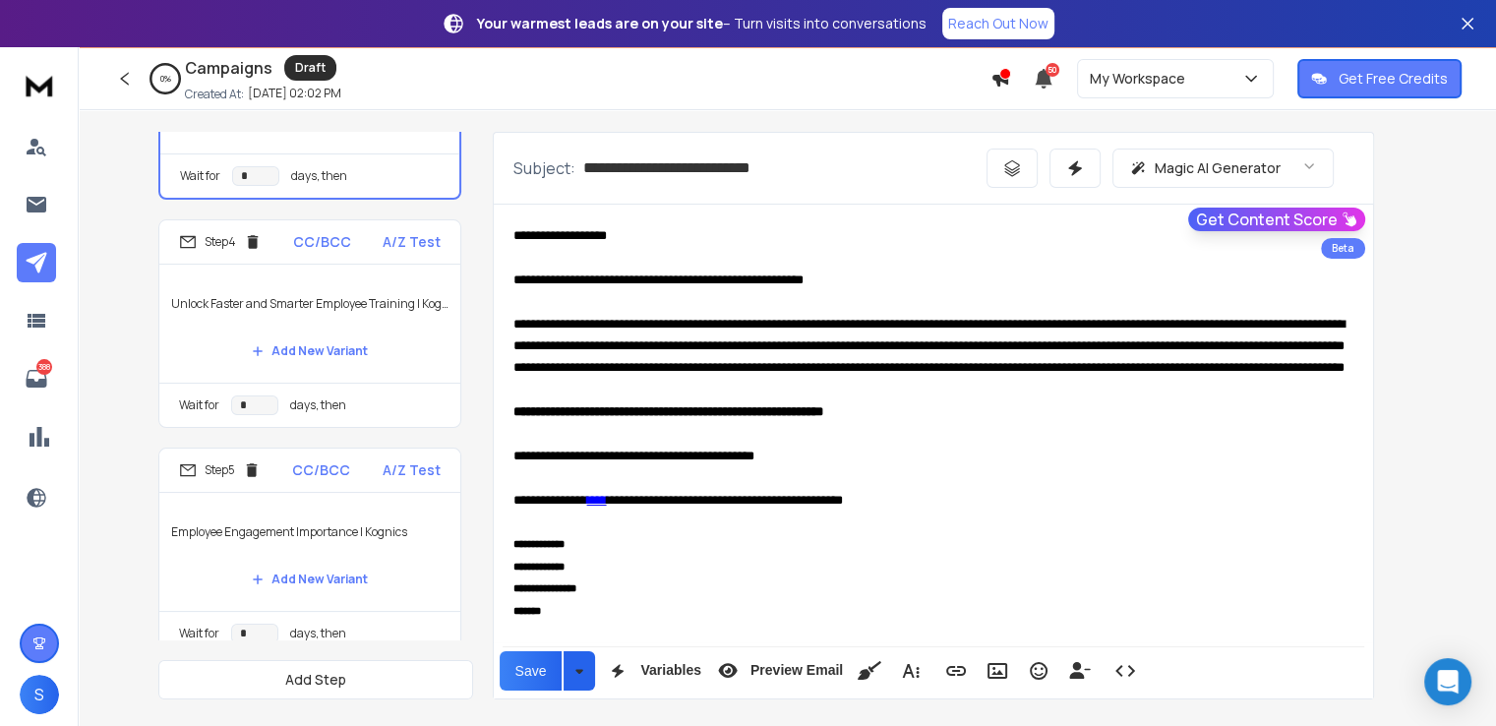
click at [417, 335] on div "Add New Variant" at bounding box center [309, 350] width 277 height 39
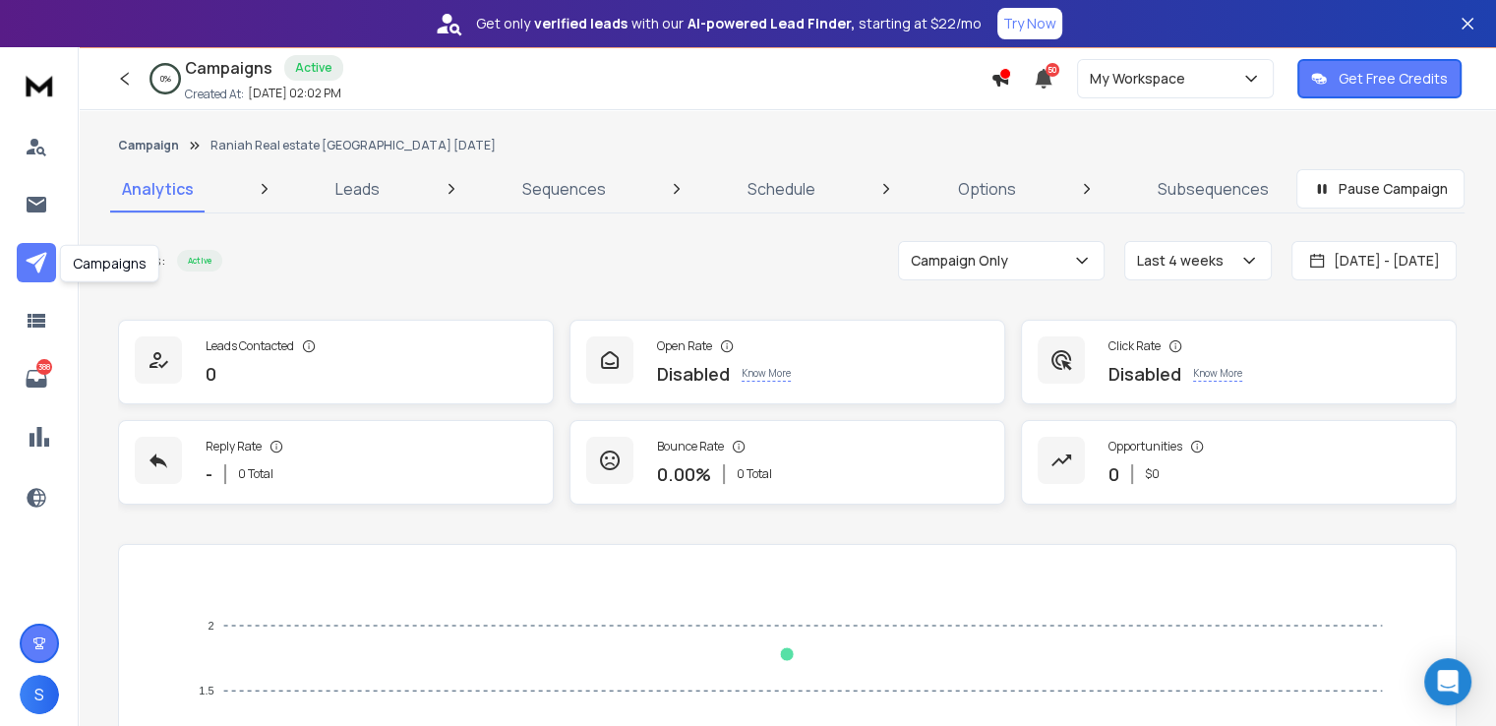
click at [35, 257] on icon at bounding box center [36, 262] width 21 height 21
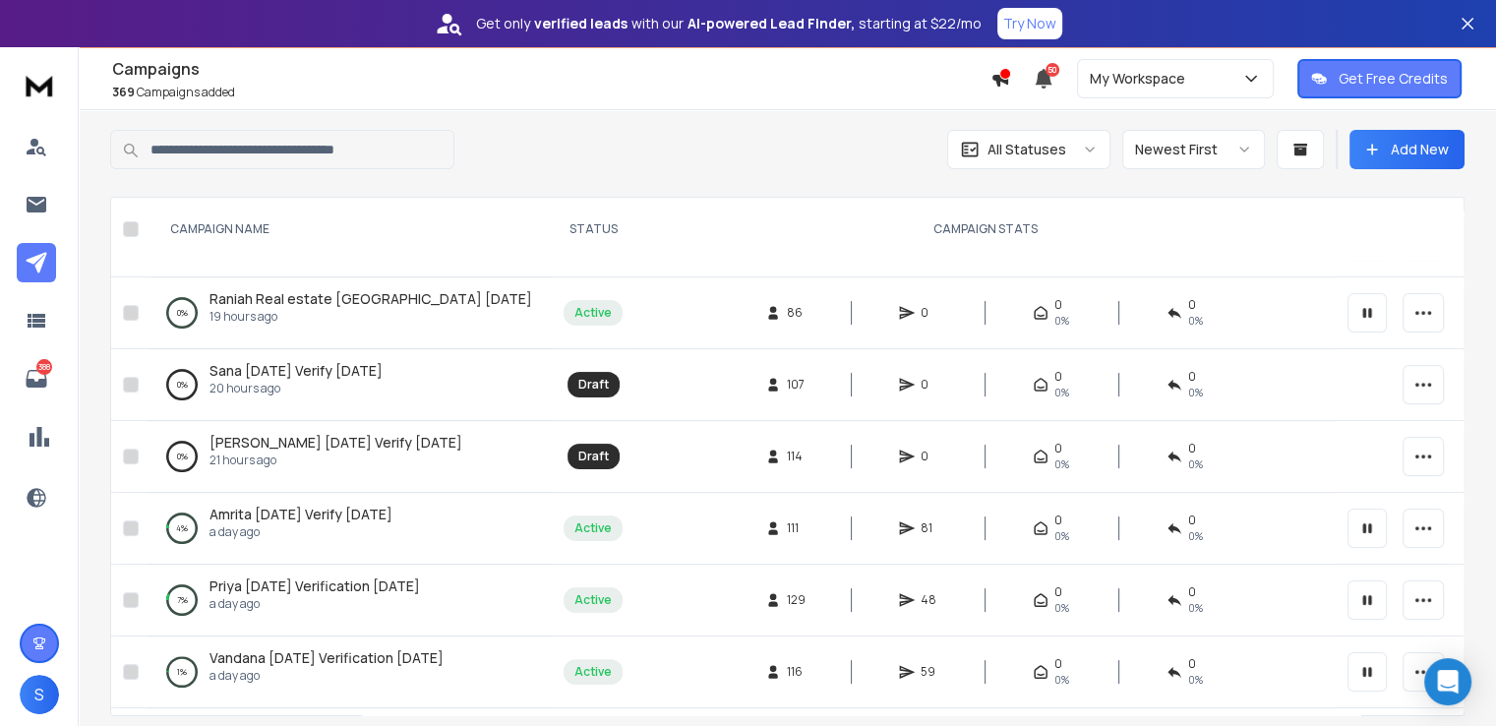
scroll to position [493, 0]
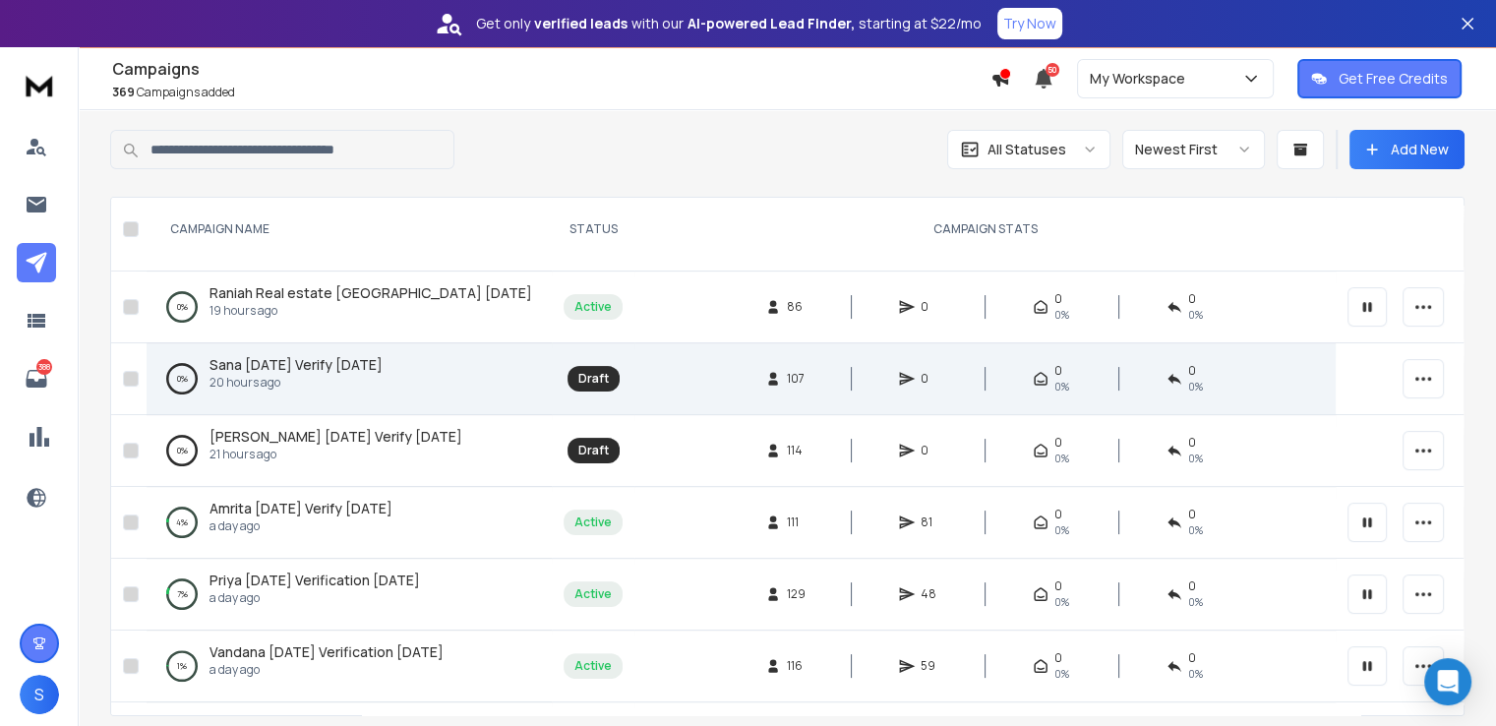
click at [313, 359] on span "Sana [DATE] Verify [DATE]" at bounding box center [296, 364] width 173 height 19
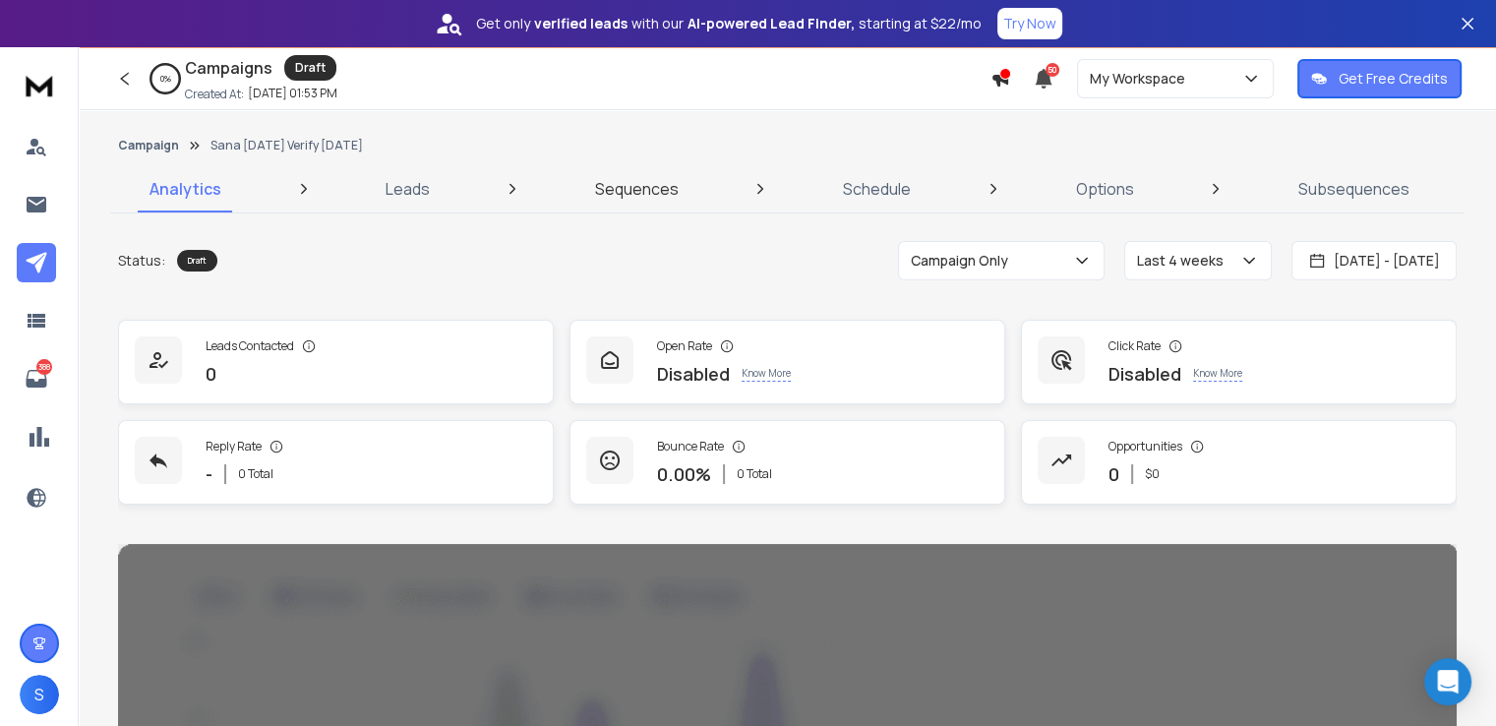
click at [650, 195] on p "Sequences" at bounding box center [637, 189] width 84 height 24
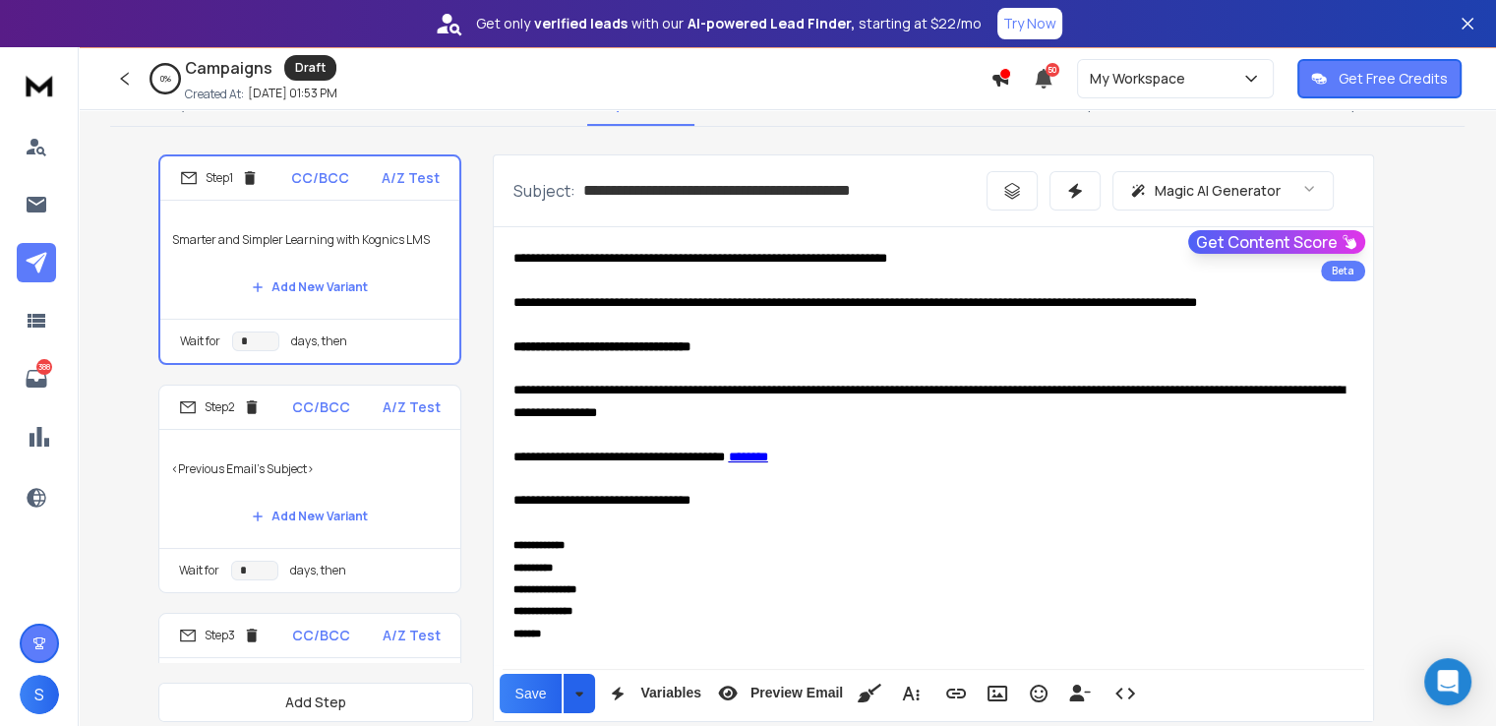
scroll to position [109, 0]
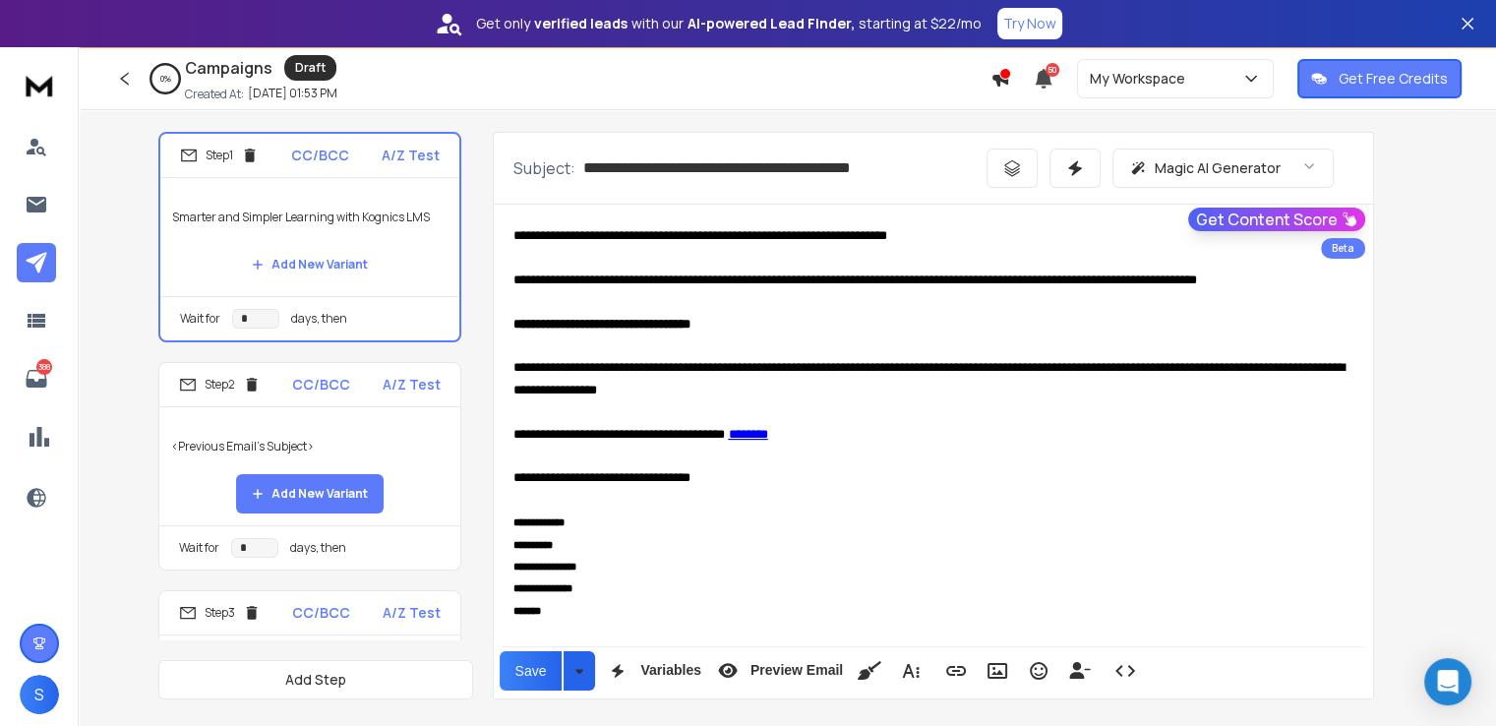
click at [358, 497] on button "Add New Variant" at bounding box center [310, 493] width 148 height 39
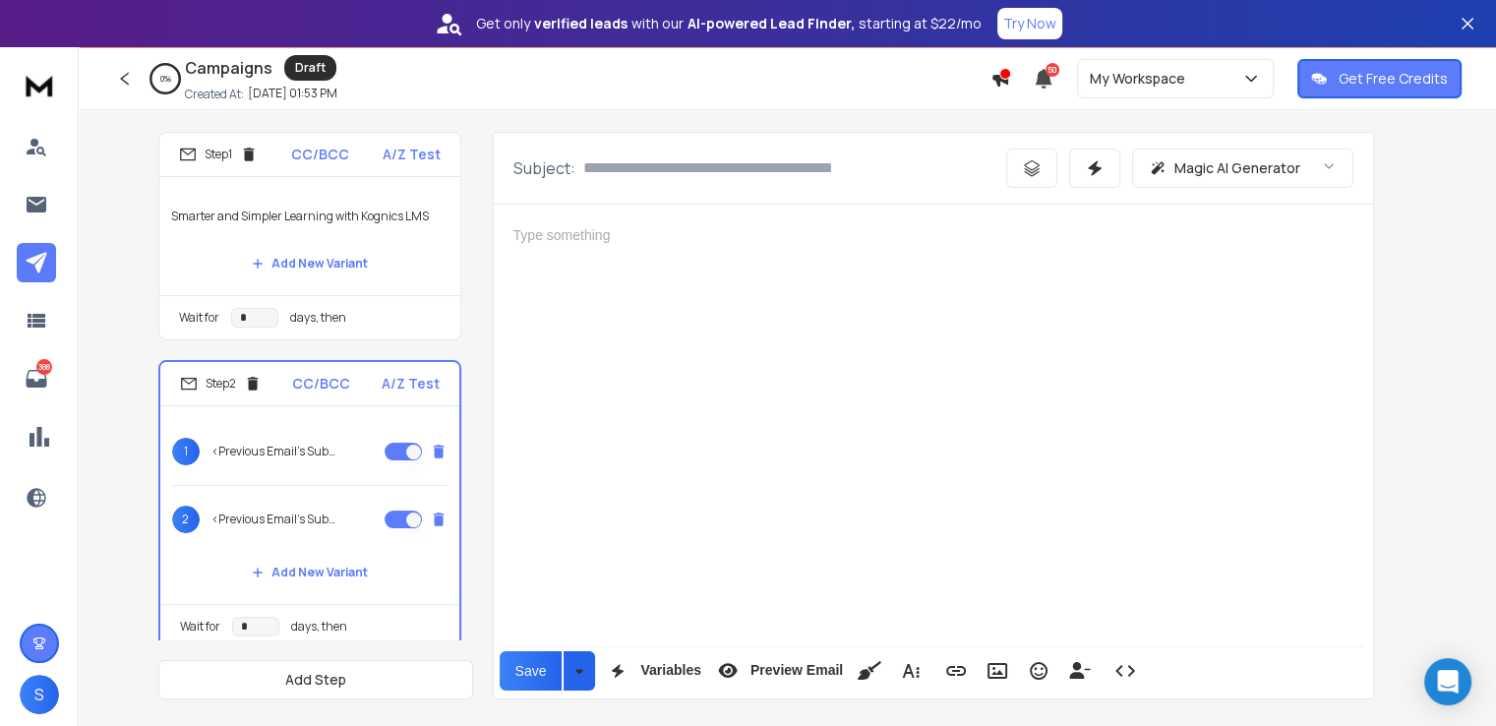
click at [433, 513] on icon at bounding box center [438, 519] width 11 height 14
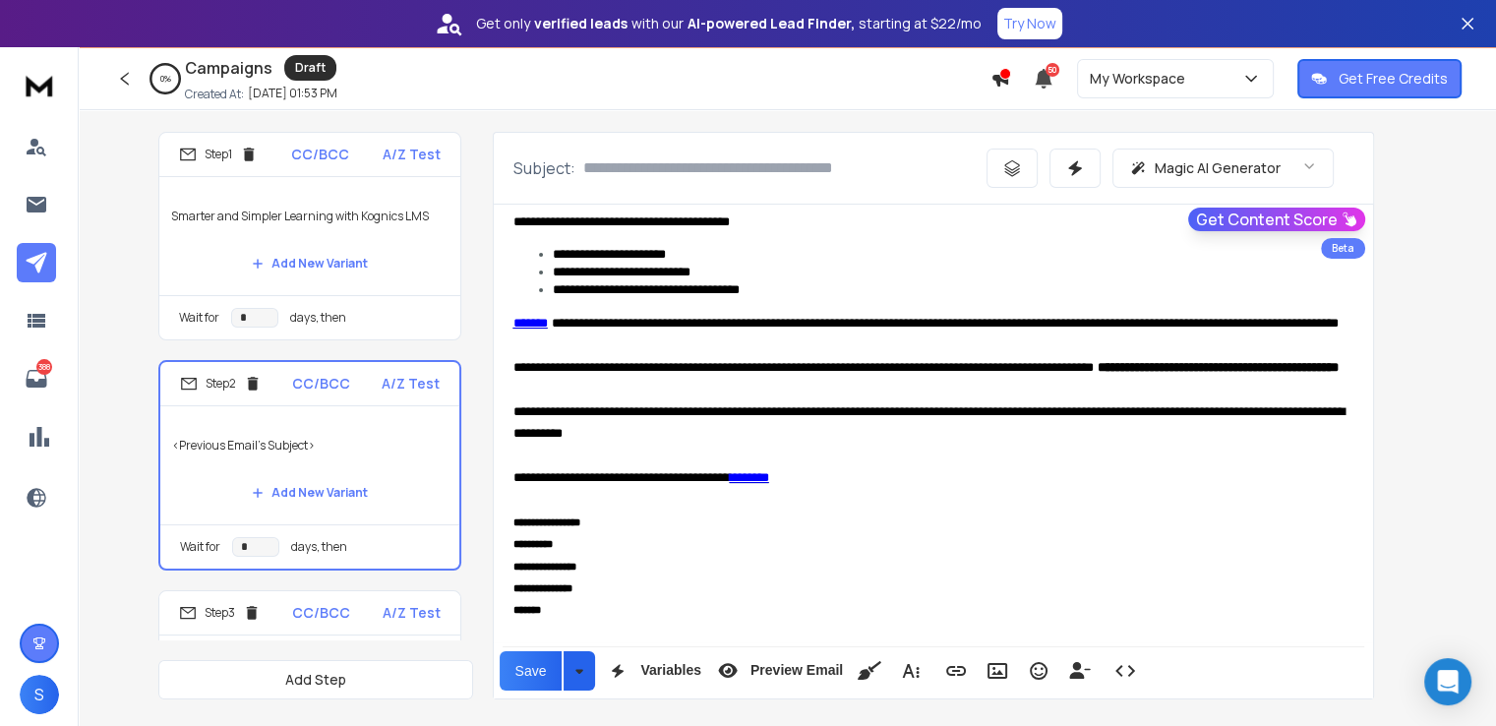
scroll to position [168, 0]
click at [359, 607] on div "Step 3 CC/BCC A/Z Test" at bounding box center [309, 613] width 301 height 44
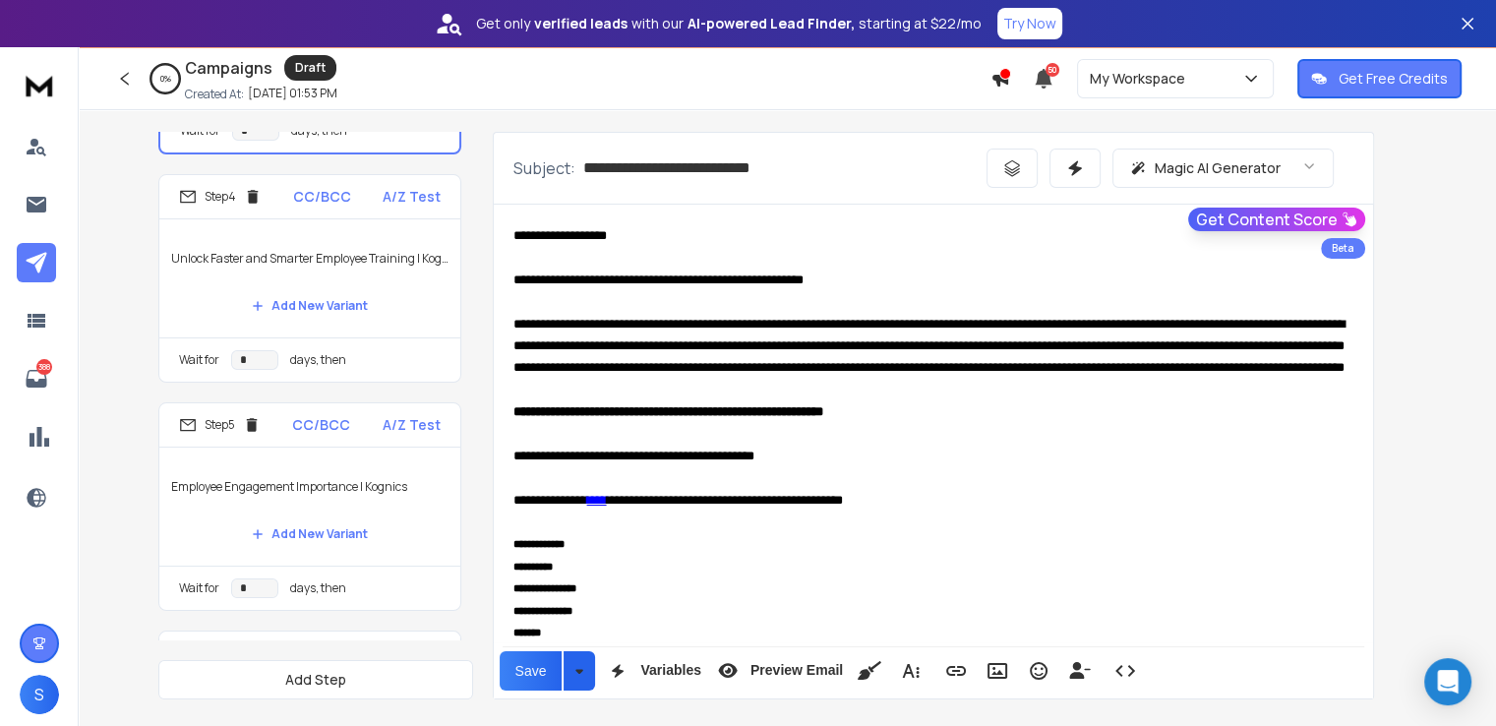
scroll to position [692, 0]
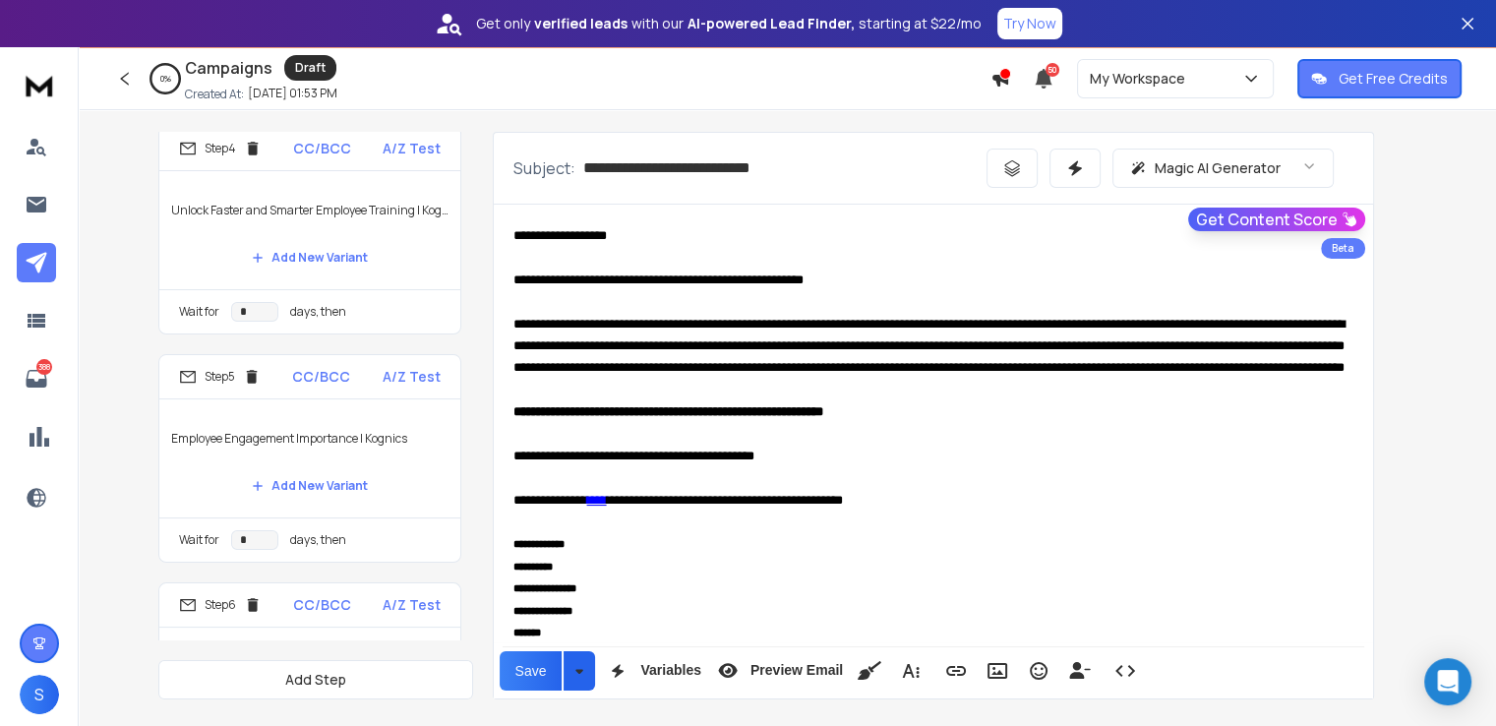
click at [435, 289] on div "Wait for * days, then" at bounding box center [309, 311] width 301 height 44
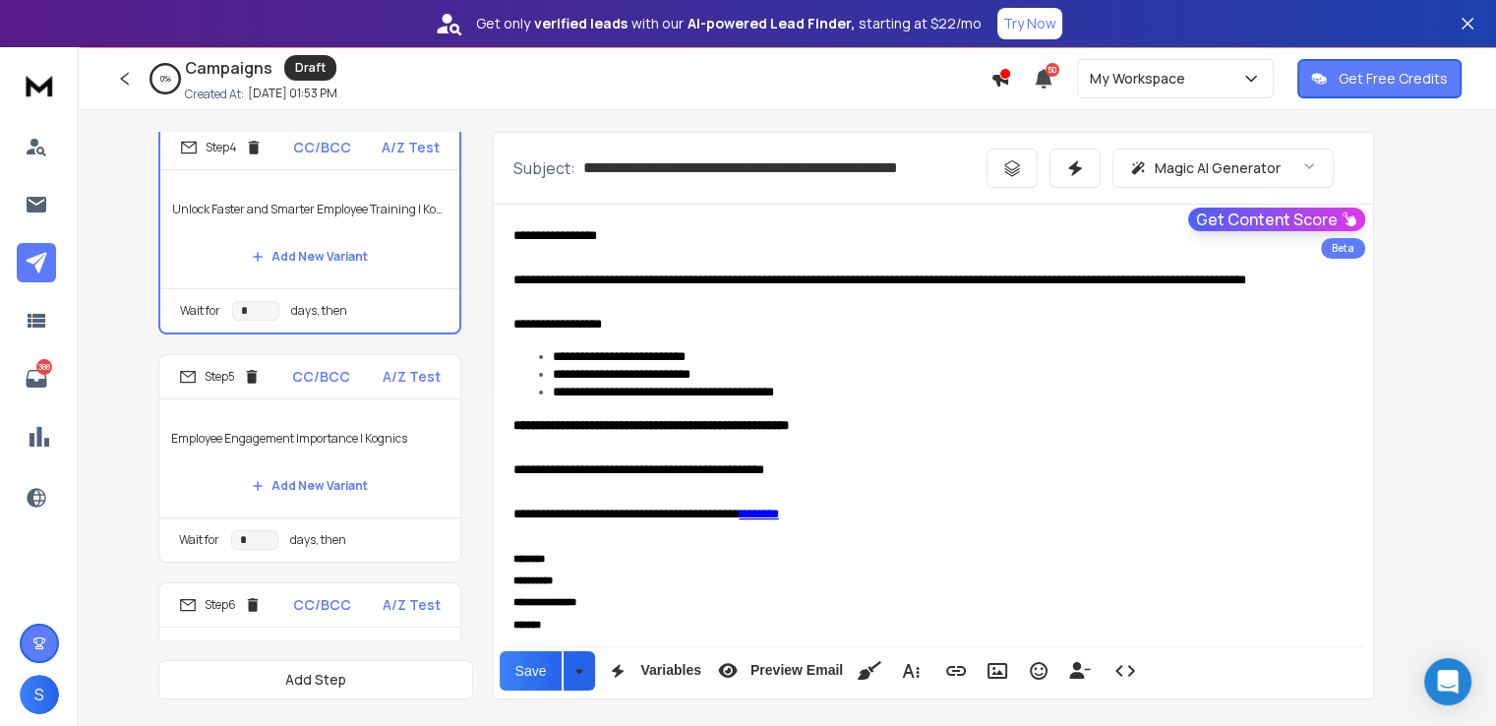
click at [417, 451] on p "Employee Engagement Importance | Kognics" at bounding box center [309, 438] width 277 height 55
type input "**********"
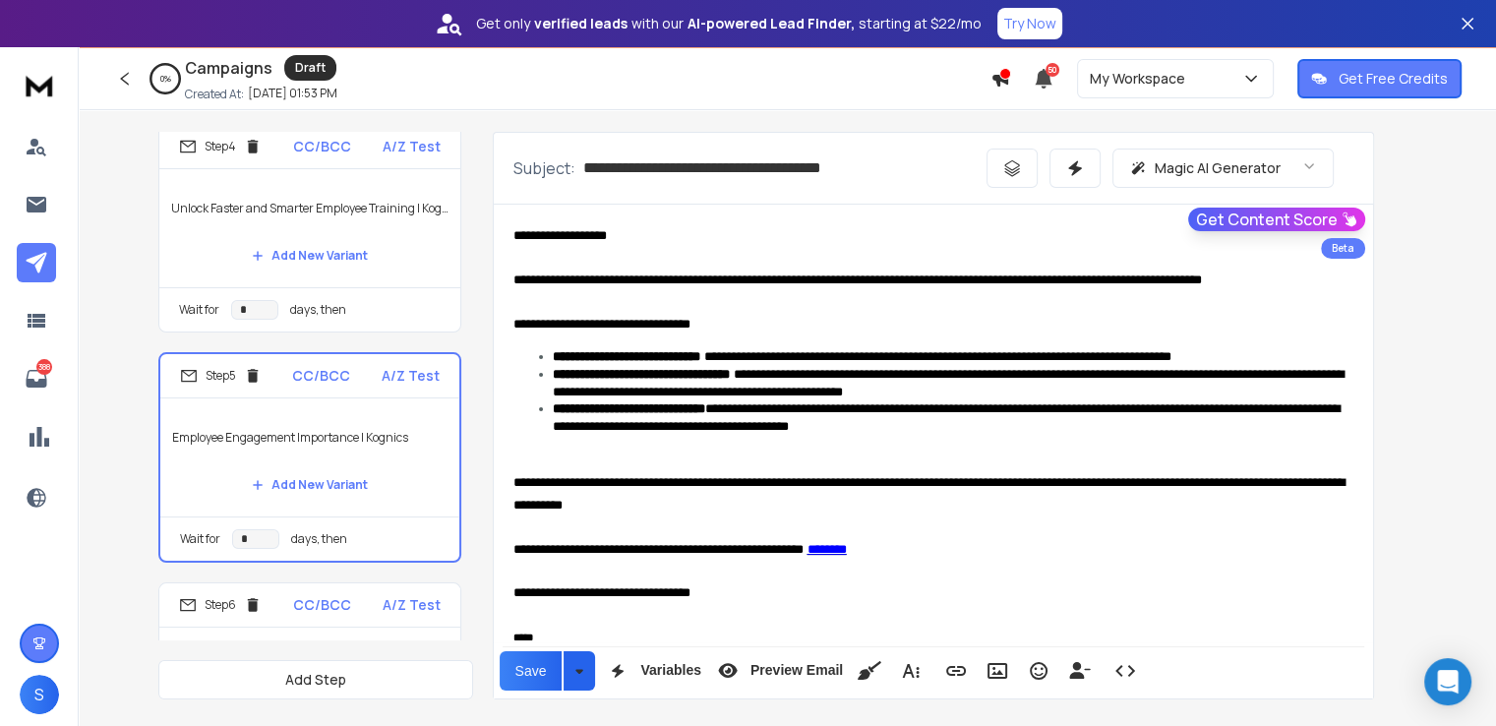
scroll to position [132, 0]
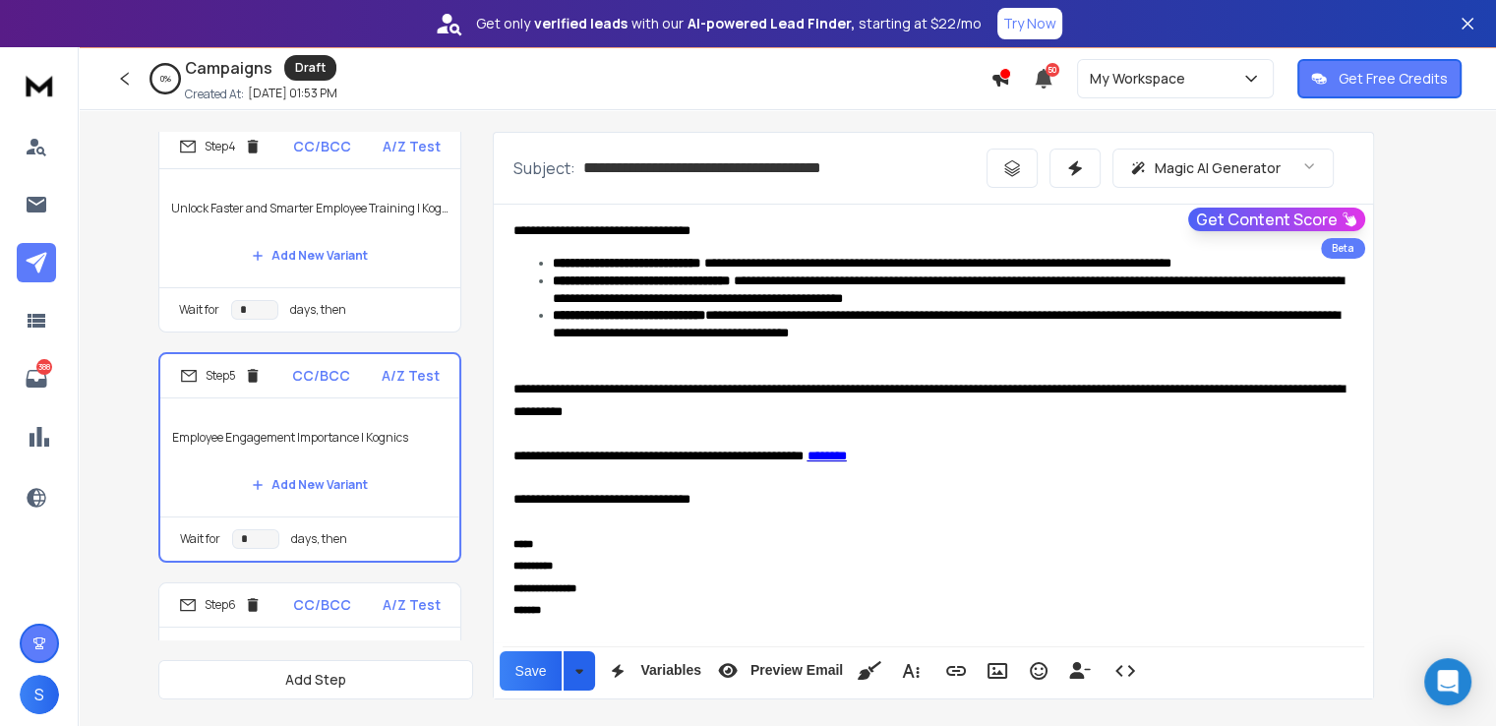
click at [363, 611] on div "Step 6 CC/BCC A/Z Test" at bounding box center [309, 605] width 301 height 44
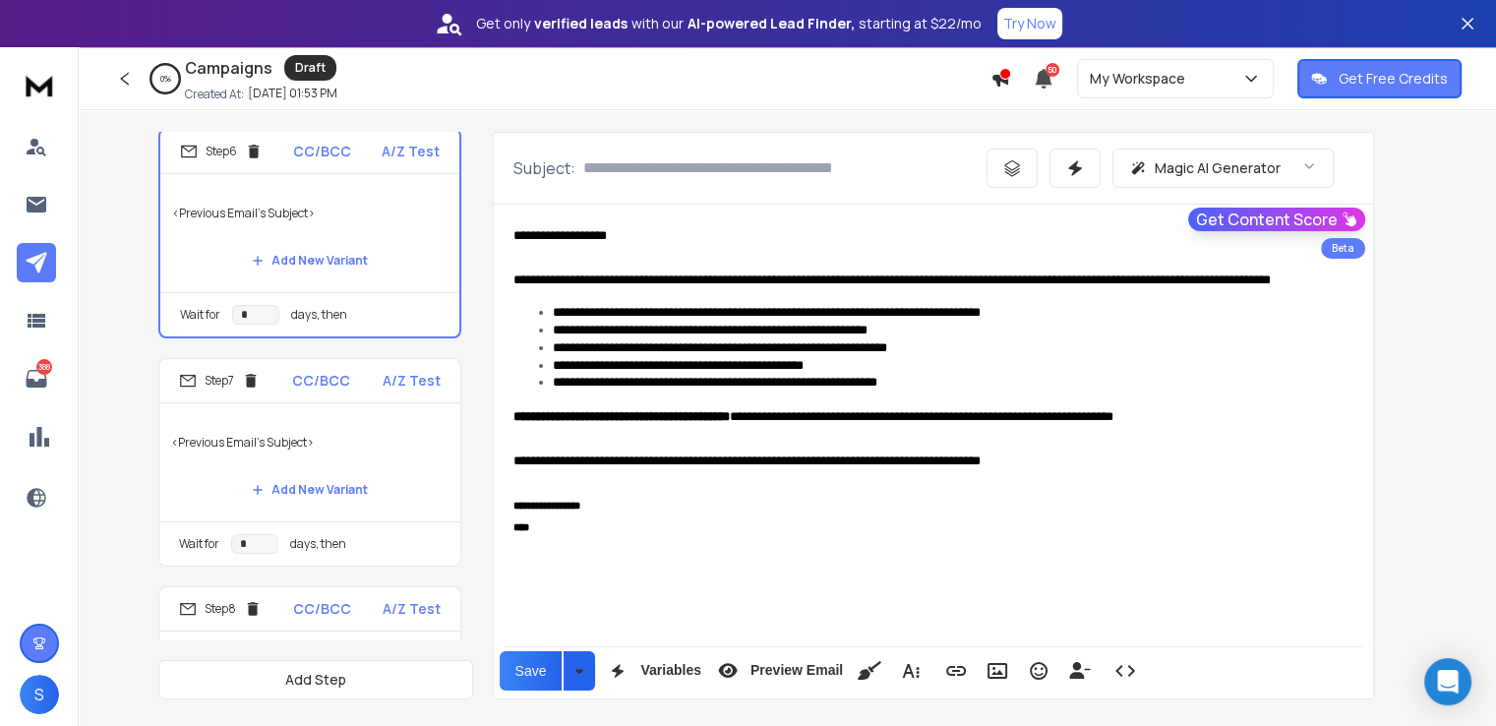
scroll to position [1283, 0]
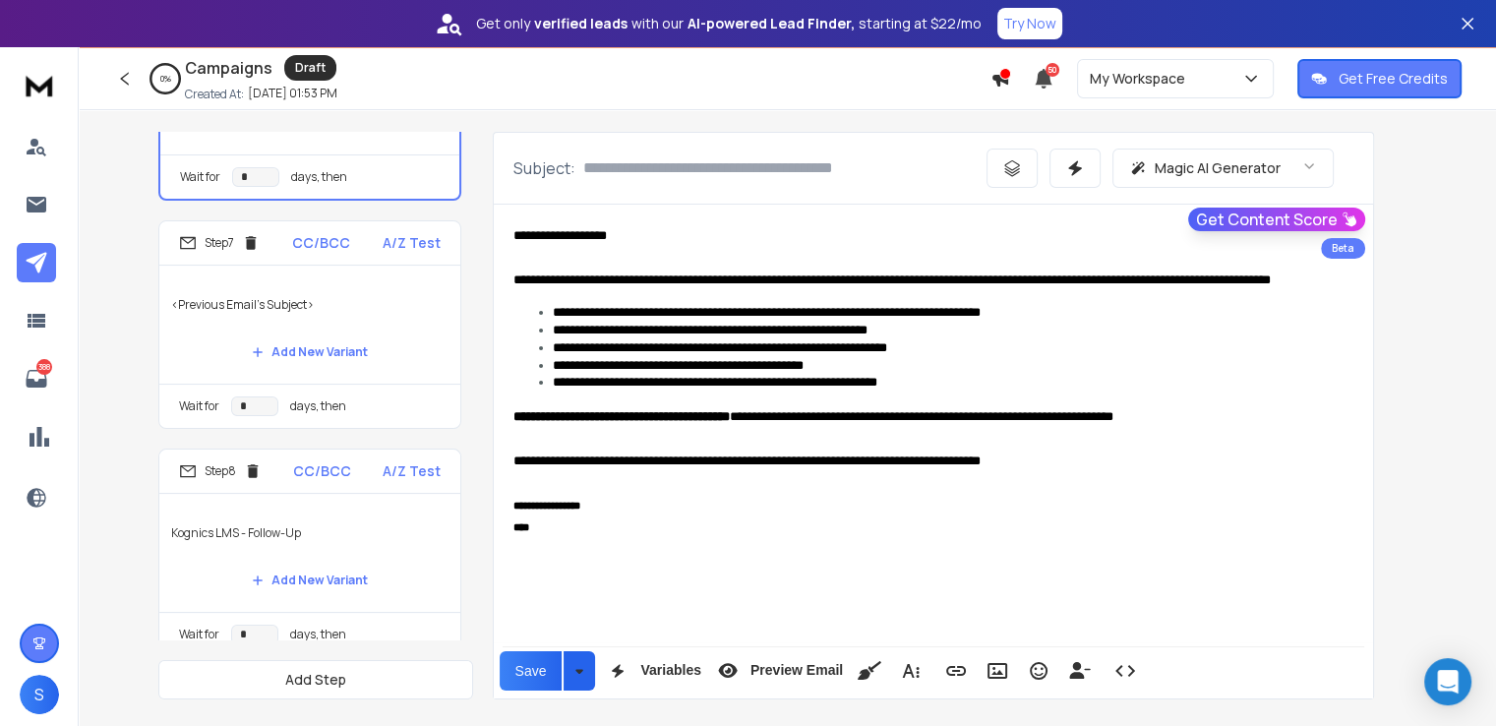
click at [417, 363] on div "Add New Variant" at bounding box center [309, 351] width 277 height 39
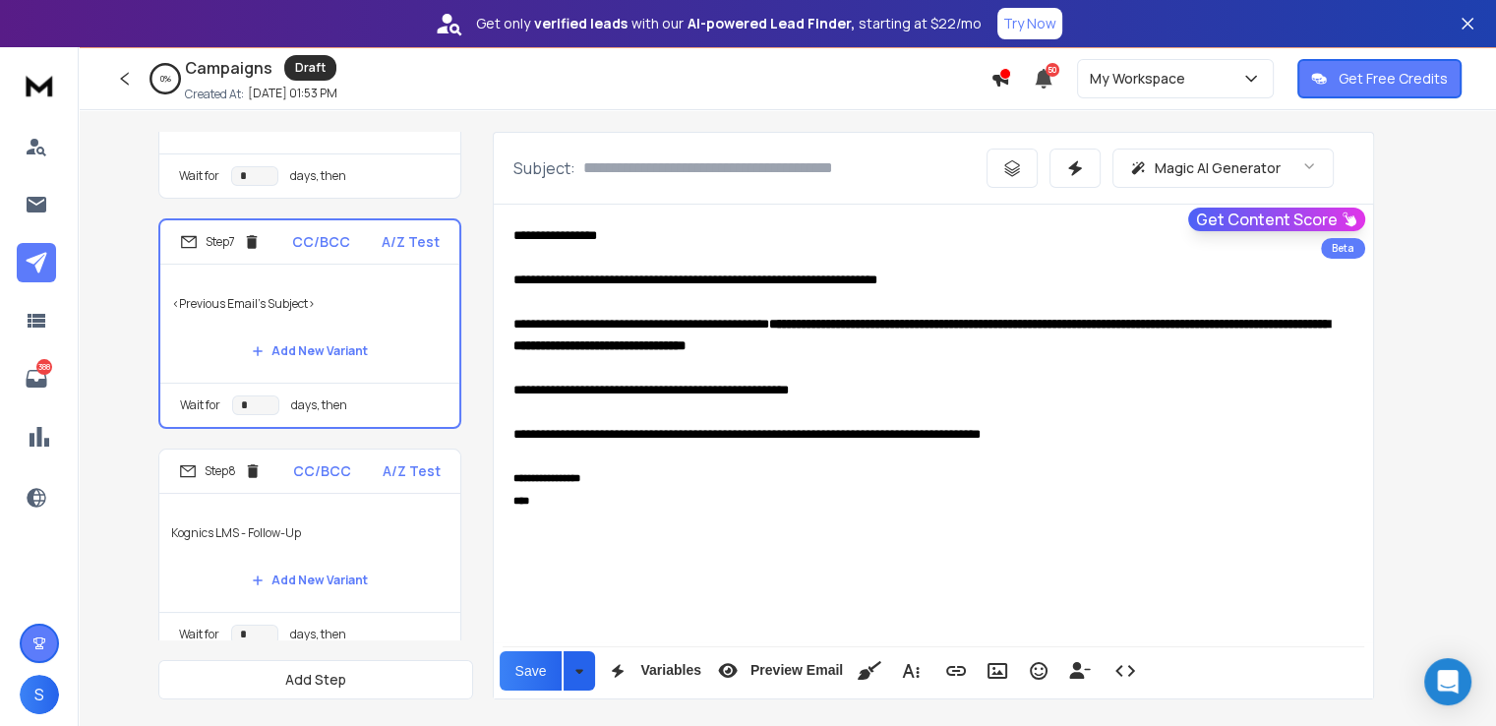
click at [415, 561] on div "Add New Variant" at bounding box center [309, 580] width 277 height 39
type input "**********"
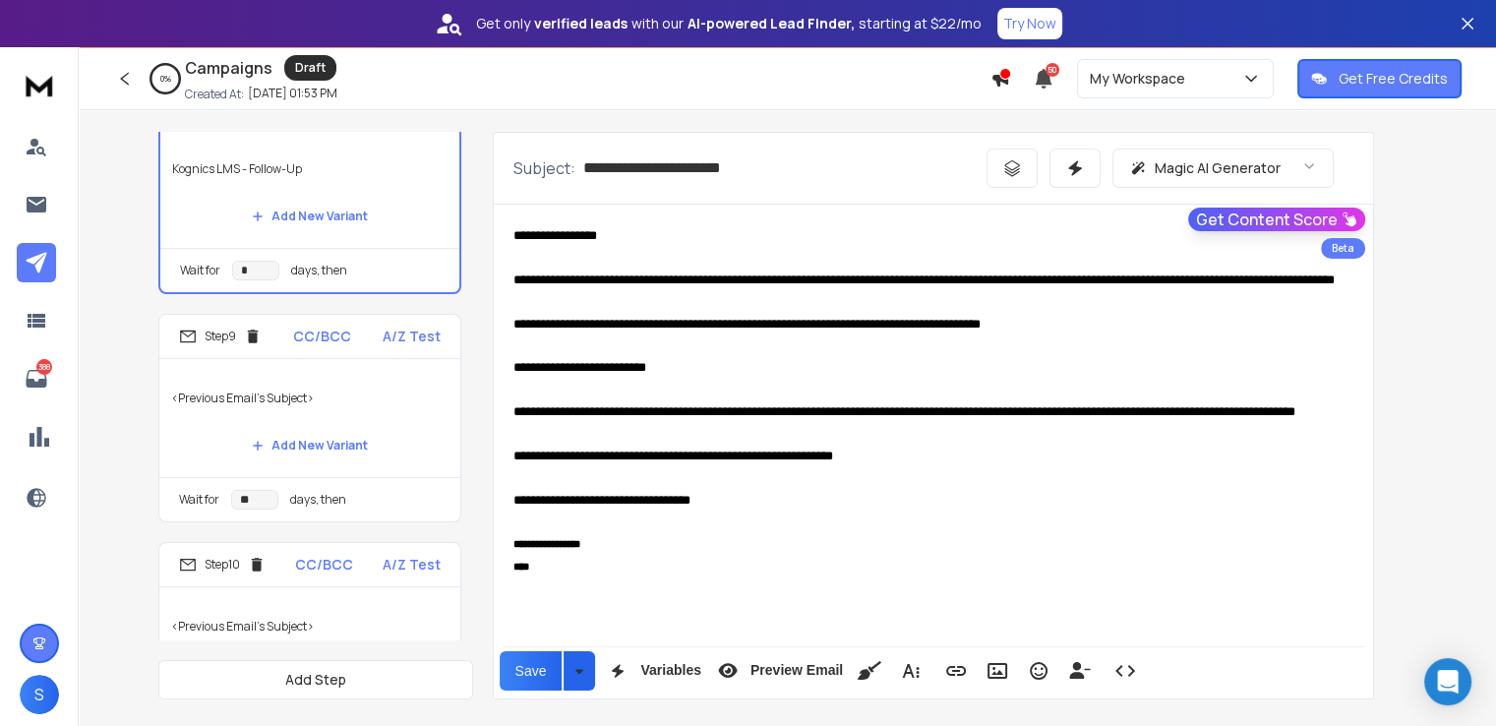
scroll to position [1704, 0]
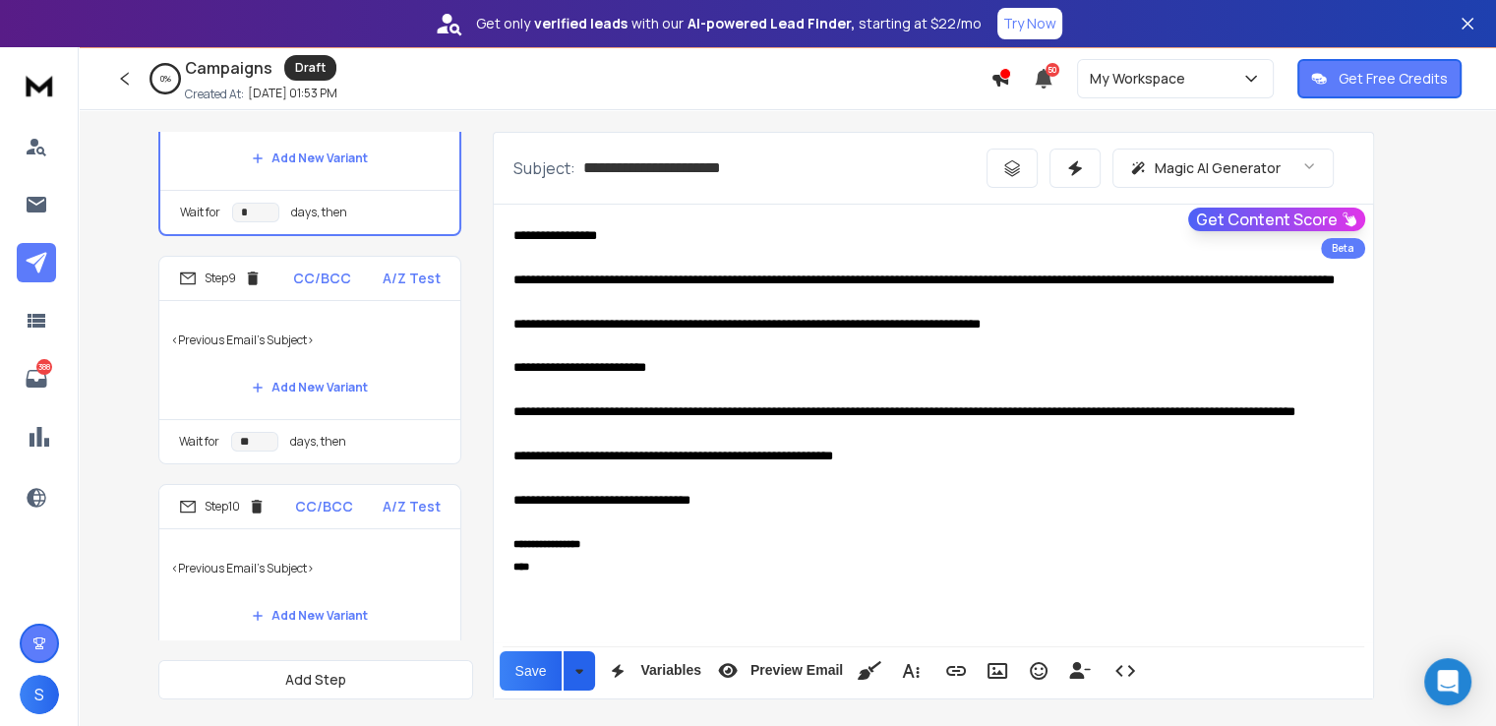
click at [408, 400] on div "<Previous Email's Subject> Add New Variant" at bounding box center [309, 360] width 301 height 118
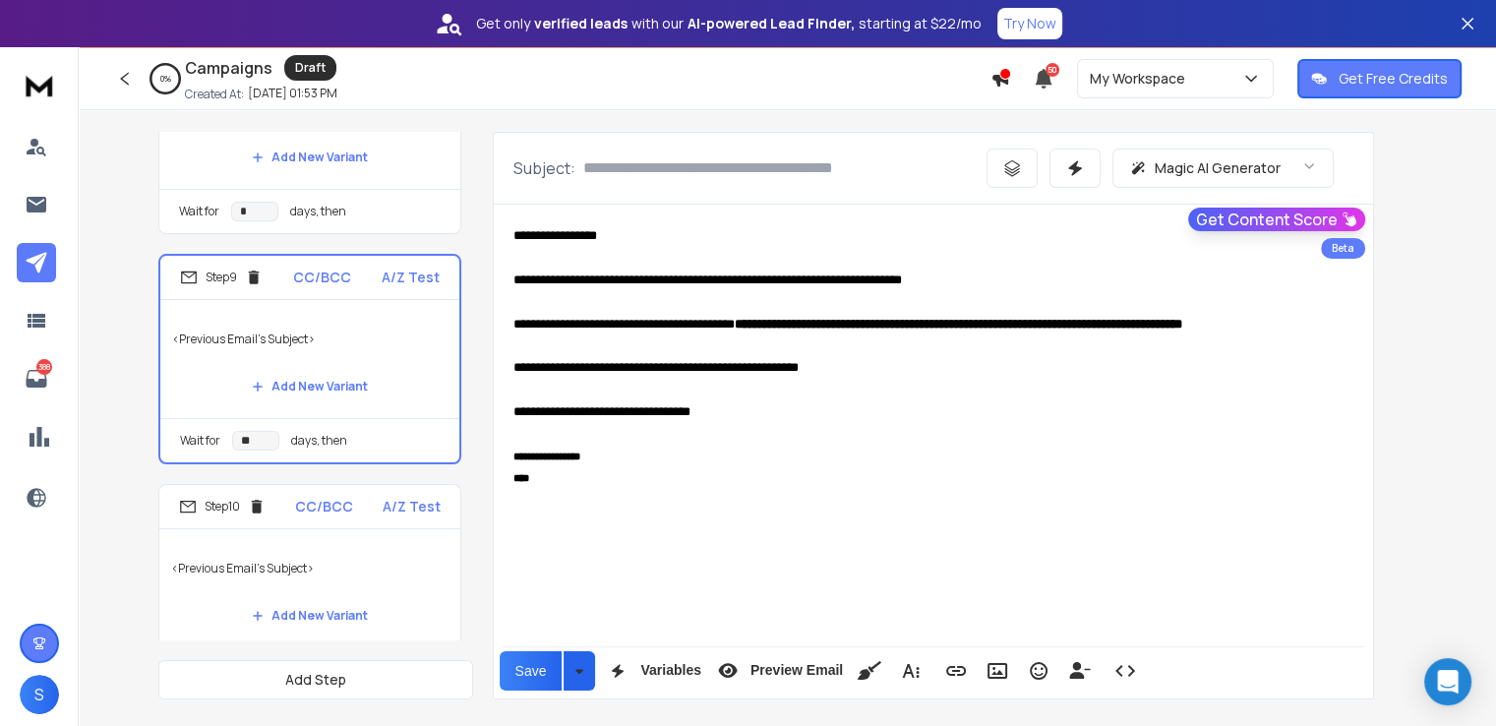
click at [401, 599] on div "Add New Variant" at bounding box center [309, 615] width 277 height 39
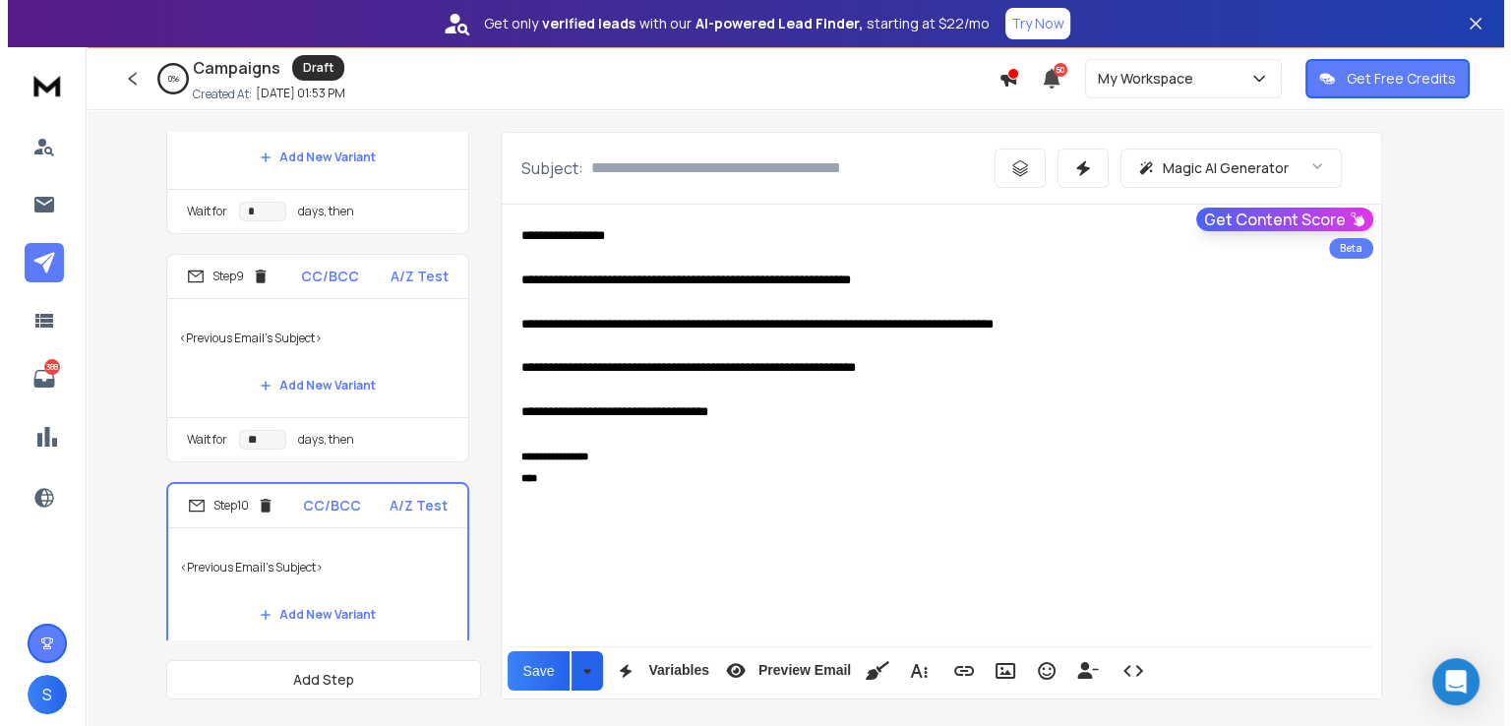
scroll to position [0, 0]
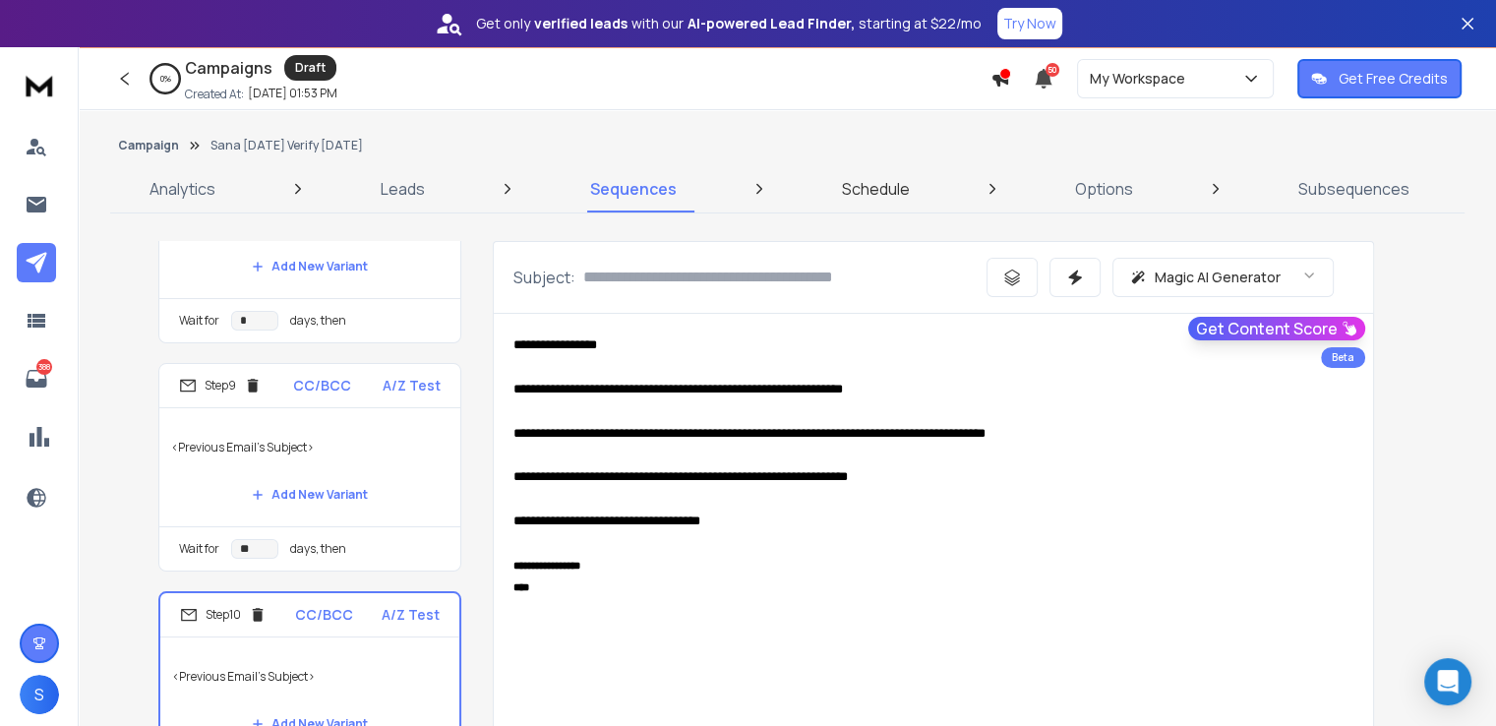
click at [864, 185] on p "Schedule" at bounding box center [876, 189] width 68 height 24
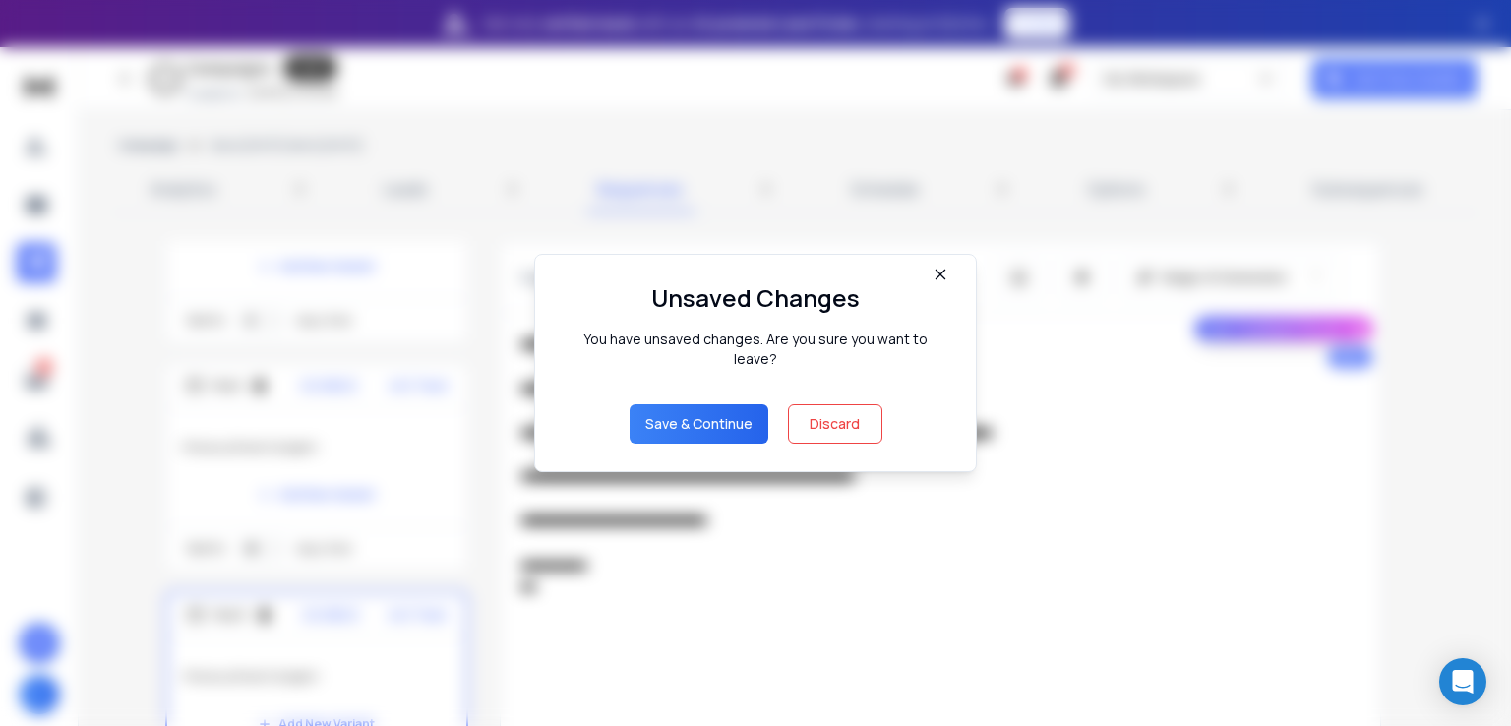
click at [826, 410] on button "Discard" at bounding box center [835, 423] width 94 height 39
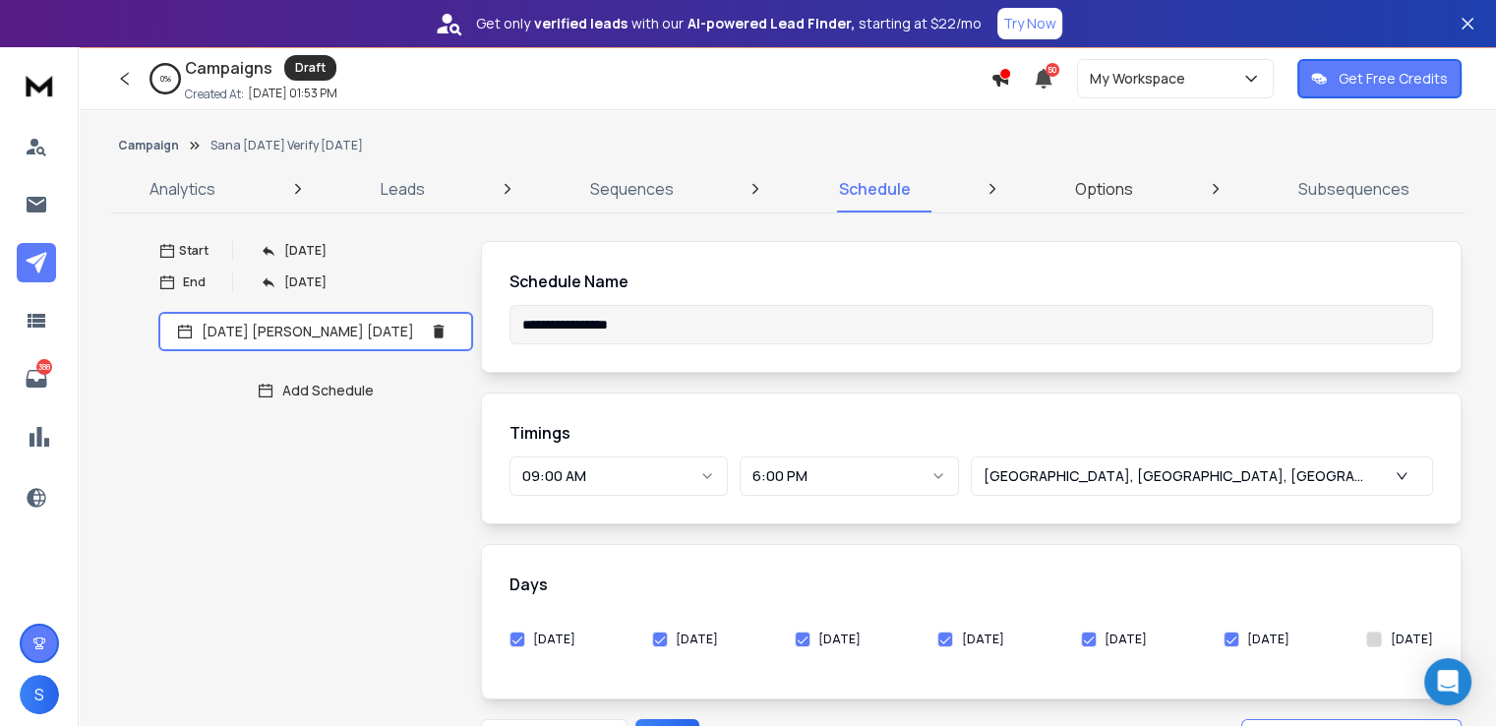
click at [1110, 189] on p "Options" at bounding box center [1104, 189] width 58 height 24
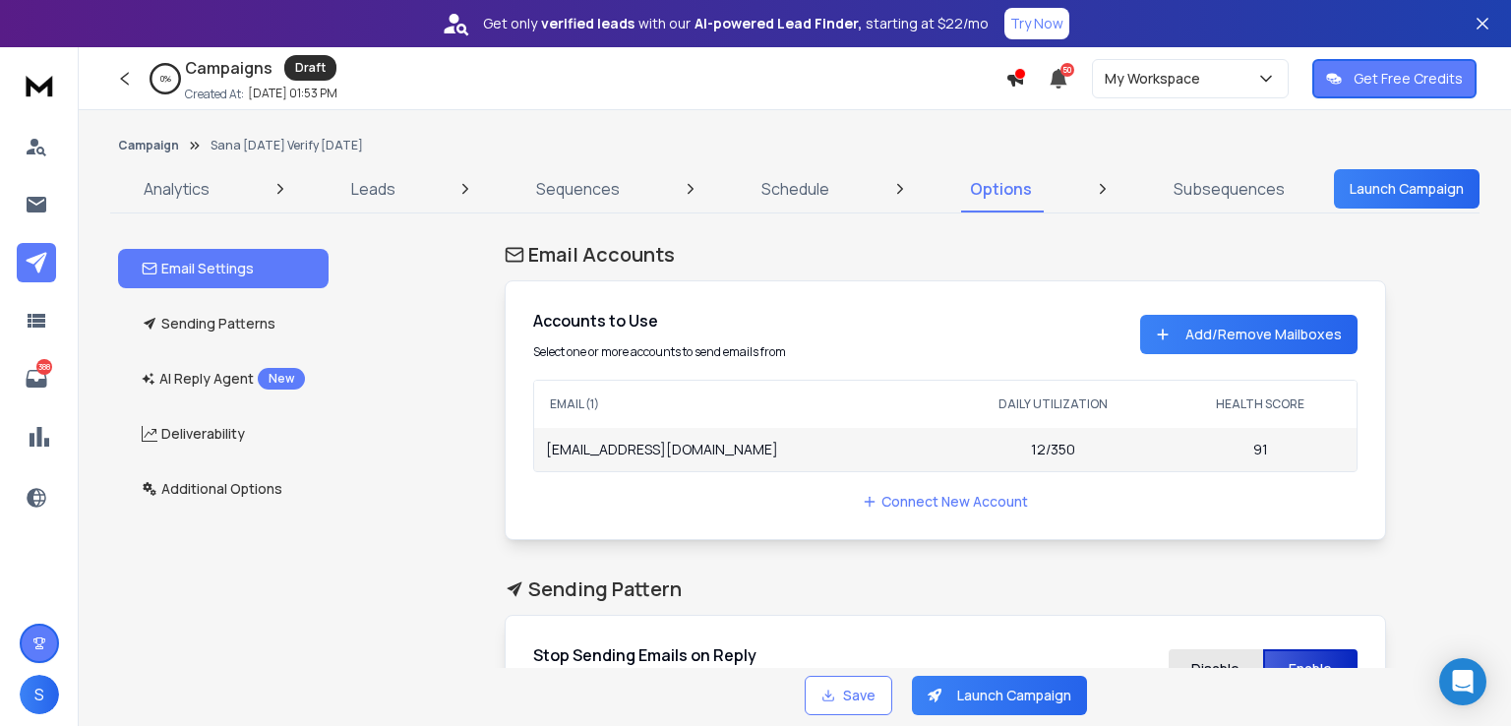
click at [976, 694] on button "Launch Campaign" at bounding box center [999, 695] width 175 height 39
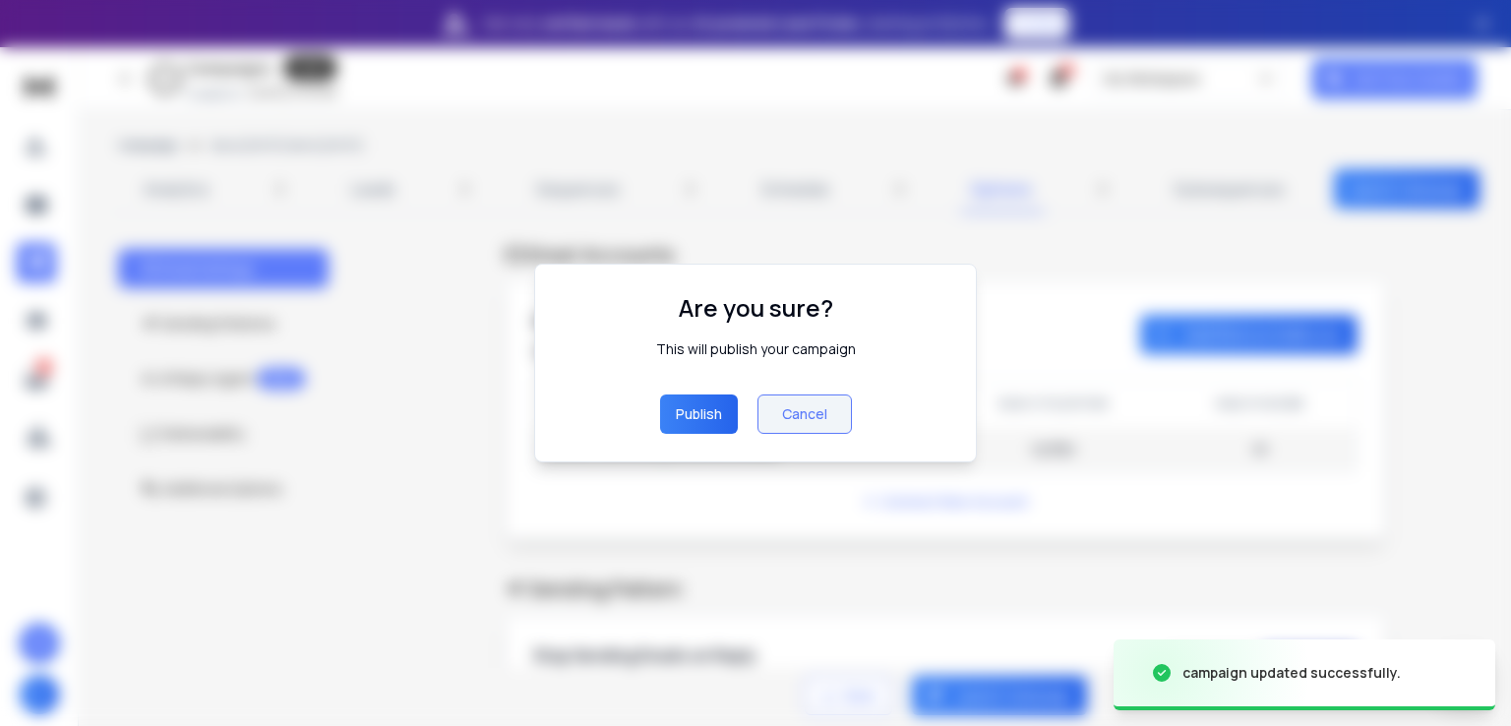
click at [694, 418] on button "Publish" at bounding box center [699, 413] width 78 height 39
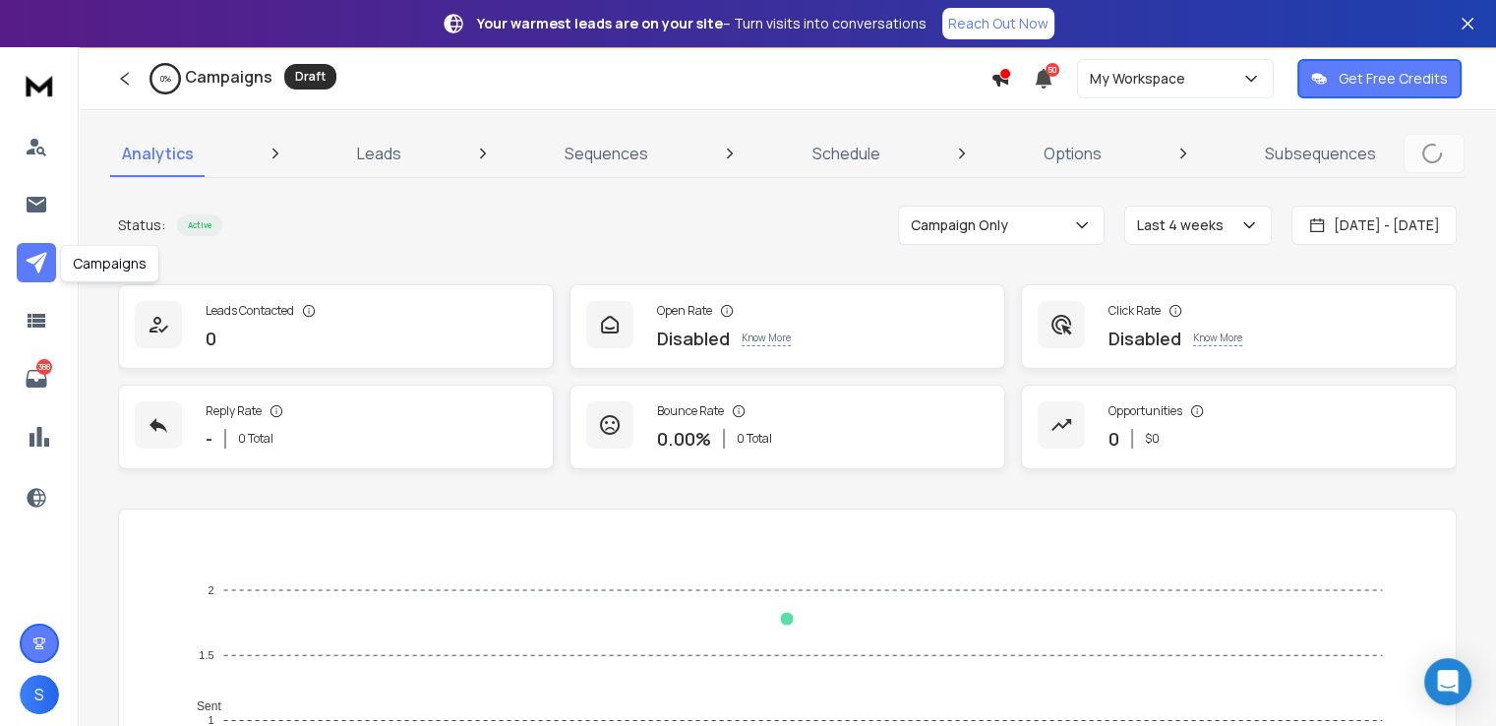
click at [44, 255] on icon at bounding box center [36, 262] width 21 height 21
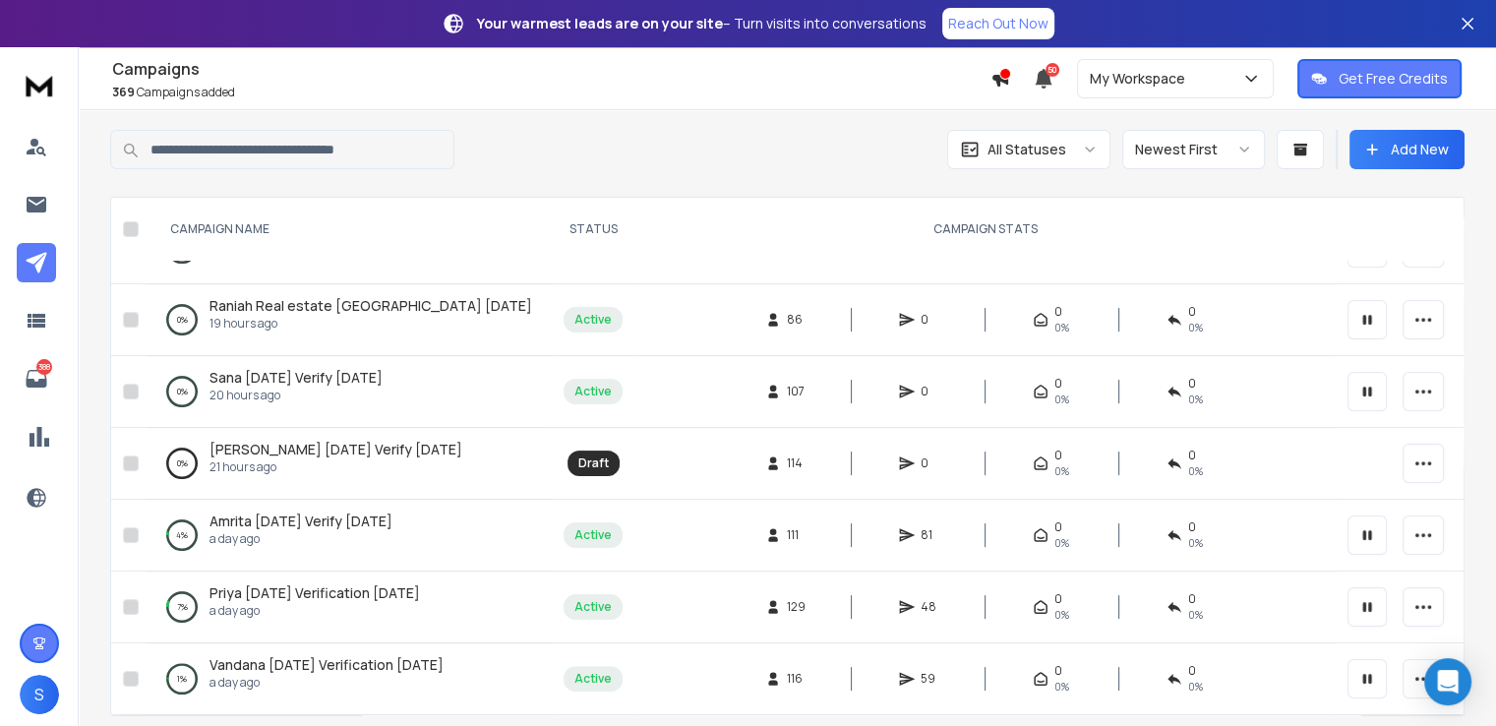
scroll to position [516, 0]
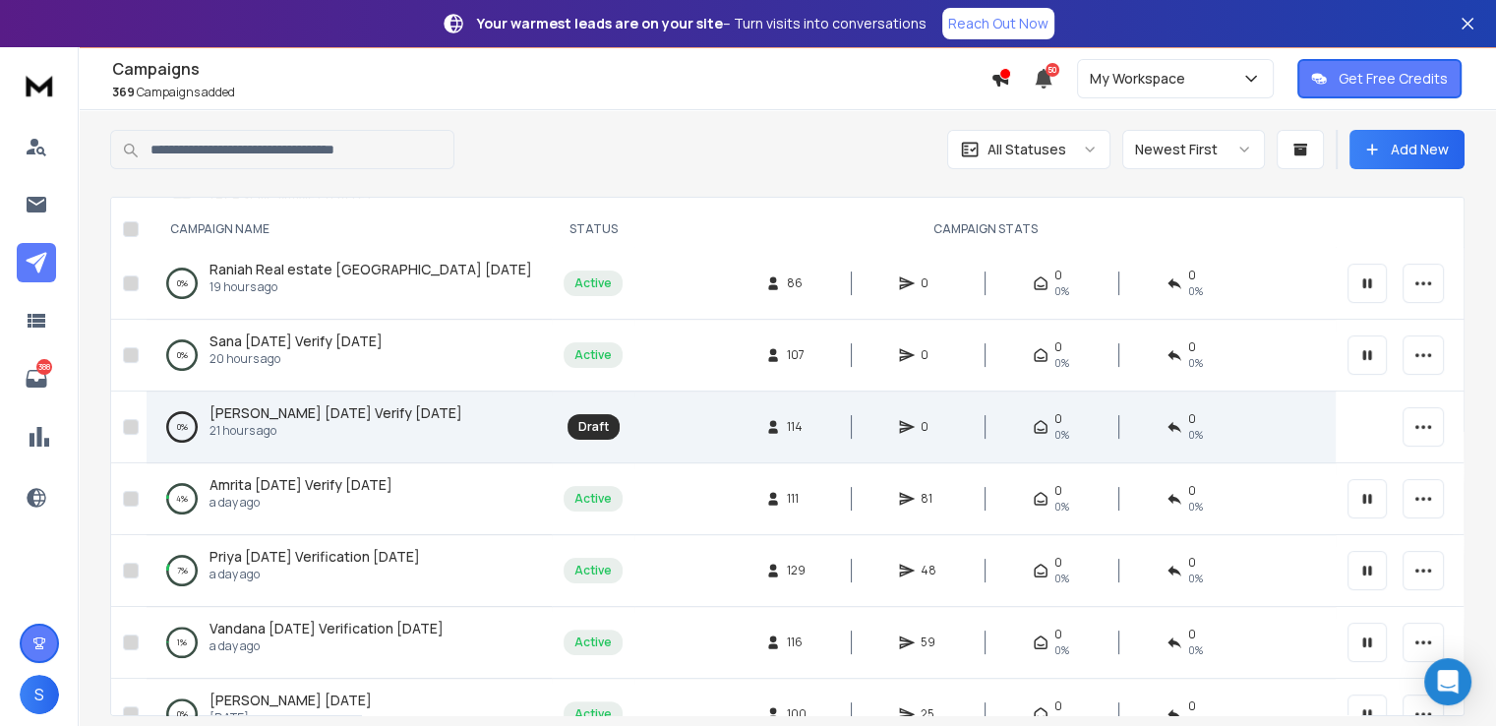
click at [289, 418] on span "[PERSON_NAME] [DATE] Verify [DATE]" at bounding box center [336, 412] width 253 height 19
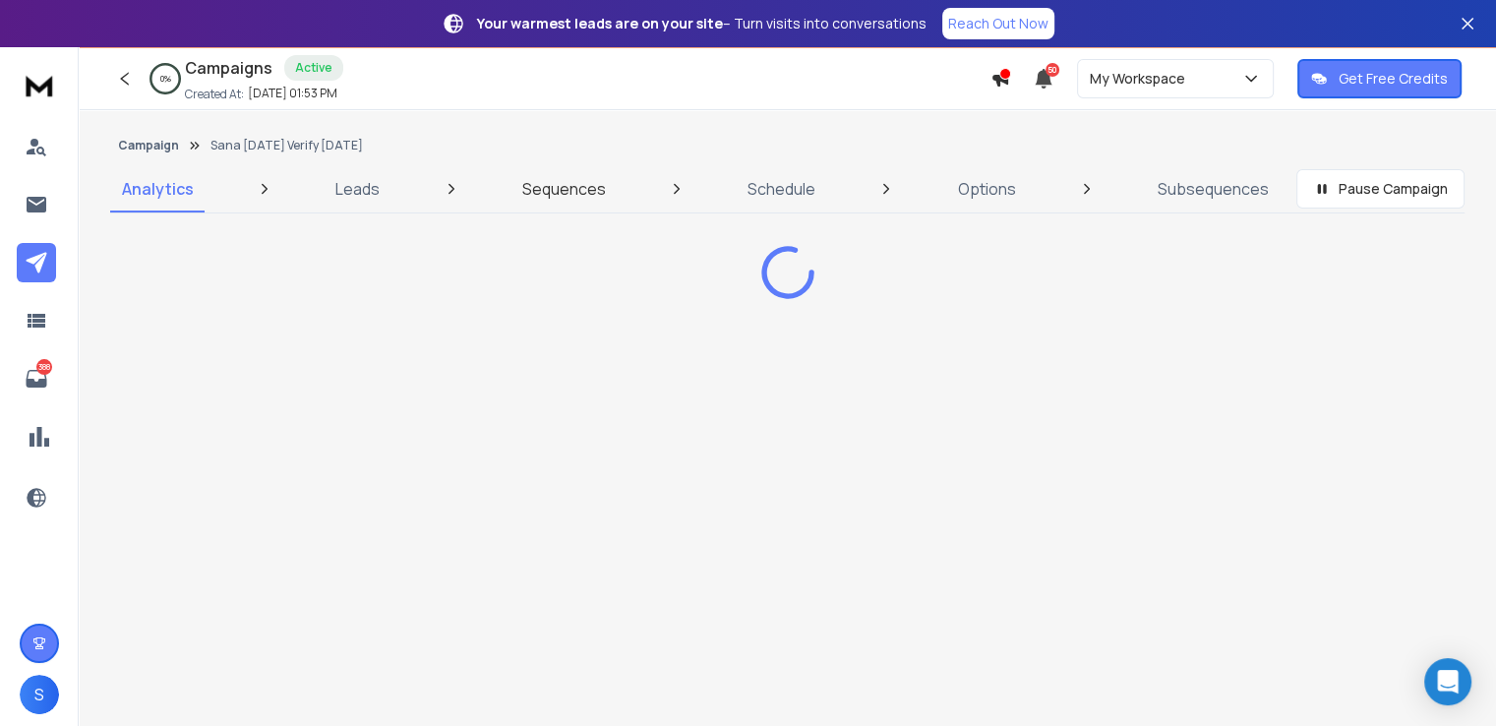
click at [586, 195] on p "Sequences" at bounding box center [564, 189] width 84 height 24
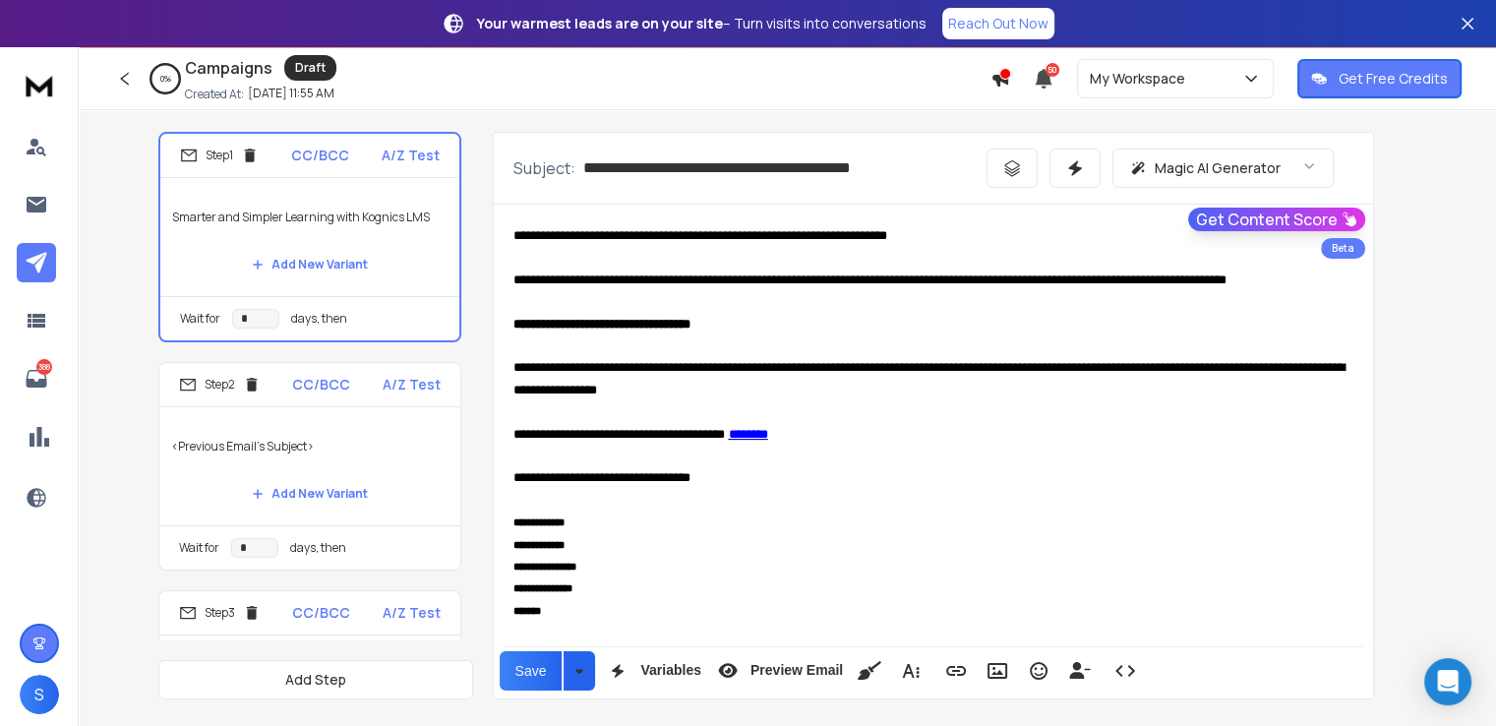
scroll to position [278, 0]
click at [438, 485] on div "Add New Variant" at bounding box center [309, 493] width 277 height 39
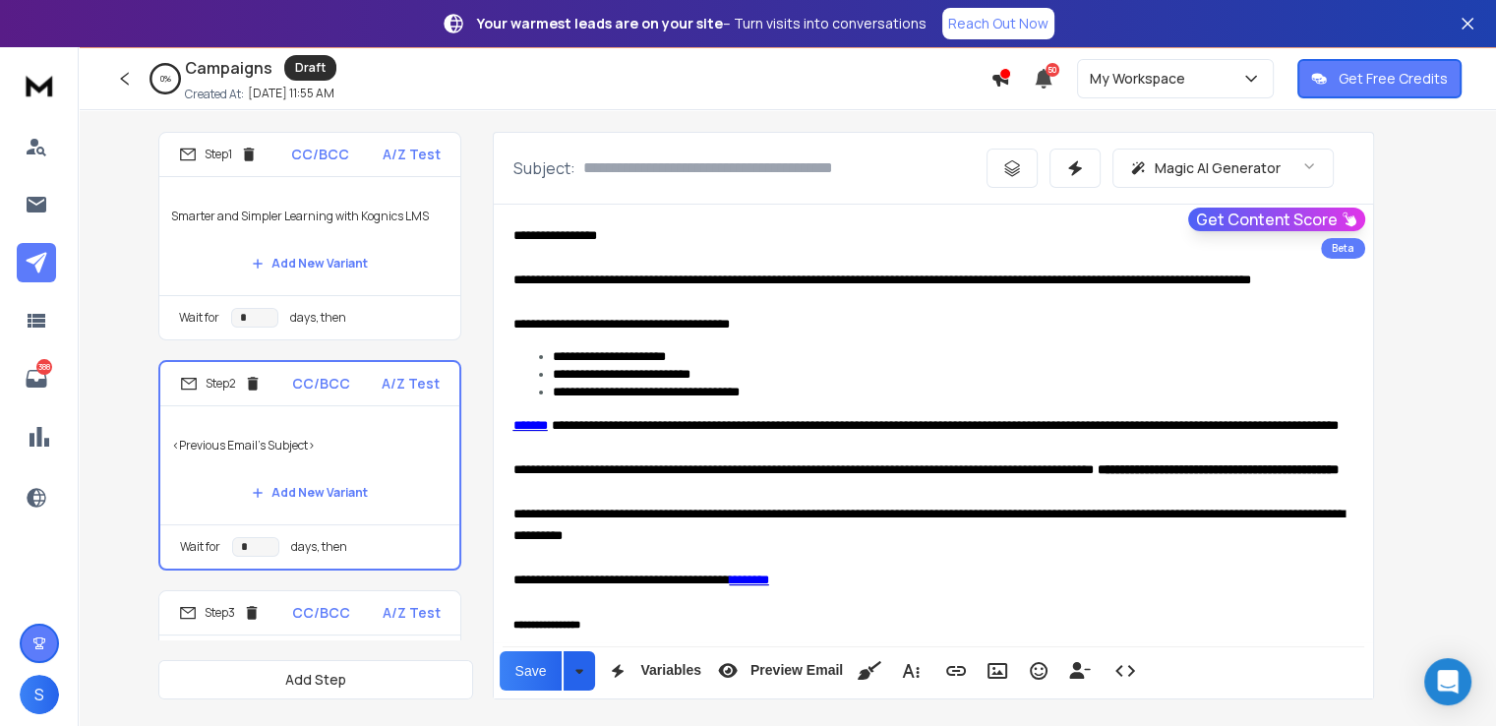
scroll to position [168, 0]
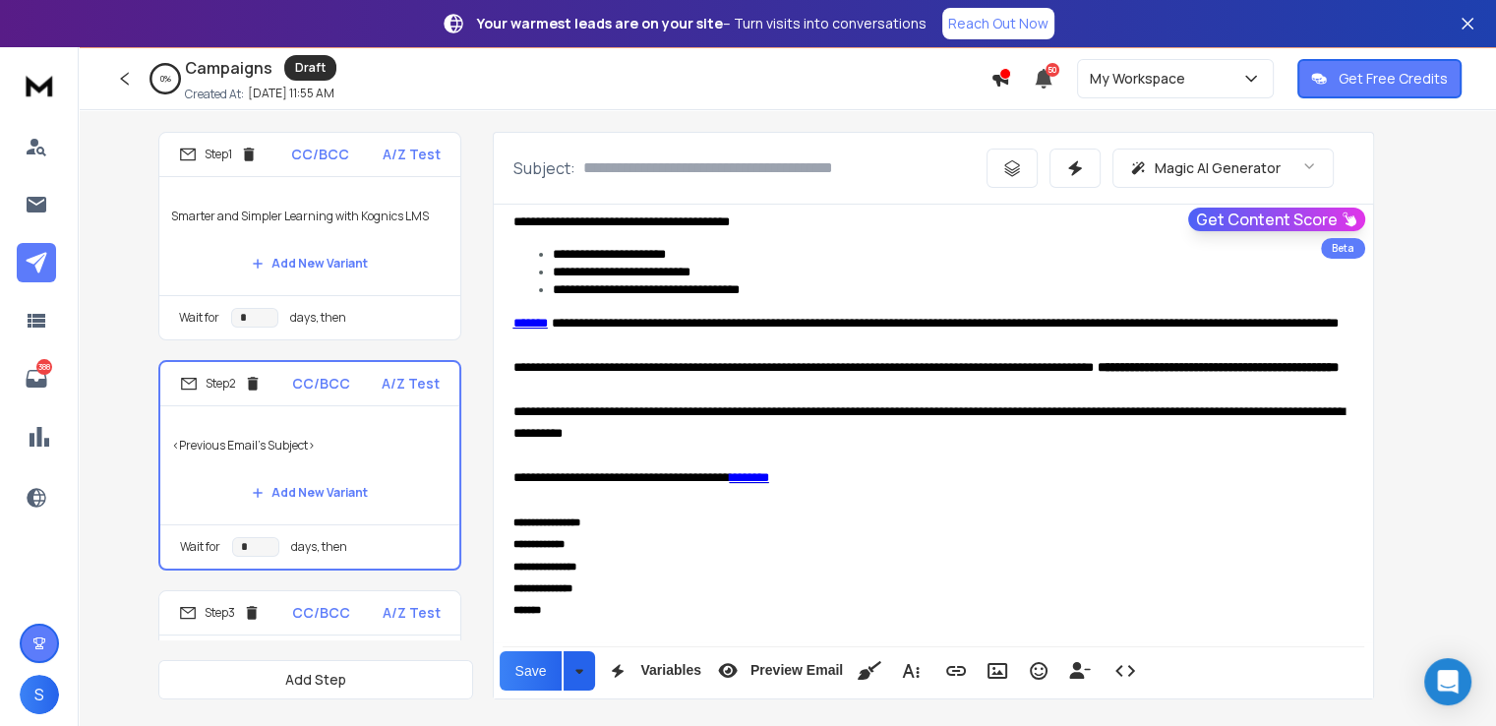
click at [361, 617] on div "Step 3 CC/BCC A/Z Test" at bounding box center [309, 613] width 301 height 44
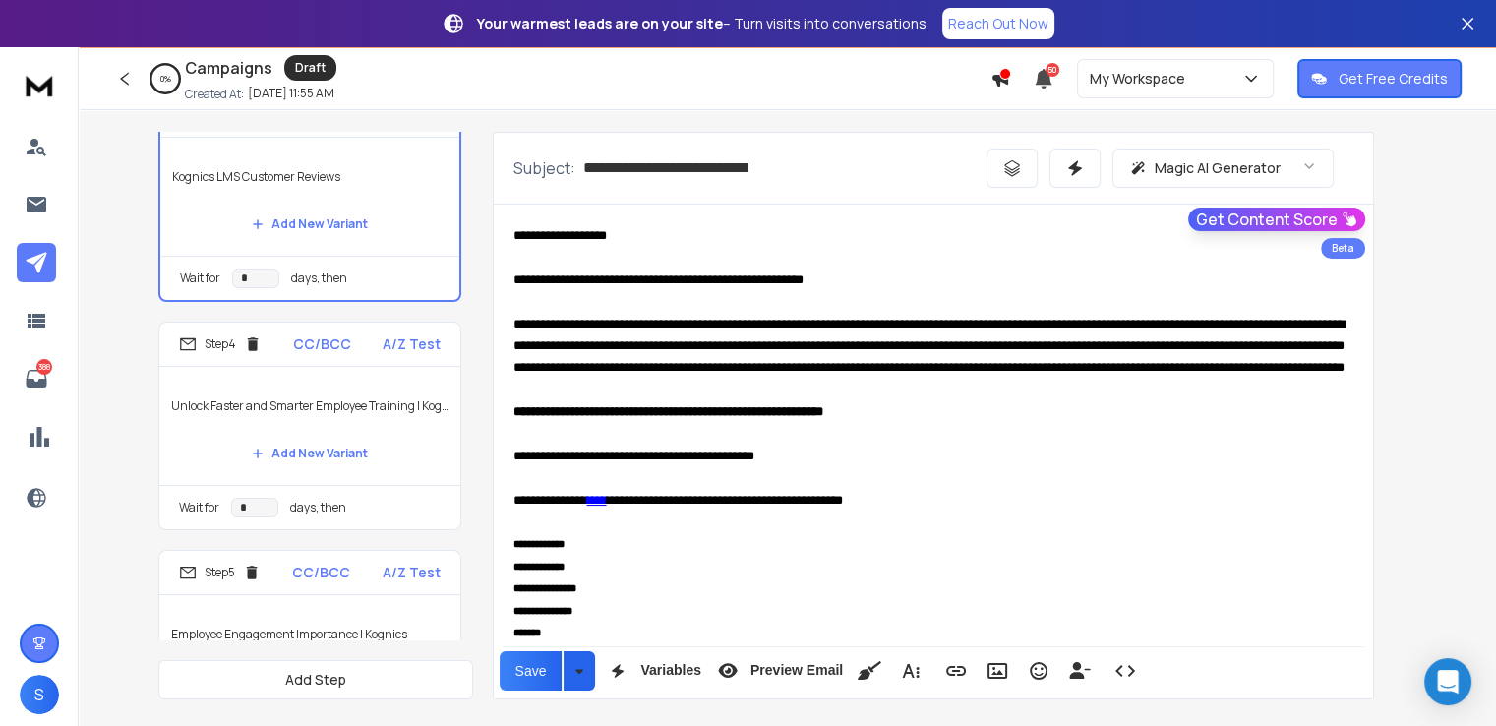
scroll to position [531, 0]
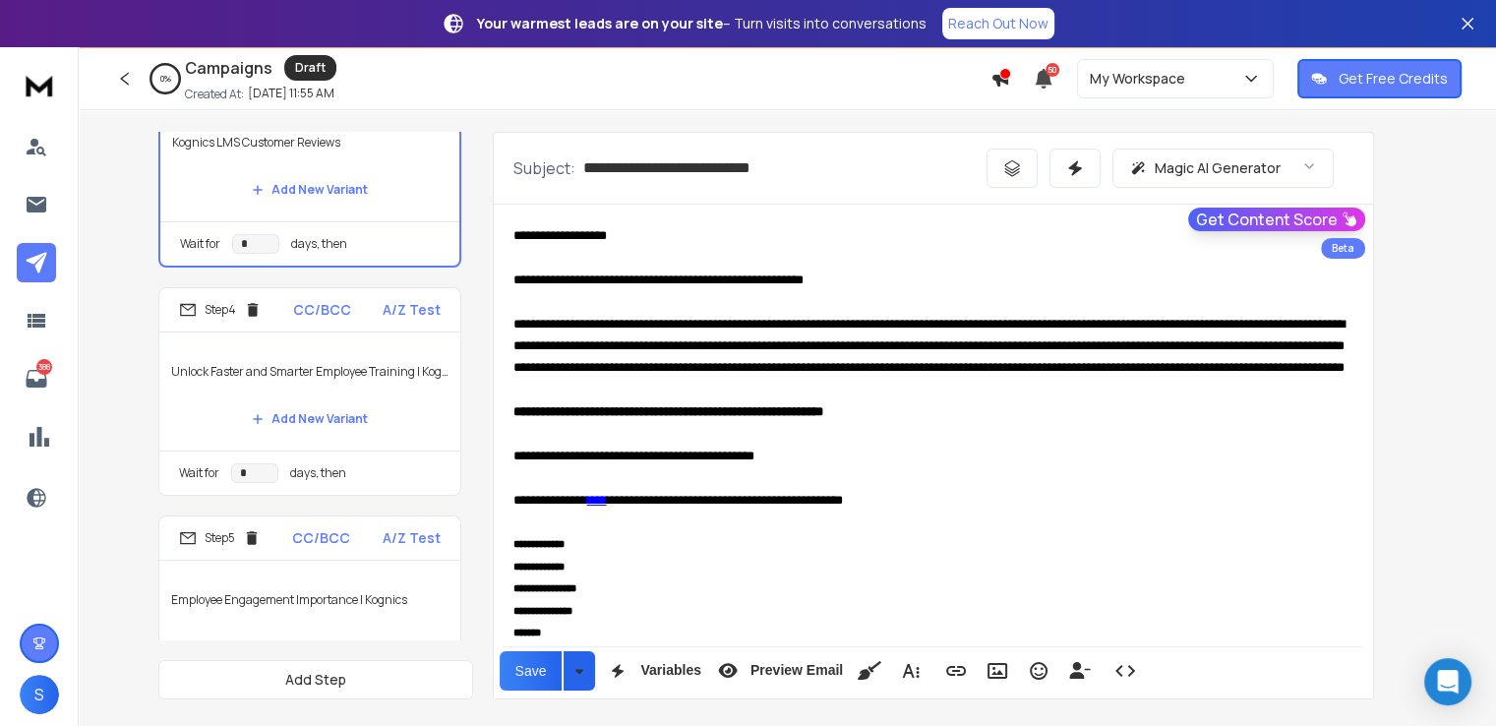
click at [409, 393] on p "Unlock Faster and Smarter Employee Training | Kognics" at bounding box center [309, 371] width 277 height 55
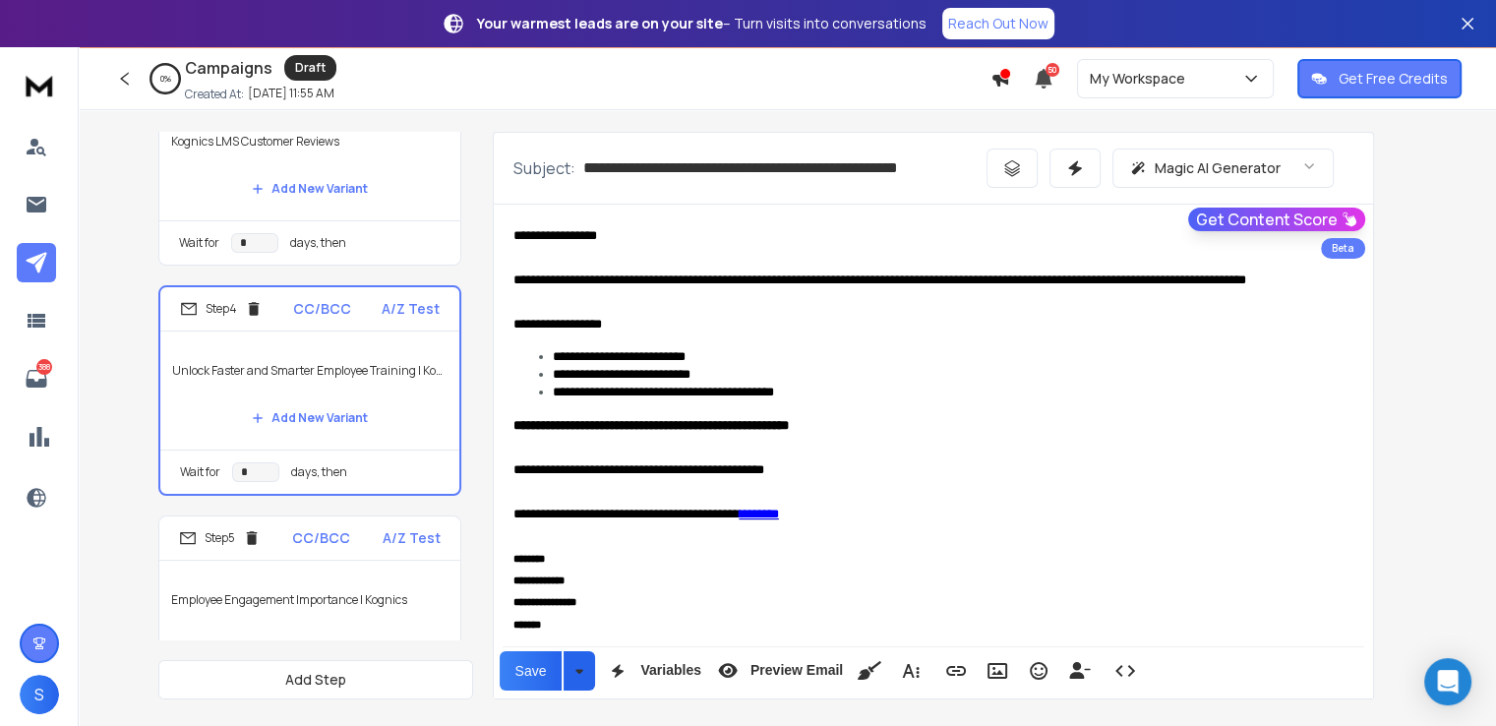
click at [408, 597] on p "Employee Engagement Importance | Kognics" at bounding box center [309, 599] width 277 height 55
type input "**********"
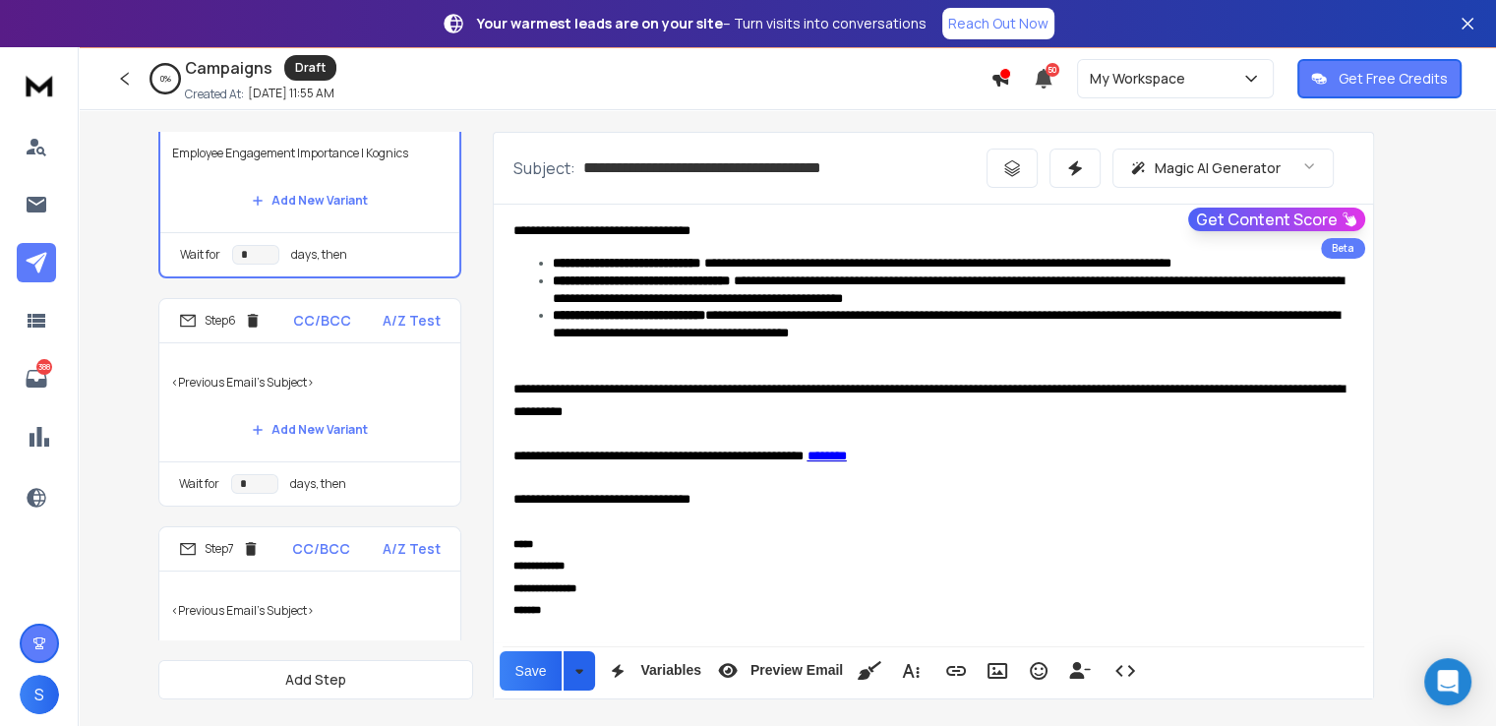
scroll to position [1004, 0]
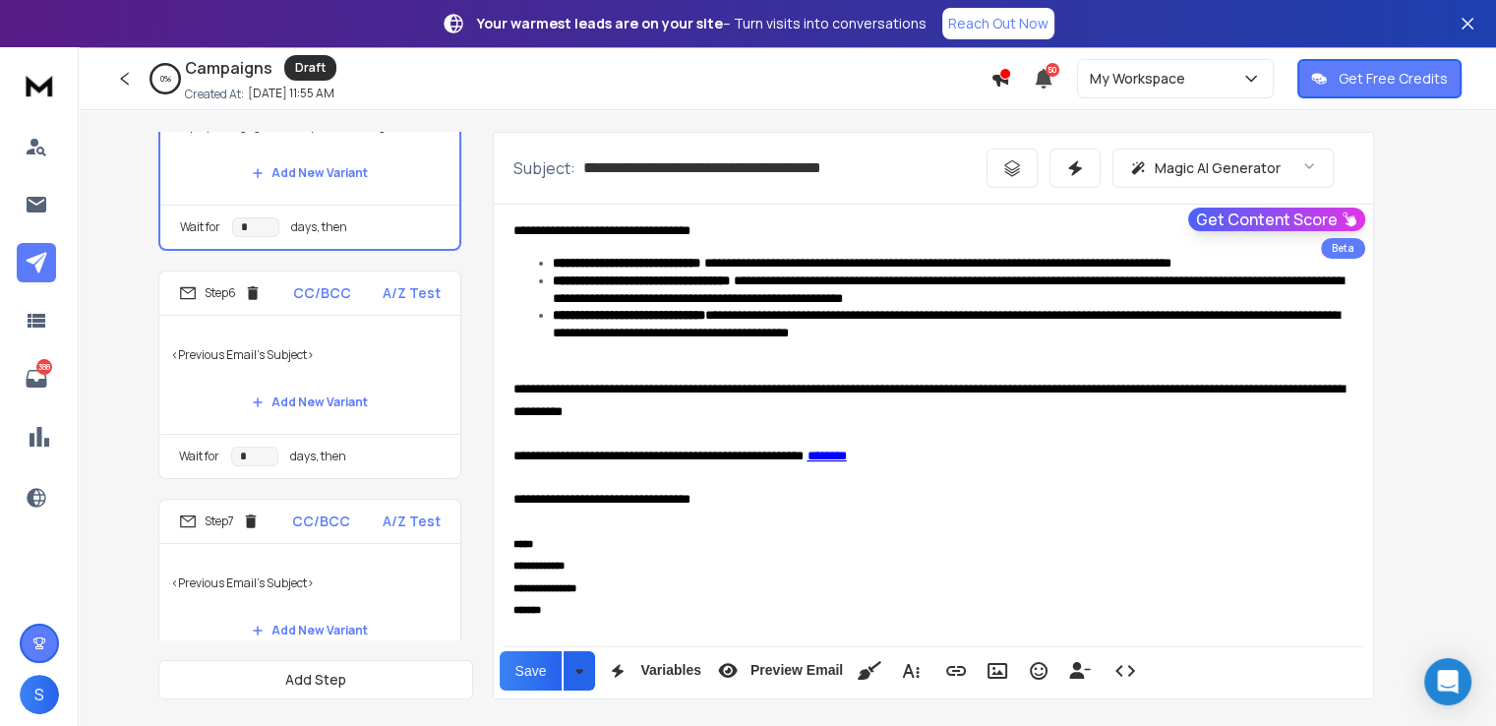
click at [391, 383] on div "Add New Variant" at bounding box center [309, 402] width 277 height 39
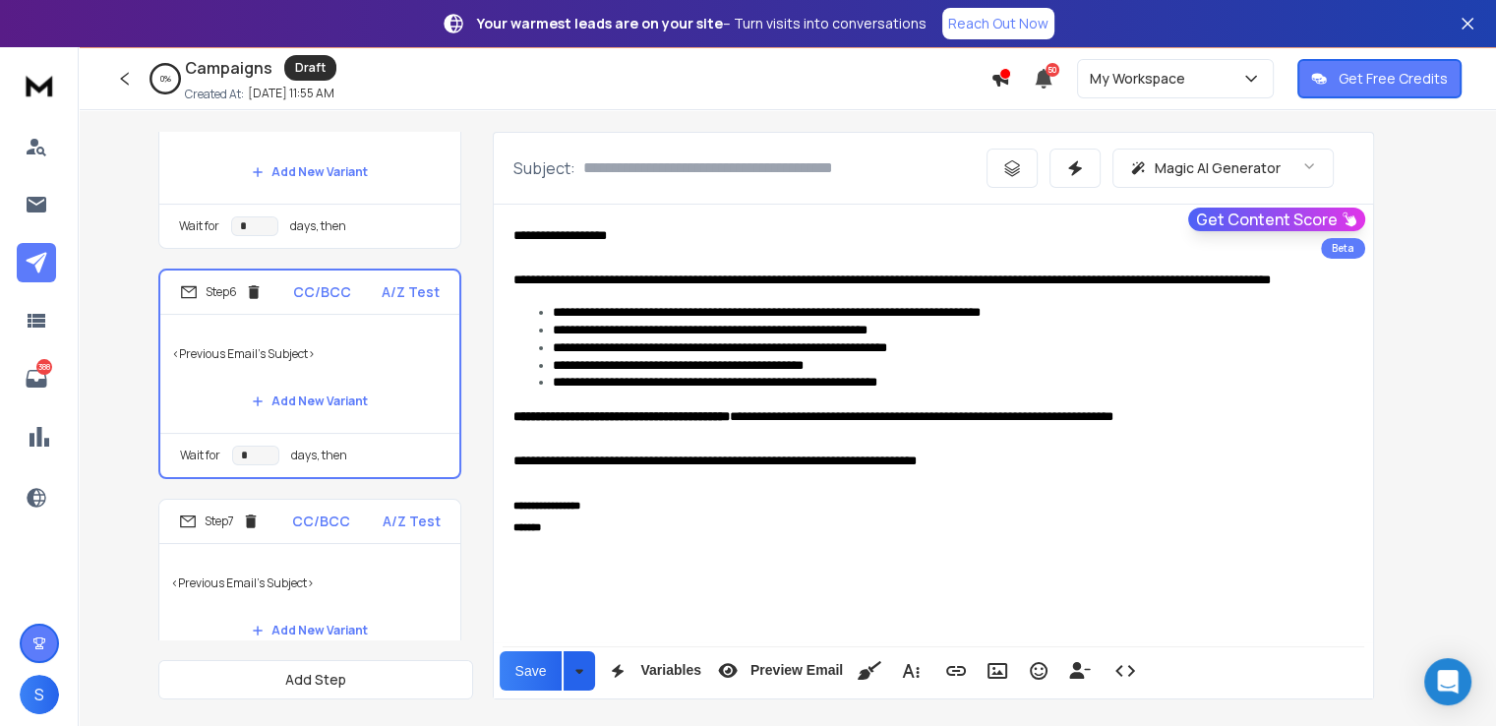
click at [417, 566] on p "<Previous Email's Subject>" at bounding box center [309, 583] width 277 height 55
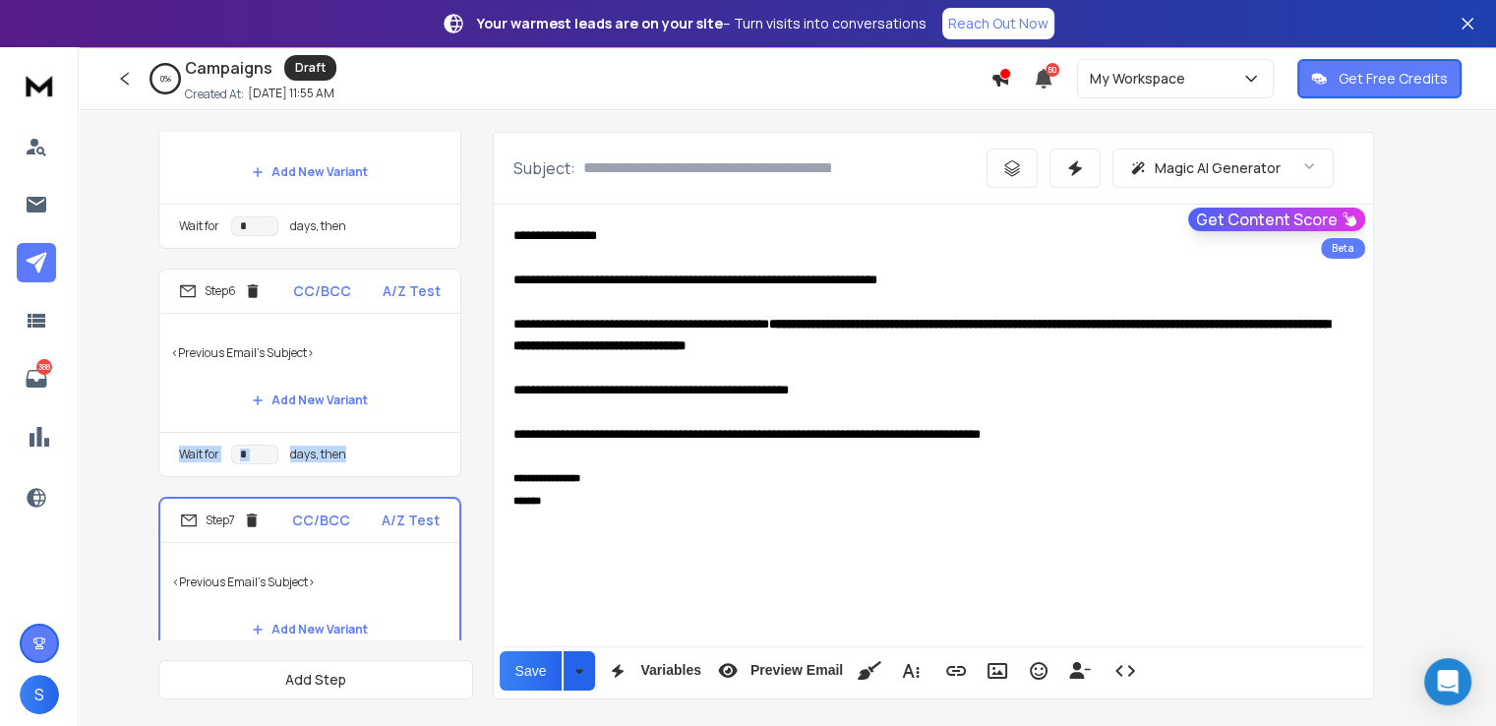
drag, startPoint x: 472, startPoint y: 416, endPoint x: 469, endPoint y: 464, distance: 48.3
click at [469, 464] on div "Step 1 CC/BCC A/Z Test Smarter and Simpler Learning with Kognics LMS Add New Va…" at bounding box center [315, 386] width 315 height 509
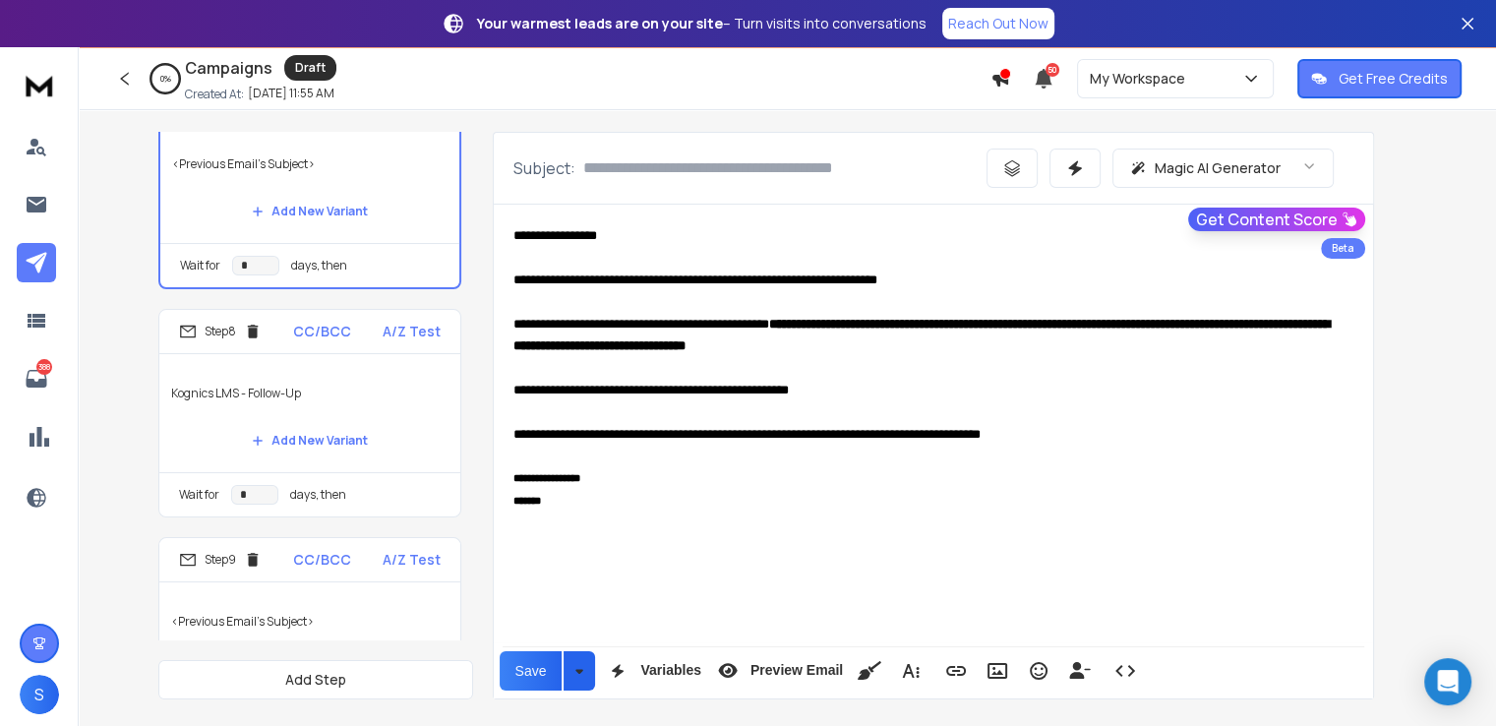
scroll to position [1426, 0]
click at [431, 453] on div "Kognics LMS - Follow-Up Add New Variant" at bounding box center [309, 409] width 301 height 118
type input "**********"
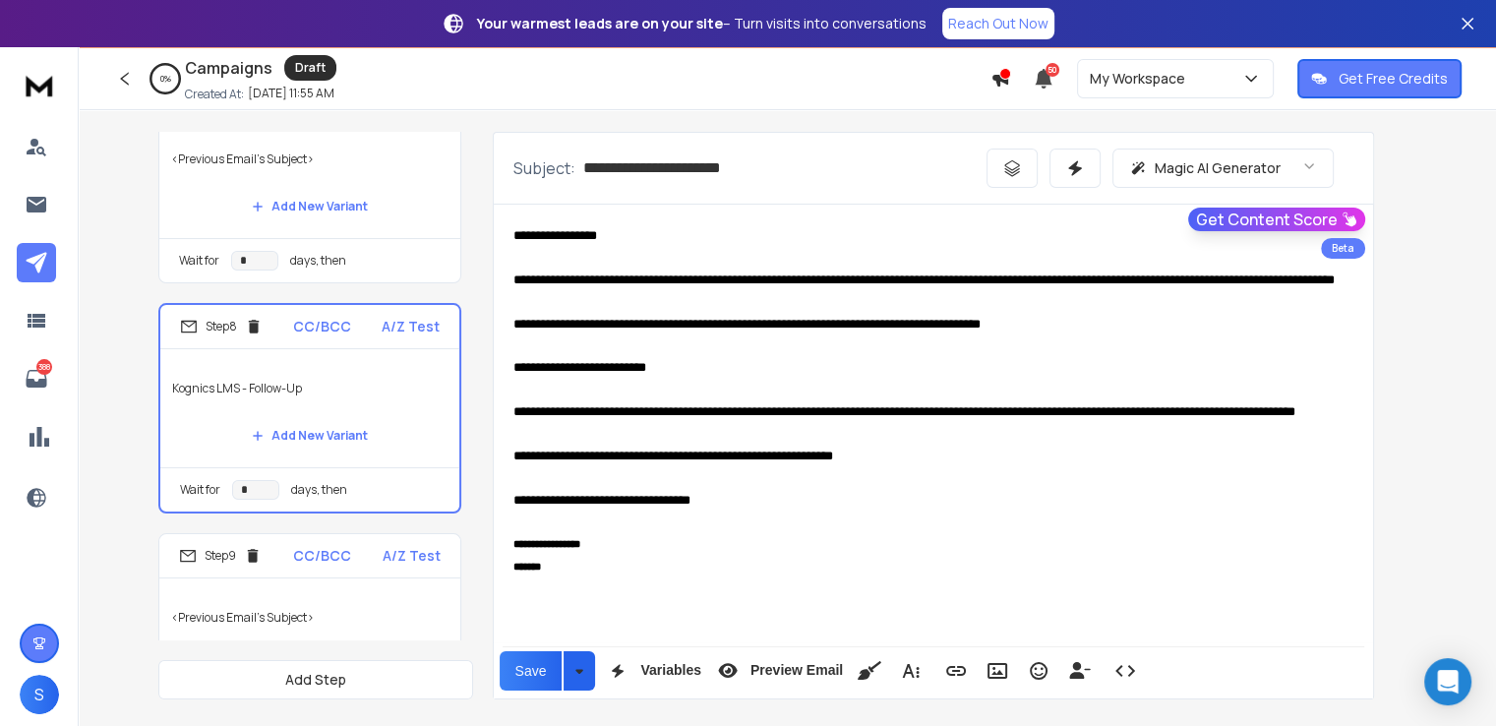
click at [401, 615] on p "<Previous Email's Subject>" at bounding box center [309, 617] width 277 height 55
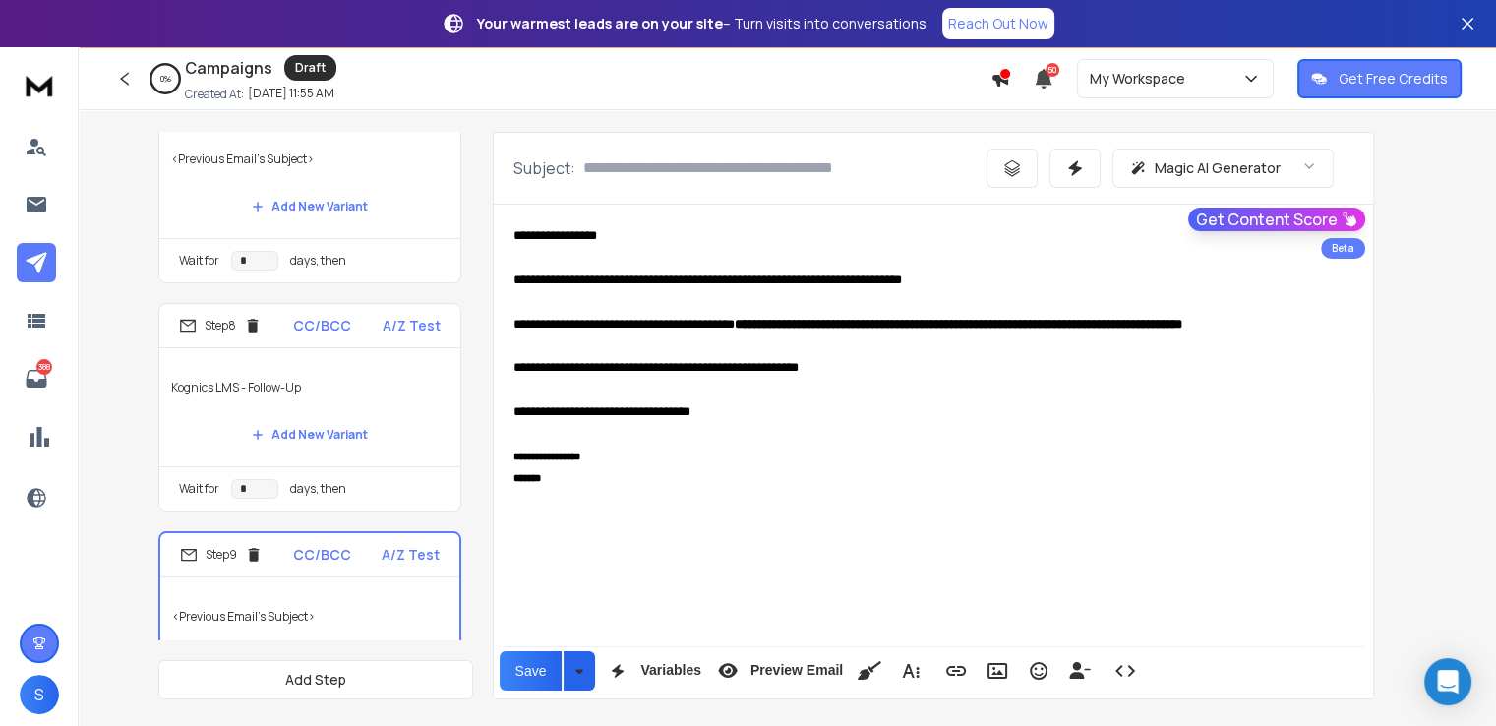
scroll to position [1704, 0]
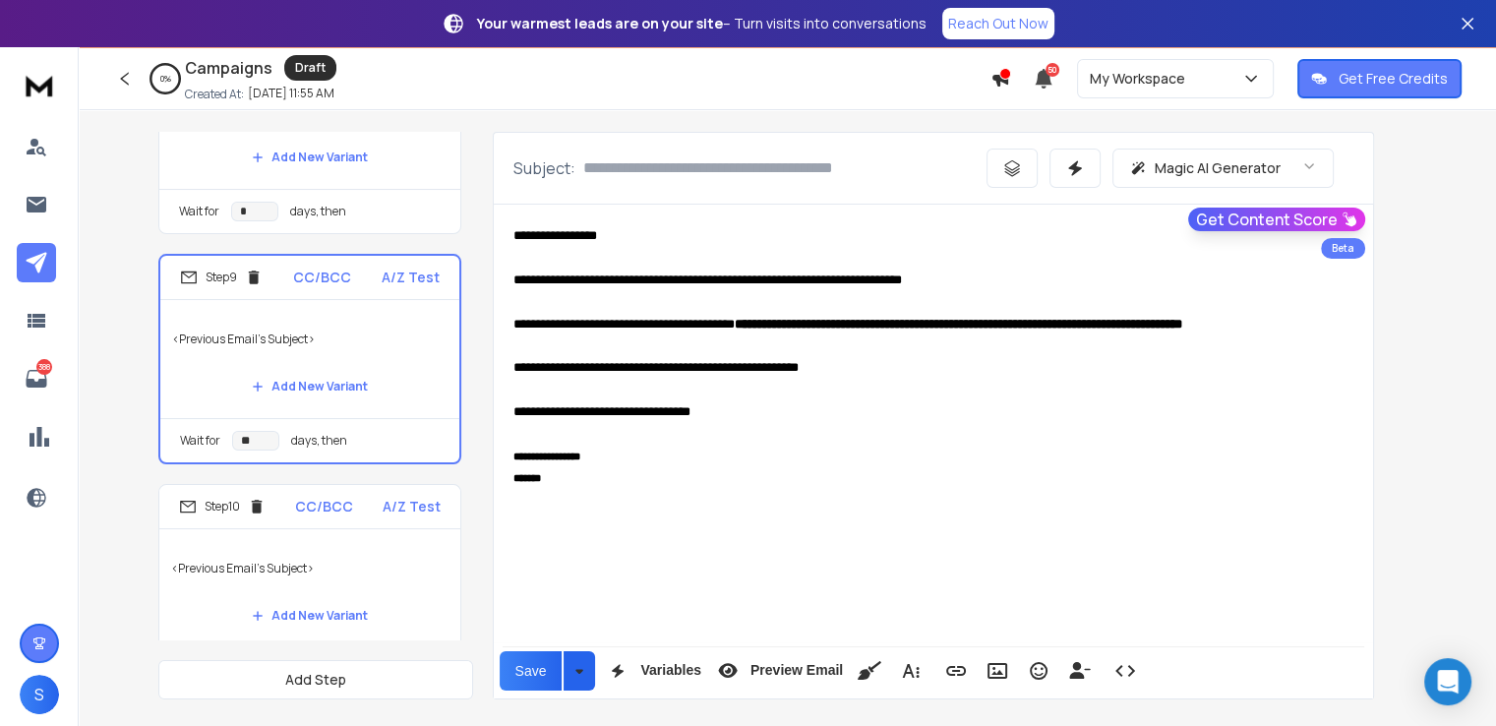
click at [431, 599] on div "Add New Variant" at bounding box center [309, 615] width 277 height 39
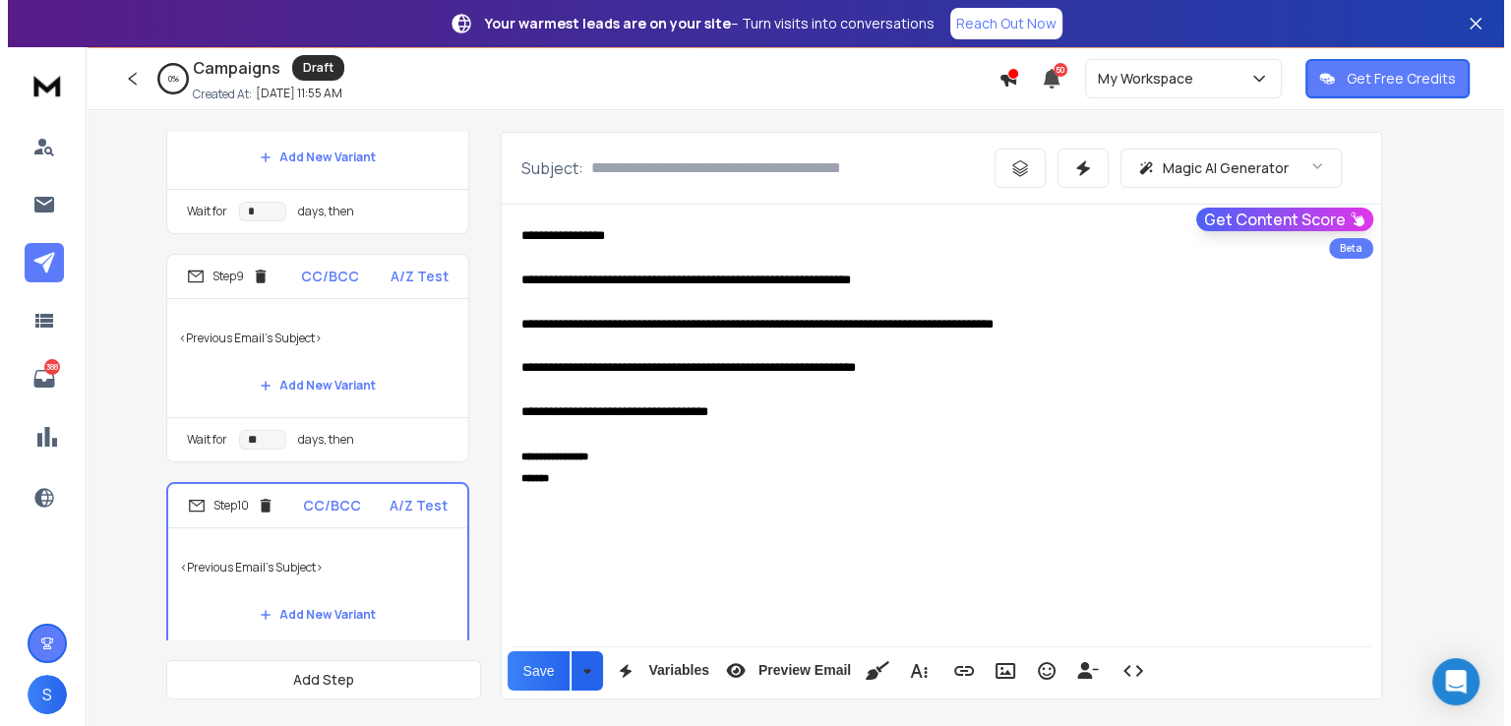
scroll to position [0, 0]
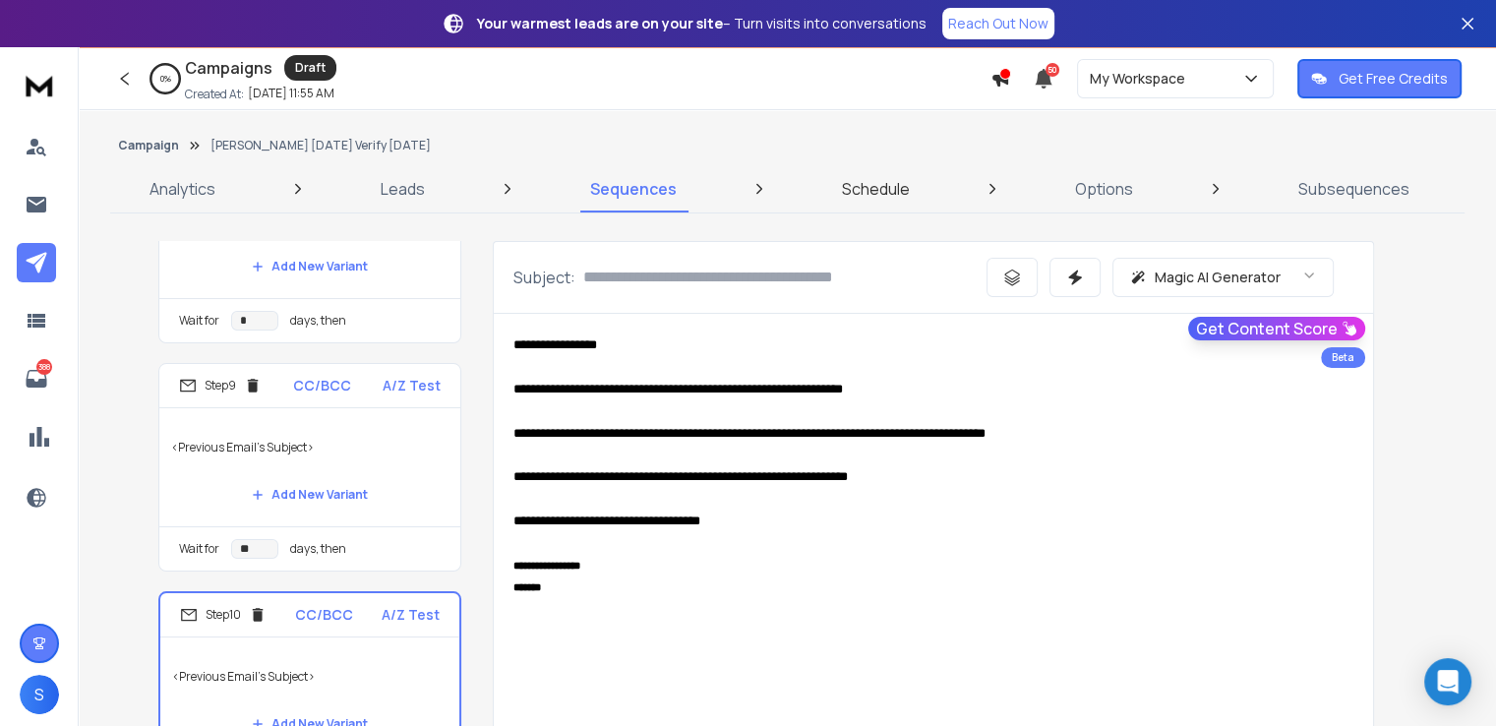
click at [875, 182] on p "Schedule" at bounding box center [876, 189] width 68 height 24
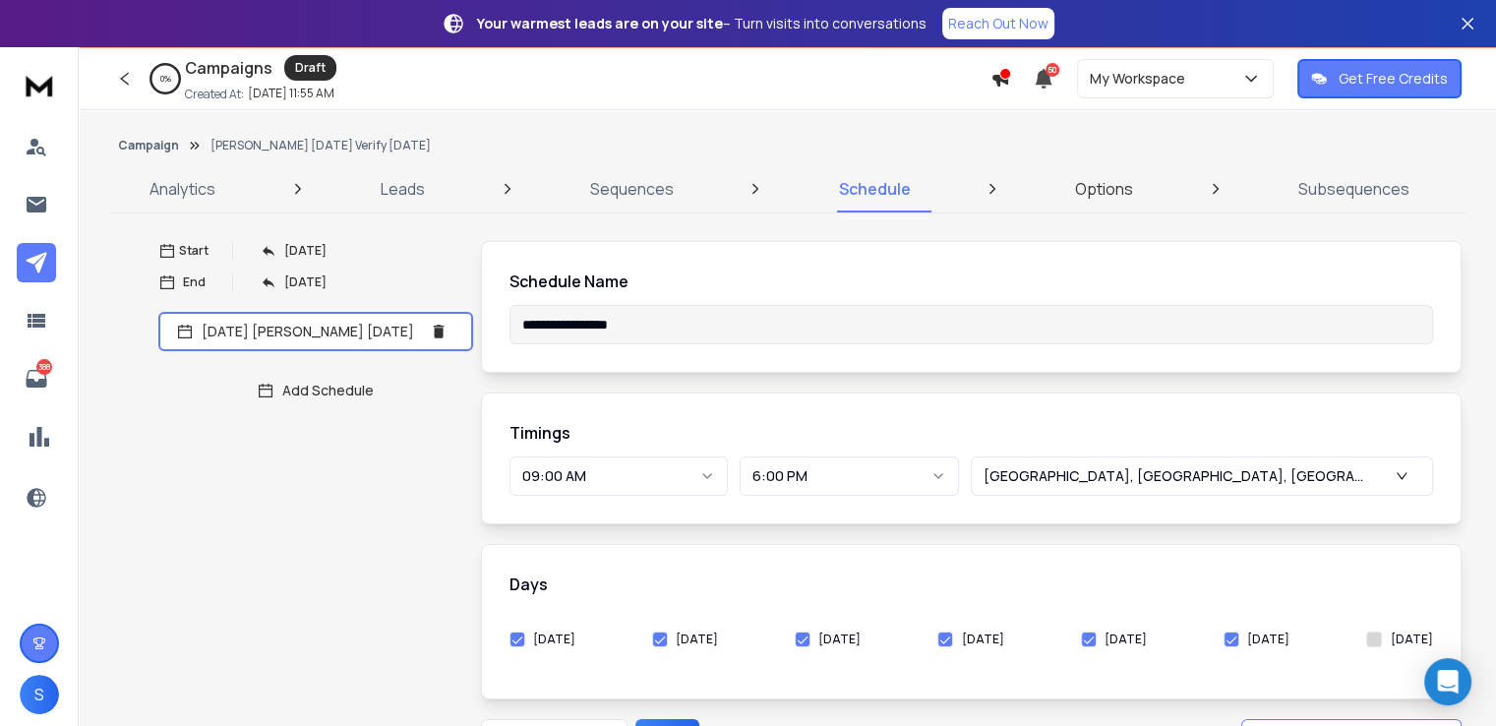
click at [1099, 190] on p "Options" at bounding box center [1104, 189] width 58 height 24
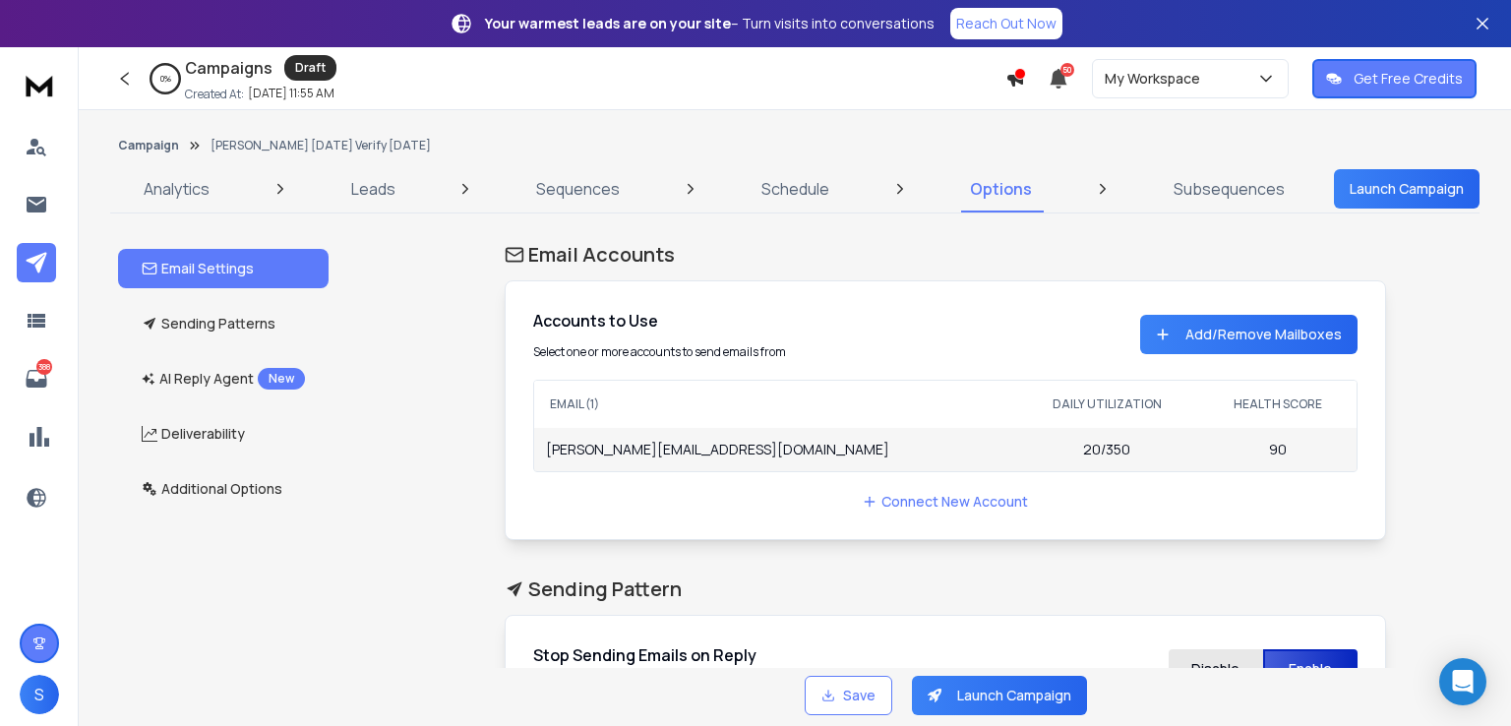
click at [978, 697] on button "Launch Campaign" at bounding box center [999, 695] width 175 height 39
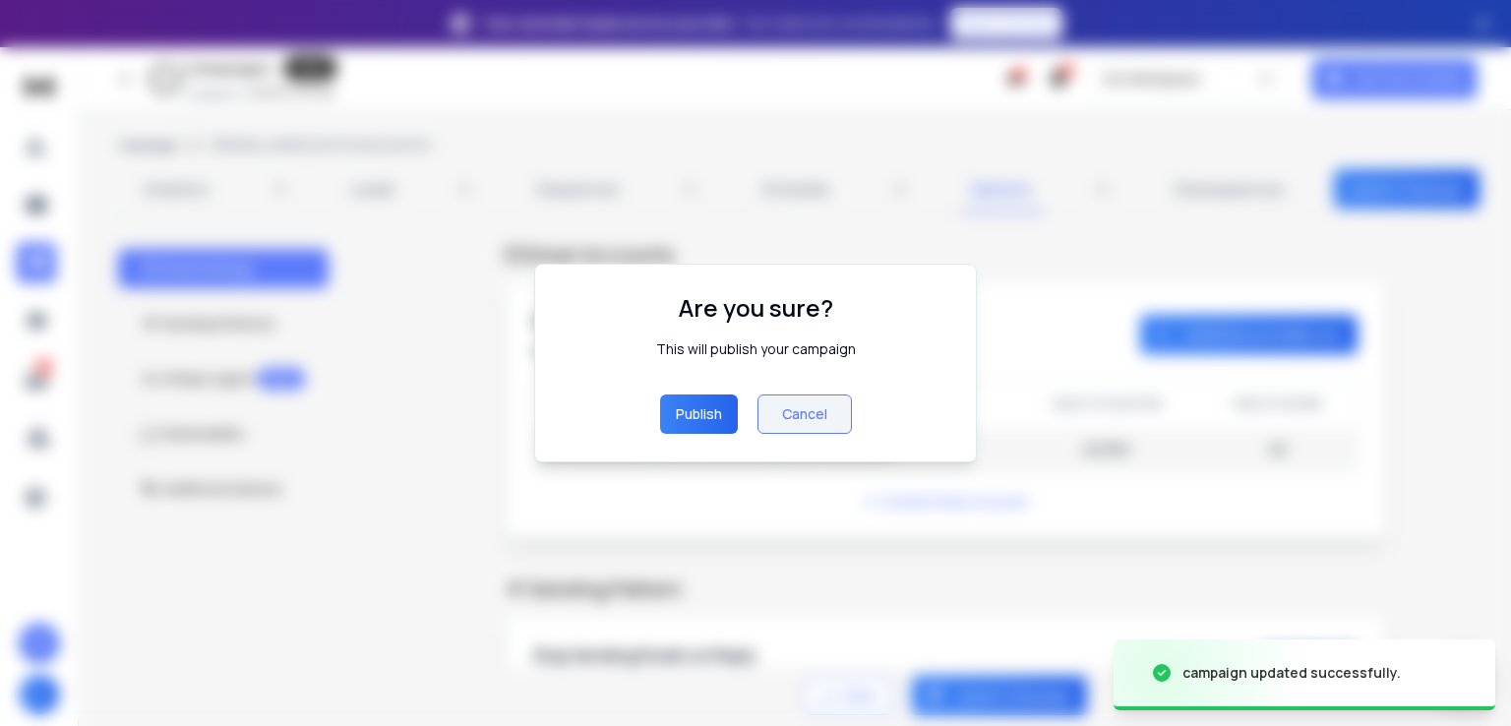
click at [684, 407] on button "Publish" at bounding box center [699, 413] width 78 height 39
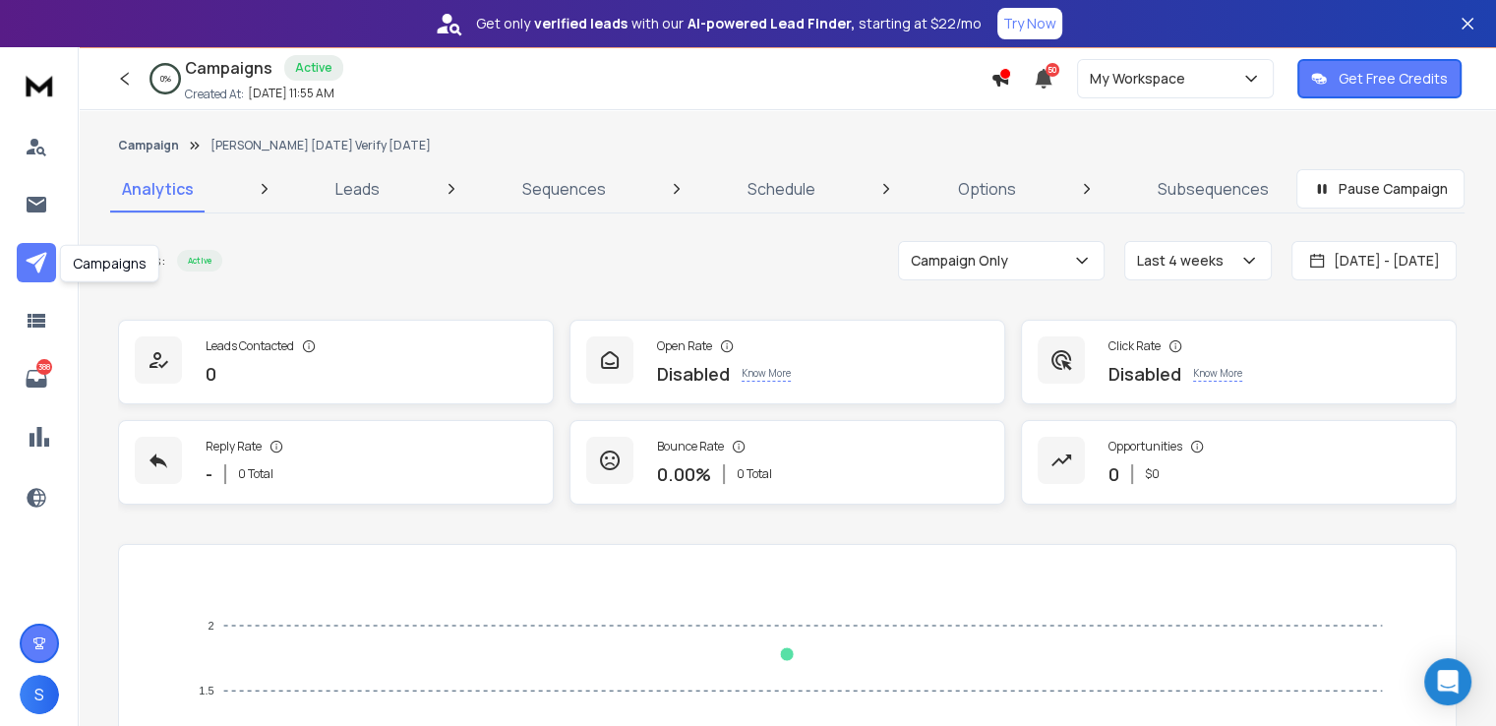
click at [36, 261] on icon at bounding box center [37, 263] width 24 height 24
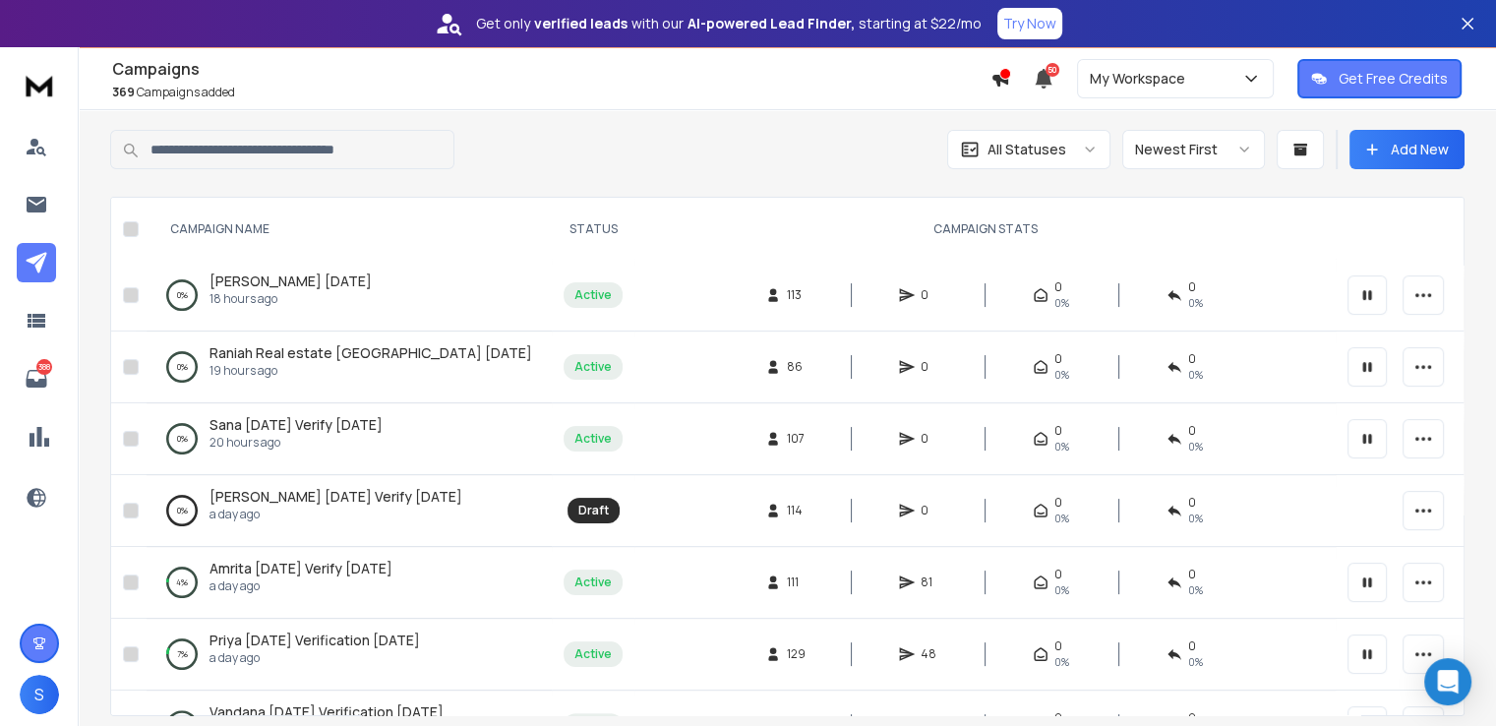
scroll to position [445, 0]
